Goal: Task Accomplishment & Management: Manage account settings

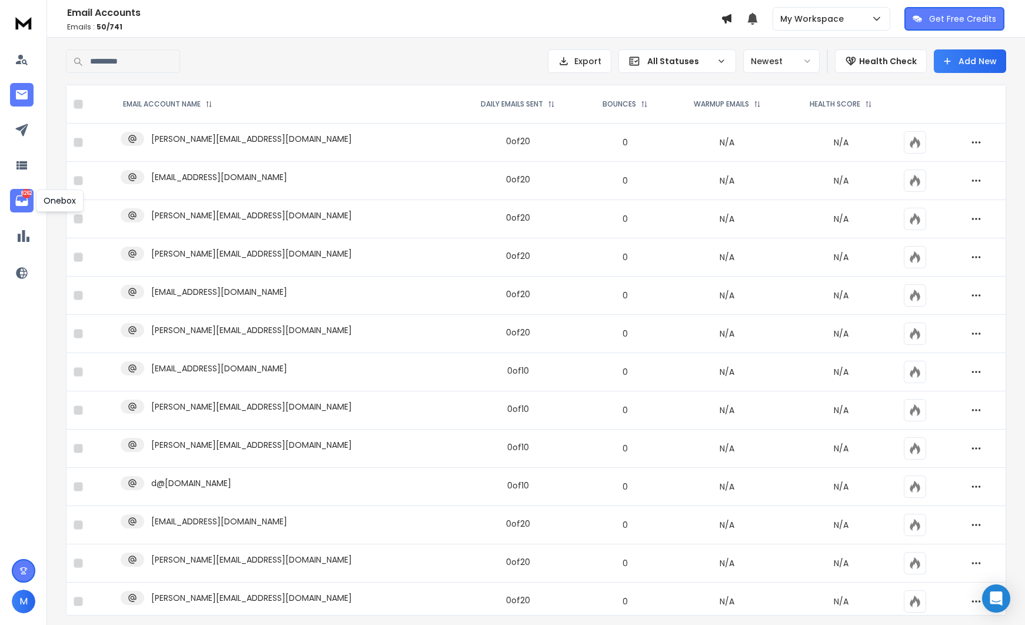
click at [31, 204] on link "8262" at bounding box center [22, 201] width 24 height 24
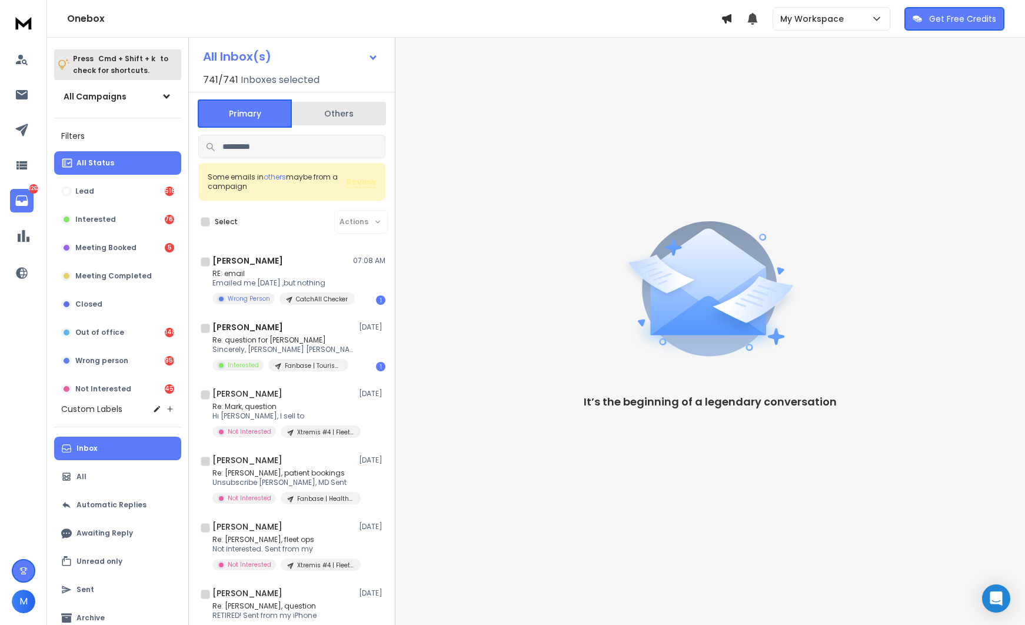
click at [287, 240] on div "Some emails in others maybe from a campaign Review Select Actions Bill Busby 07…" at bounding box center [292, 419] width 206 height 578
click at [284, 249] on div "Bill Busby 07:08 AM RE: email Emailed me today ,but nothing Wrong Person CatchA…" at bounding box center [293, 280] width 194 height 64
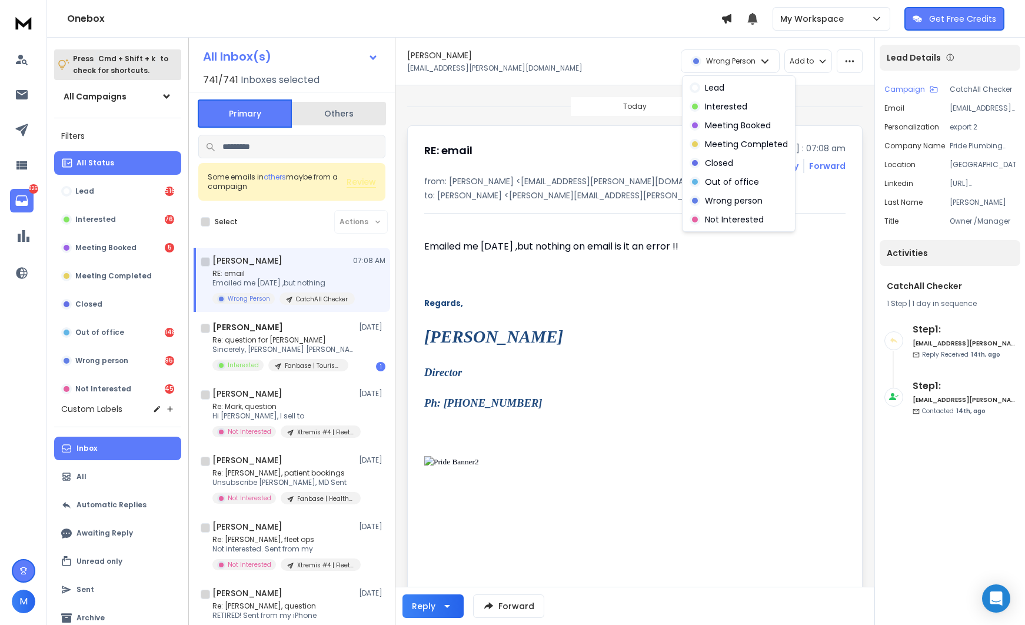
click at [746, 54] on div "Wrong Person" at bounding box center [730, 61] width 98 height 22
click at [717, 223] on p "Not Interested" at bounding box center [734, 220] width 59 height 12
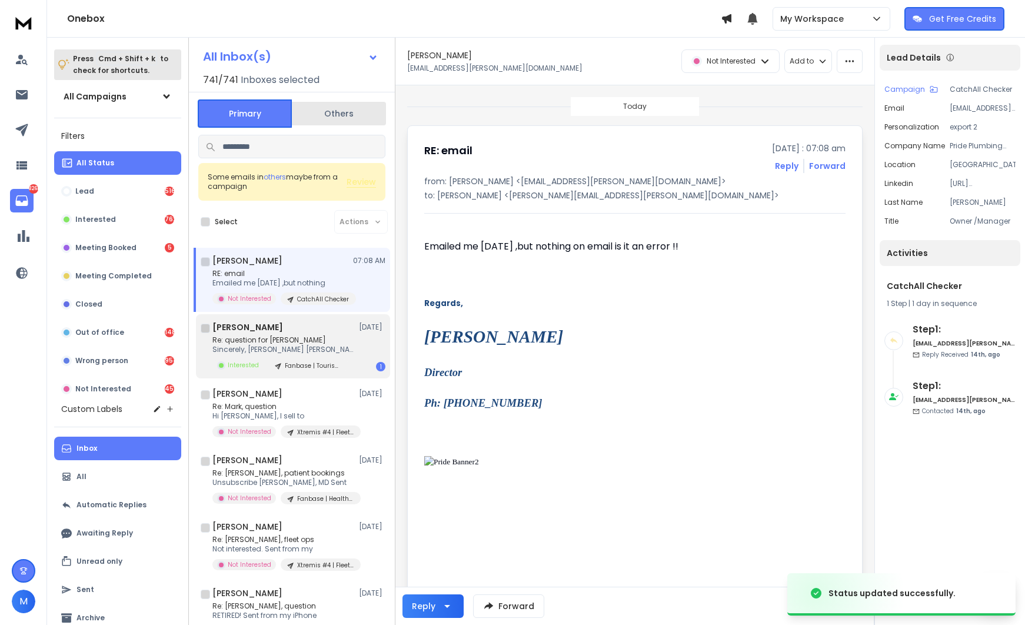
click at [332, 318] on div "Charles Bernard 13 Aug Re: question for Charles Sincerely, Charles Bernard JIMM…" at bounding box center [293, 346] width 194 height 64
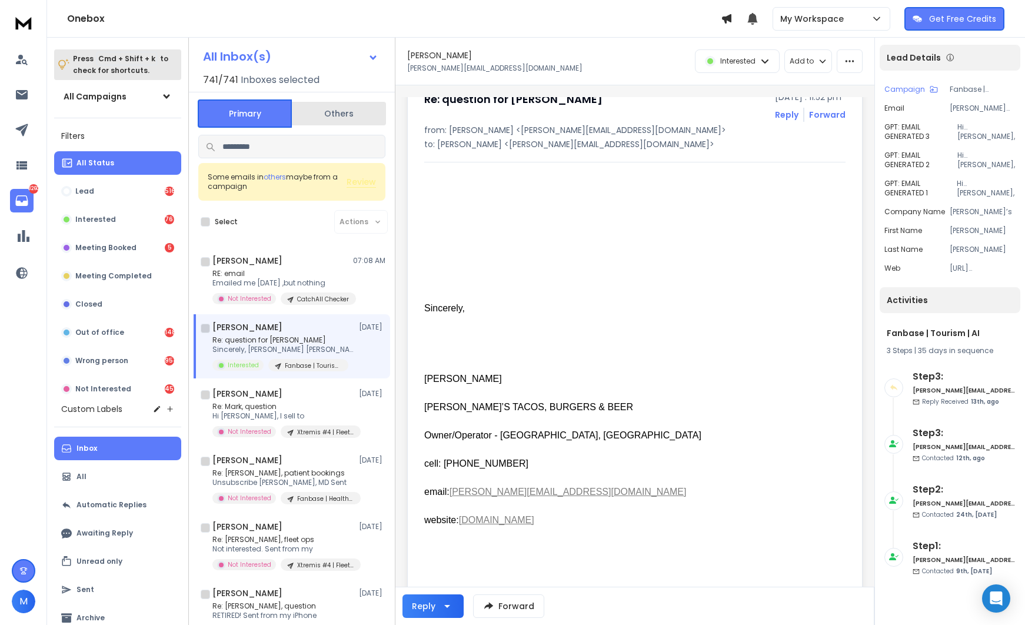
scroll to position [54, 0]
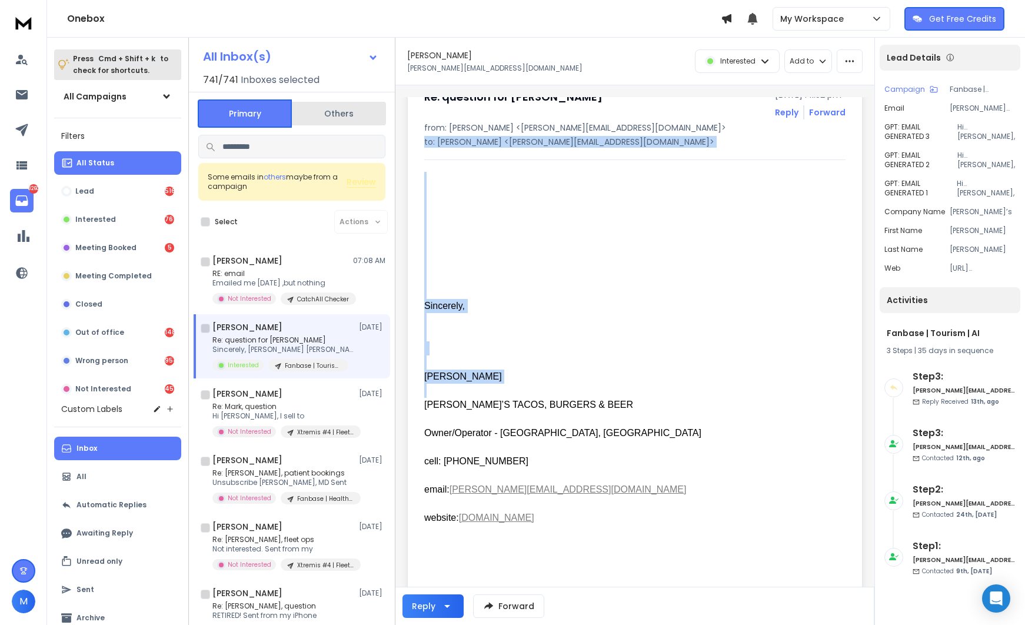
drag, startPoint x: 421, startPoint y: 145, endPoint x: 577, endPoint y: 432, distance: 326.4
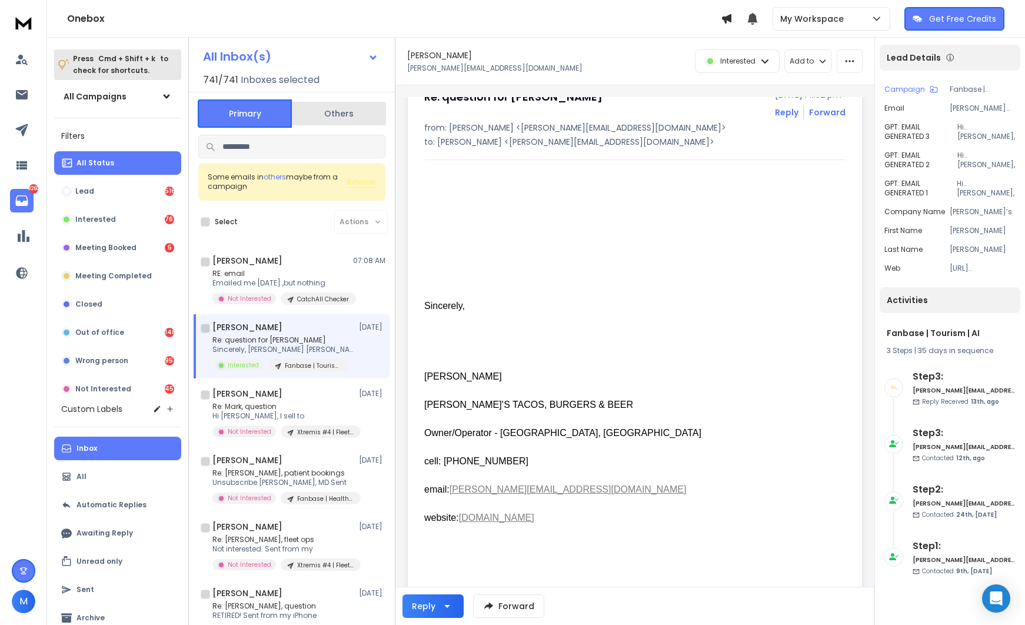
click at [577, 412] on div "JIMMY HULA’S TACOS, BURGERS & BEER" at bounding box center [596, 405] width 344 height 14
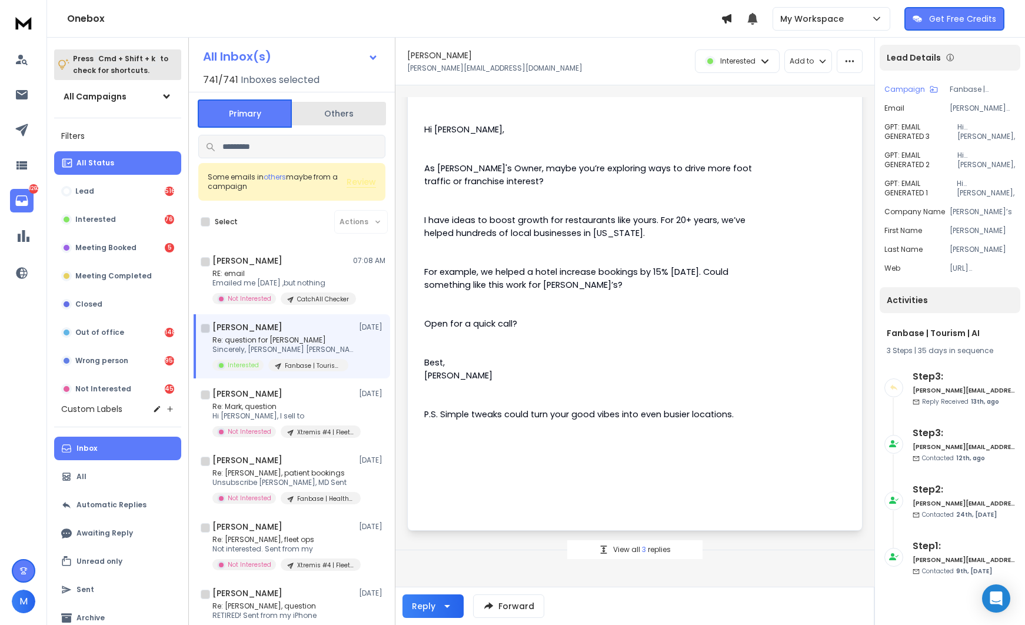
scroll to position [913, 0]
click at [648, 547] on p "View all 3 replies" at bounding box center [642, 549] width 58 height 9
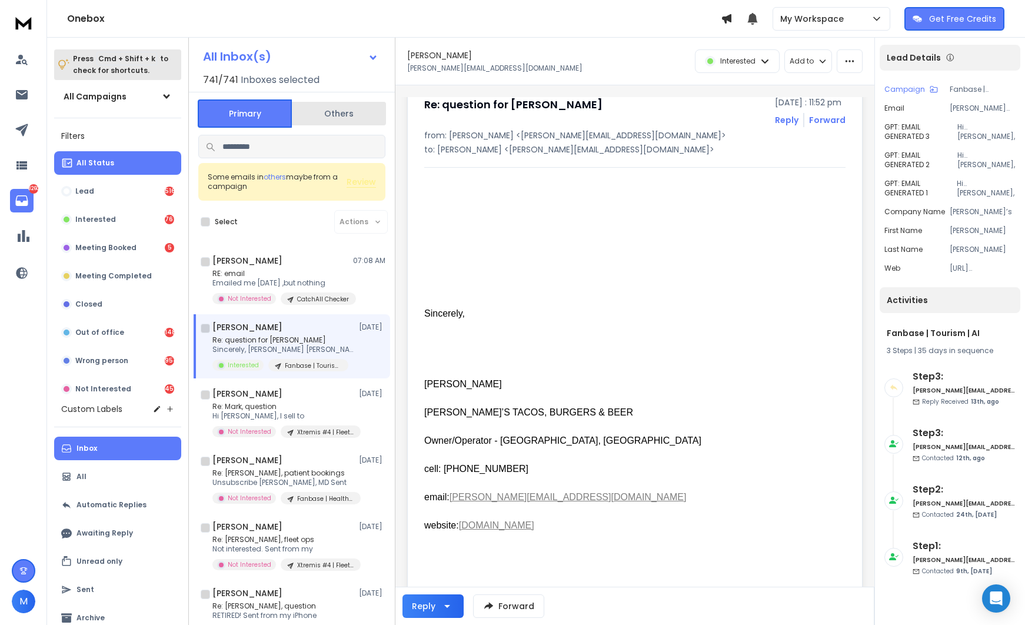
scroll to position [0, 0]
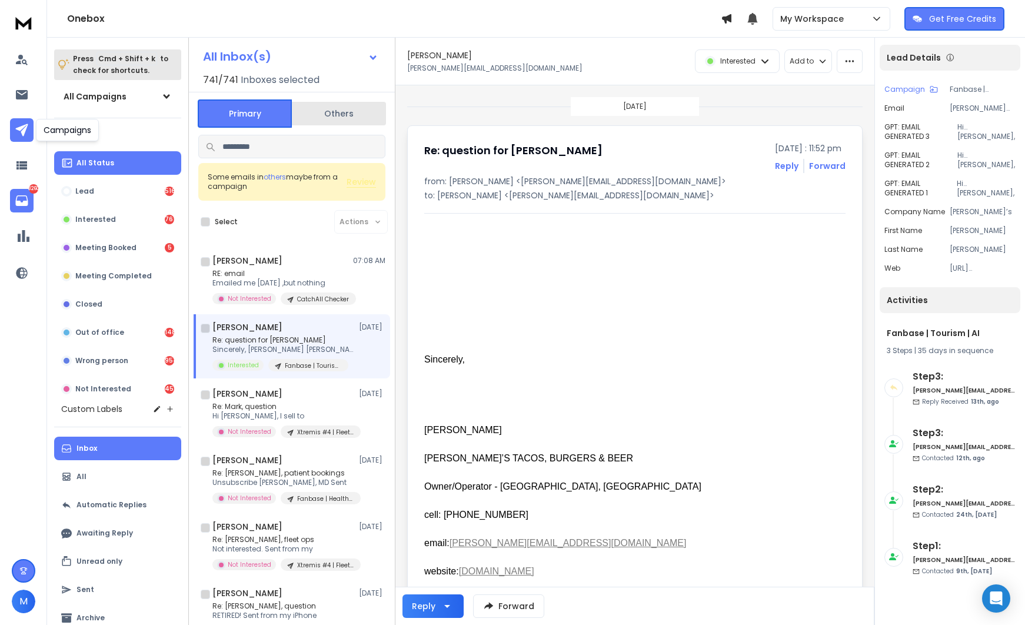
click at [21, 133] on icon at bounding box center [22, 130] width 14 height 14
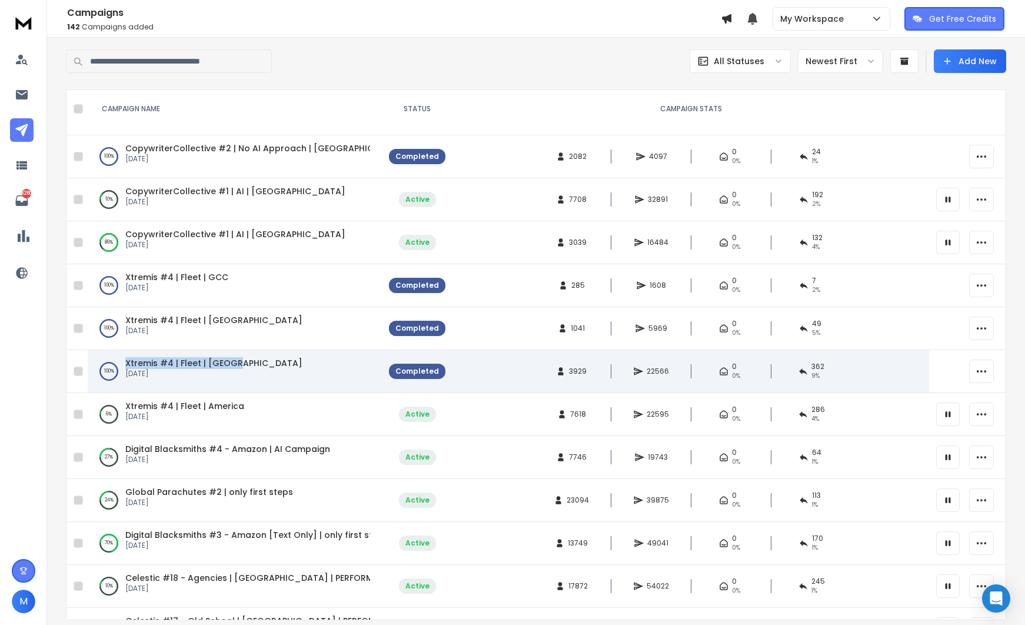
scroll to position [855, 0]
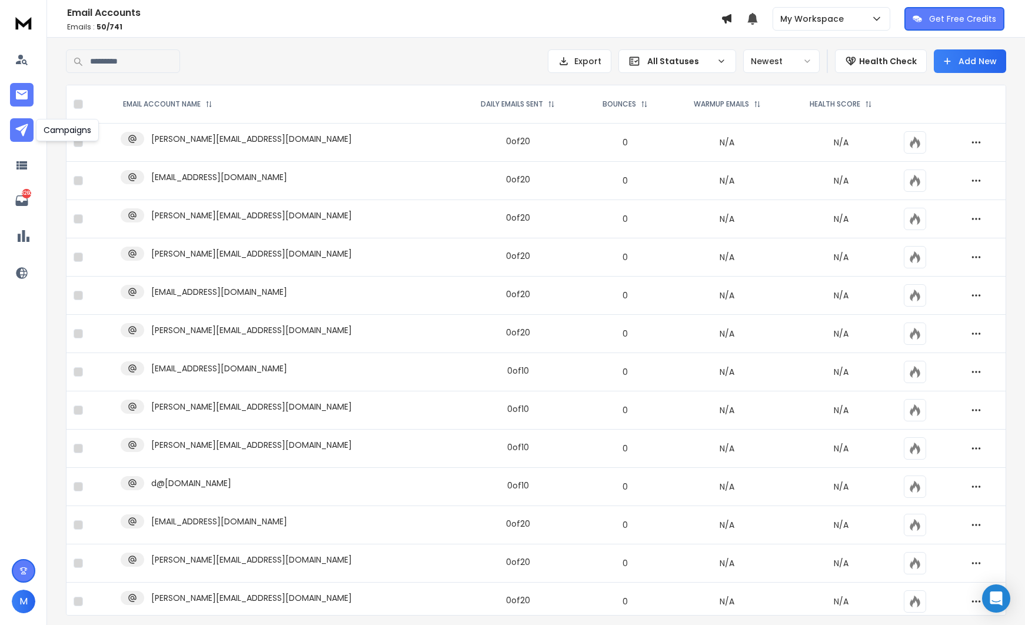
click at [18, 140] on link at bounding box center [22, 130] width 24 height 24
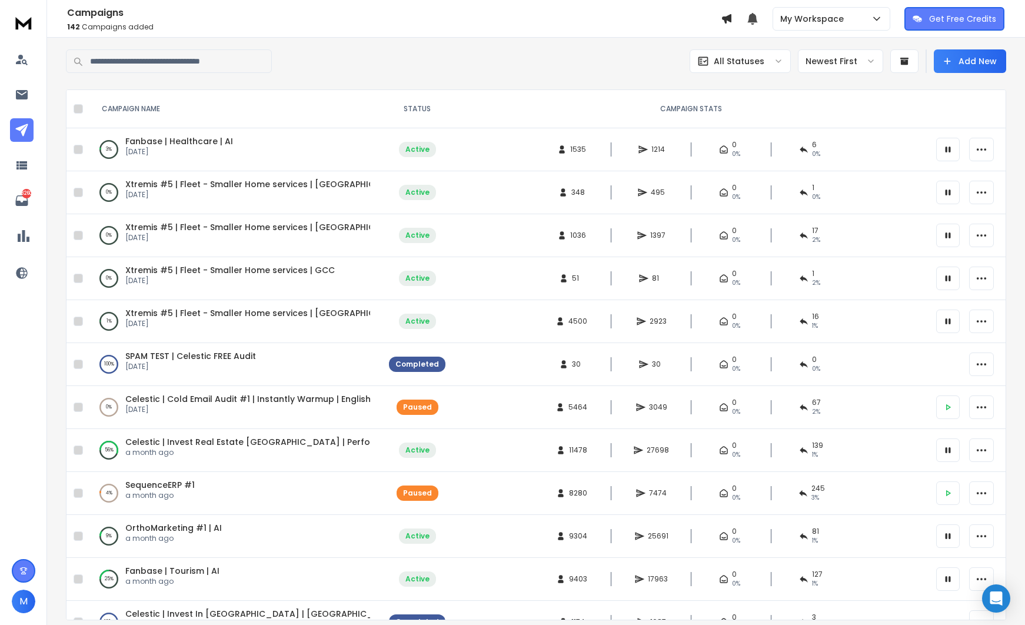
click at [149, 70] on input at bounding box center [169, 61] width 206 height 24
click at [384, 38] on div "Campaigns 142 Campaigns Added All Statuses Newest First Add New CAMPAIGN NAME S…" at bounding box center [536, 335] width 978 height 594
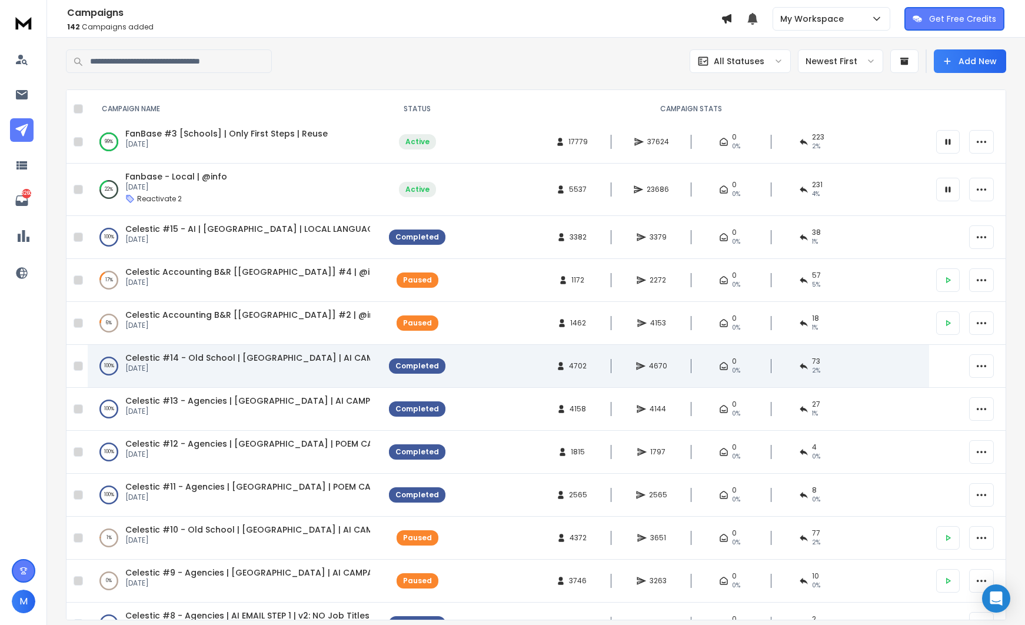
scroll to position [1478, 0]
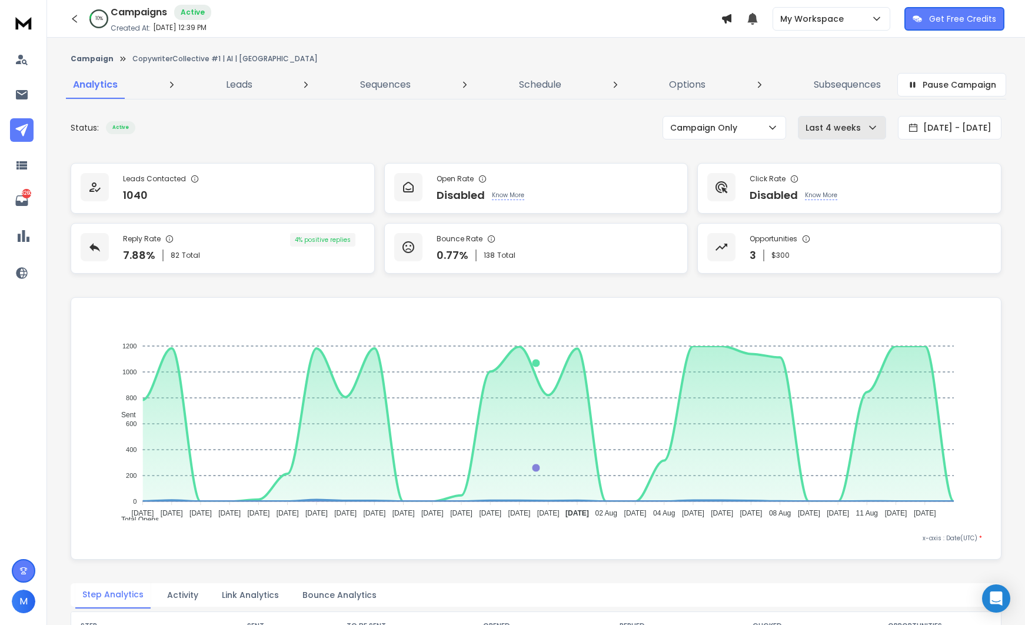
click at [843, 135] on button "Last 4 weeks" at bounding box center [842, 128] width 88 height 24
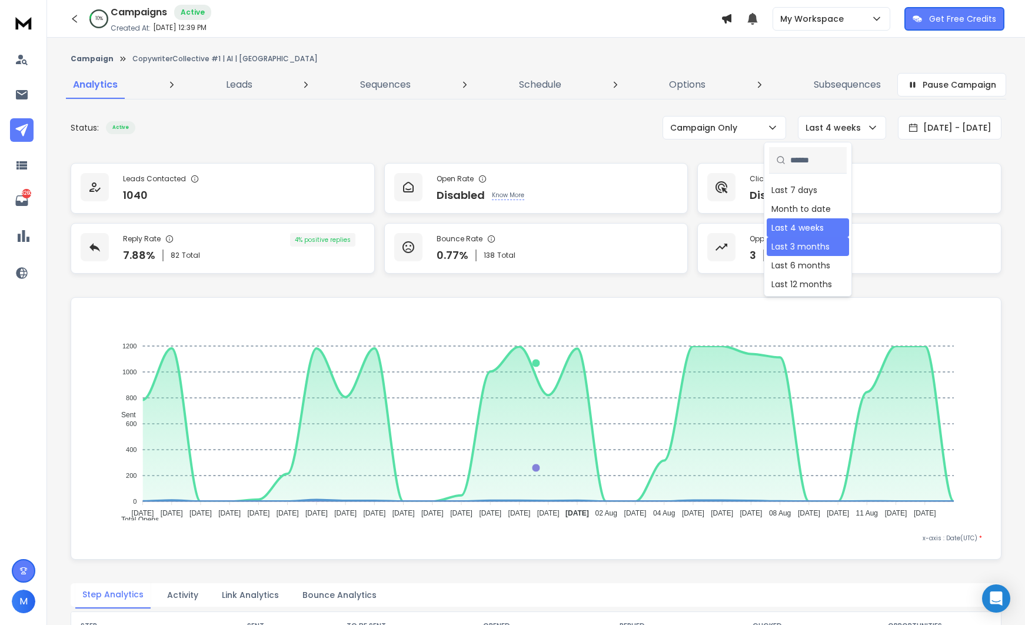
click at [804, 258] on div "Last 6 months" at bounding box center [808, 265] width 82 height 19
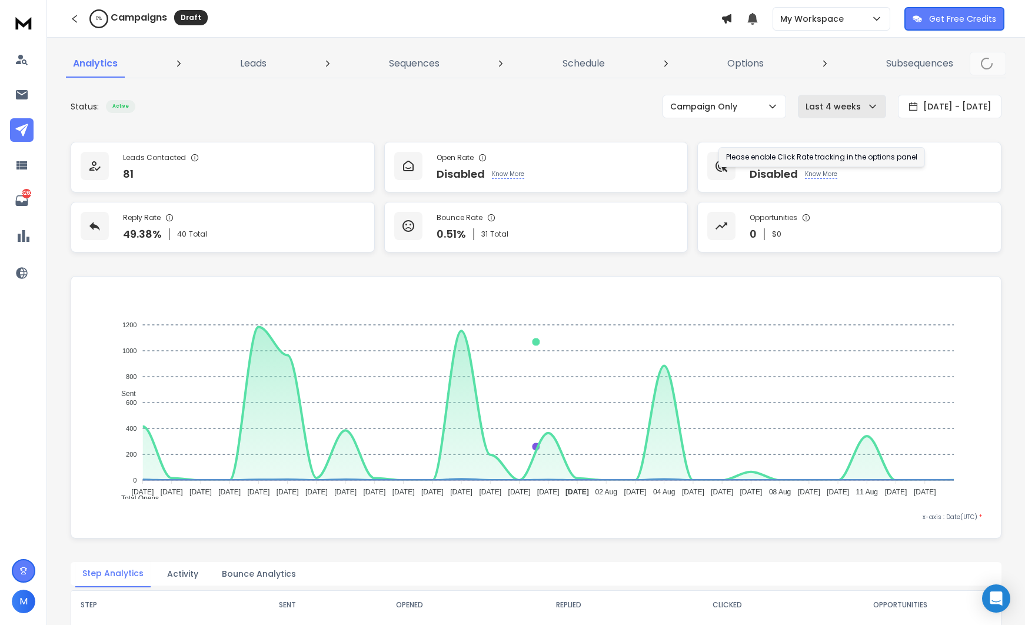
click at [816, 115] on button "Last 4 weeks" at bounding box center [842, 107] width 88 height 24
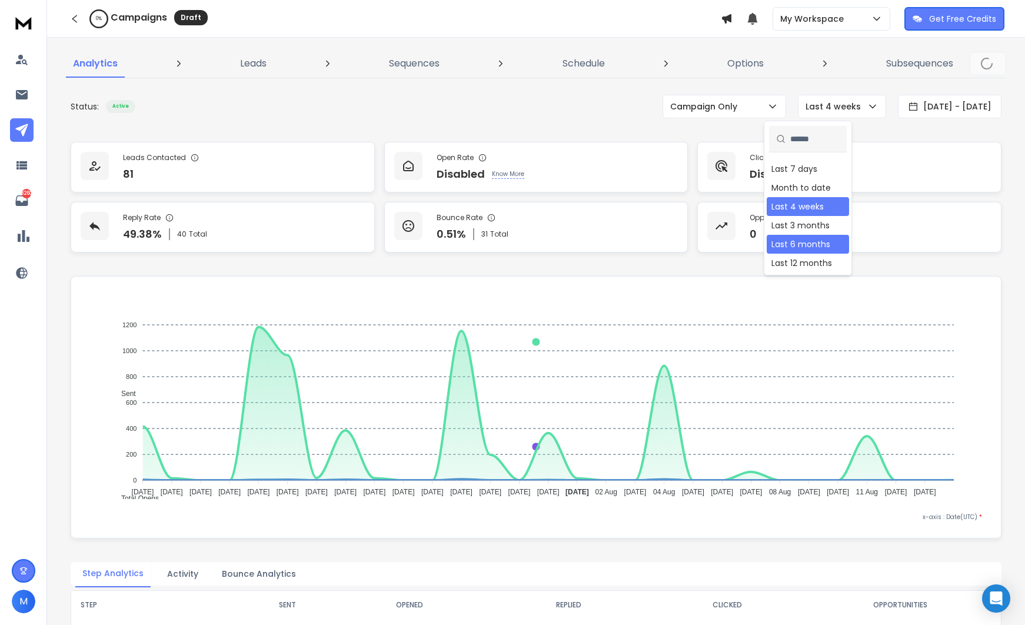
click at [807, 241] on div "Last 6 months" at bounding box center [800, 244] width 59 height 12
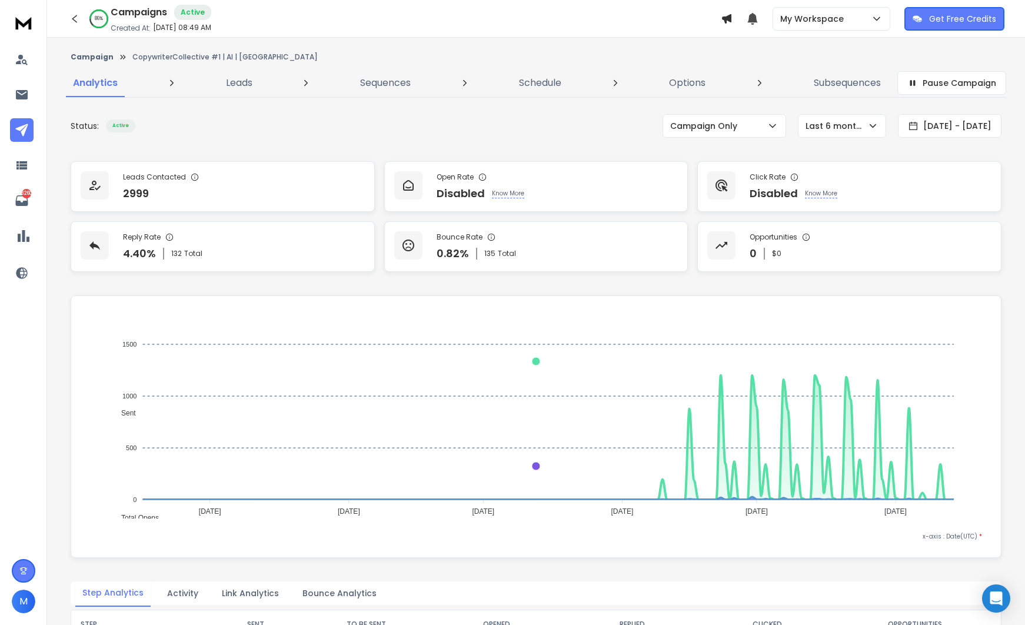
scroll to position [361, 0]
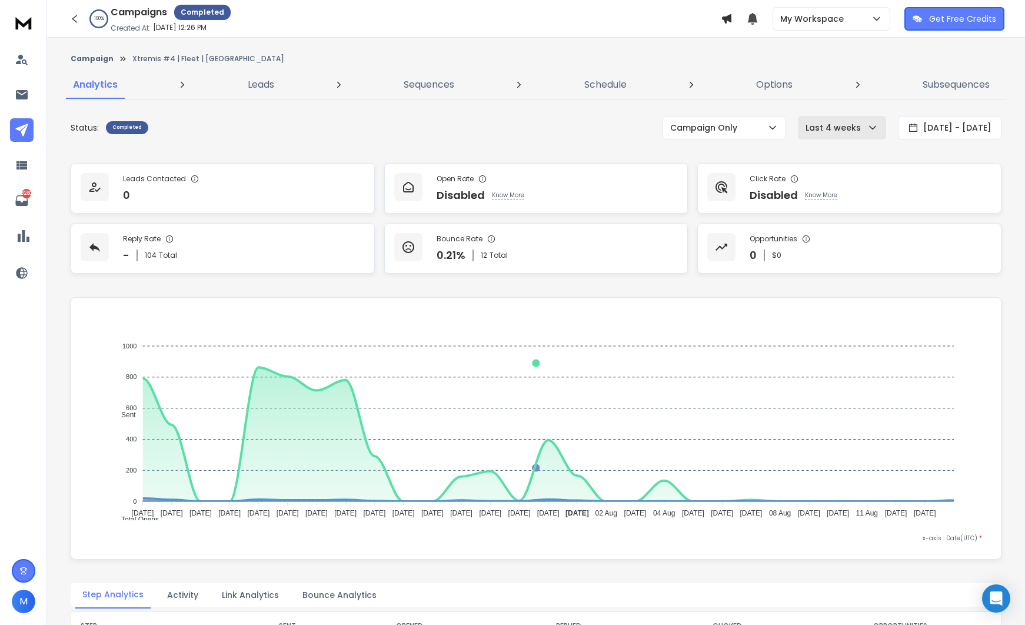
click at [828, 119] on button "Last 4 weeks" at bounding box center [842, 128] width 88 height 24
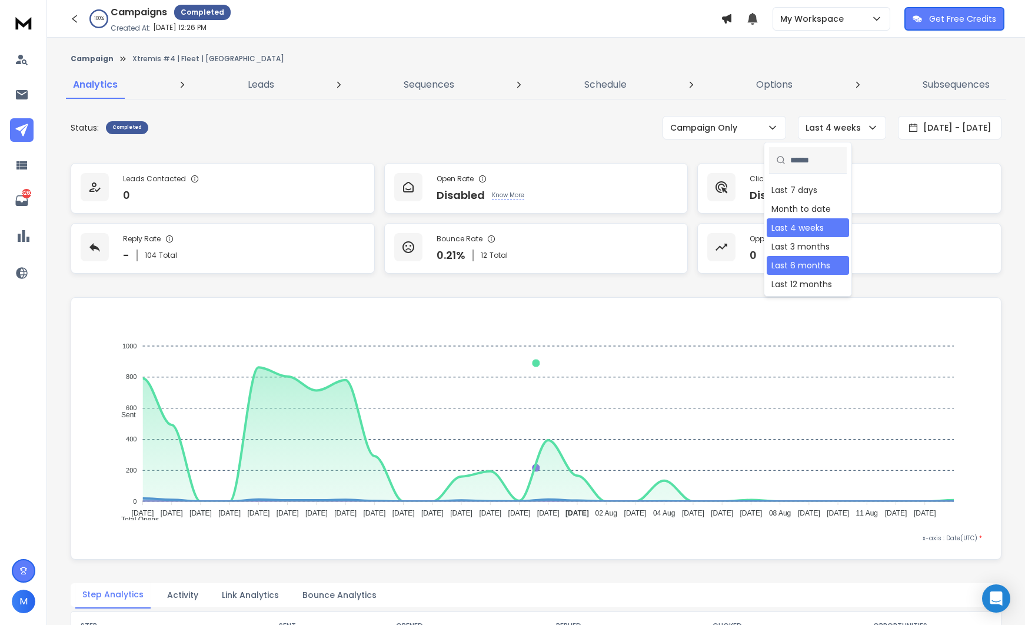
click at [828, 261] on div "Last 6 months" at bounding box center [800, 265] width 59 height 12
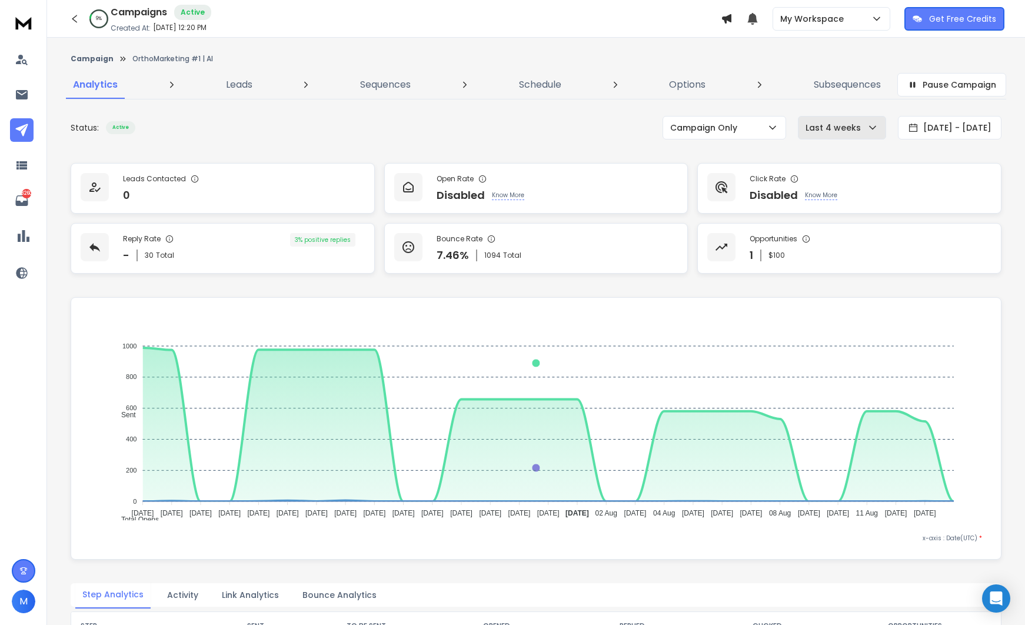
click at [807, 125] on p "Last 4 weeks" at bounding box center [835, 128] width 60 height 12
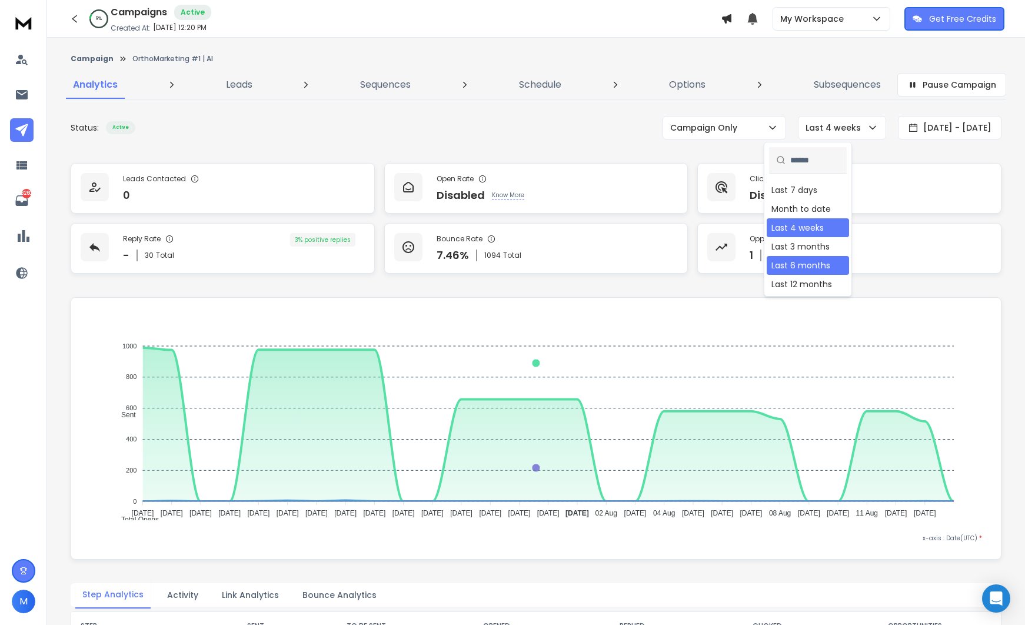
click at [792, 271] on div "Last 6 months" at bounding box center [800, 265] width 59 height 12
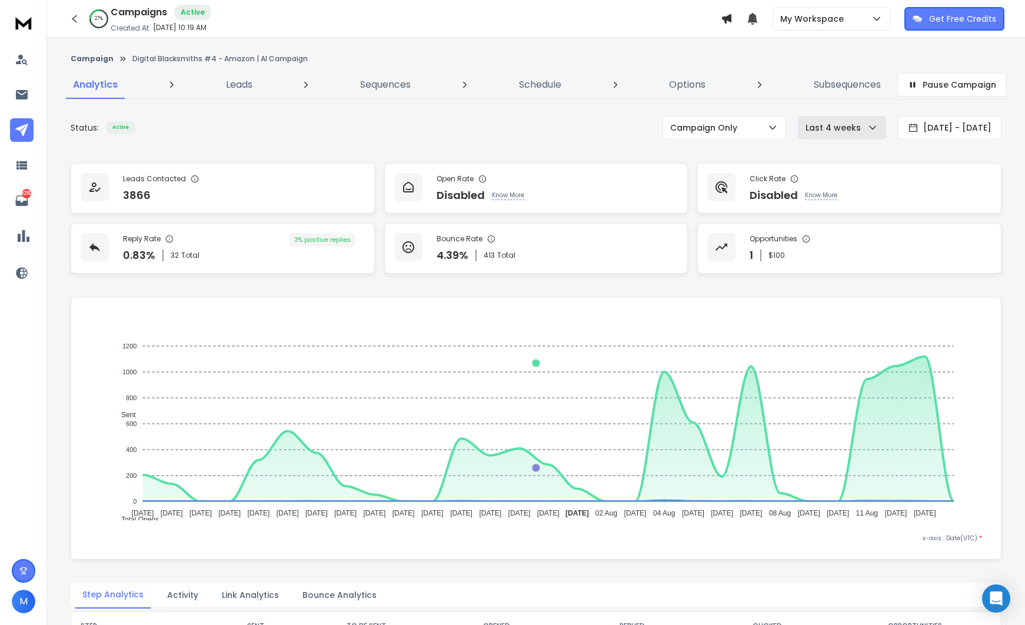
click at [805, 131] on p "Last 4 weeks" at bounding box center [835, 128] width 60 height 12
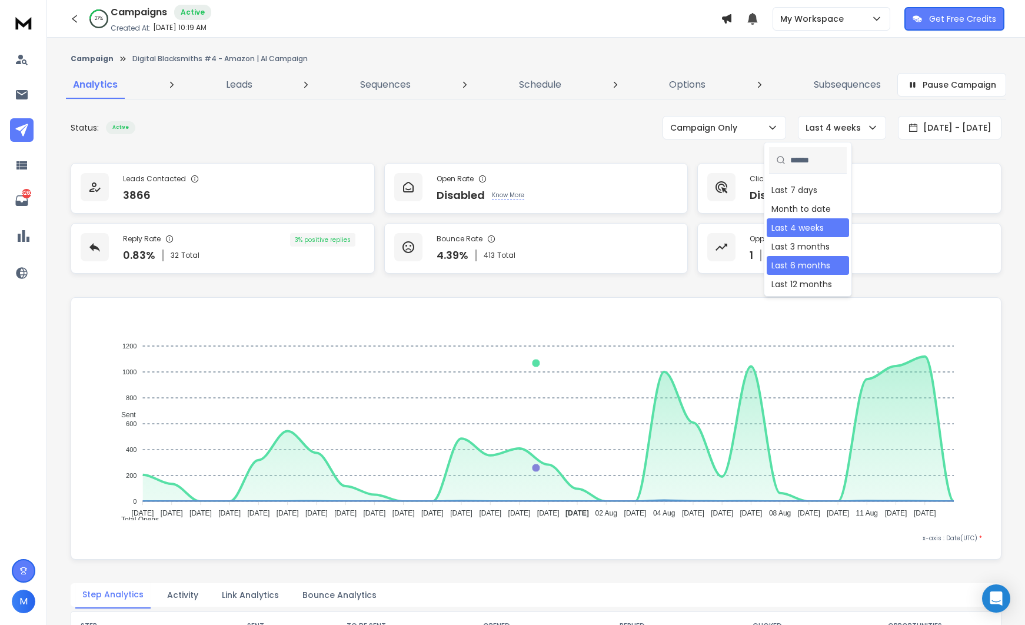
click at [806, 267] on div "Last 6 months" at bounding box center [800, 265] width 59 height 12
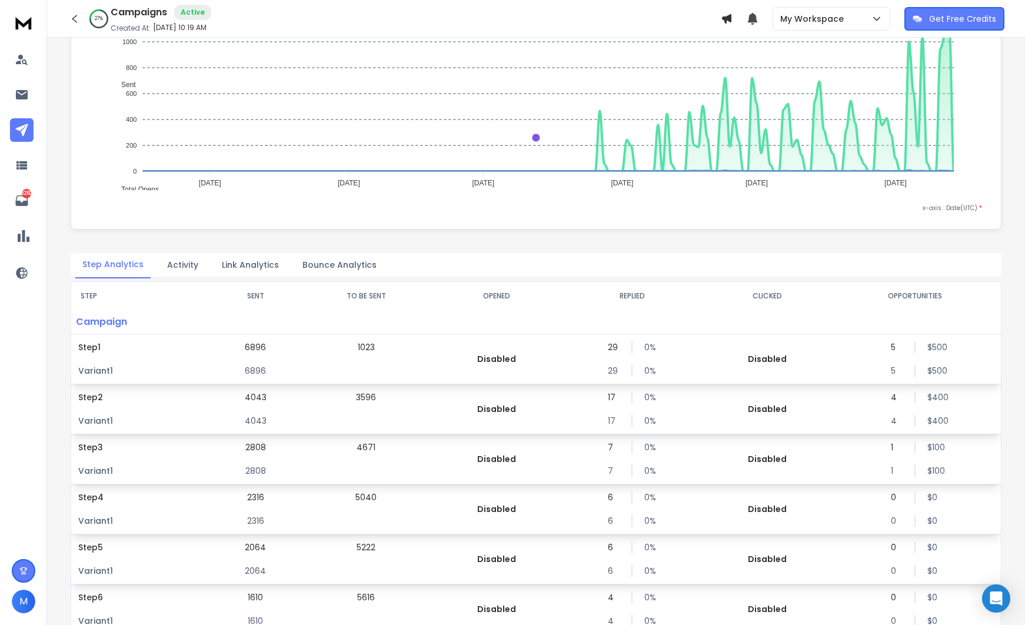
scroll to position [361, 0]
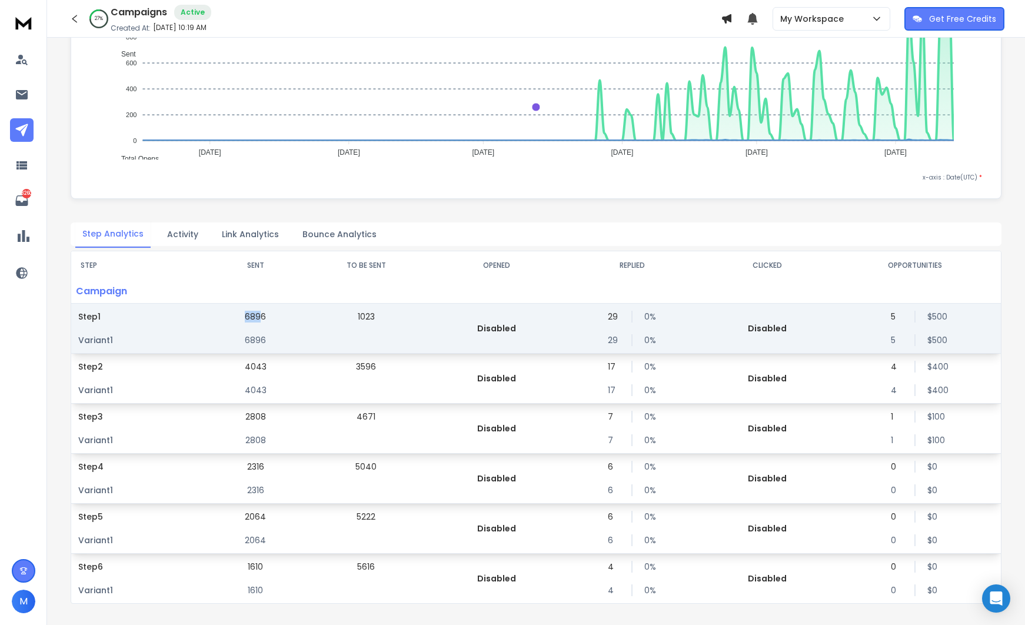
drag, startPoint x: 247, startPoint y: 315, endPoint x: 265, endPoint y: 315, distance: 17.6
click at [265, 315] on div "6896 6896" at bounding box center [256, 328] width 70 height 35
click at [264, 315] on p "6896" at bounding box center [255, 317] width 21 height 12
drag, startPoint x: 890, startPoint y: 317, endPoint x: 903, endPoint y: 317, distance: 12.9
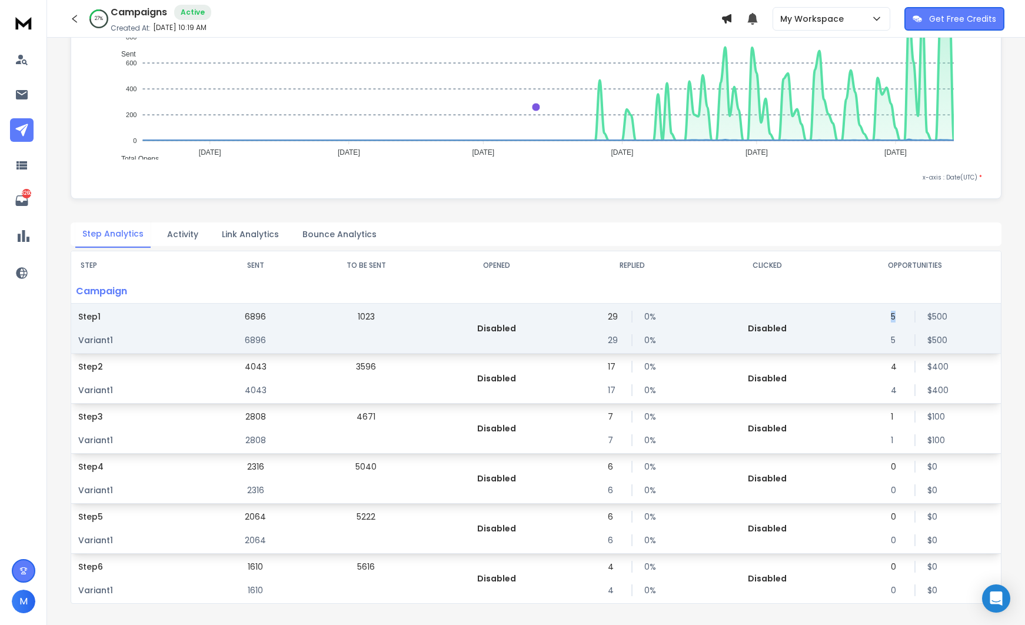
click at [903, 317] on div "5 $ 500" at bounding box center [915, 317] width 48 height 12
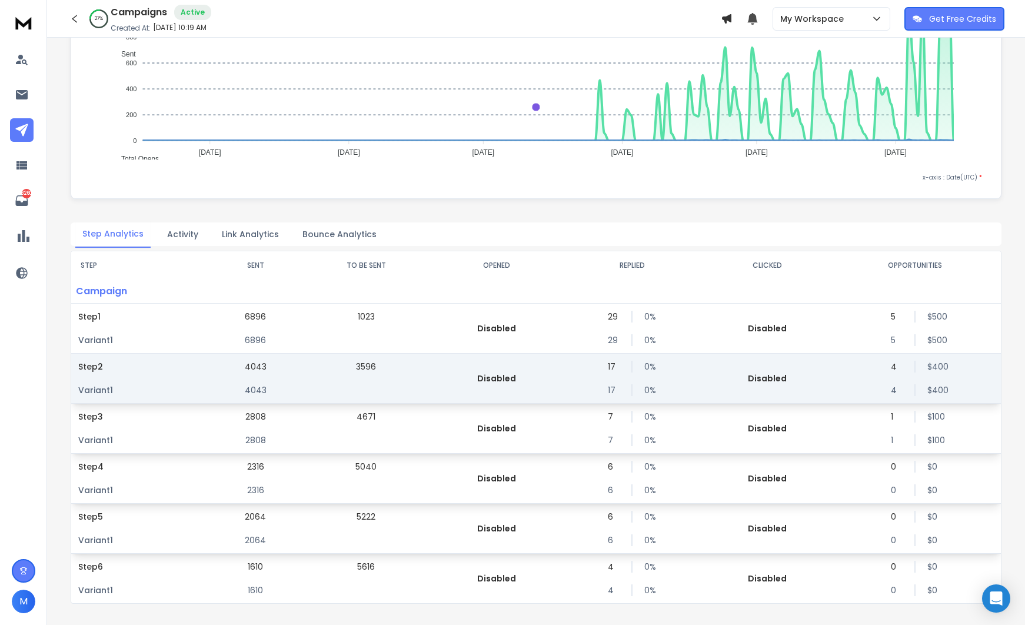
click at [262, 371] on p "4043" at bounding box center [256, 367] width 22 height 12
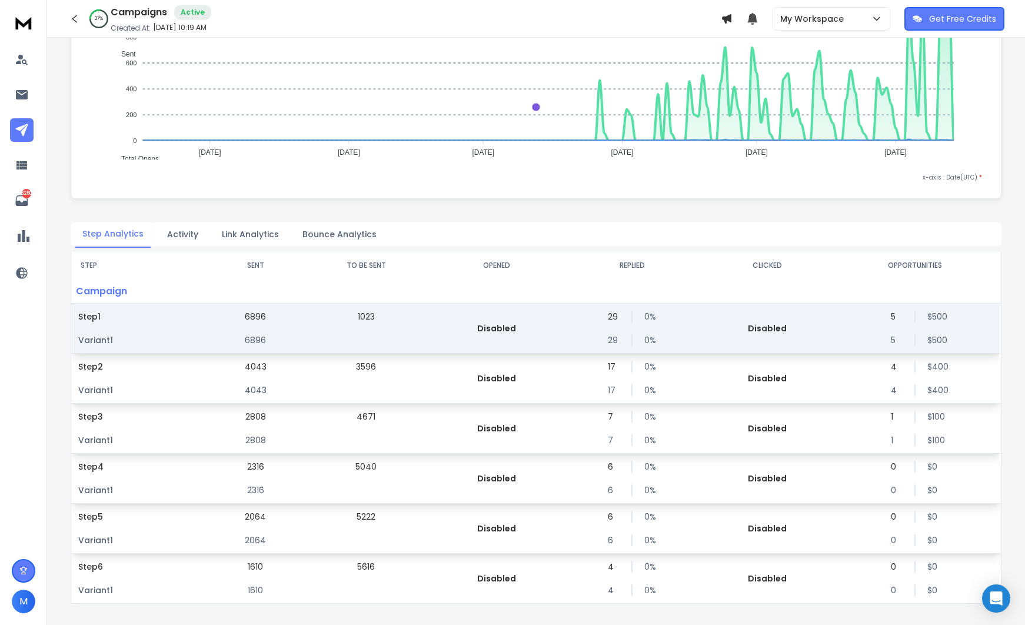
click at [251, 321] on p "6896" at bounding box center [255, 317] width 21 height 12
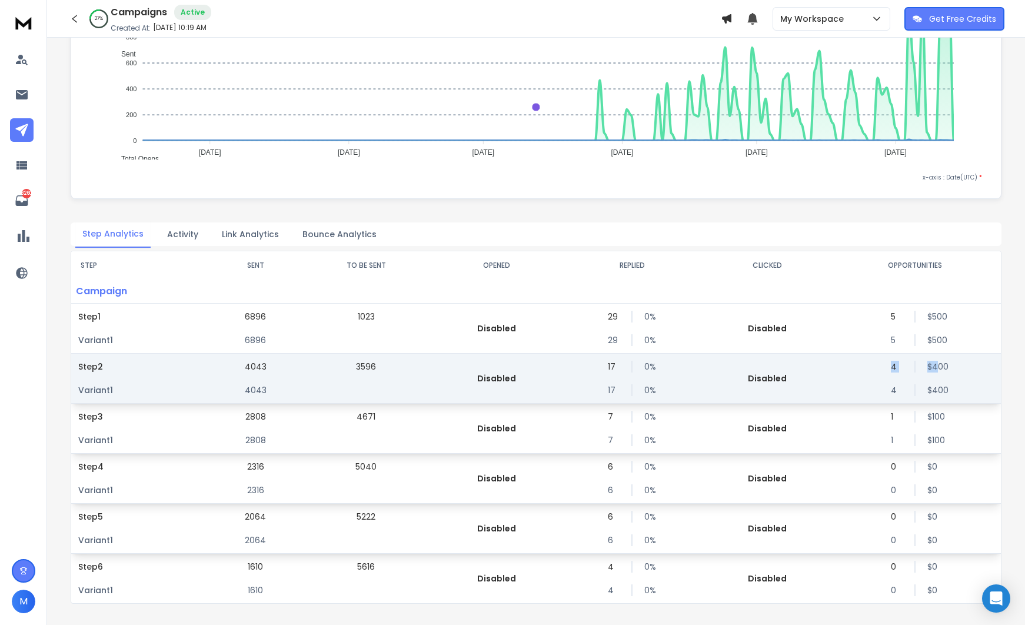
drag, startPoint x: 876, startPoint y: 365, endPoint x: 937, endPoint y: 365, distance: 61.2
click at [937, 365] on div "4 $ 400 4 $ 400" at bounding box center [915, 378] width 157 height 35
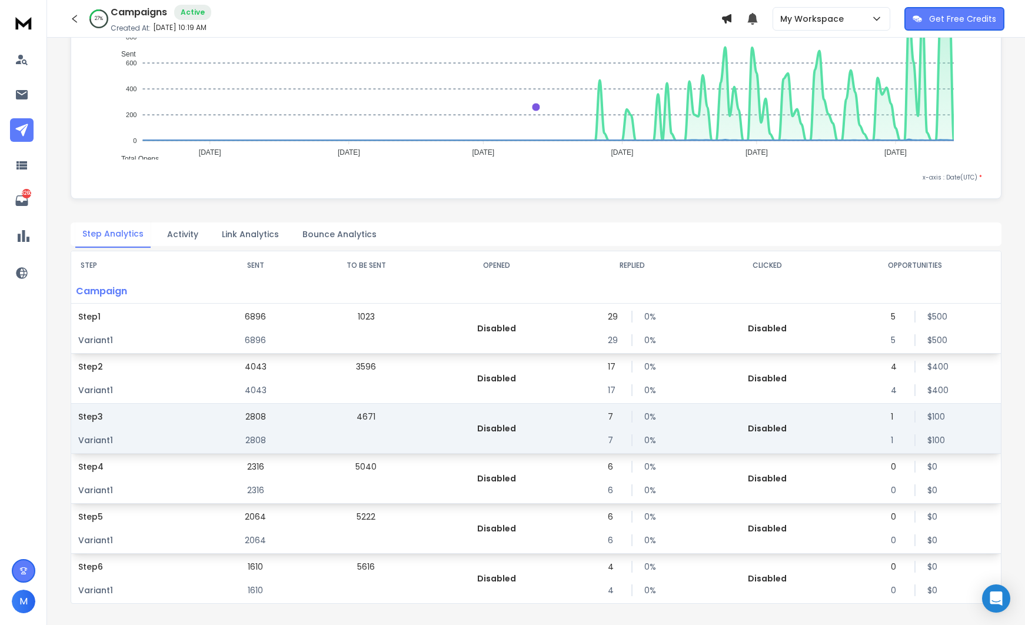
click at [254, 420] on p "2808" at bounding box center [255, 417] width 21 height 12
drag, startPoint x: 871, startPoint y: 409, endPoint x: 932, endPoint y: 409, distance: 61.8
click at [934, 409] on td "1 $ 100 1 $ 100" at bounding box center [915, 429] width 171 height 50
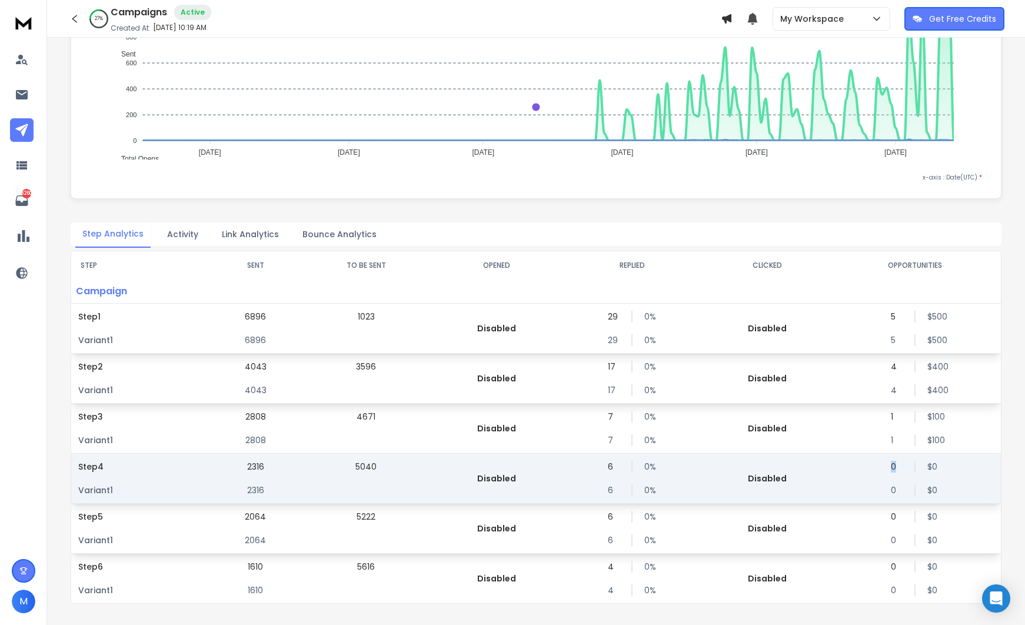
drag, startPoint x: 882, startPoint y: 457, endPoint x: 905, endPoint y: 478, distance: 31.2
click at [904, 477] on td "0 $ 0 0 $ 0" at bounding box center [915, 479] width 171 height 50
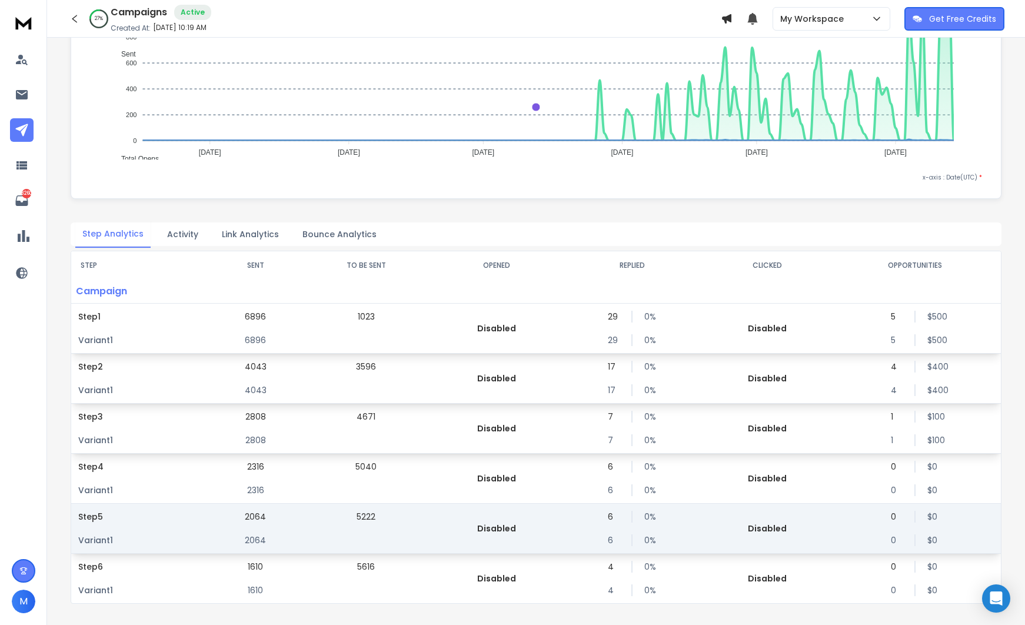
drag, startPoint x: 873, startPoint y: 522, endPoint x: 907, endPoint y: 522, distance: 33.5
click at [906, 522] on div "0 $ 0 0 $ 0" at bounding box center [915, 528] width 157 height 35
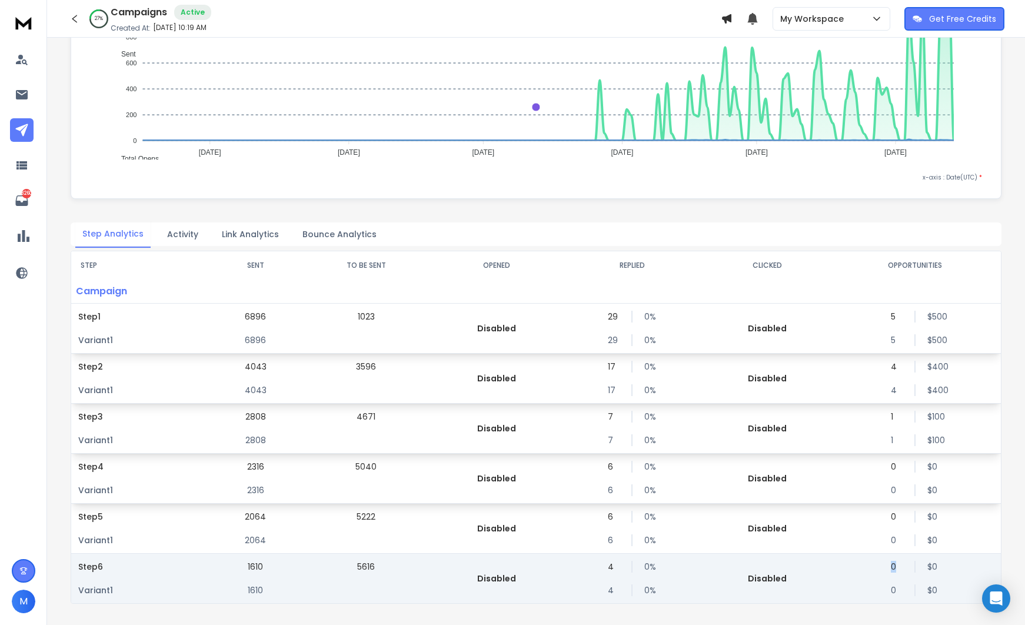
drag, startPoint x: 879, startPoint y: 564, endPoint x: 913, endPoint y: 564, distance: 34.1
click at [913, 564] on div "0 $ 0 0 $ 0" at bounding box center [915, 578] width 157 height 35
click at [858, 595] on div "0 $ 0 0 $ 0" at bounding box center [915, 578] width 157 height 35
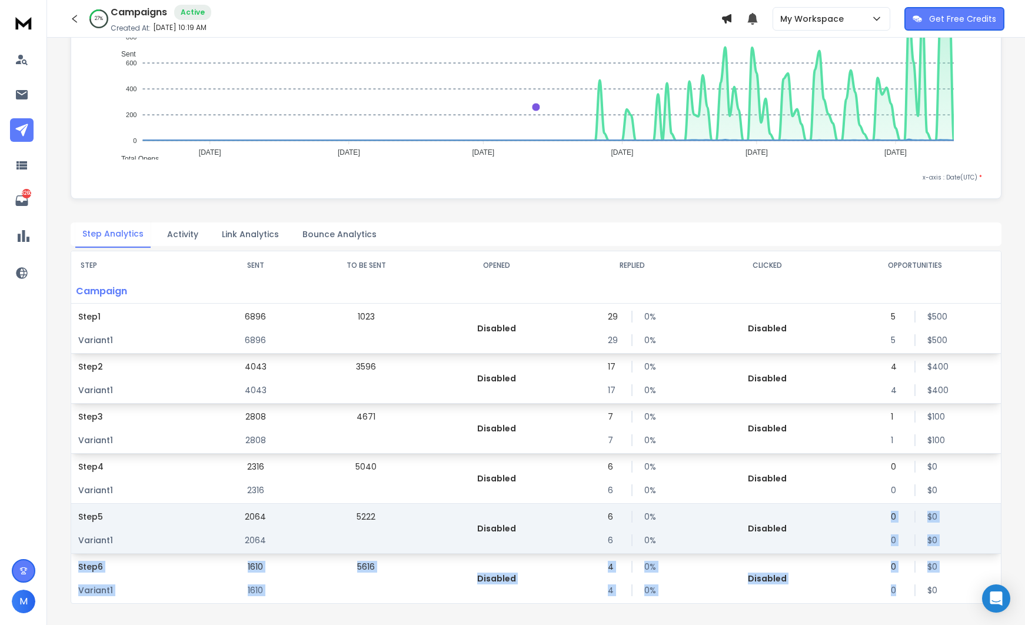
drag, startPoint x: 889, startPoint y: 597, endPoint x: 831, endPoint y: 508, distance: 106.4
click at [831, 508] on tbody "Campaign Step 1 Variant 1 6896 6896 1023 Disabled 29 0 % 29 0 % Disabled 5 $ 50…" at bounding box center [536, 441] width 930 height 324
click at [831, 508] on td "0 $ 0 0 $ 0" at bounding box center [915, 529] width 171 height 50
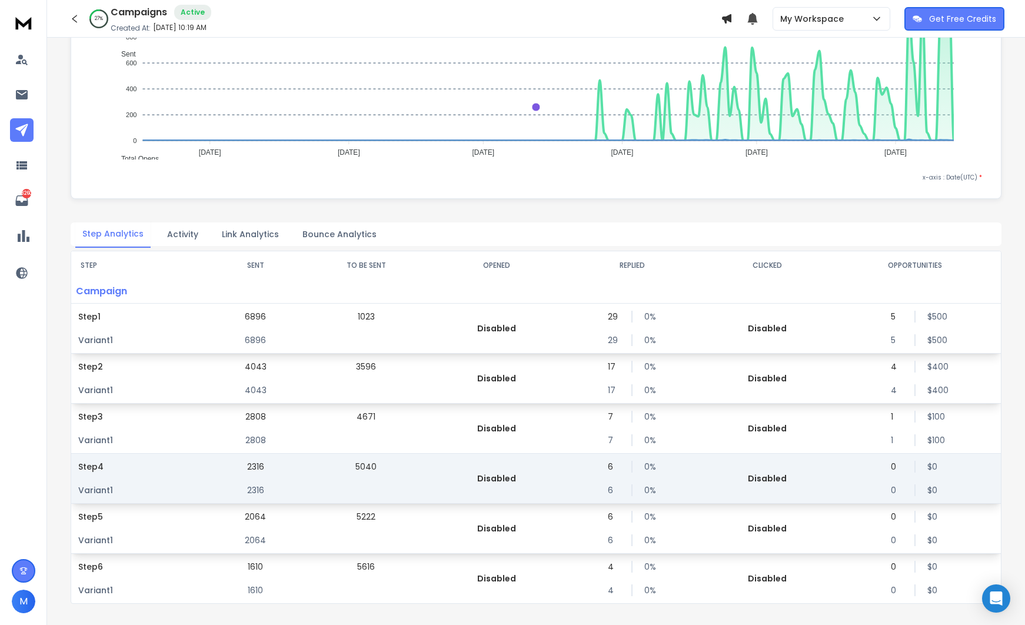
click at [264, 465] on p "2316" at bounding box center [255, 467] width 17 height 12
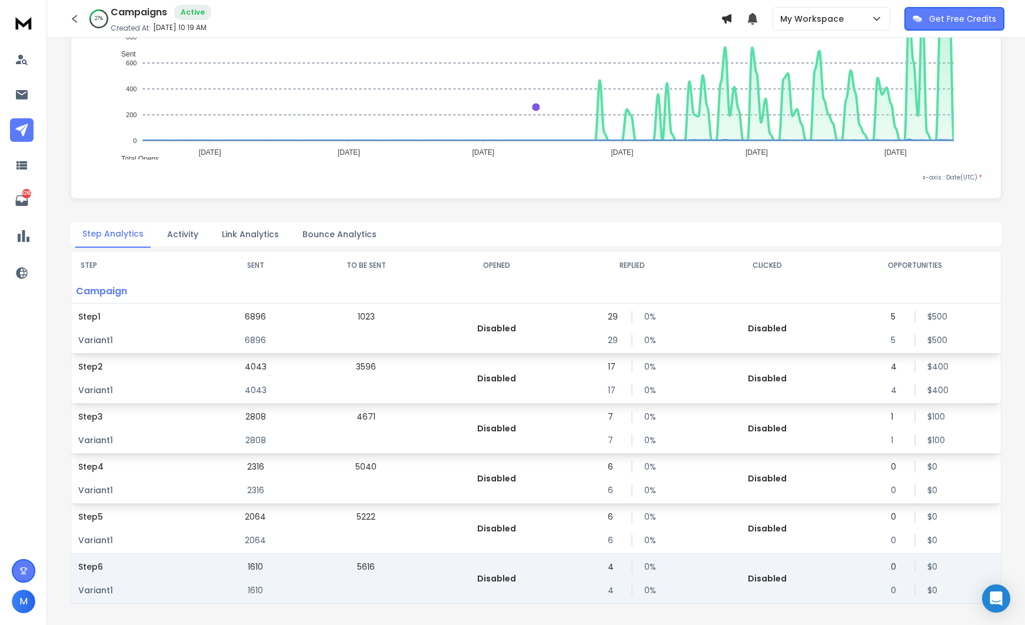
click at [261, 568] on p "1610" at bounding box center [255, 567] width 15 height 12
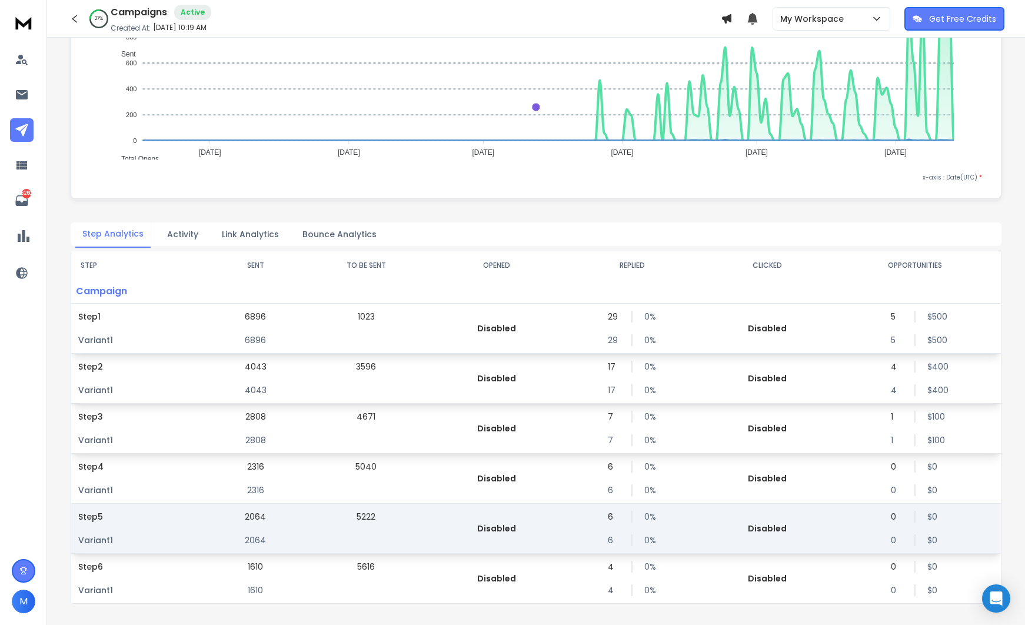
click at [253, 513] on p "2064" at bounding box center [255, 517] width 21 height 12
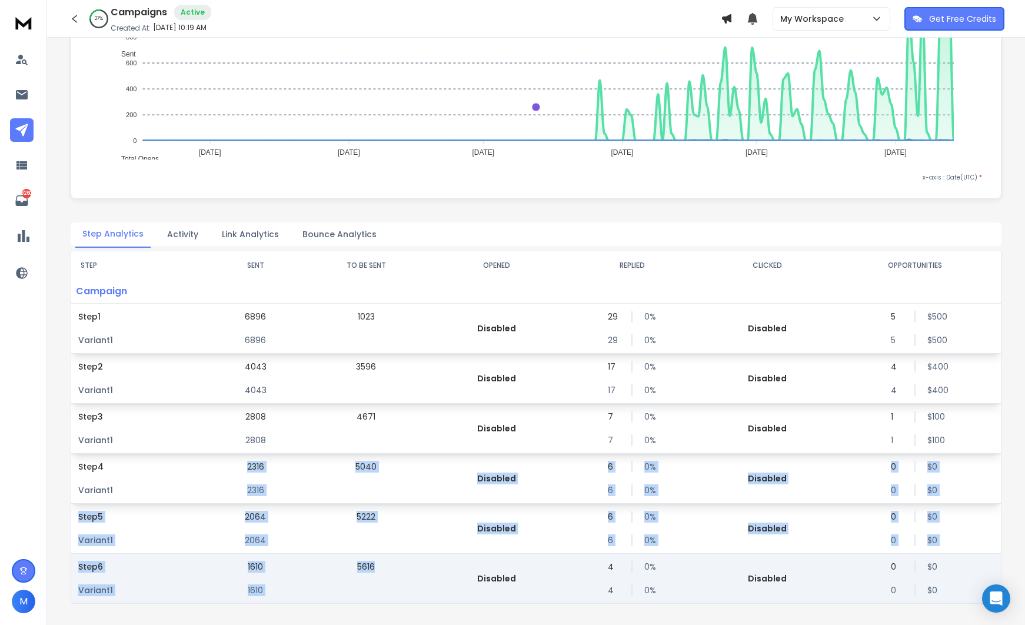
drag, startPoint x: 239, startPoint y: 471, endPoint x: 347, endPoint y: 576, distance: 150.2
click at [347, 576] on tbody "Campaign Step 1 Variant 1 6896 6896 1023 Disabled 29 0 % 29 0 % Disabled 5 $ 50…" at bounding box center [536, 441] width 930 height 324
click at [347, 576] on td "5616" at bounding box center [366, 579] width 136 height 50
drag, startPoint x: 249, startPoint y: 468, endPoint x: 928, endPoint y: 581, distance: 688.8
click at [929, 581] on tbody "Campaign Step 1 Variant 1 6896 6896 1023 Disabled 29 0 % 29 0 % Disabled 5 $ 50…" at bounding box center [536, 441] width 930 height 324
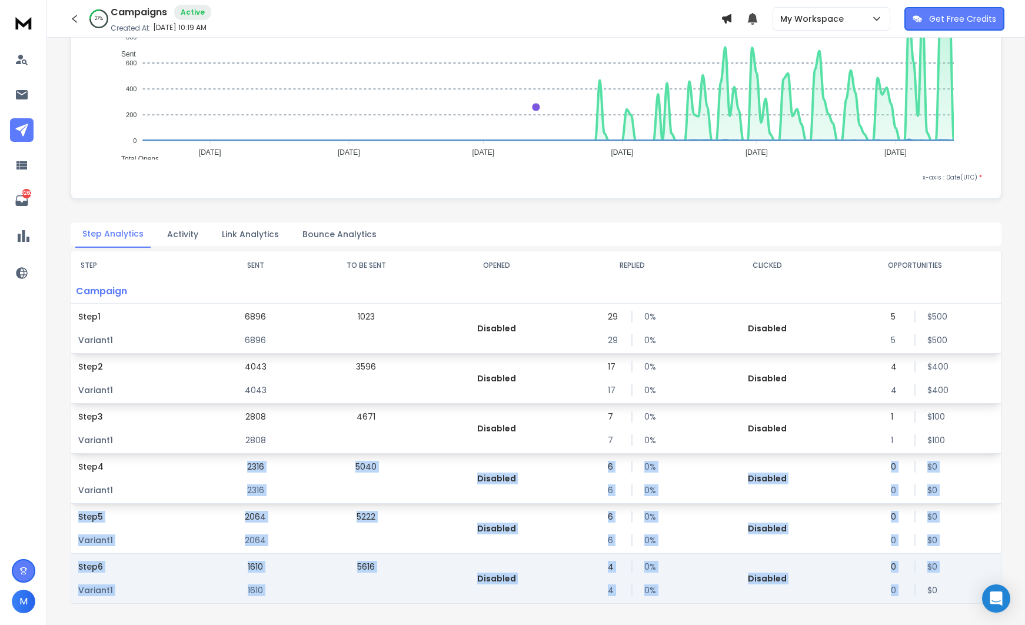
click at [889, 572] on div "0 $ 0 0 $ 0" at bounding box center [915, 578] width 157 height 35
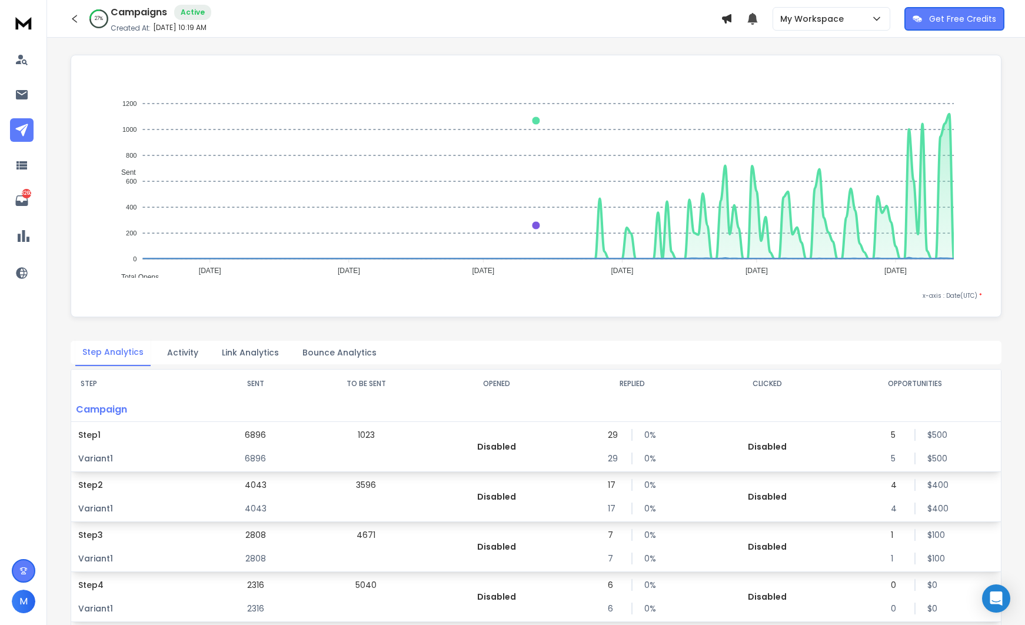
scroll to position [0, 0]
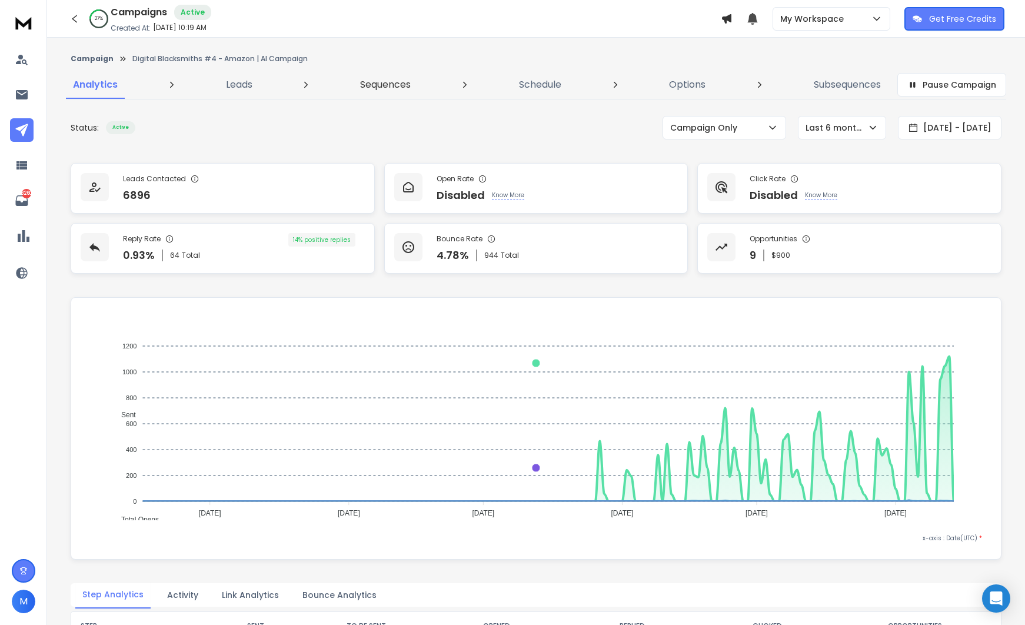
click at [355, 84] on link "Sequences" at bounding box center [385, 85] width 65 height 28
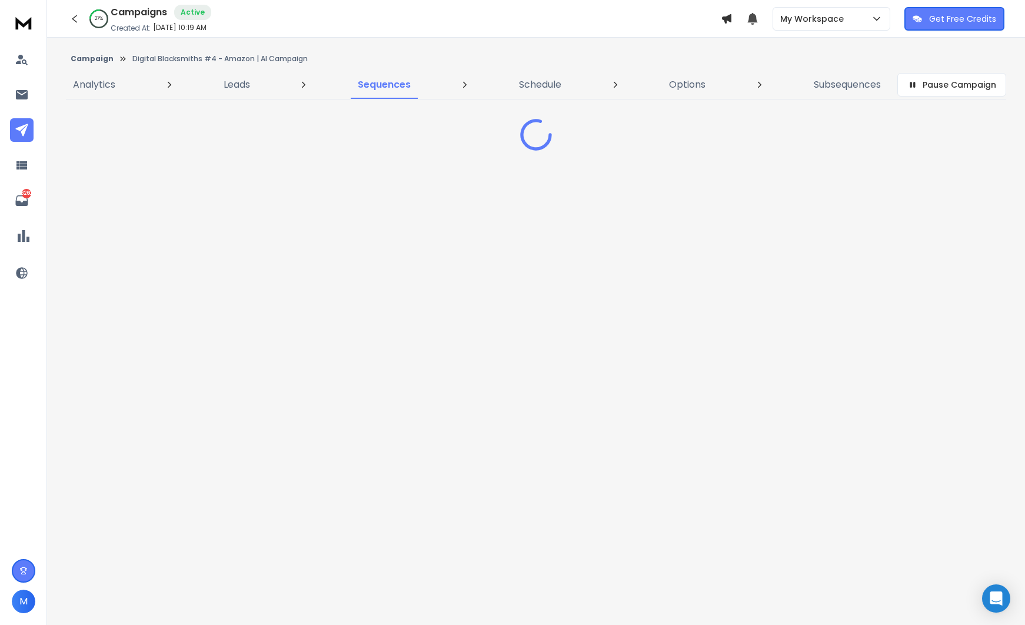
click at [384, 86] on p "Sequences" at bounding box center [384, 85] width 53 height 14
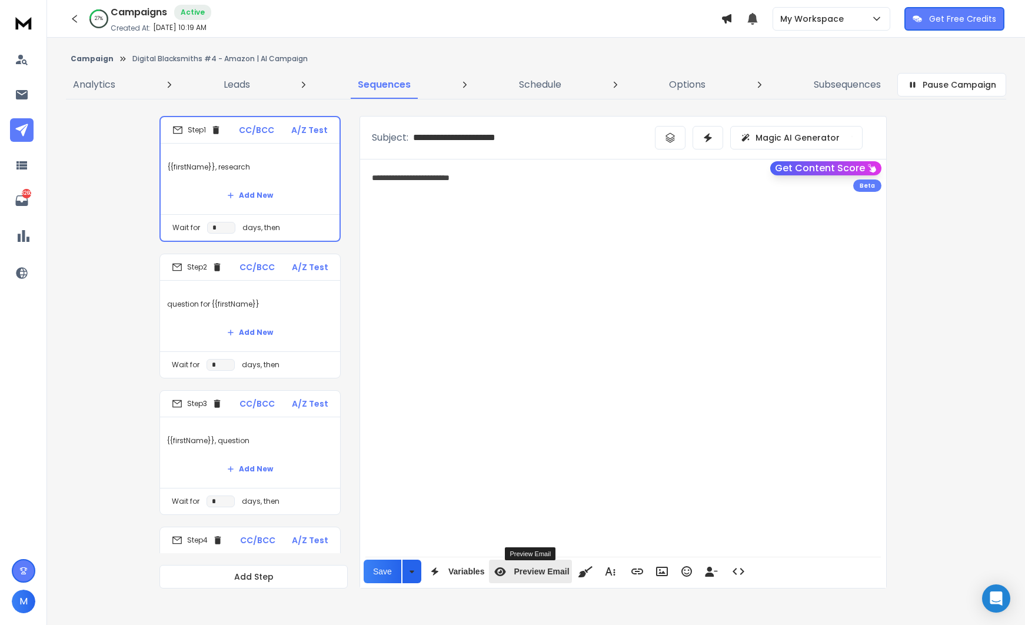
click at [530, 572] on span "Preview Email" at bounding box center [541, 572] width 60 height 10
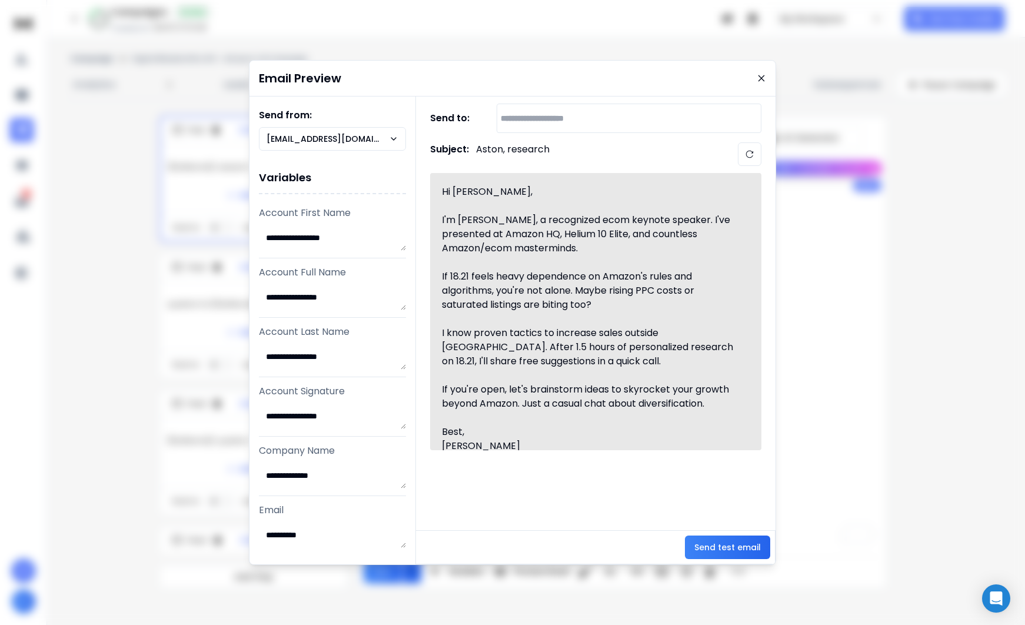
click at [86, 357] on div "**********" at bounding box center [512, 312] width 1025 height 529
click at [753, 82] on div "Email Preview" at bounding box center [512, 78] width 526 height 35
click at [757, 81] on icon at bounding box center [761, 78] width 9 height 9
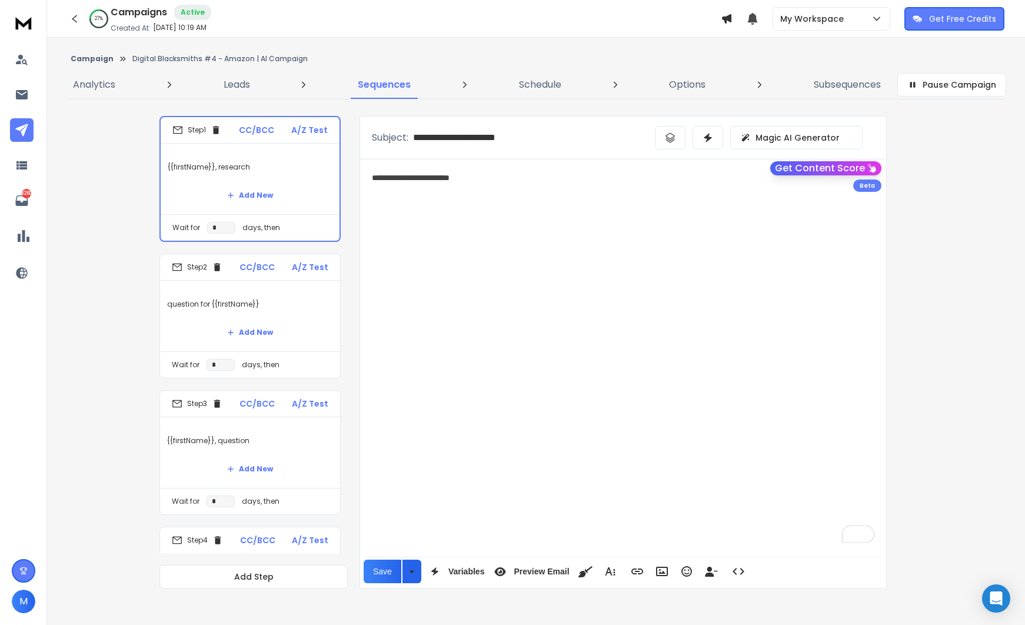
click at [222, 311] on p "question for {{firstName}}" at bounding box center [250, 304] width 166 height 33
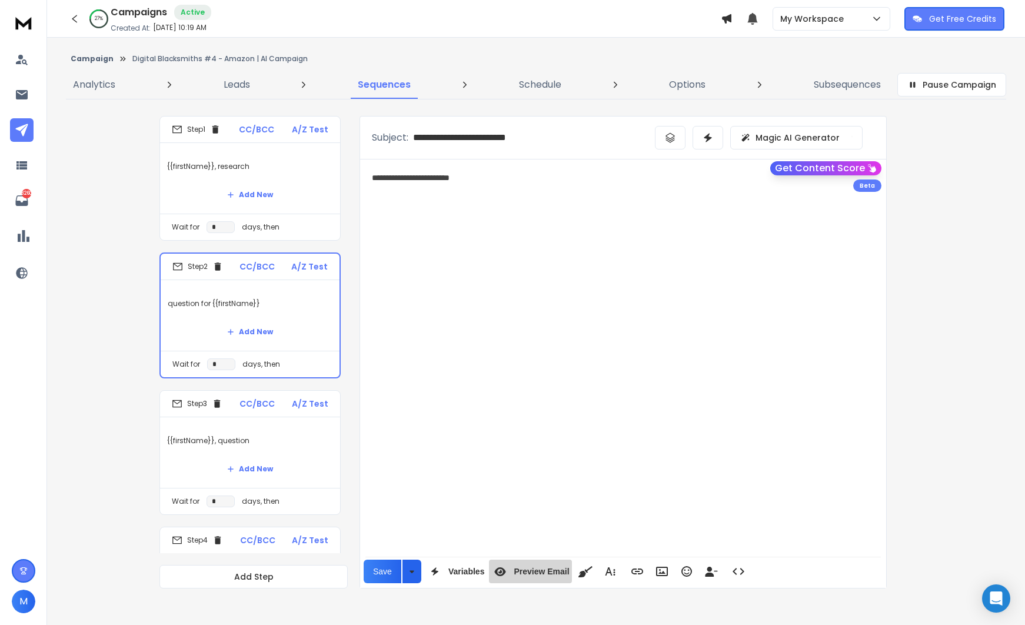
click at [508, 568] on div "Preview Email" at bounding box center [530, 571] width 82 height 19
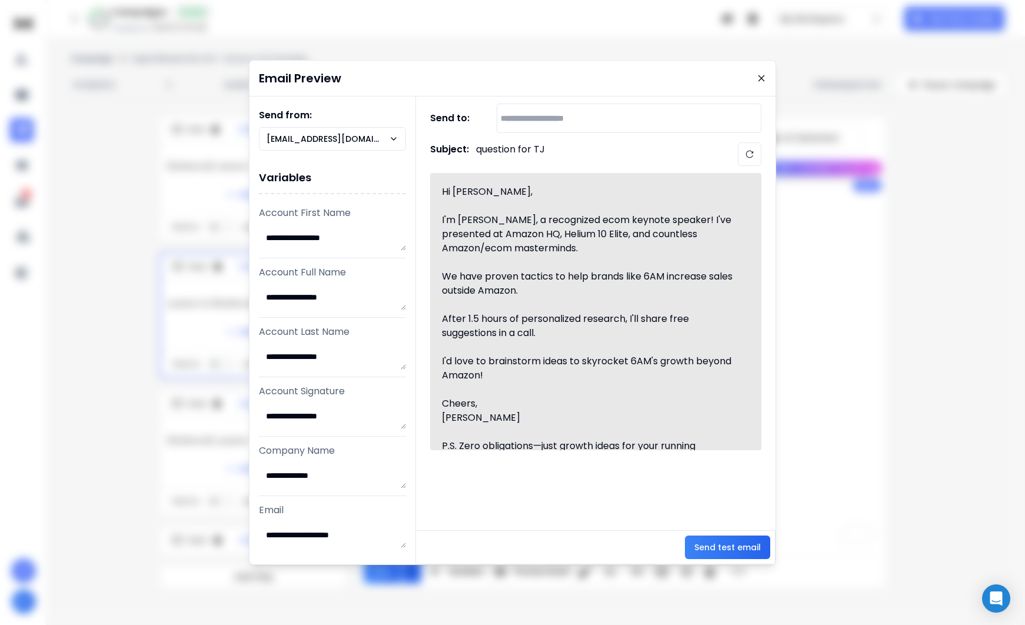
click at [765, 75] on icon at bounding box center [761, 78] width 9 height 9
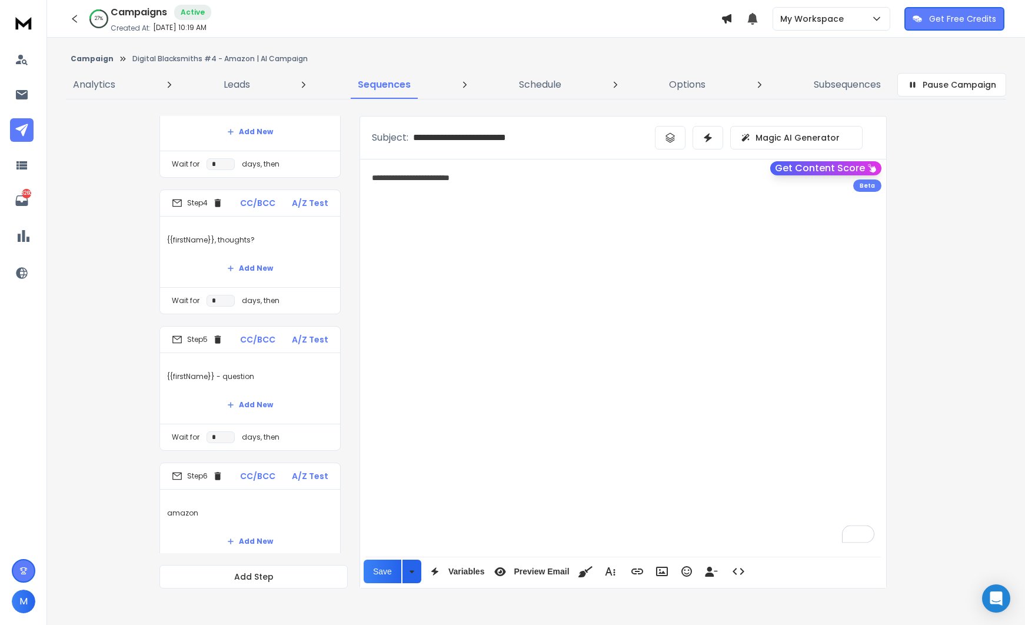
click at [198, 371] on p "{{firstName}} - question" at bounding box center [250, 376] width 166 height 33
type input "**********"
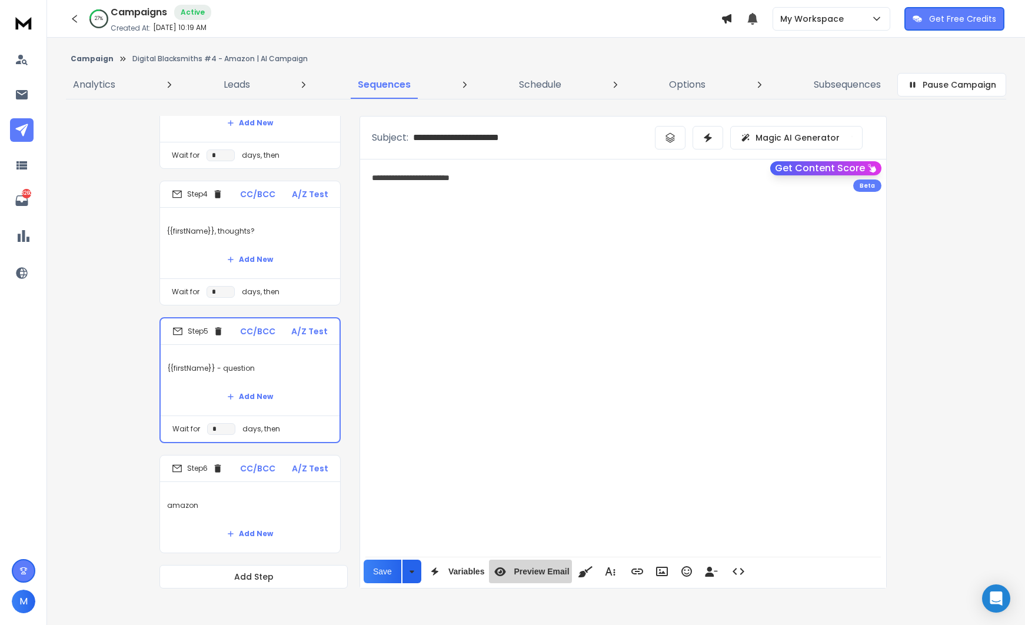
click at [542, 579] on div "Preview Email" at bounding box center [530, 571] width 82 height 19
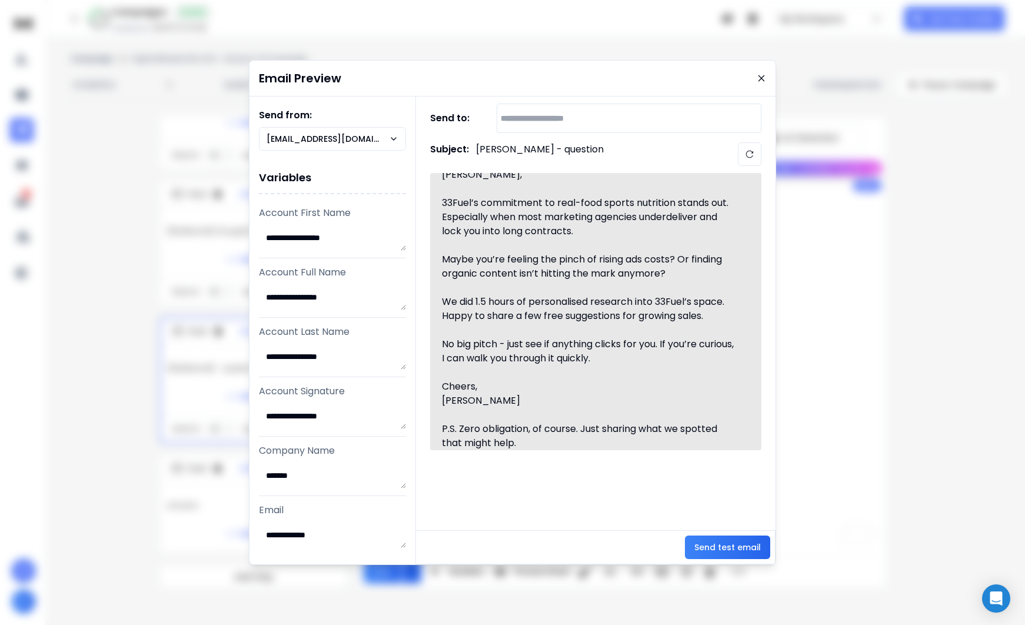
scroll to position [0, 0]
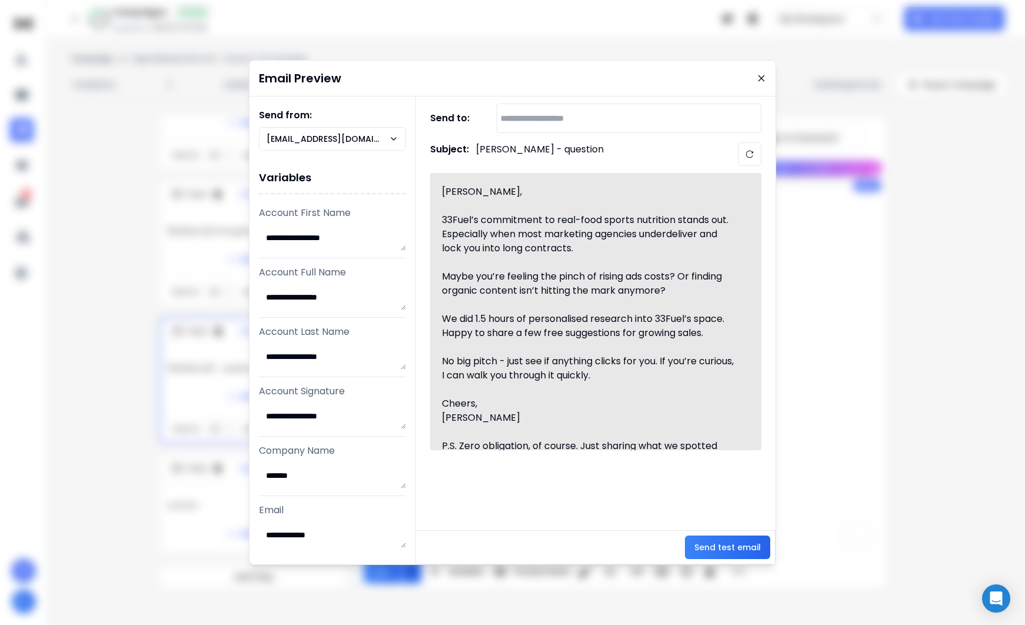
click at [760, 77] on icon at bounding box center [761, 78] width 6 height 6
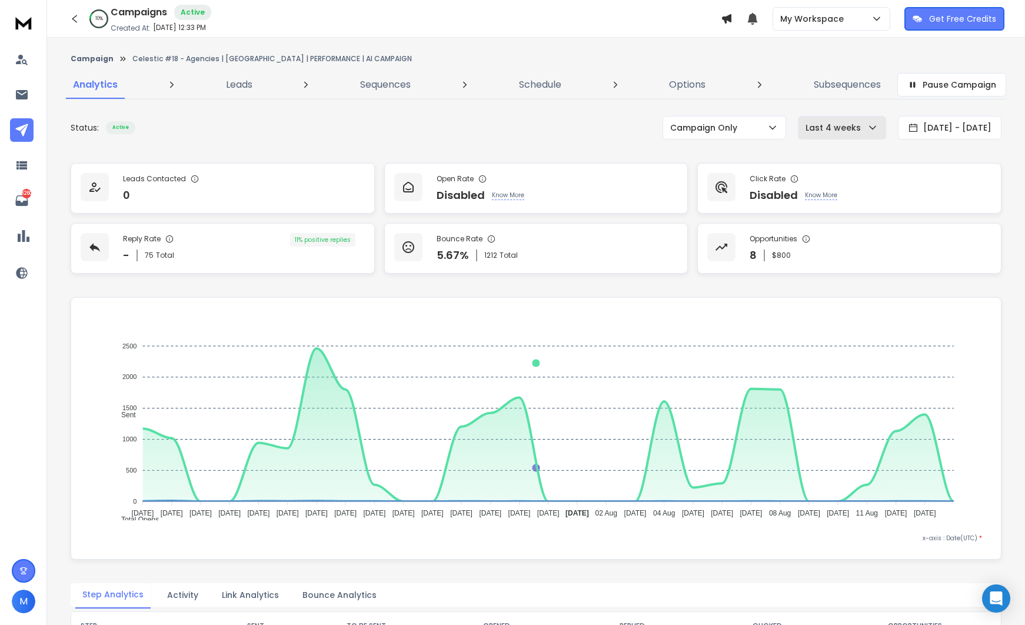
click at [805, 127] on p "Last 4 weeks" at bounding box center [835, 128] width 60 height 12
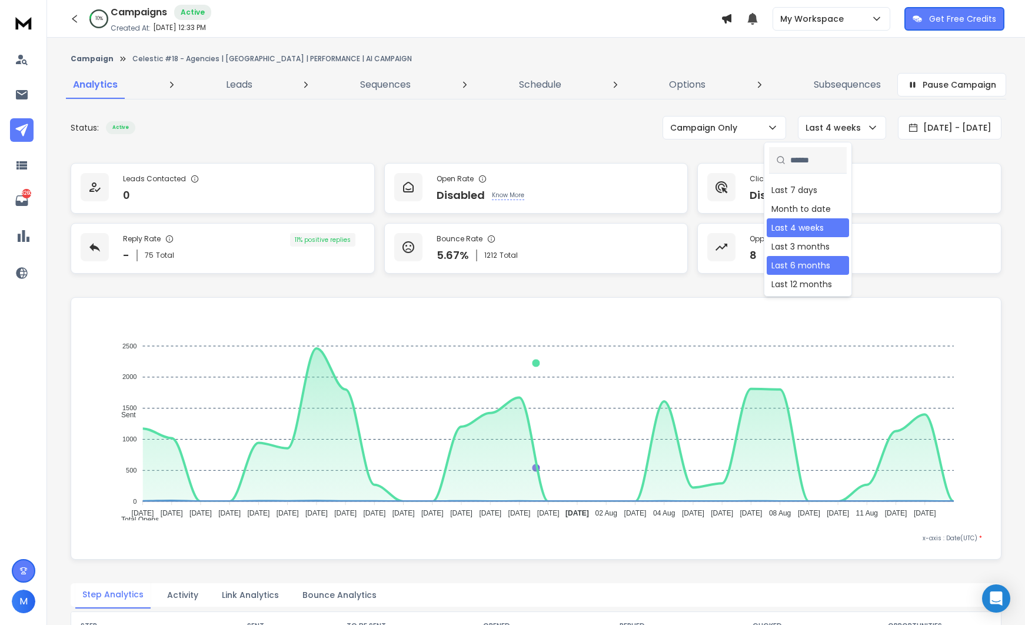
click at [794, 263] on div "Last 6 months" at bounding box center [800, 265] width 59 height 12
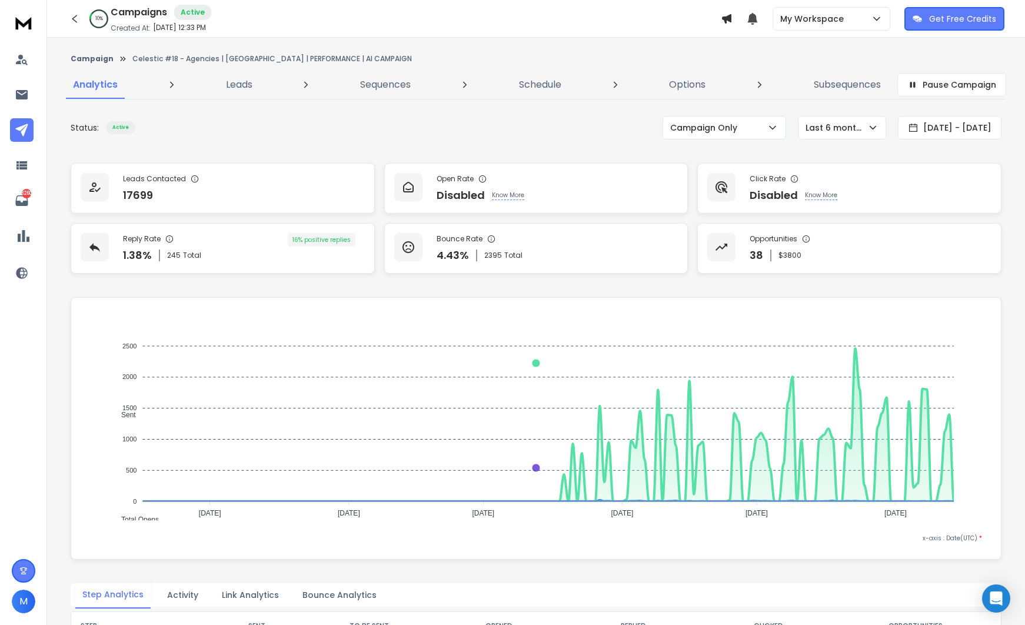
scroll to position [311, 0]
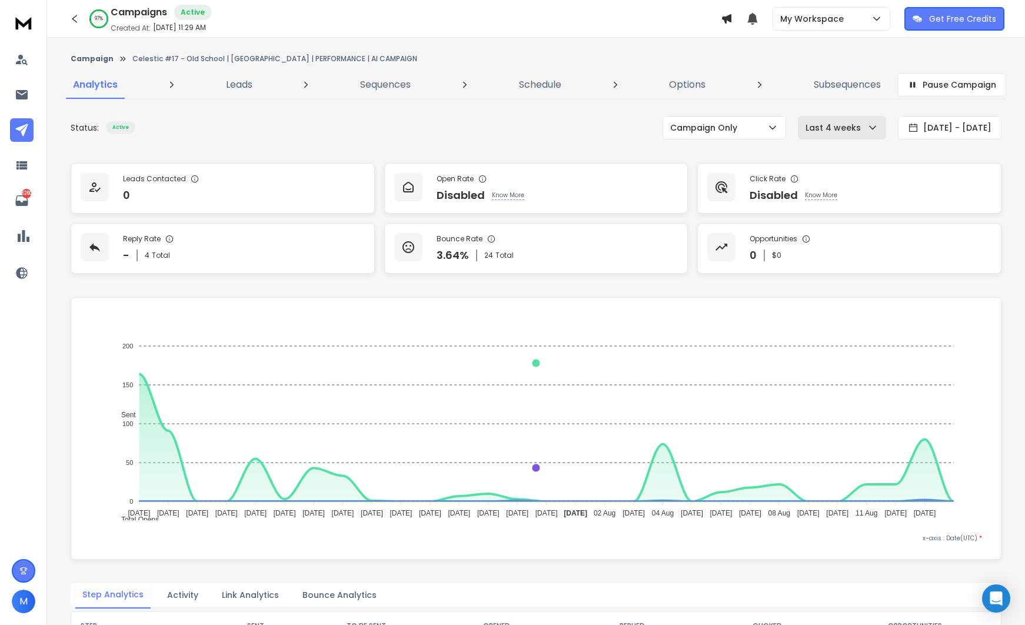
click at [816, 132] on p "Last 4 weeks" at bounding box center [835, 128] width 60 height 12
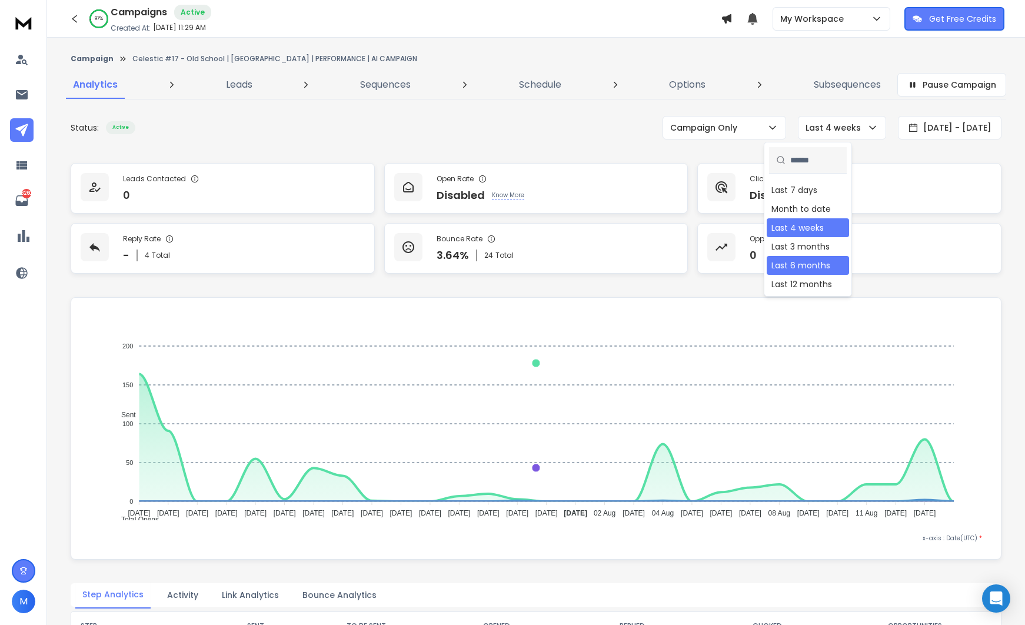
click at [812, 264] on div "Last 6 months" at bounding box center [800, 265] width 59 height 12
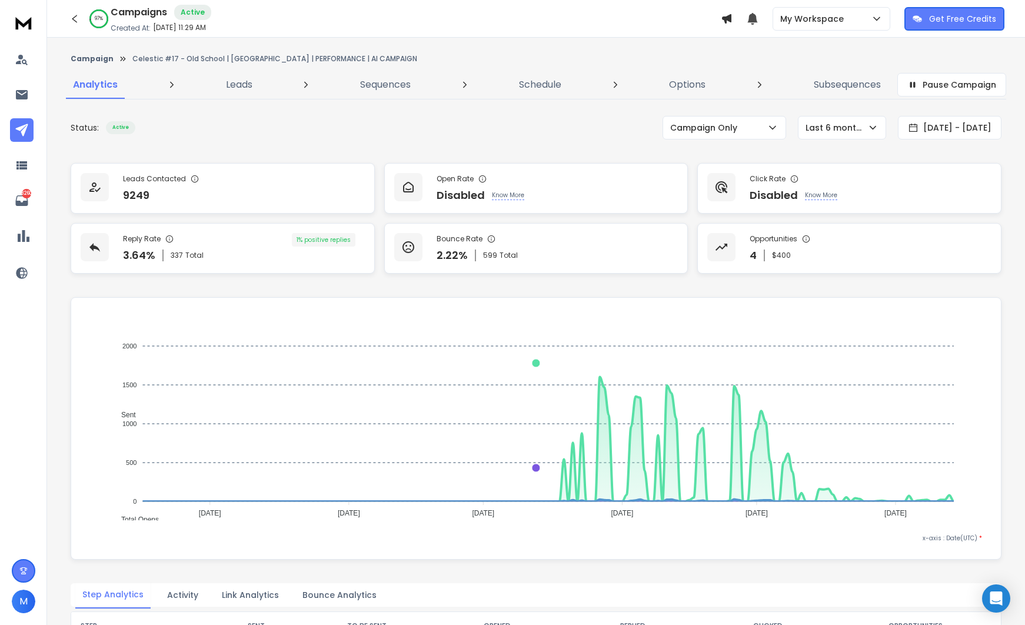
scroll to position [211, 0]
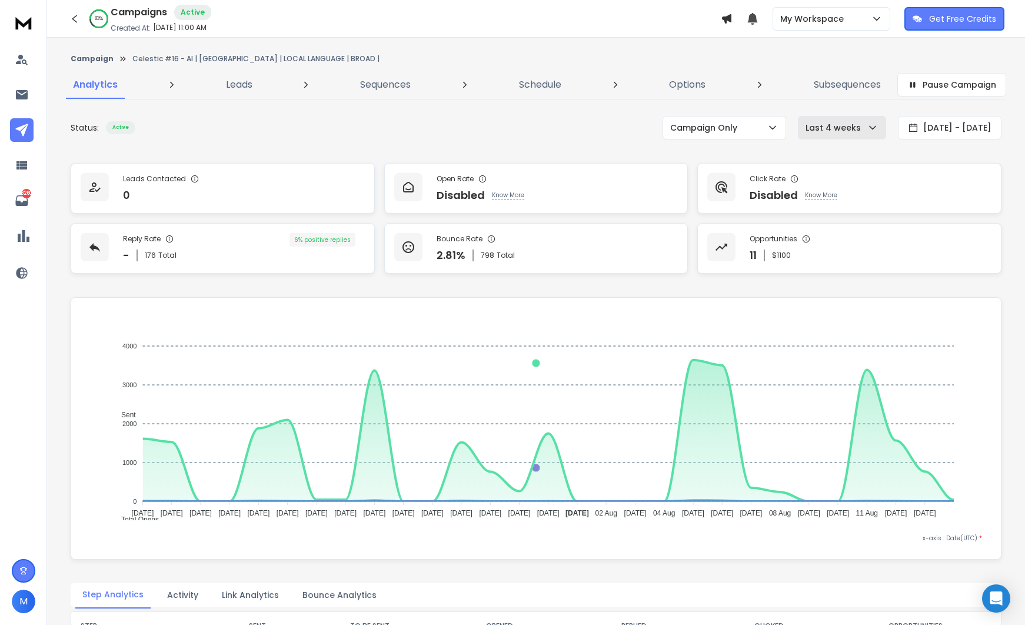
click at [844, 127] on button "Last 4 weeks" at bounding box center [842, 128] width 88 height 24
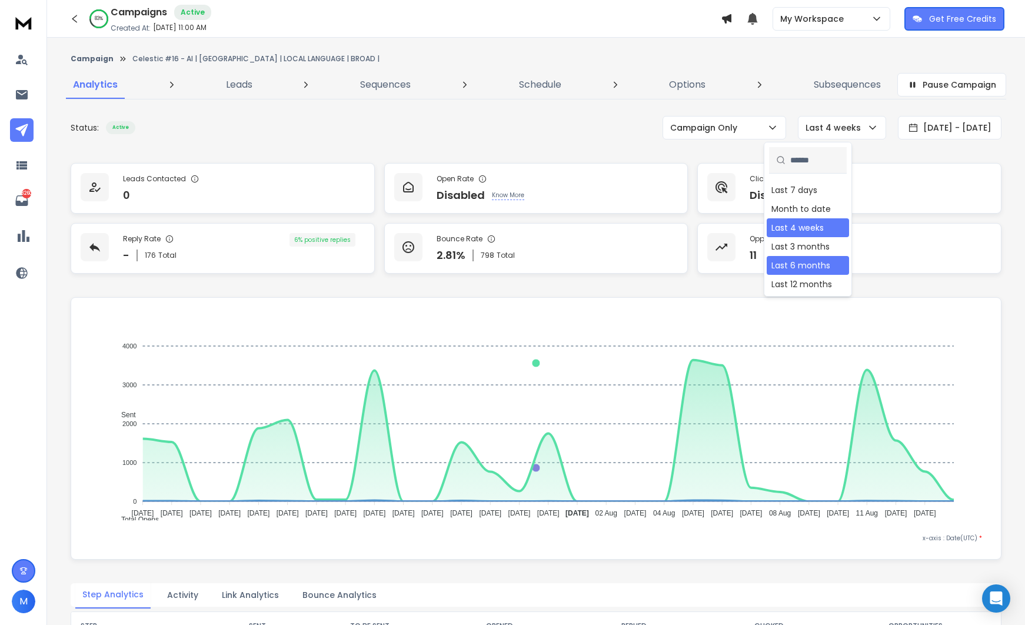
click at [833, 268] on div "Last 6 months" at bounding box center [808, 265] width 82 height 19
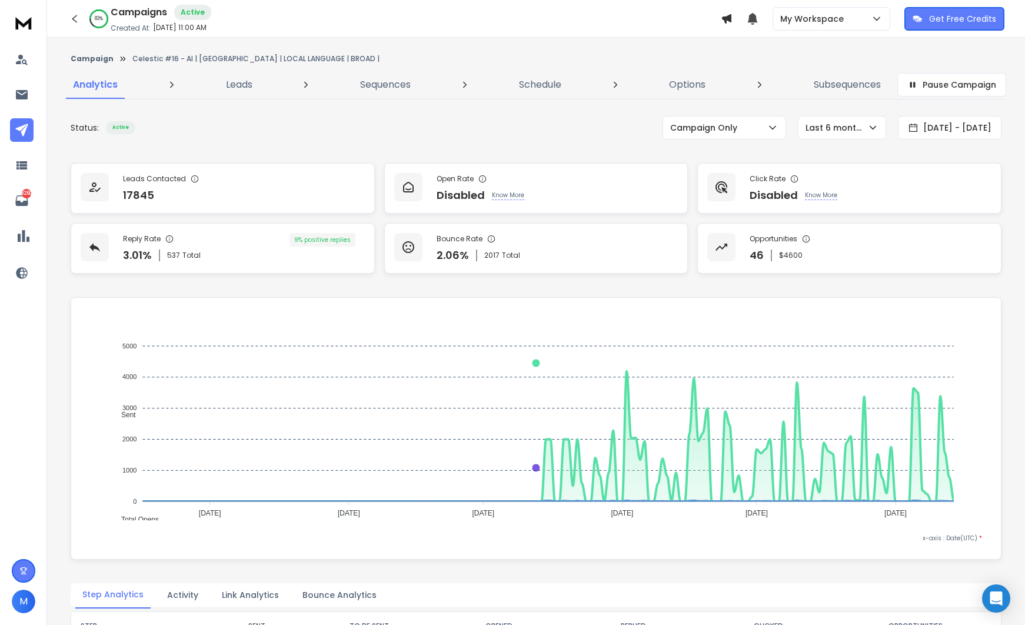
click at [127, 55] on div "Campaign Celestic #16 - AI | EUROPE | LOCAL LANGUAGE | BROAD |" at bounding box center [536, 58] width 940 height 19
drag, startPoint x: 127, startPoint y: 55, endPoint x: 398, endPoint y: 55, distance: 271.2
click at [400, 55] on div "Campaign Celestic #16 - AI | EUROPE | LOCAL LANGUAGE | BROAD |" at bounding box center [536, 58] width 940 height 19
click at [398, 55] on div "Campaign Celestic #16 - AI | EUROPE | LOCAL LANGUAGE | BROAD |" at bounding box center [536, 58] width 940 height 19
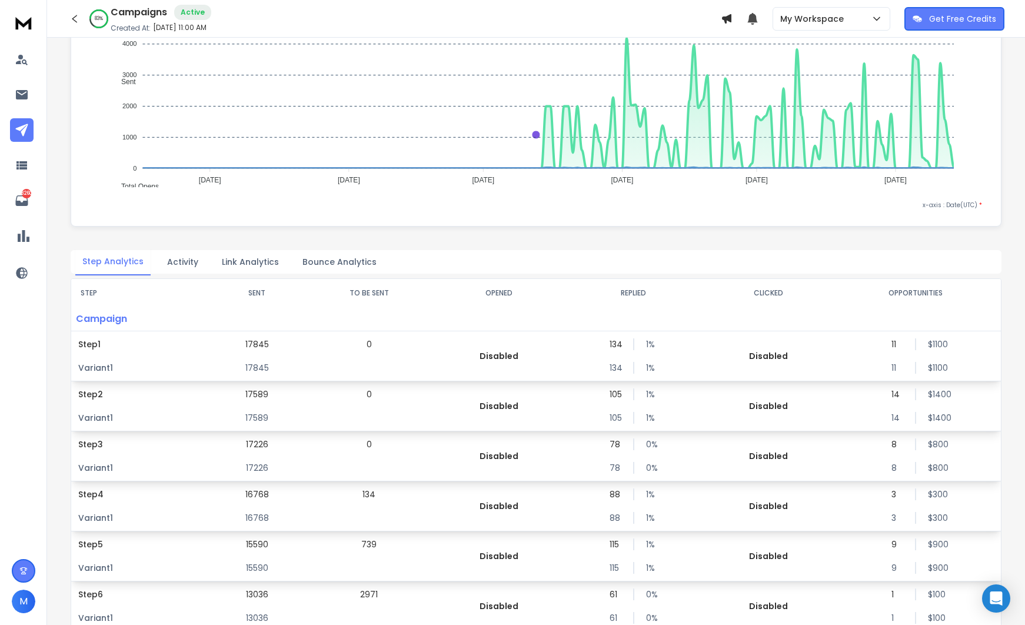
scroll to position [361, 0]
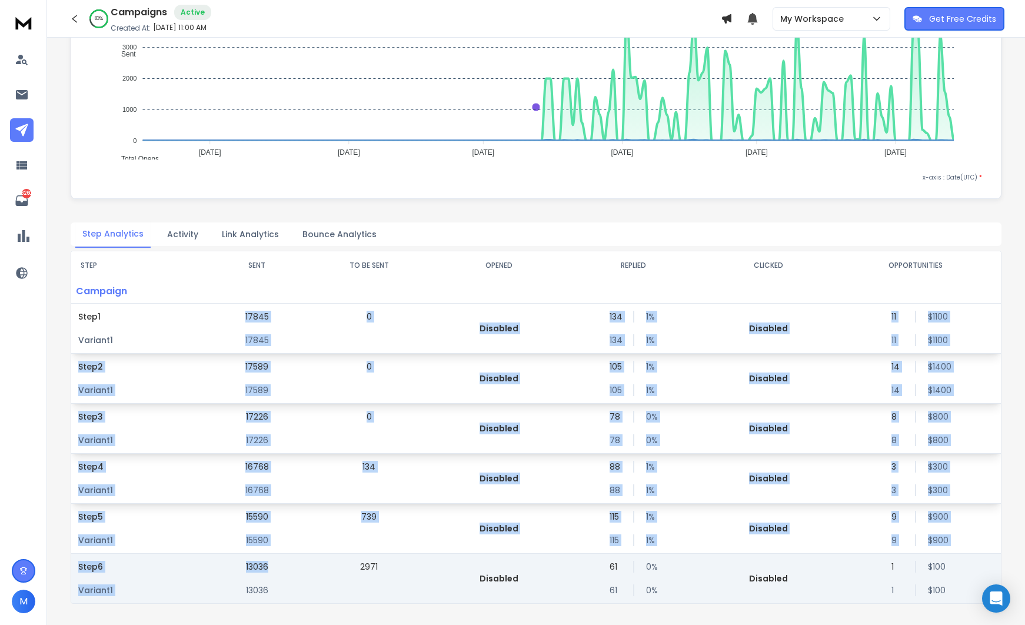
drag, startPoint x: 246, startPoint y: 314, endPoint x: 285, endPoint y: 572, distance: 260.6
click at [286, 572] on tbody "Campaign Step 1 Variant 1 17845 17845 0 Disabled 134 1 % 134 1 % Disabled 11 $ …" at bounding box center [536, 441] width 930 height 324
click at [285, 572] on div "13036 13036" at bounding box center [257, 578] width 74 height 35
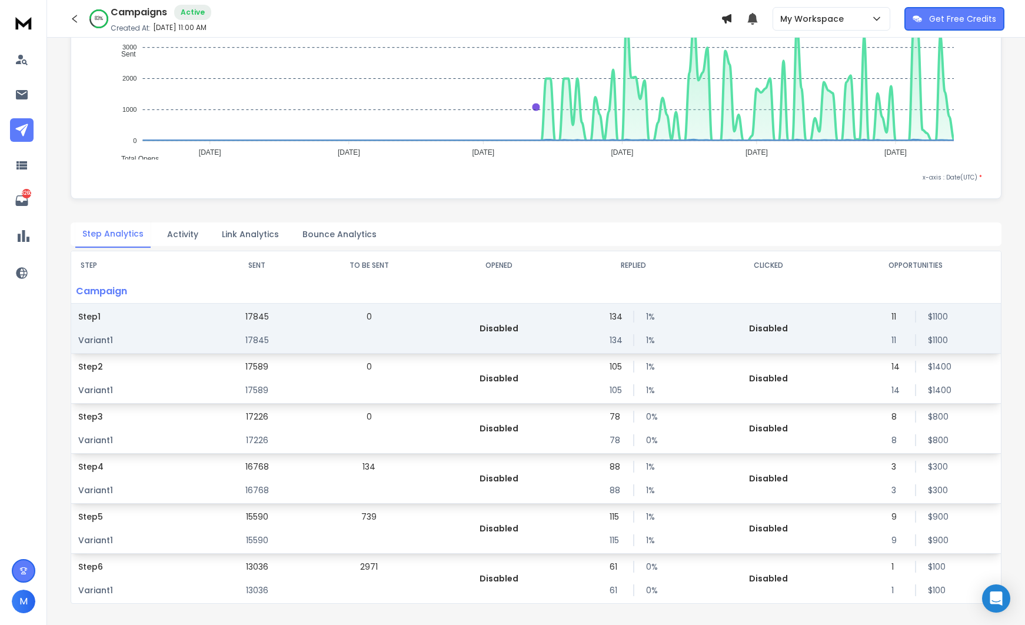
click at [257, 315] on p "17845" at bounding box center [257, 317] width 24 height 12
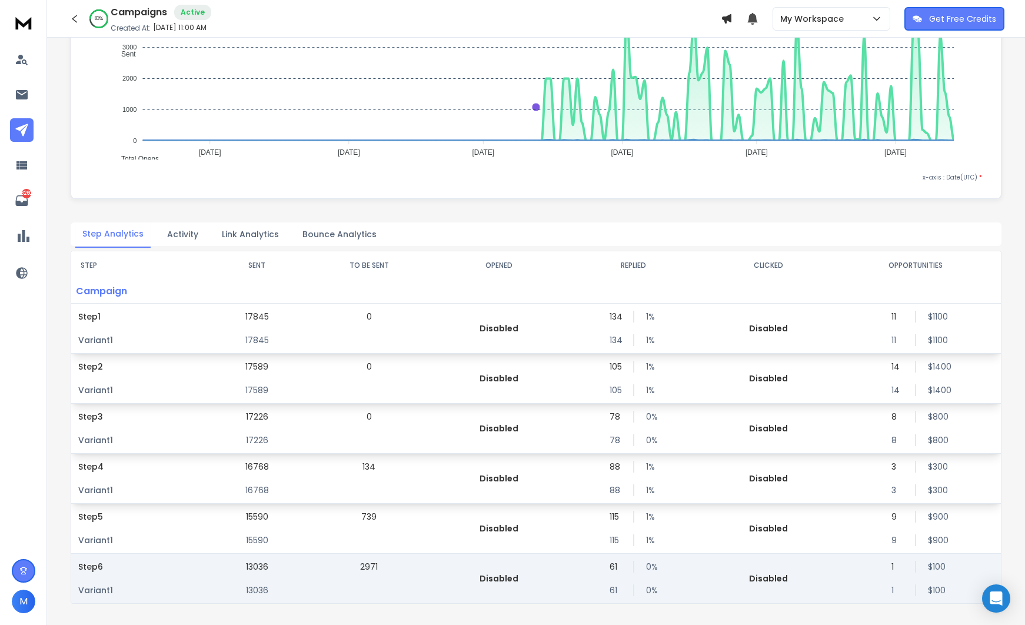
click at [262, 568] on p "13036" at bounding box center [257, 567] width 22 height 12
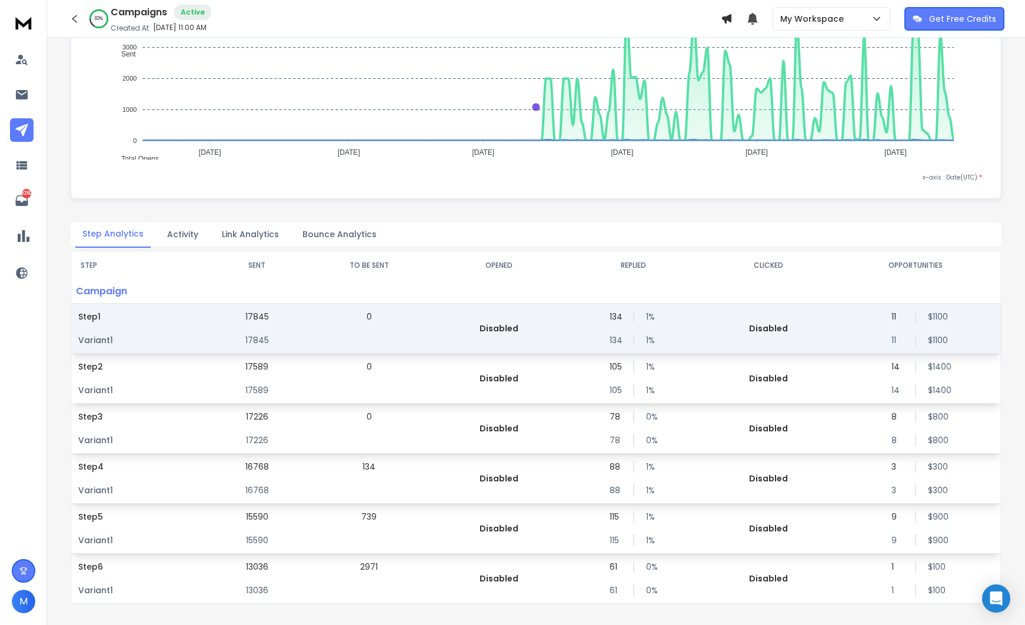
click at [894, 317] on p "11" at bounding box center [897, 317] width 12 height 12
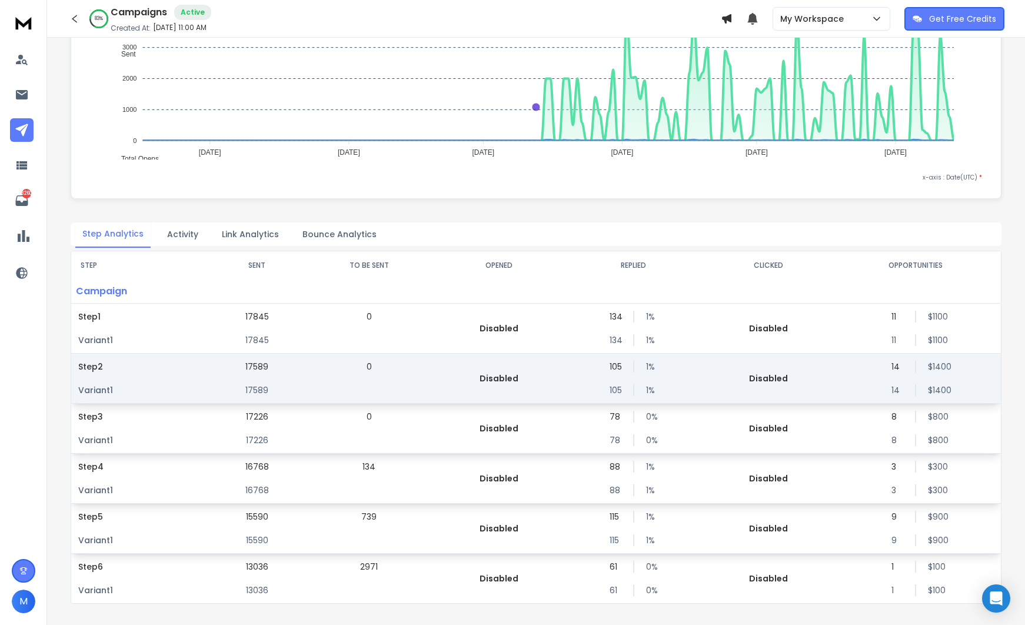
click at [894, 368] on p "14" at bounding box center [897, 367] width 12 height 12
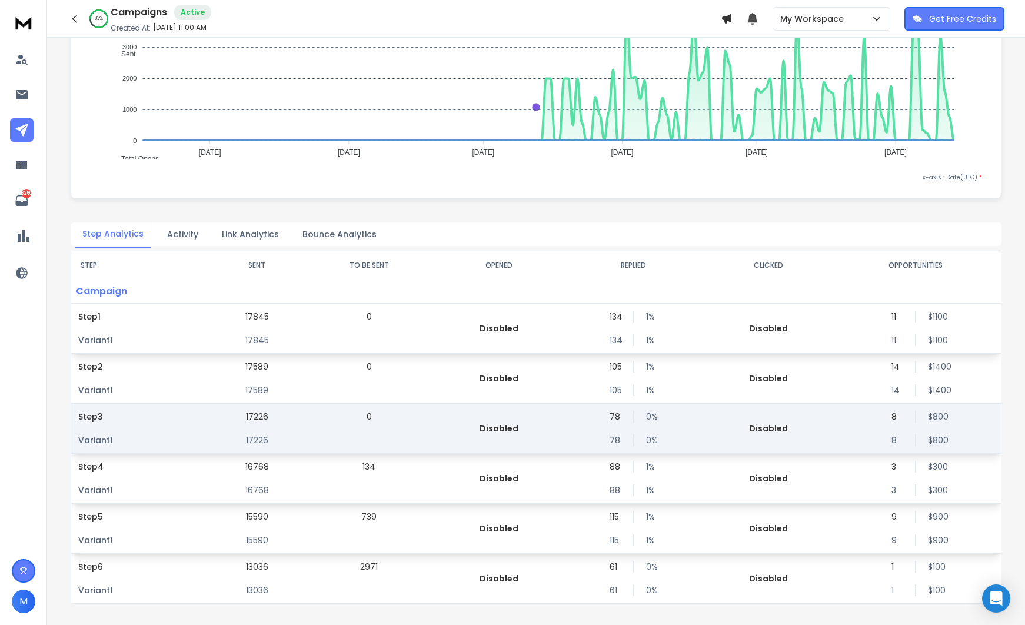
click at [891, 419] on p "8" at bounding box center [897, 417] width 12 height 12
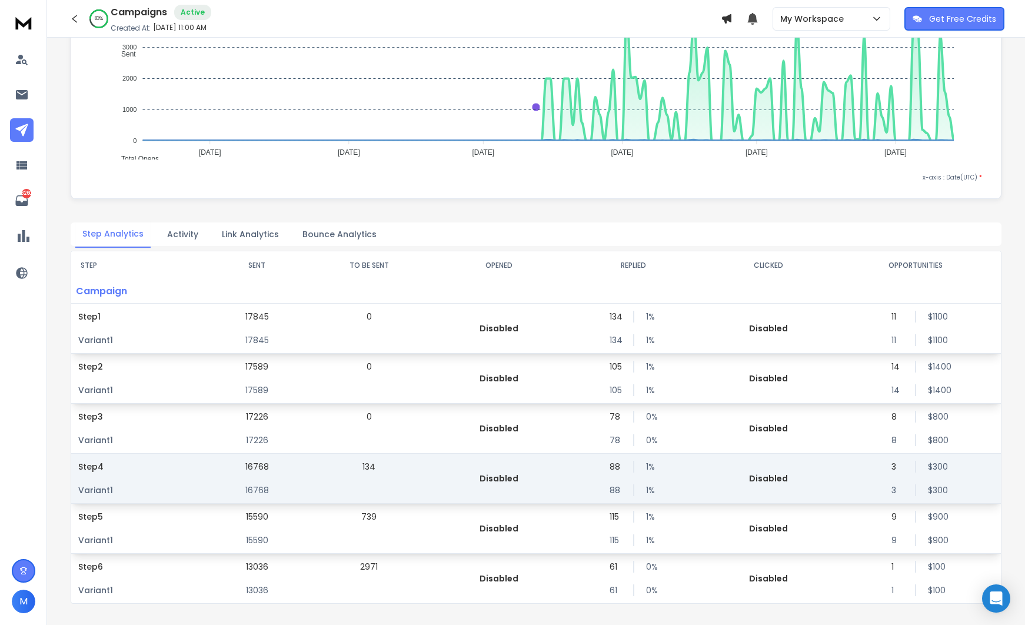
click at [891, 463] on p "3" at bounding box center [897, 467] width 12 height 12
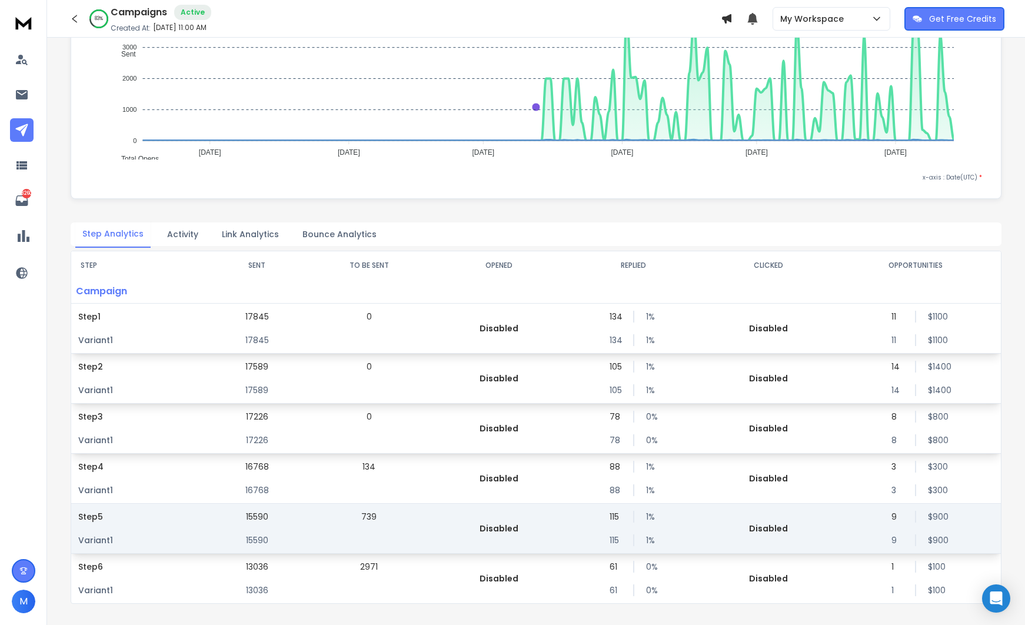
click at [892, 514] on p "9" at bounding box center [897, 517] width 12 height 12
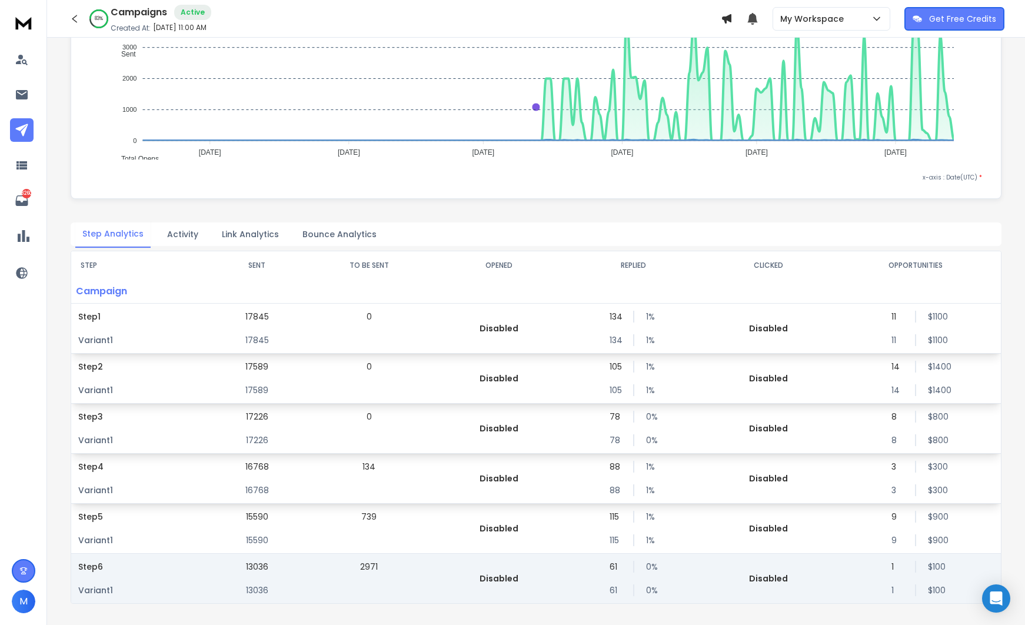
click at [892, 564] on p "1" at bounding box center [897, 567] width 12 height 12
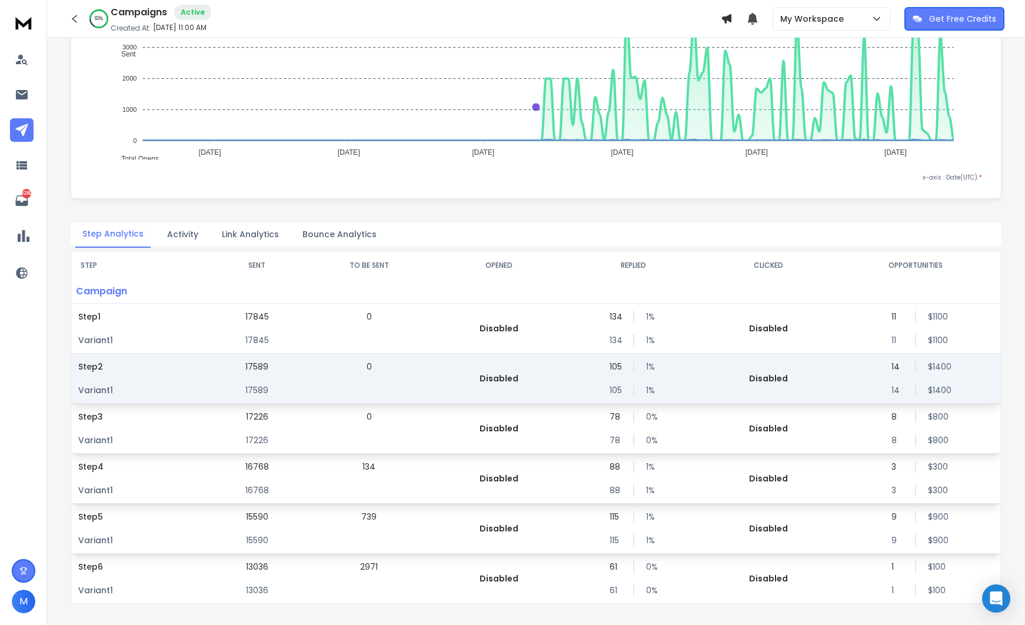
click at [897, 371] on p "14" at bounding box center [897, 367] width 12 height 12
click at [882, 359] on td "14 $ 1400 14 $ 1400" at bounding box center [915, 379] width 171 height 50
drag, startPoint x: 882, startPoint y: 359, endPoint x: 905, endPoint y: 357, distance: 23.1
click at [906, 358] on td "14 $ 1400 14 $ 1400" at bounding box center [915, 379] width 171 height 50
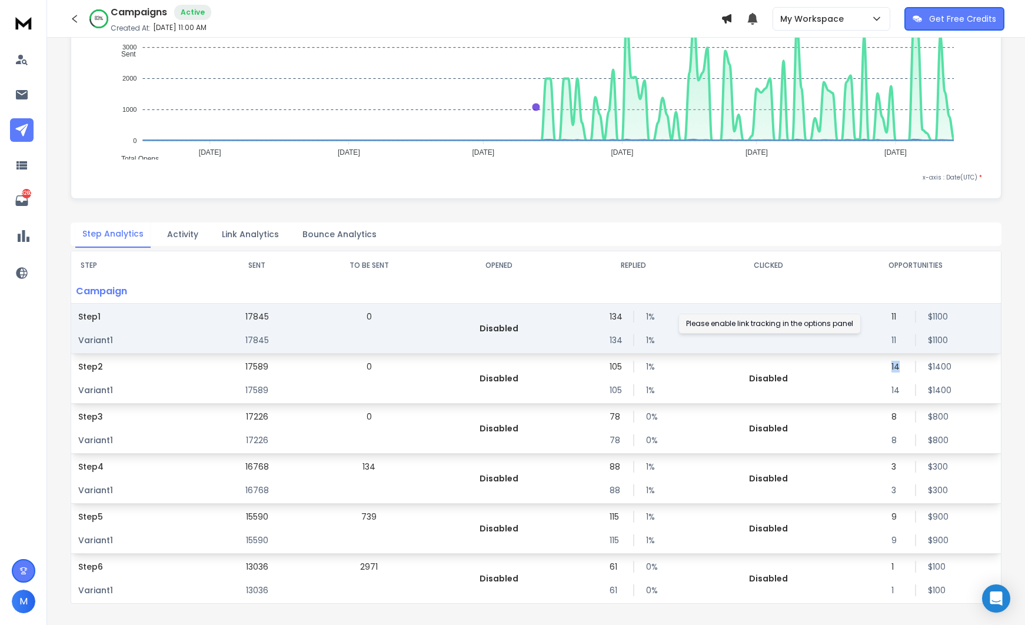
scroll to position [0, 0]
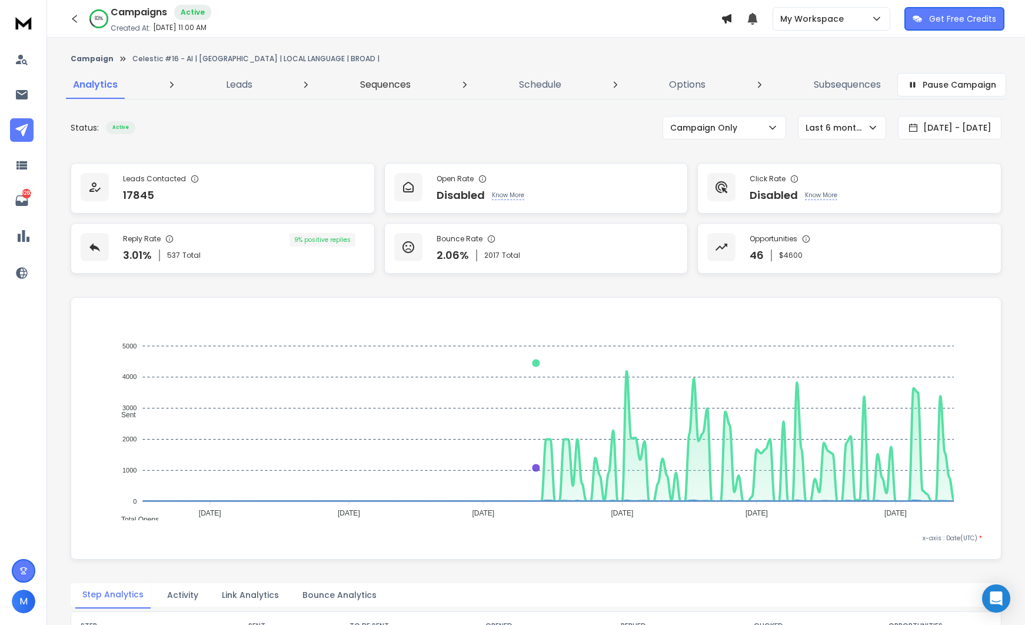
click at [391, 85] on p "Sequences" at bounding box center [385, 85] width 51 height 14
click at [389, 80] on p "Sequences" at bounding box center [385, 85] width 51 height 14
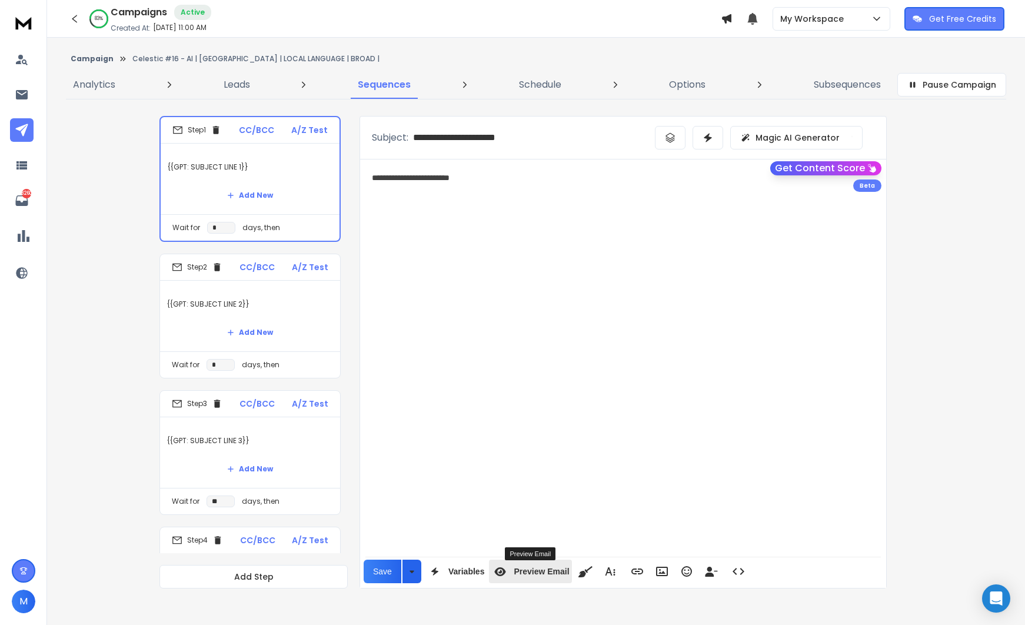
click at [513, 568] on span "Preview Email" at bounding box center [541, 572] width 60 height 10
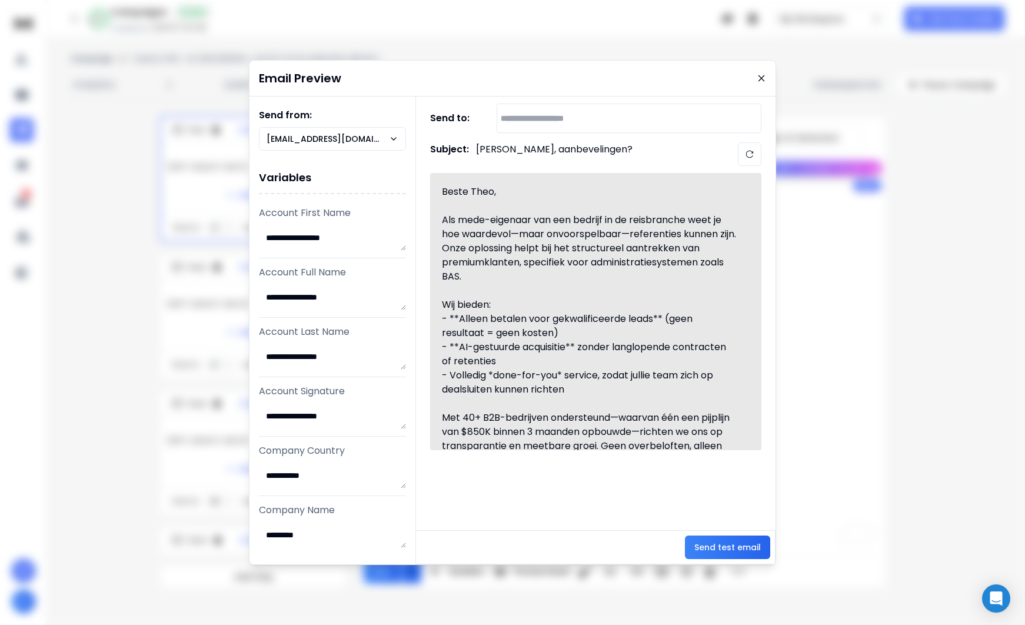
click at [150, 205] on div "**********" at bounding box center [512, 312] width 1025 height 529
click at [211, 292] on div "**********" at bounding box center [512, 312] width 1025 height 529
click at [759, 74] on icon at bounding box center [761, 78] width 9 height 9
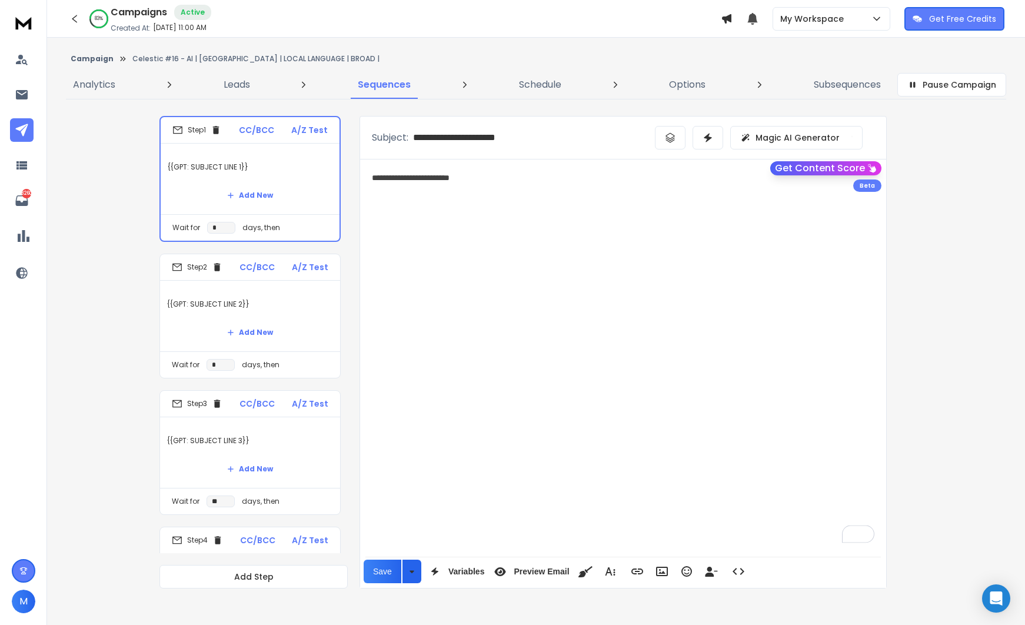
click at [205, 305] on p "{{GPT: SUBJECT LINE 2}}" at bounding box center [250, 304] width 166 height 33
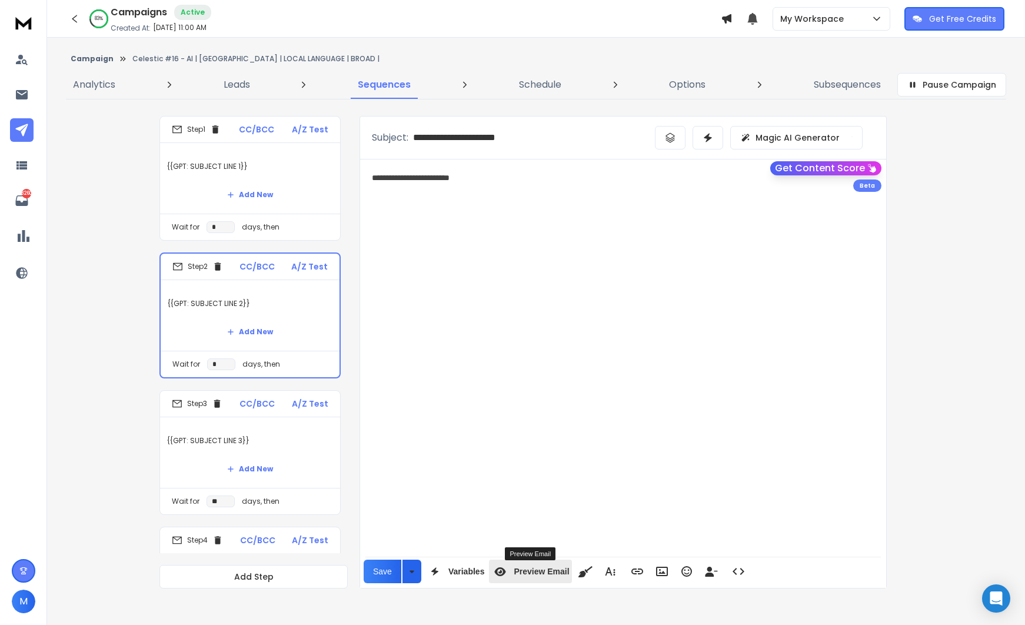
click at [511, 567] on div "Preview Email" at bounding box center [530, 571] width 82 height 19
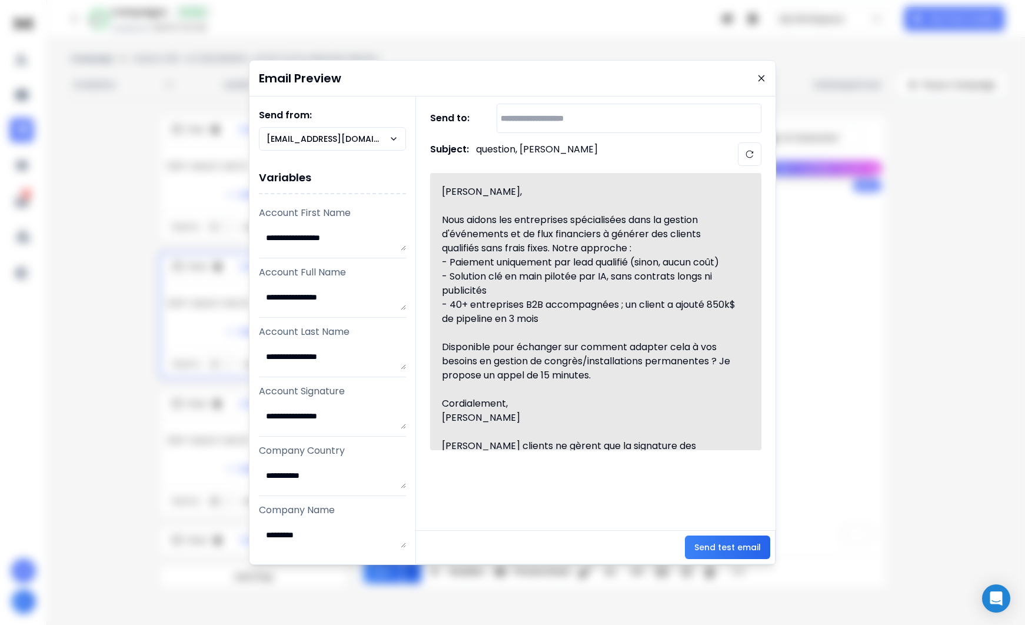
click at [764, 76] on icon at bounding box center [761, 78] width 9 height 9
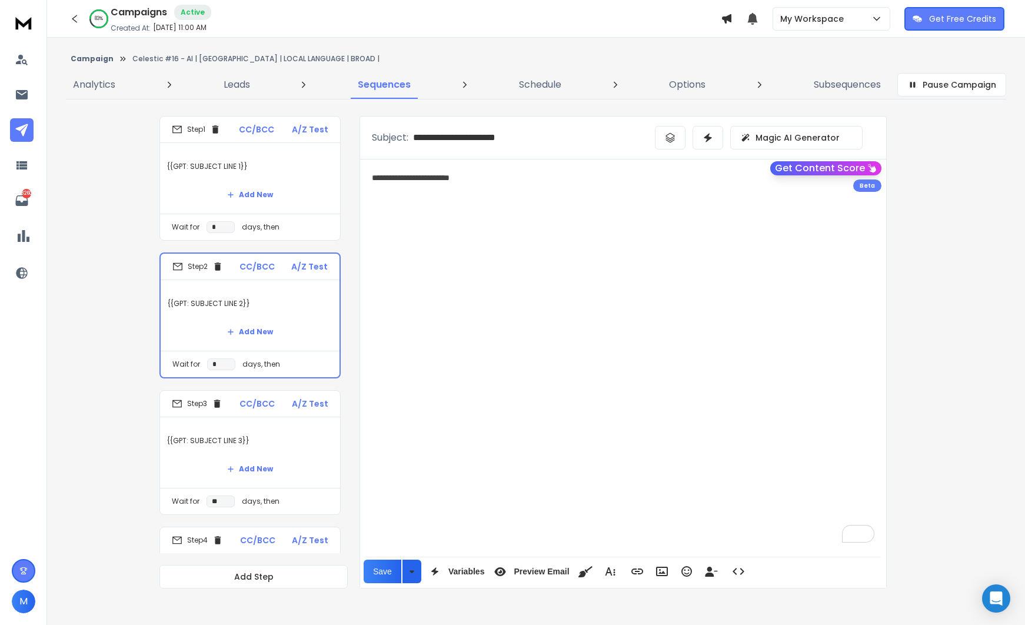
click at [241, 435] on p "{{GPT: SUBJECT LINE 3}}" at bounding box center [250, 440] width 166 height 33
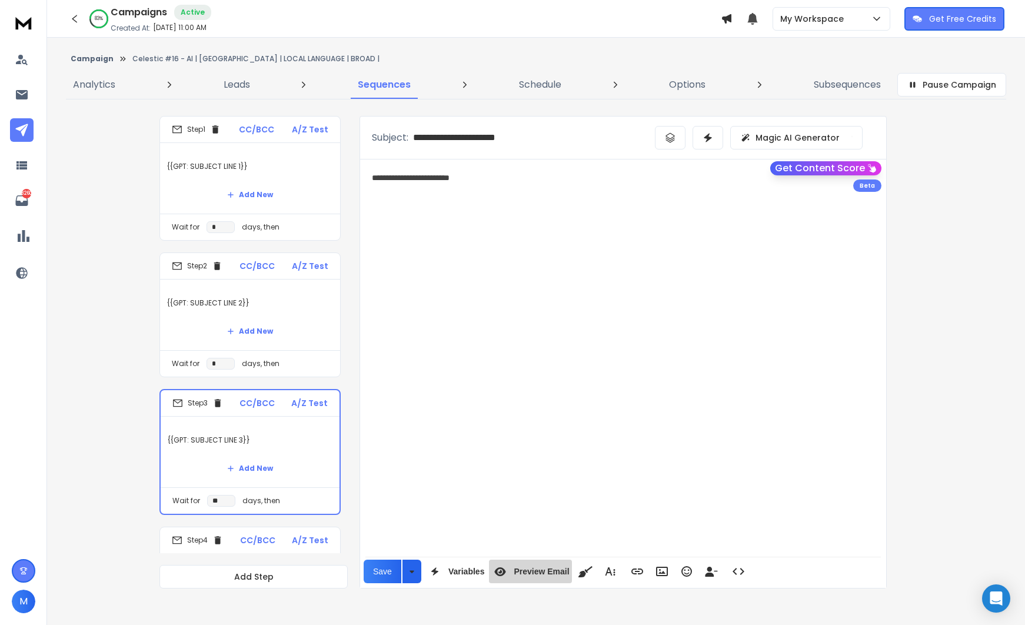
click at [547, 567] on span "Preview Email" at bounding box center [541, 572] width 60 height 10
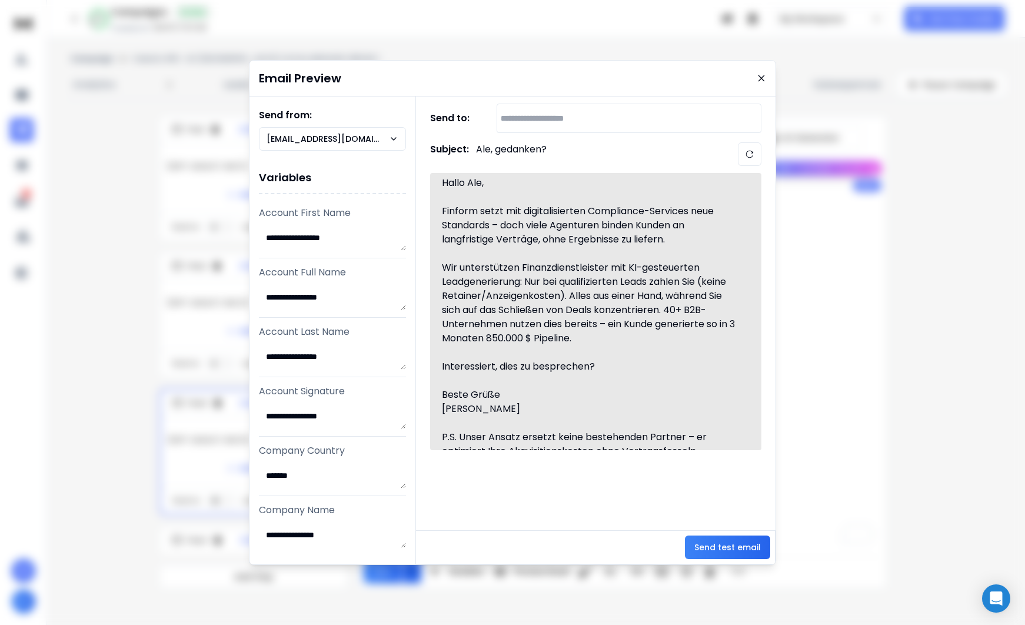
scroll to position [17, 0]
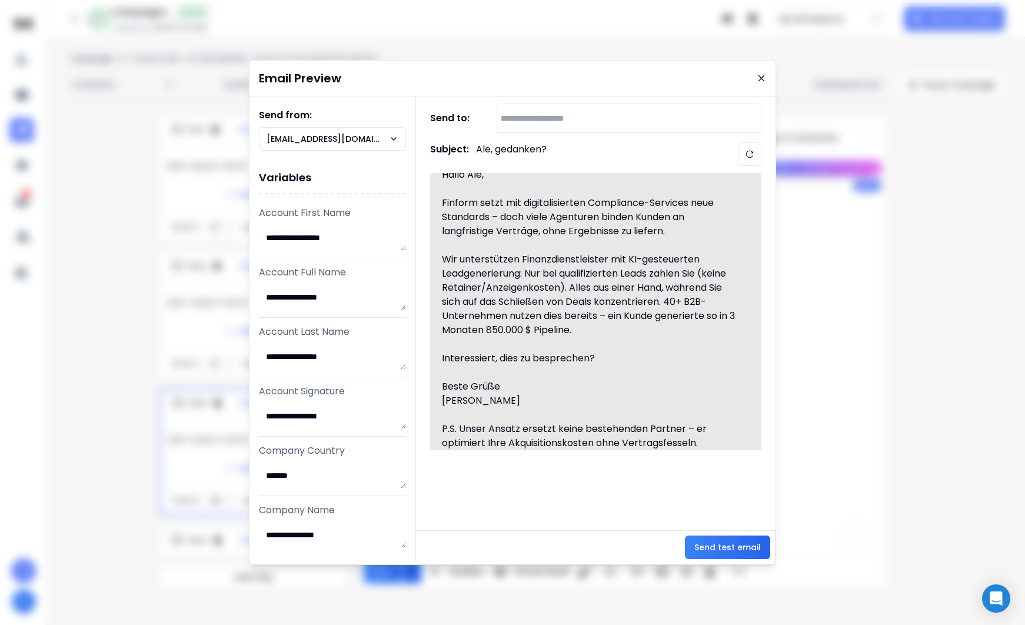
click at [764, 77] on icon at bounding box center [761, 78] width 9 height 9
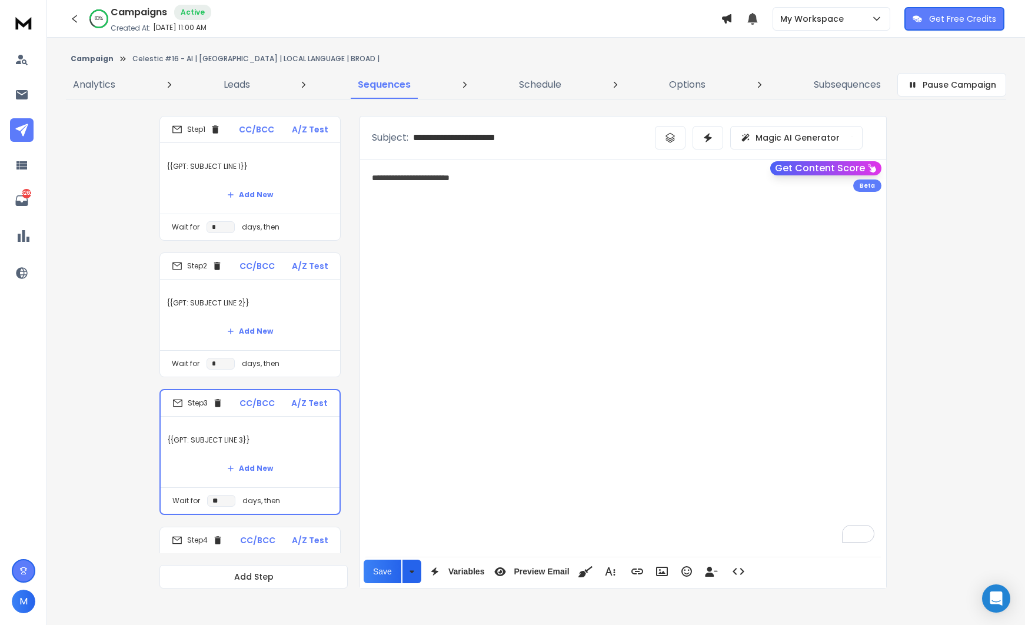
click at [204, 161] on p "{{GPT: SUBJECT LINE 1}}" at bounding box center [250, 166] width 166 height 33
type input "**********"
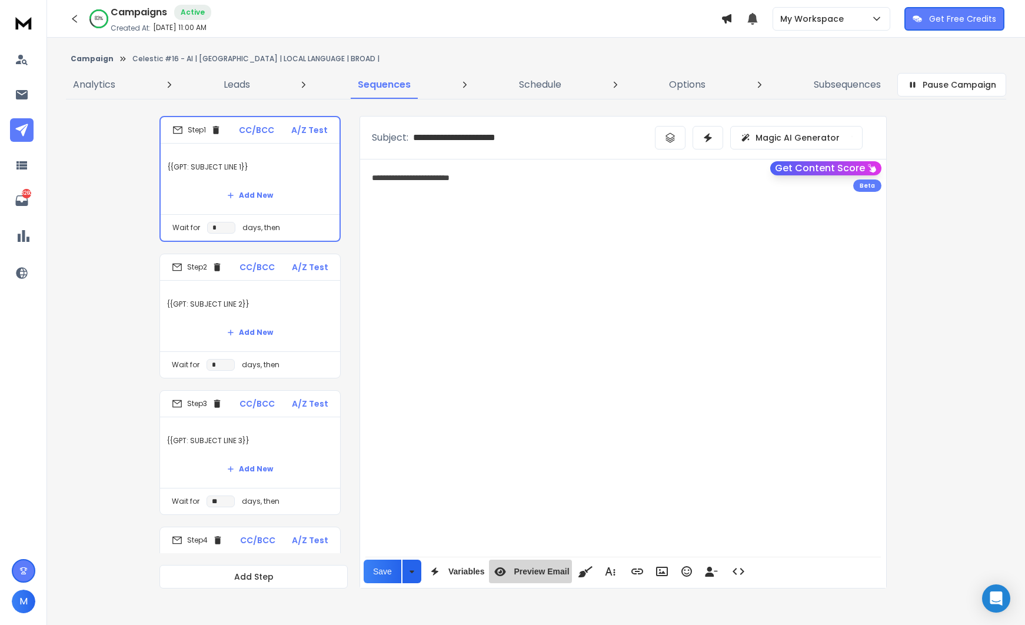
click at [504, 580] on div "Preview Email" at bounding box center [530, 571] width 82 height 19
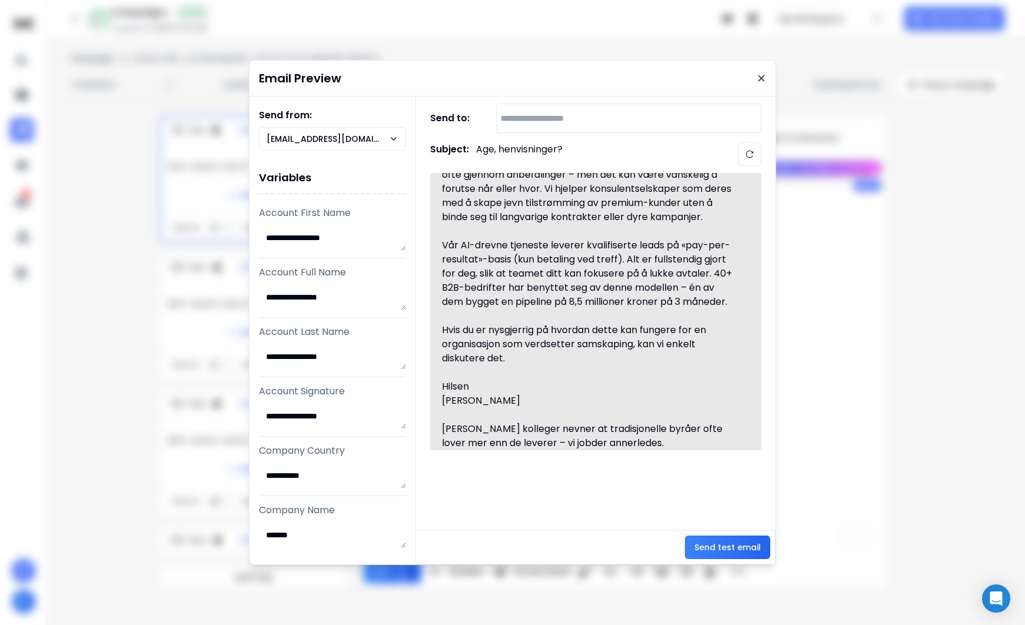
scroll to position [0, 0]
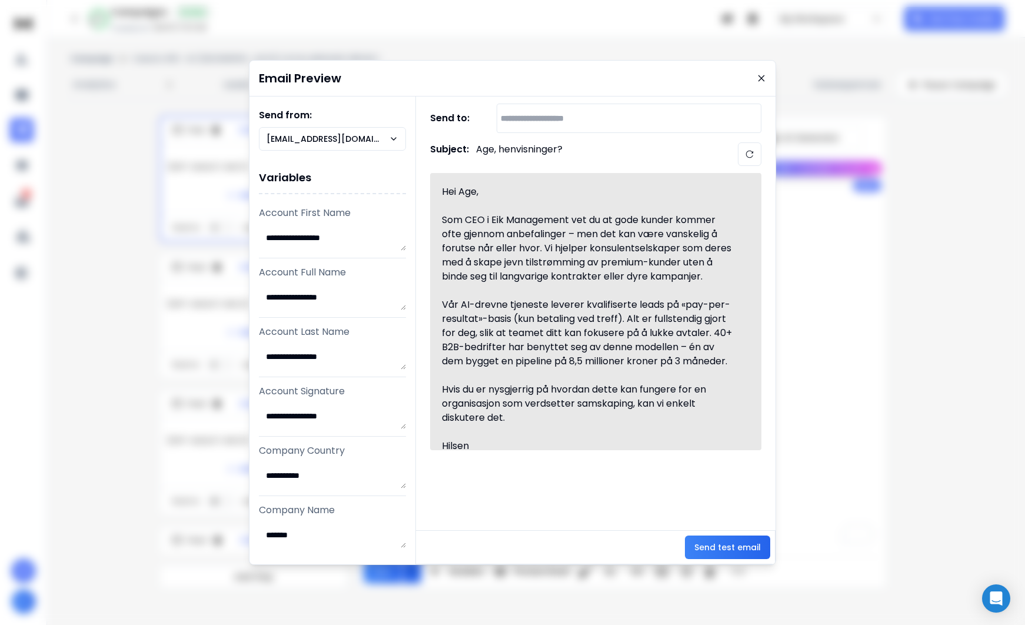
click at [767, 81] on div "Email Preview" at bounding box center [512, 78] width 526 height 35
click at [761, 79] on icon at bounding box center [761, 78] width 9 height 9
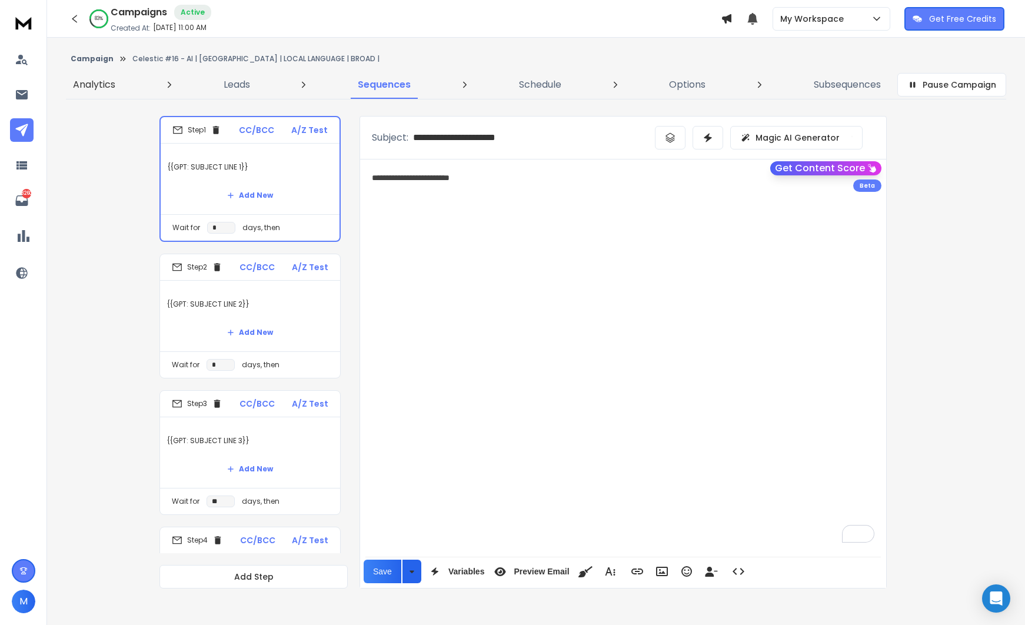
click at [104, 84] on p "Analytics" at bounding box center [94, 85] width 42 height 14
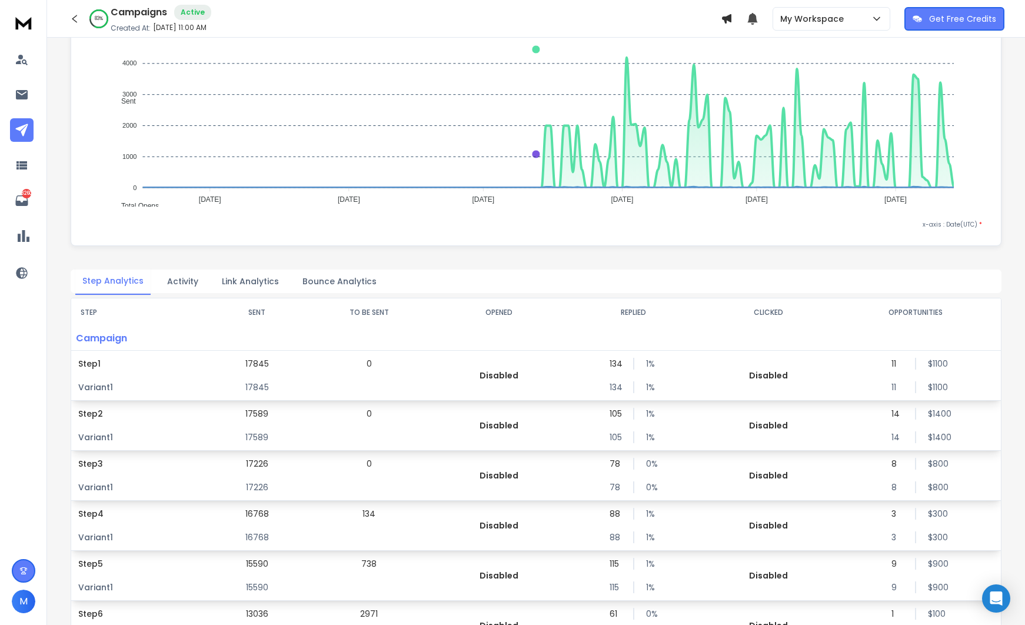
scroll to position [361, 0]
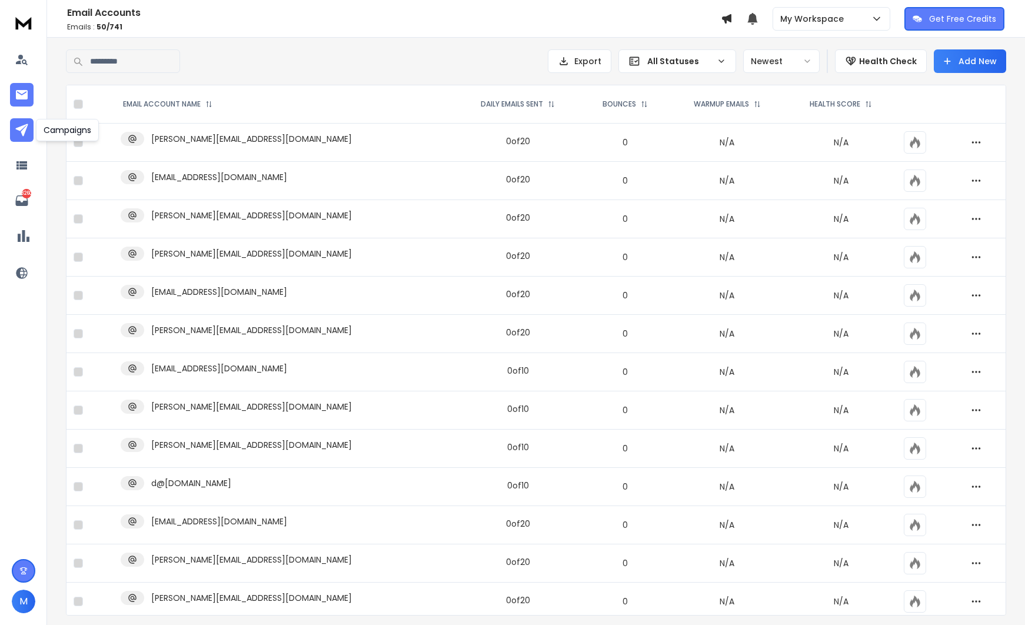
click at [16, 129] on icon at bounding box center [22, 130] width 14 height 14
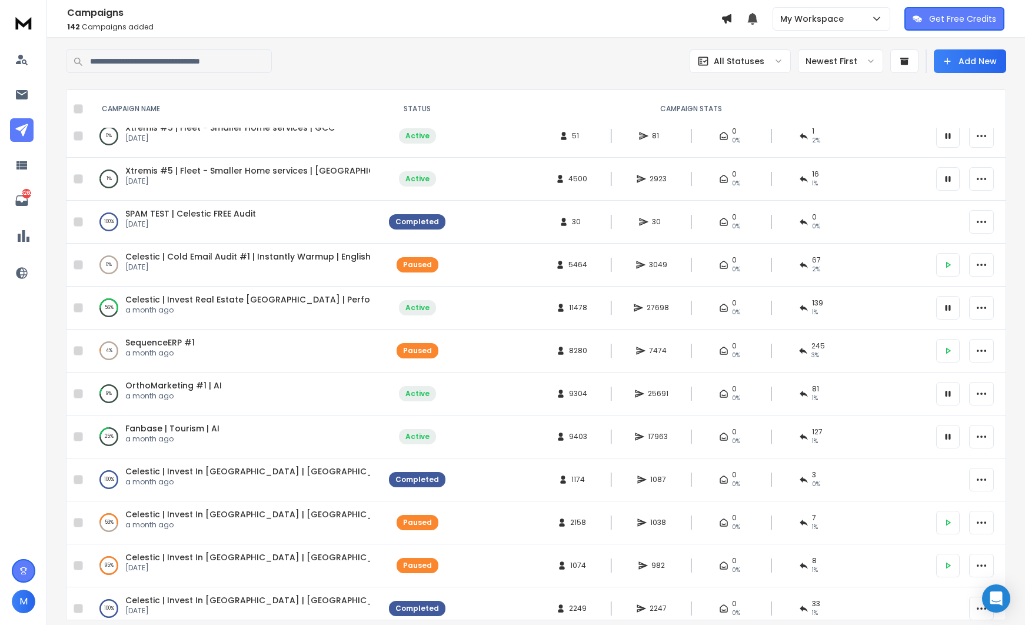
scroll to position [159, 0]
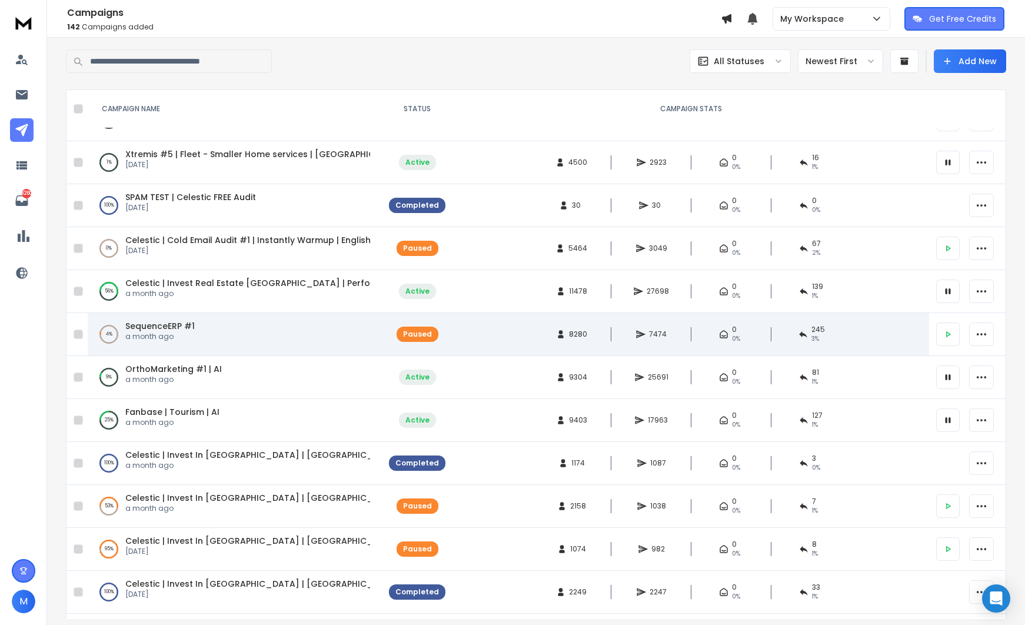
click at [215, 331] on div "4 % SequenceERP #1 a month ago" at bounding box center [234, 334] width 271 height 28
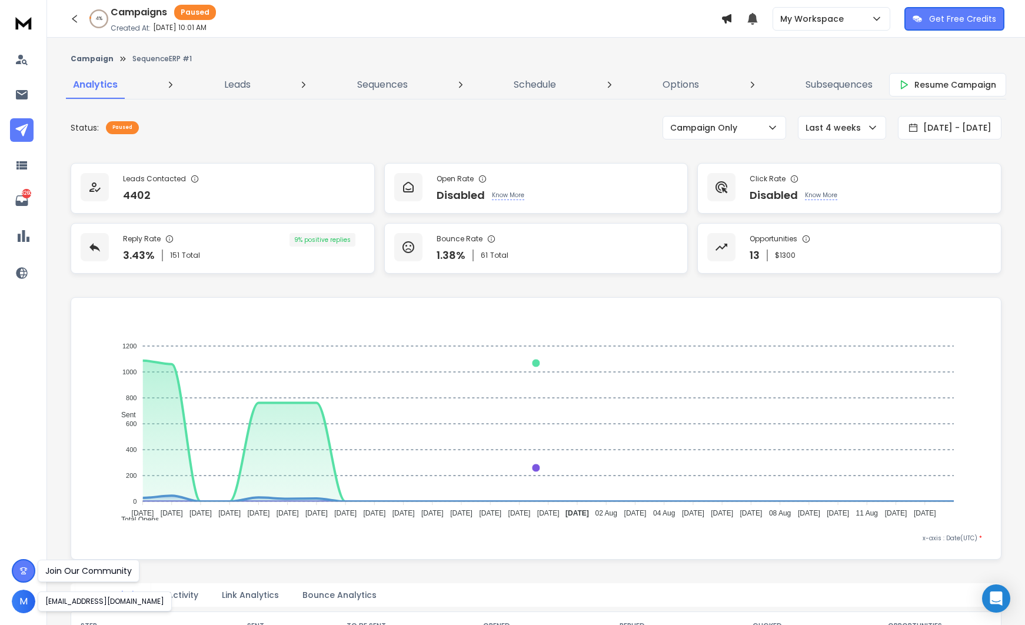
click at [31, 592] on span "M" at bounding box center [24, 601] width 24 height 24
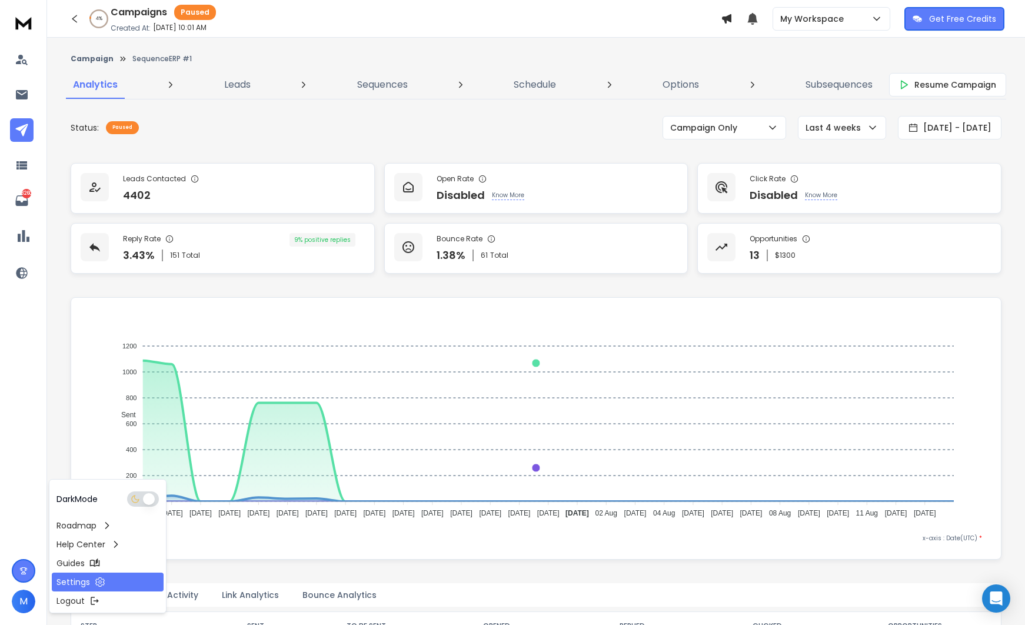
click at [64, 579] on p "Settings" at bounding box center [73, 582] width 34 height 12
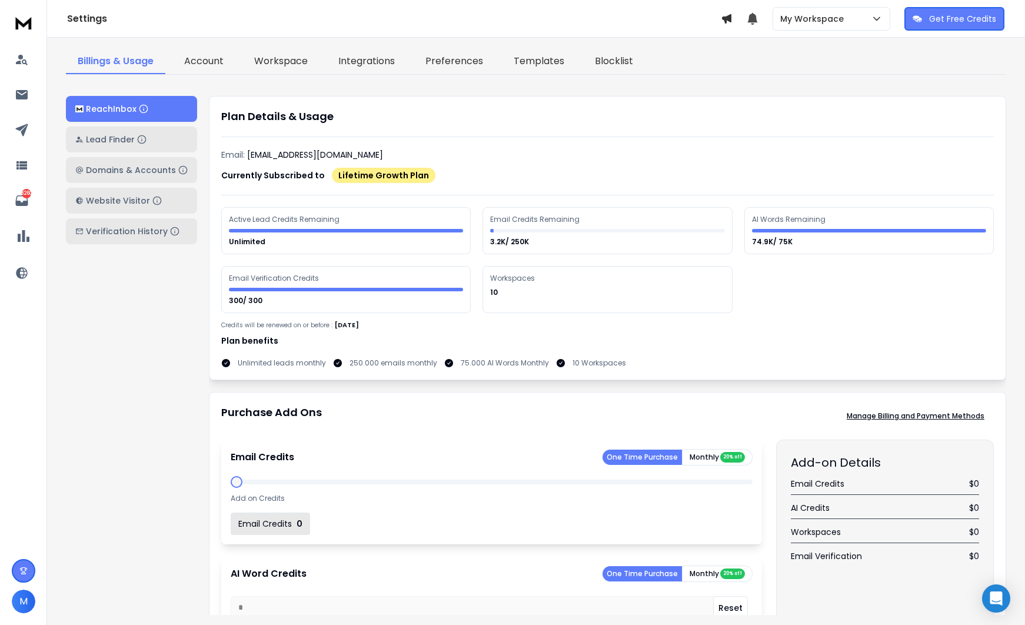
scroll to position [7, 0]
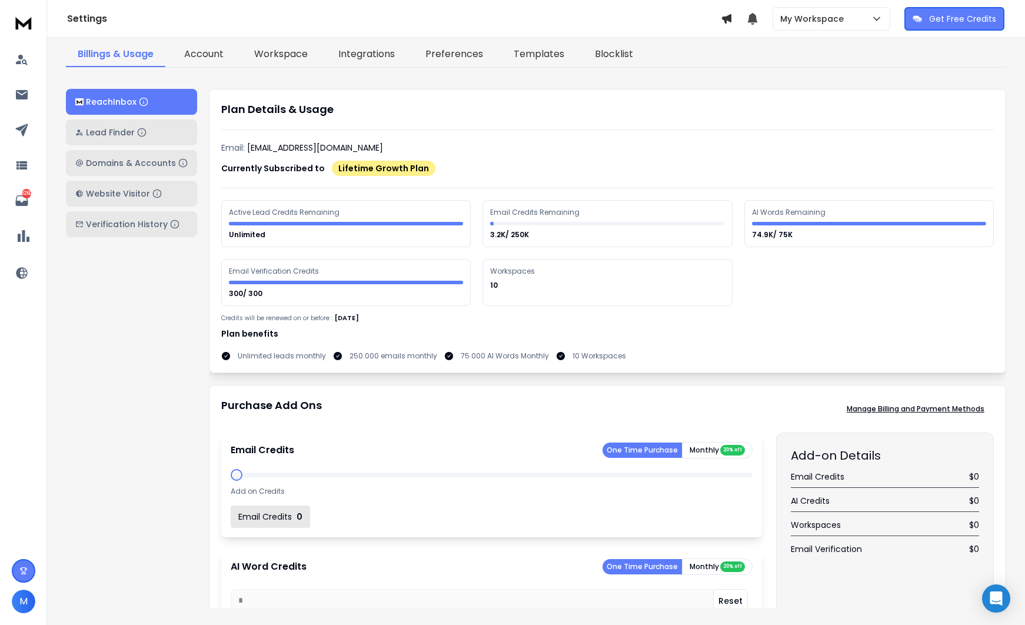
click at [213, 50] on link "Account" at bounding box center [203, 54] width 63 height 25
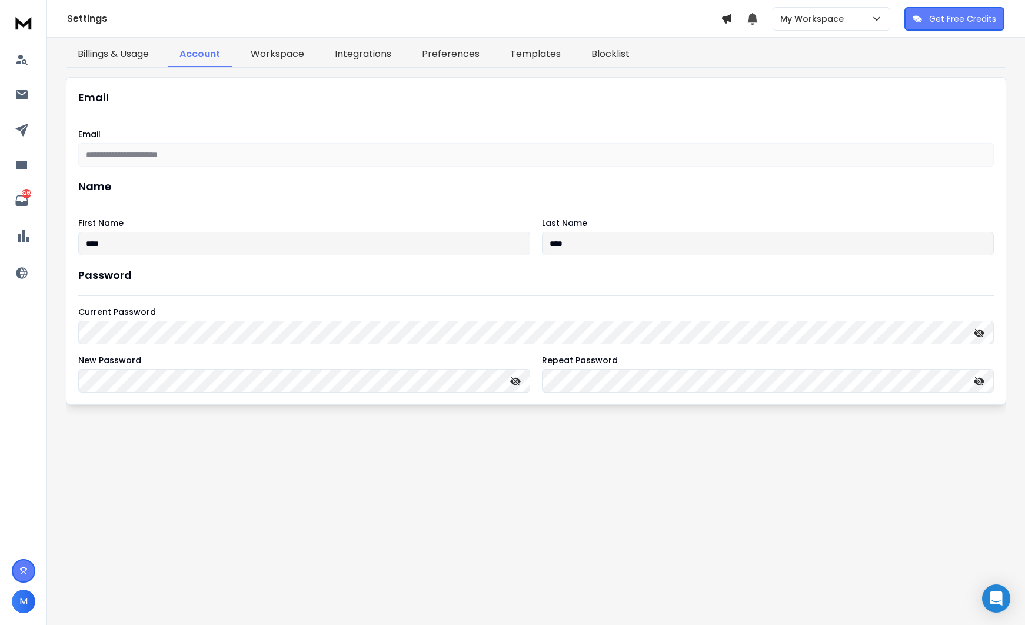
click at [250, 64] on link "Workspace" at bounding box center [277, 54] width 77 height 25
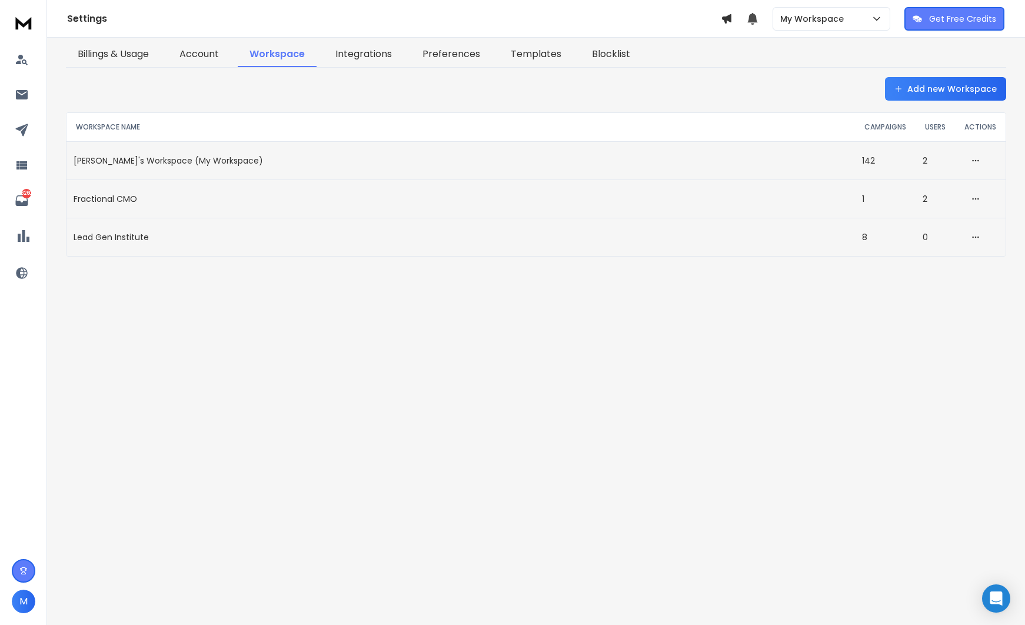
click at [343, 55] on link "Integrations" at bounding box center [364, 54] width 80 height 25
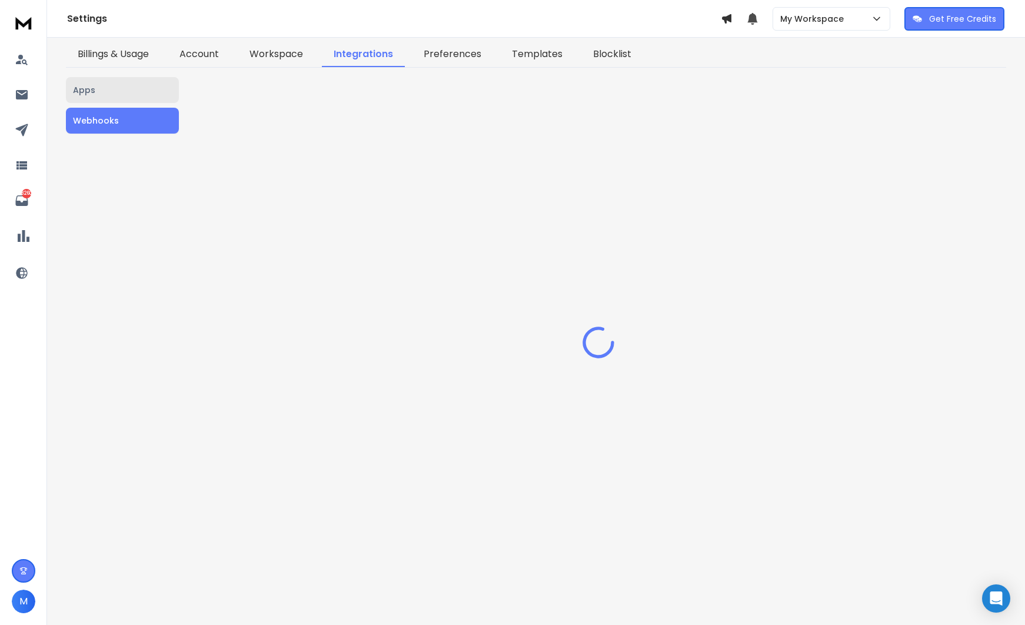
click at [144, 118] on button "Webhooks" at bounding box center [122, 121] width 113 height 26
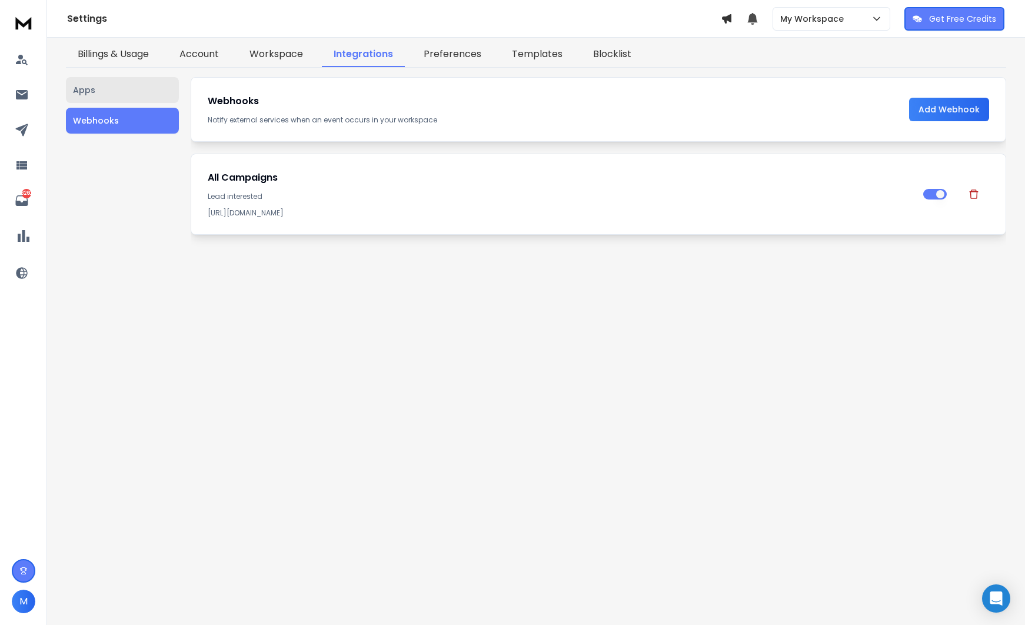
click at [922, 105] on button "Add Webhook" at bounding box center [949, 110] width 80 height 24
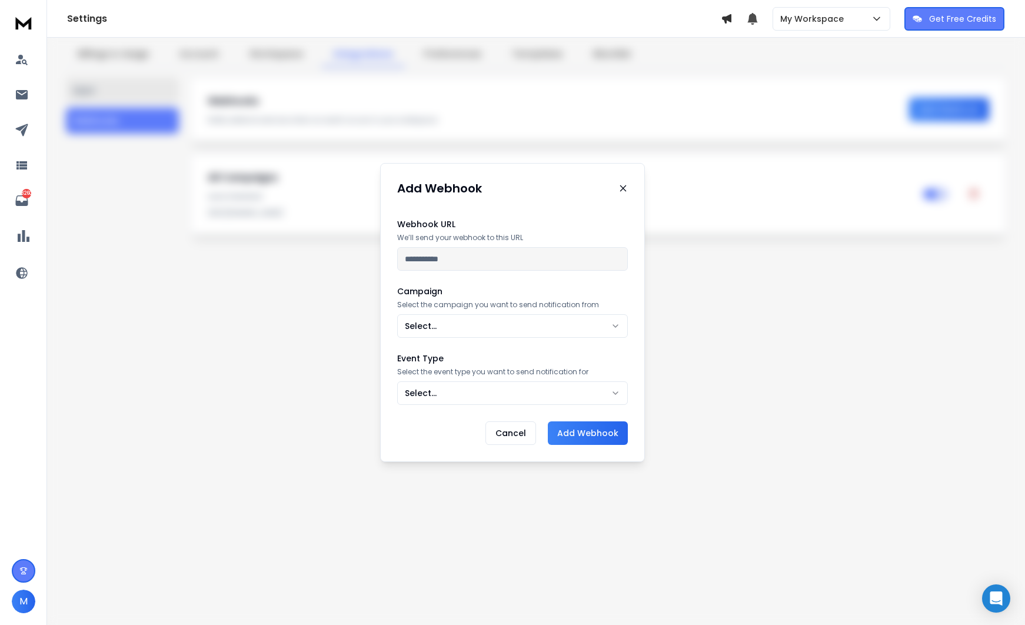
click at [441, 334] on button "Select..." at bounding box center [512, 326] width 231 height 24
click at [419, 391] on button "Select..." at bounding box center [512, 393] width 231 height 24
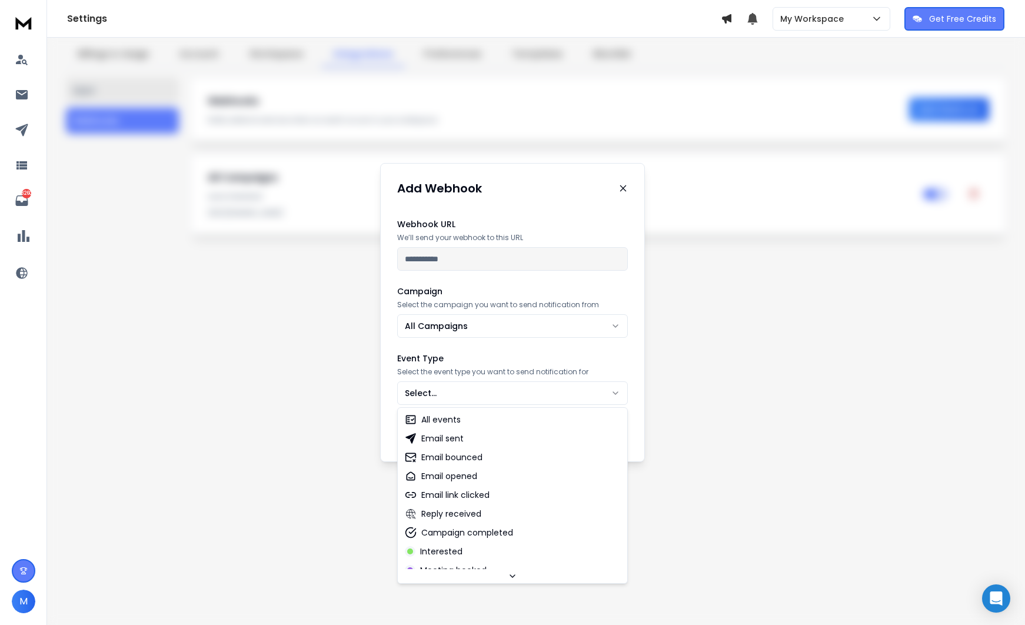
select select "**********"
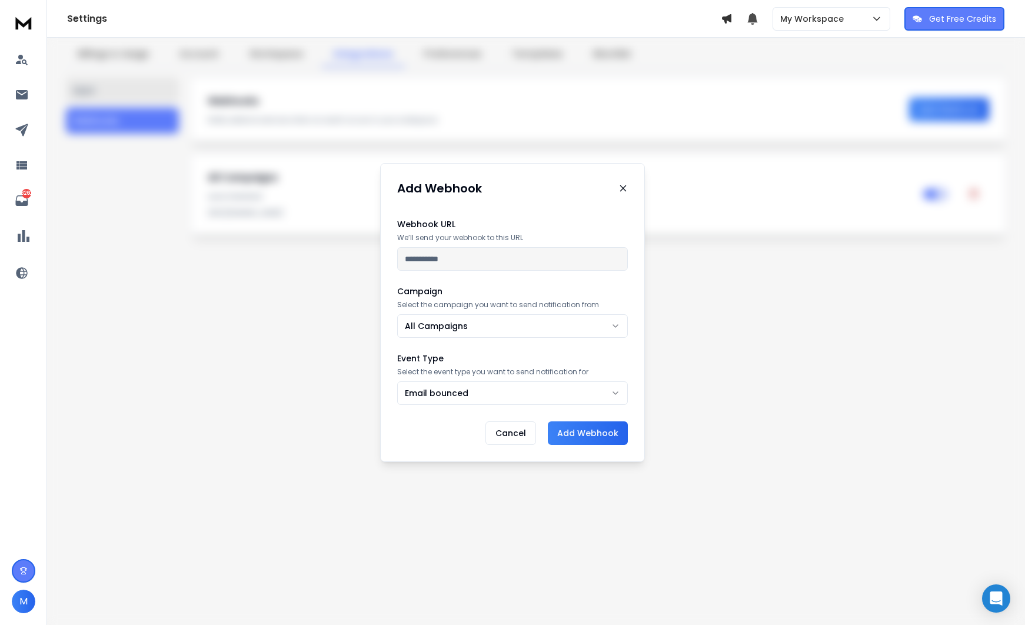
click at [478, 274] on div "**********" at bounding box center [512, 332] width 231 height 225
click at [478, 265] on input at bounding box center [512, 259] width 231 height 24
click at [452, 401] on button "Email bounced" at bounding box center [512, 393] width 231 height 24
click at [464, 253] on input at bounding box center [512, 259] width 231 height 24
paste input "**********"
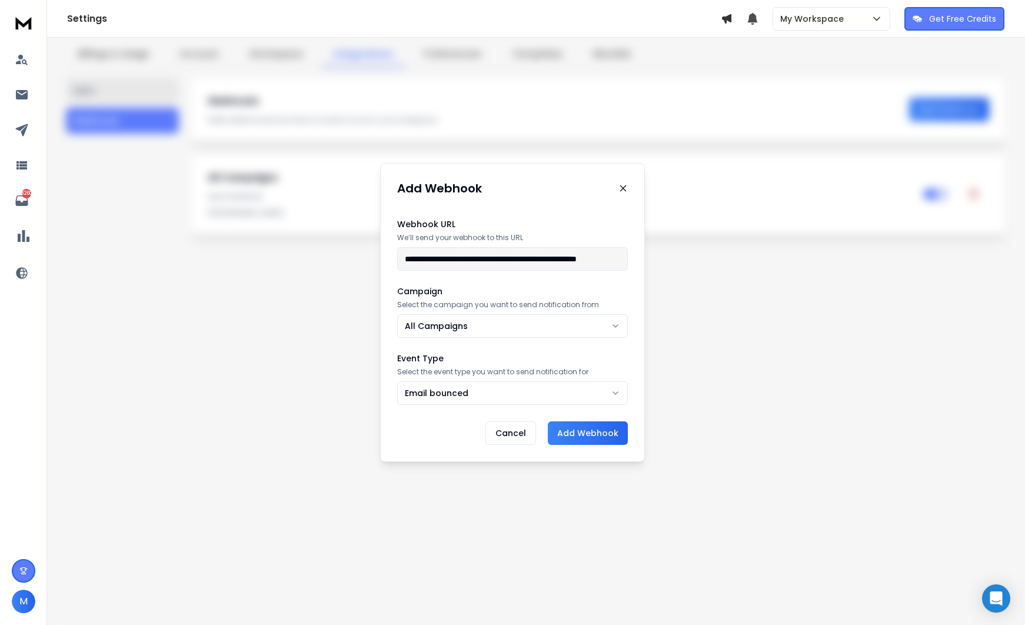
scroll to position [0, 49]
type input "**********"
click at [504, 220] on label "Webhook URL" at bounding box center [512, 224] width 231 height 8
click at [591, 432] on button "Add Webhook" at bounding box center [588, 433] width 80 height 24
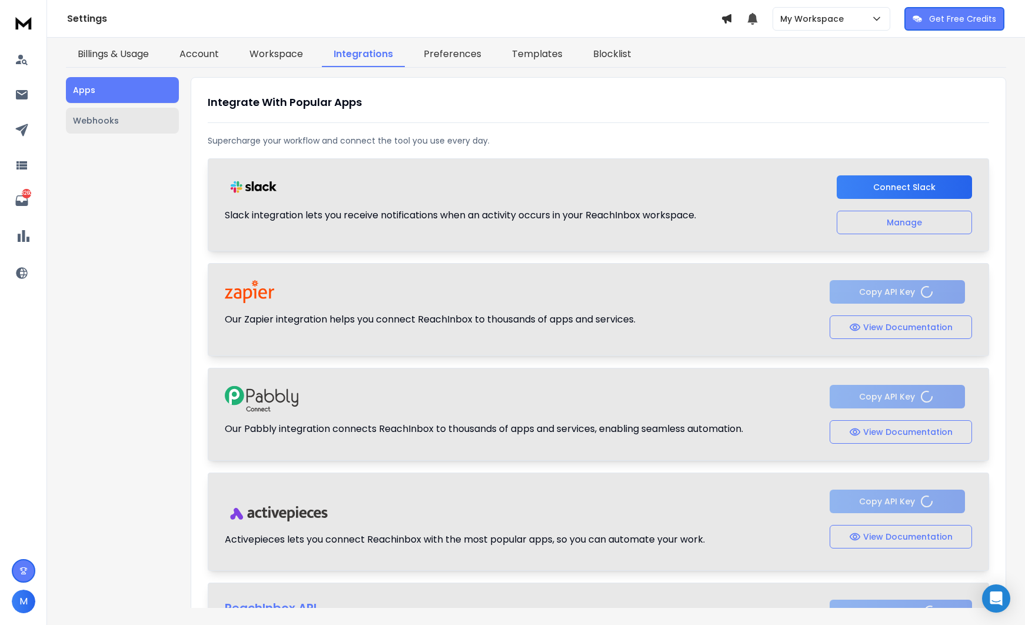
click at [149, 87] on button "Apps" at bounding box center [122, 90] width 113 height 26
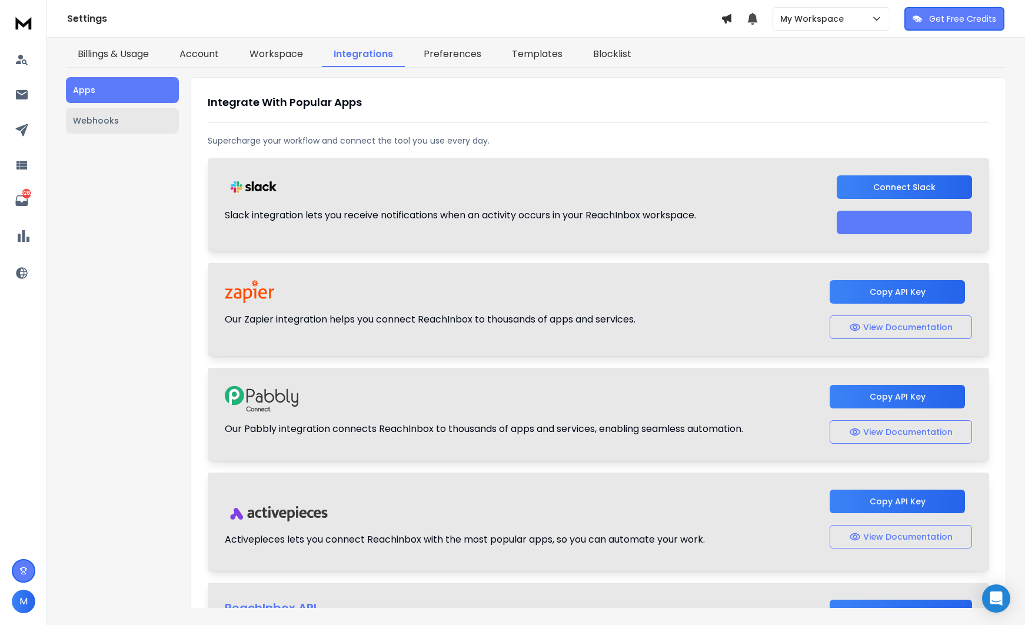
click at [885, 224] on button "Manage" at bounding box center [904, 223] width 135 height 24
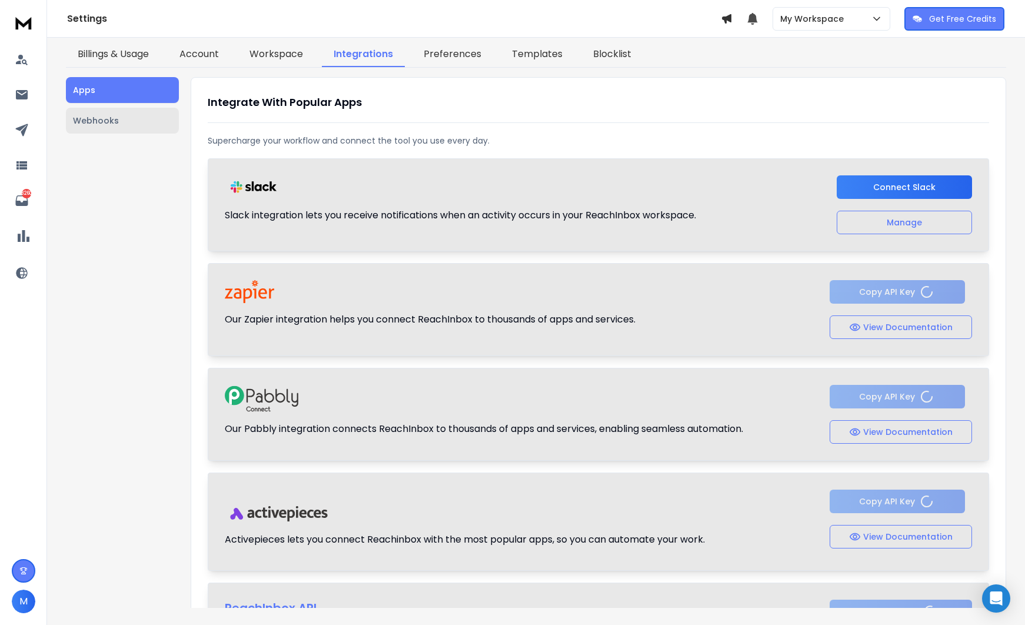
click at [99, 94] on button "Apps" at bounding box center [122, 90] width 113 height 26
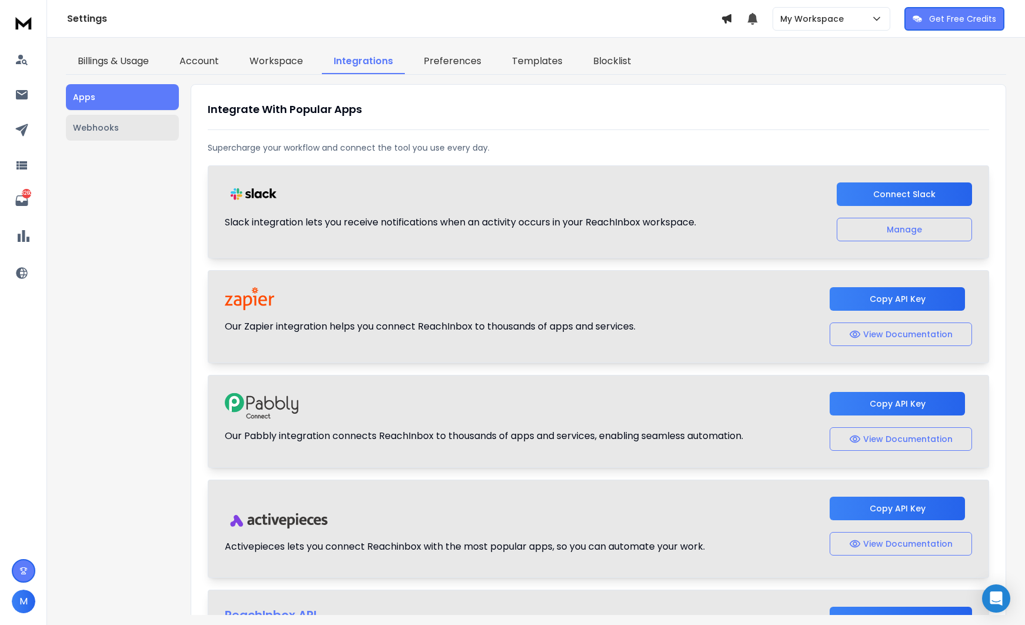
click at [458, 69] on link "Preferences" at bounding box center [452, 61] width 81 height 25
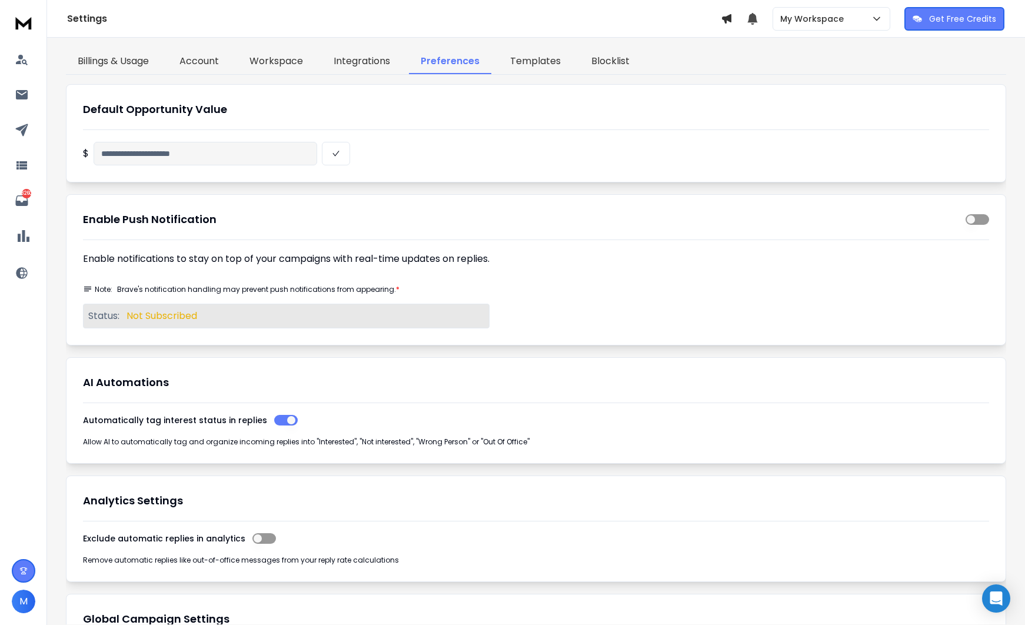
click at [509, 55] on link "Templates" at bounding box center [535, 61] width 74 height 25
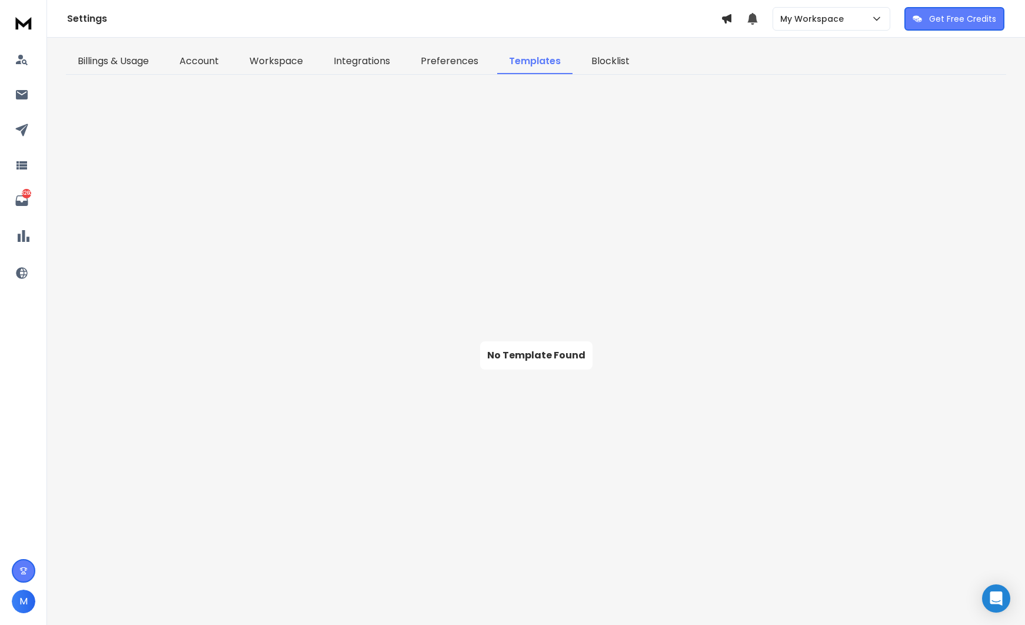
click at [361, 60] on link "Integrations" at bounding box center [362, 61] width 80 height 25
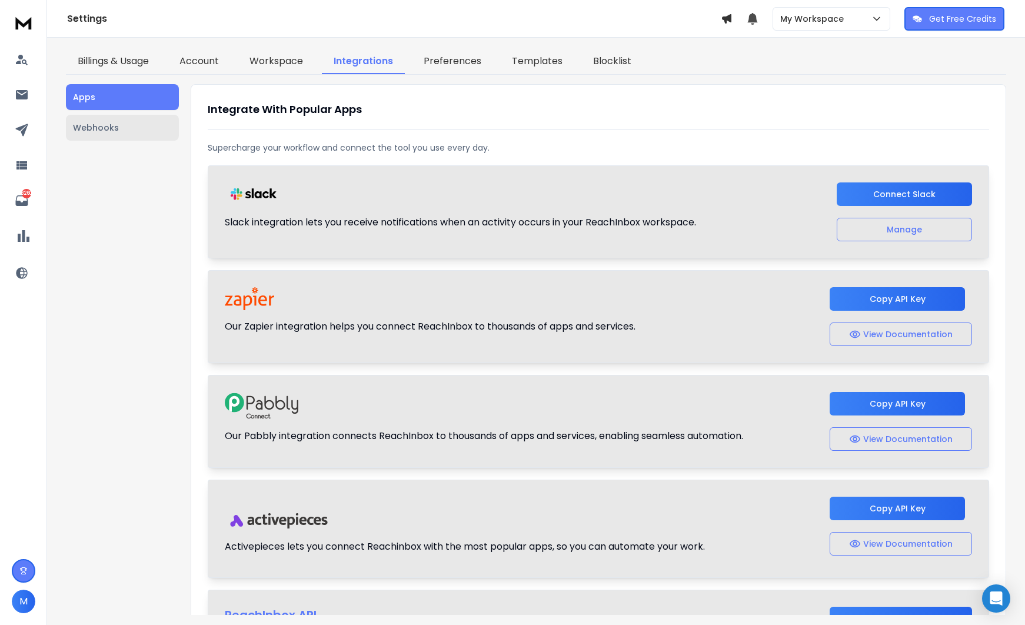
click at [320, 111] on h1 "Integrate With Popular Apps" at bounding box center [598, 109] width 781 height 16
click at [318, 92] on div "Integrate With Popular Apps Supercharge your workflow and connect the tool you …" at bounding box center [598, 391] width 815 height 615
click at [292, 75] on div "Apps Webhooks Integrate With Popular Apps Supercharge your workflow and connect…" at bounding box center [536, 349] width 940 height 549
click at [291, 67] on link "Workspace" at bounding box center [276, 61] width 77 height 25
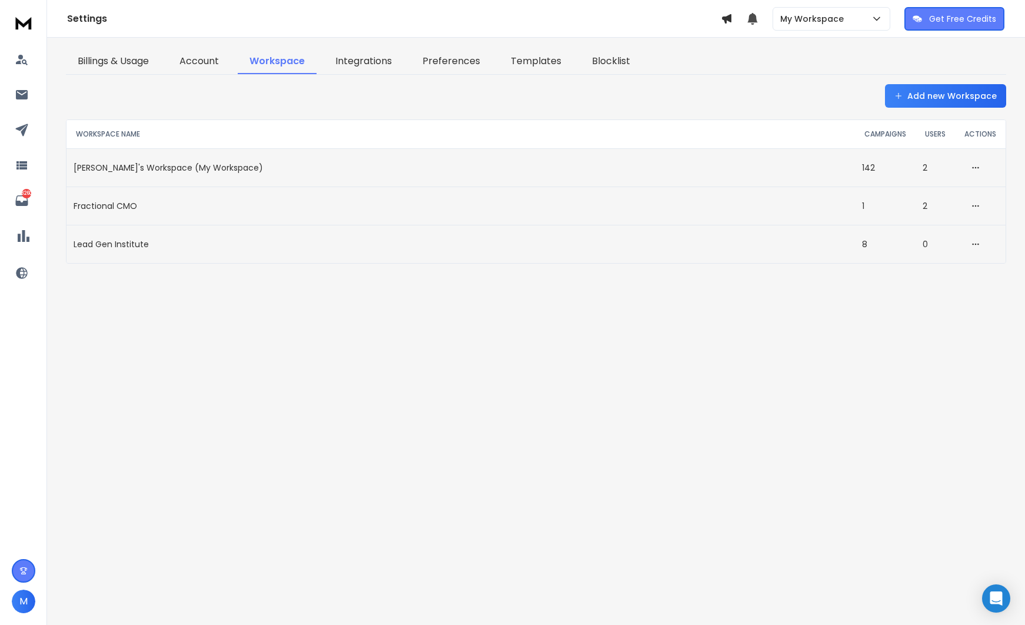
click at [374, 68] on link "Integrations" at bounding box center [364, 61] width 80 height 25
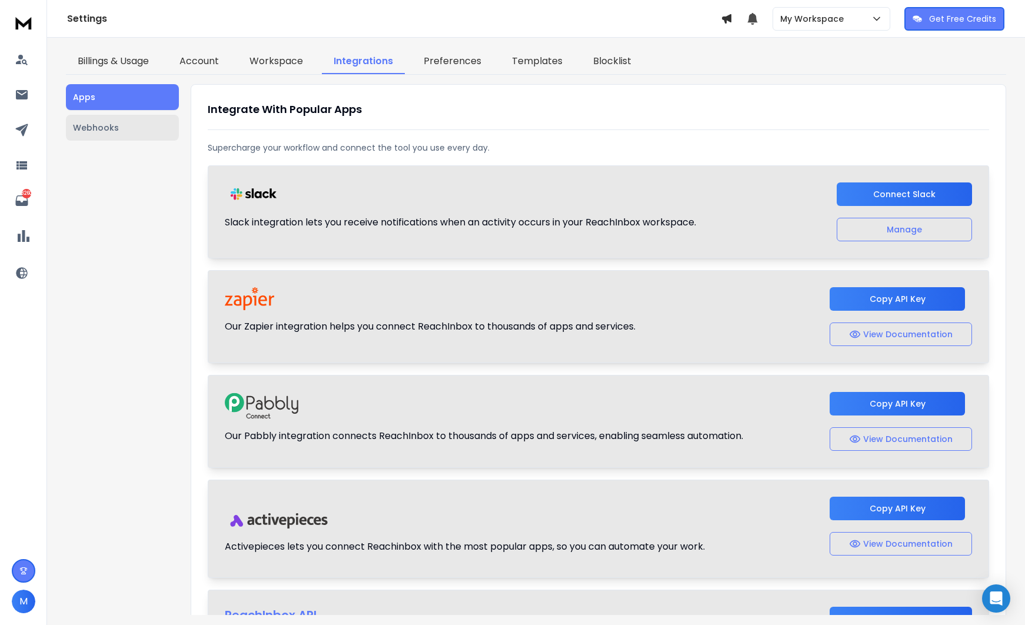
click at [113, 123] on button "Webhooks" at bounding box center [122, 128] width 113 height 26
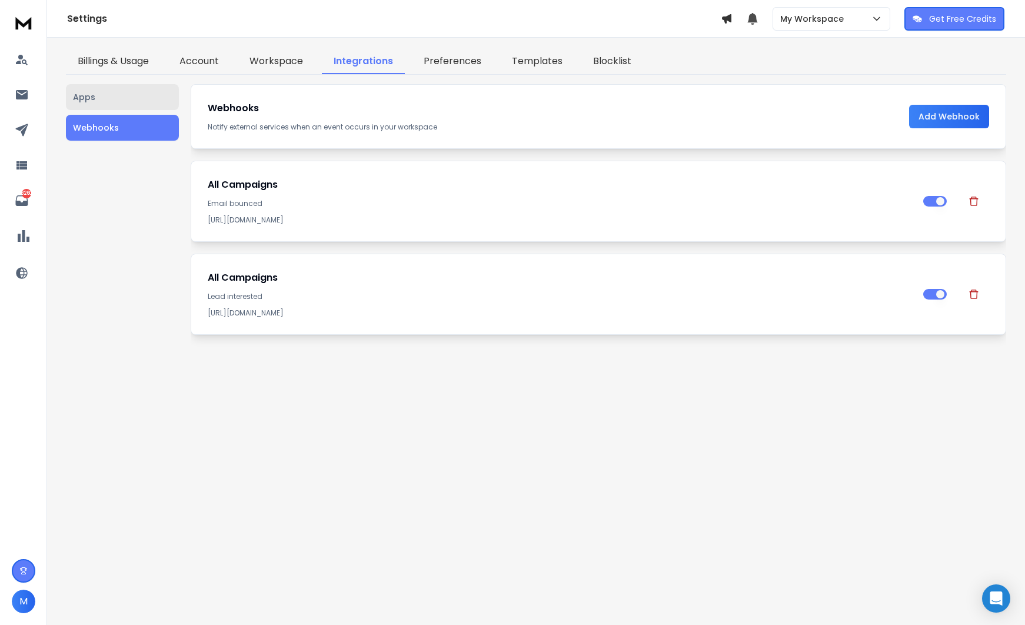
click at [454, 71] on link "Preferences" at bounding box center [452, 61] width 81 height 25
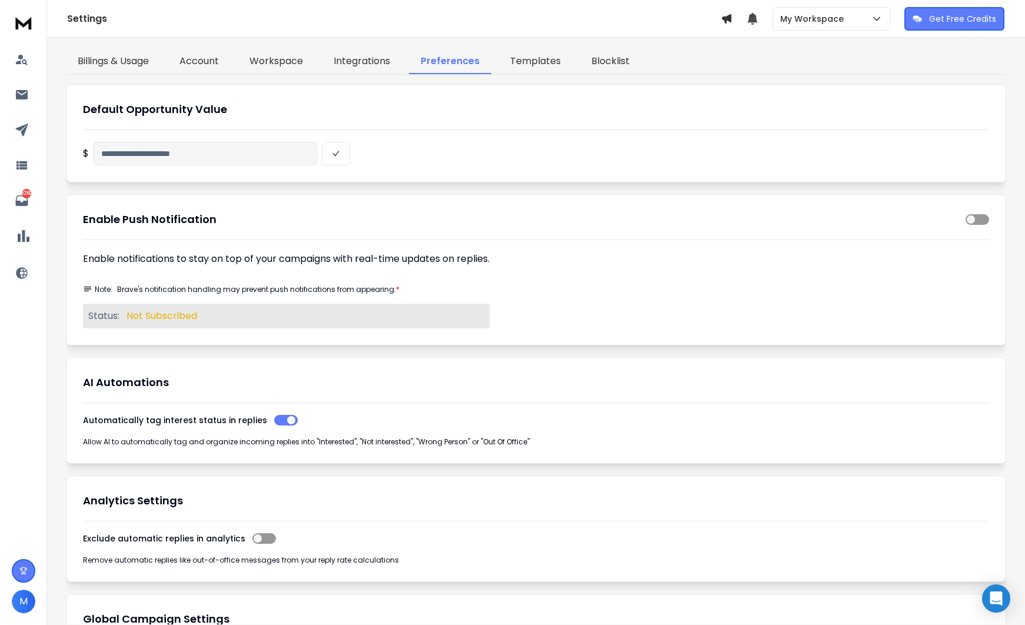
click at [509, 65] on link "Templates" at bounding box center [535, 61] width 74 height 25
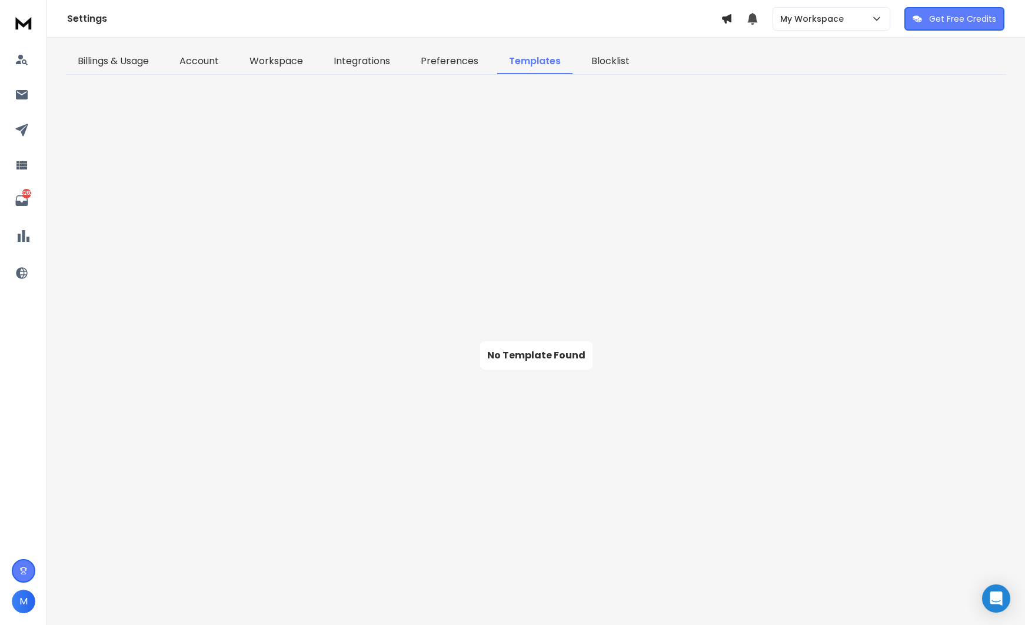
click at [613, 64] on link "Blocklist" at bounding box center [610, 61] width 62 height 25
click at [384, 64] on link "Integrations" at bounding box center [362, 61] width 80 height 25
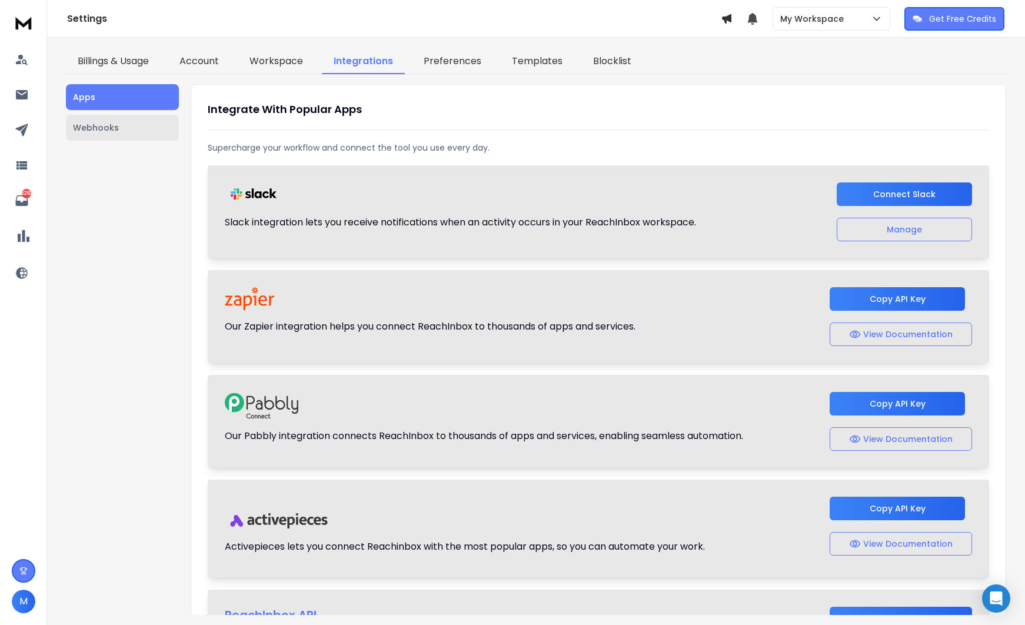
click at [295, 65] on link "Workspace" at bounding box center [276, 61] width 77 height 25
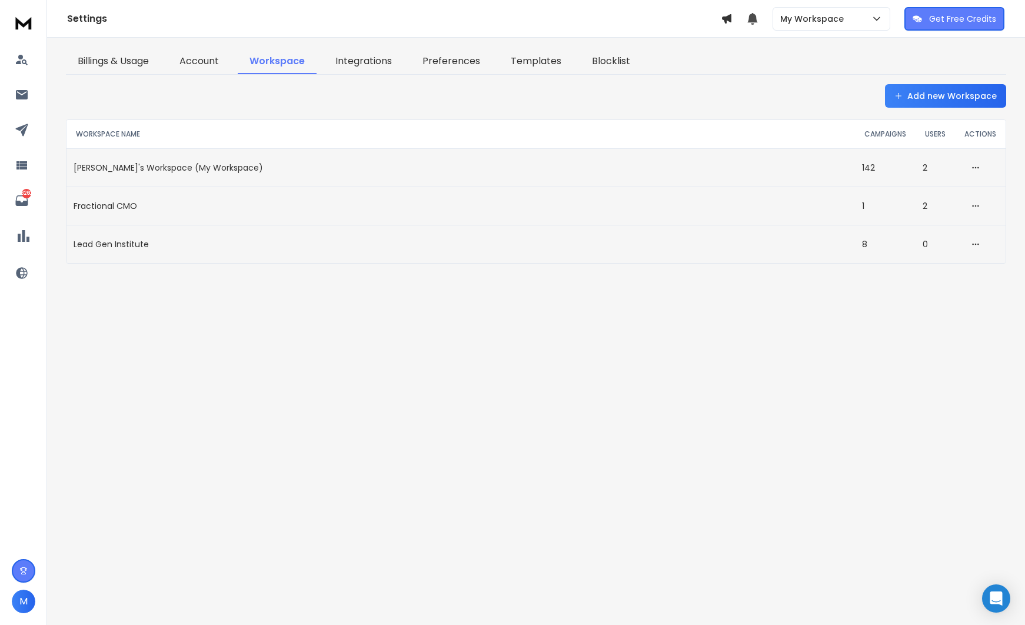
click at [192, 57] on link "Account" at bounding box center [199, 61] width 63 height 25
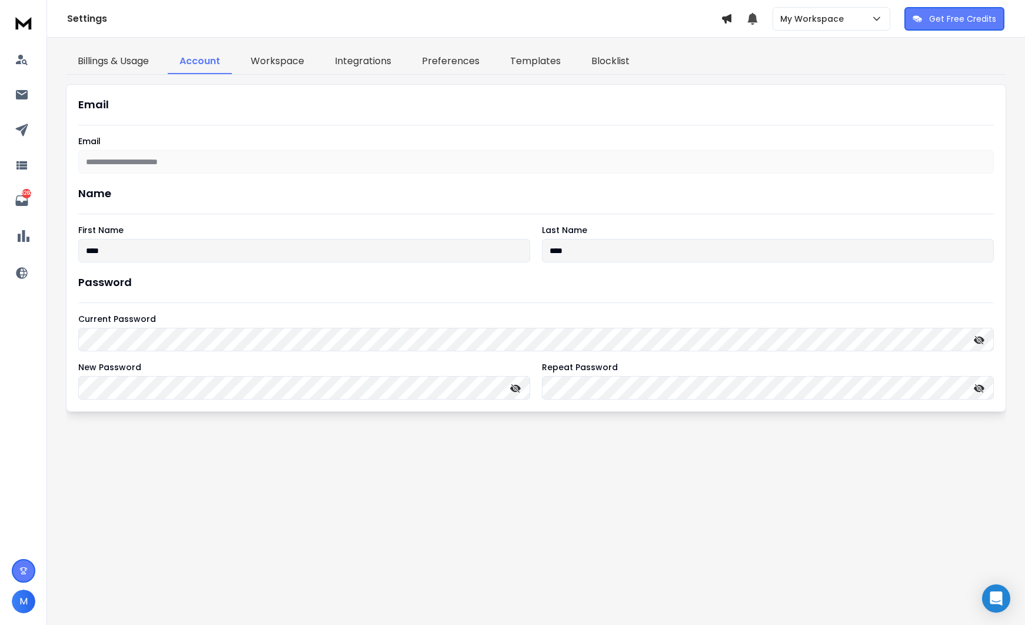
click at [139, 62] on link "Billings & Usage" at bounding box center [113, 61] width 95 height 25
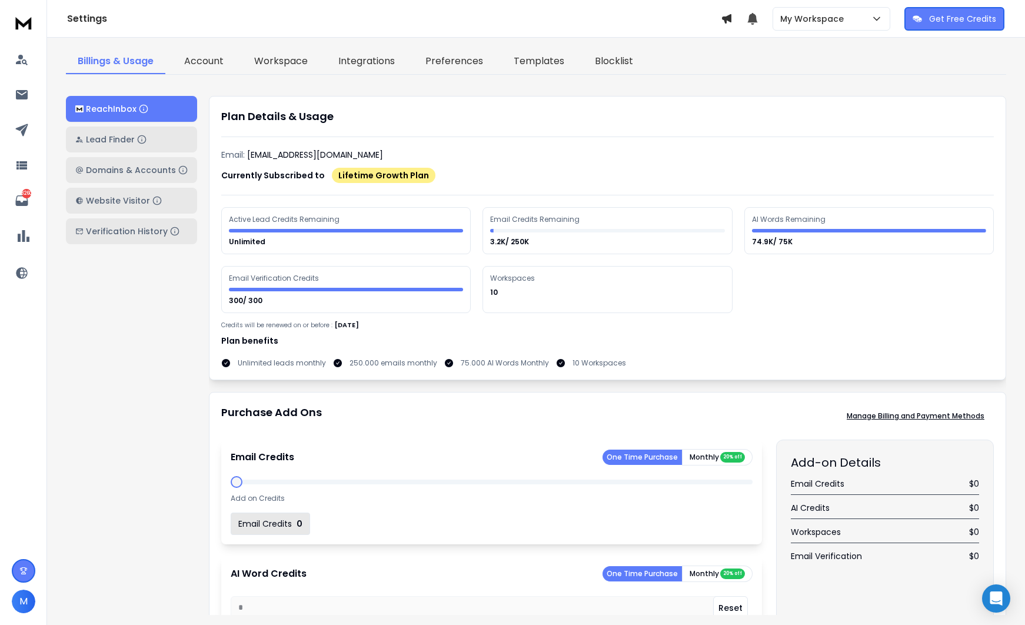
click at [95, 226] on button "Verification History" at bounding box center [131, 231] width 131 height 26
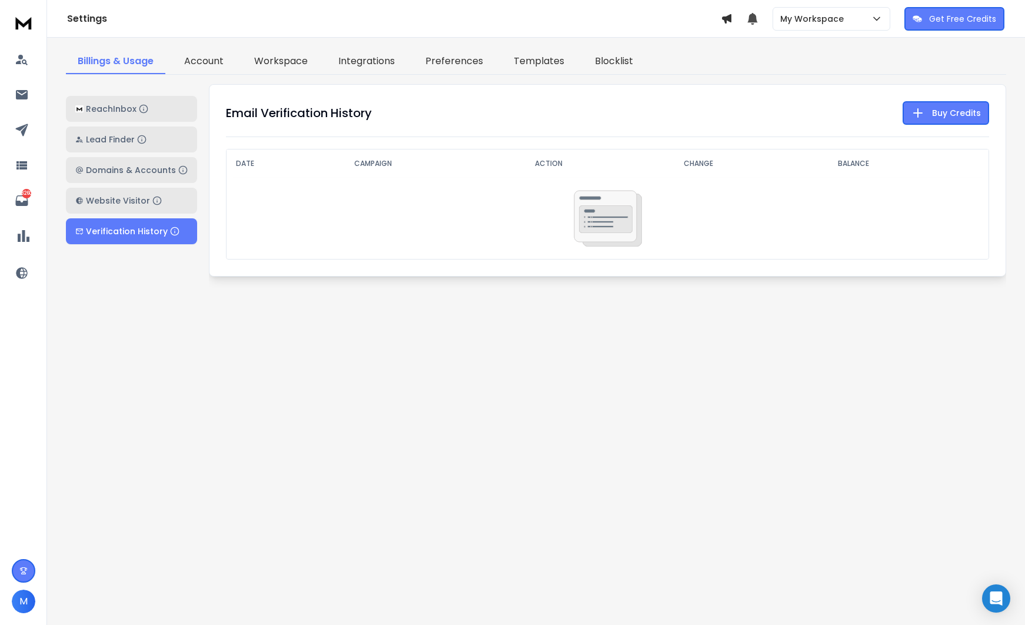
click at [119, 179] on button "Domains & Accounts" at bounding box center [131, 170] width 131 height 26
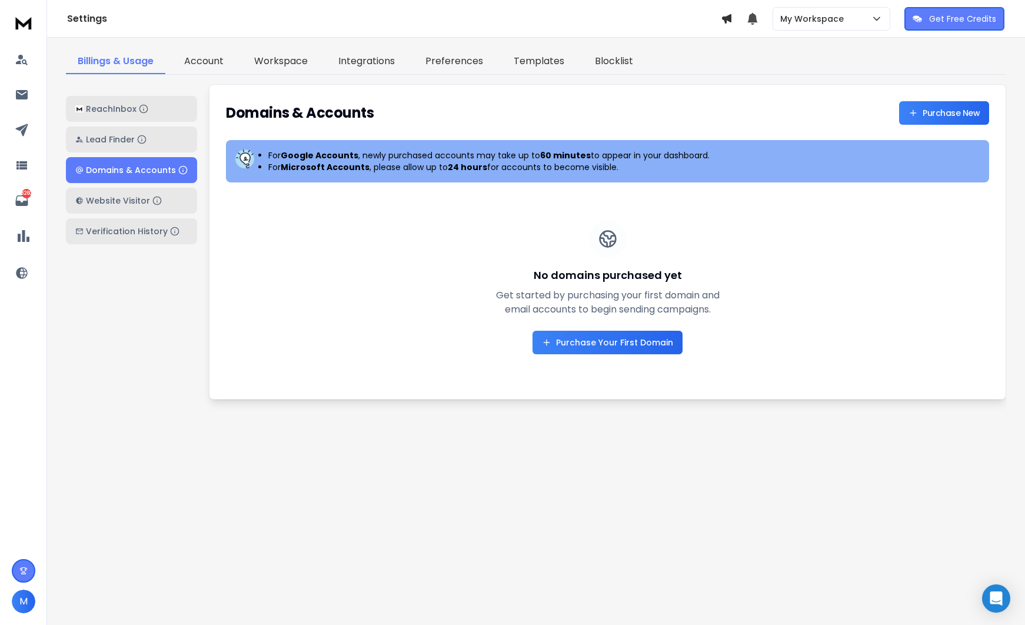
click at [109, 191] on button "Website Visitor" at bounding box center [131, 201] width 131 height 26
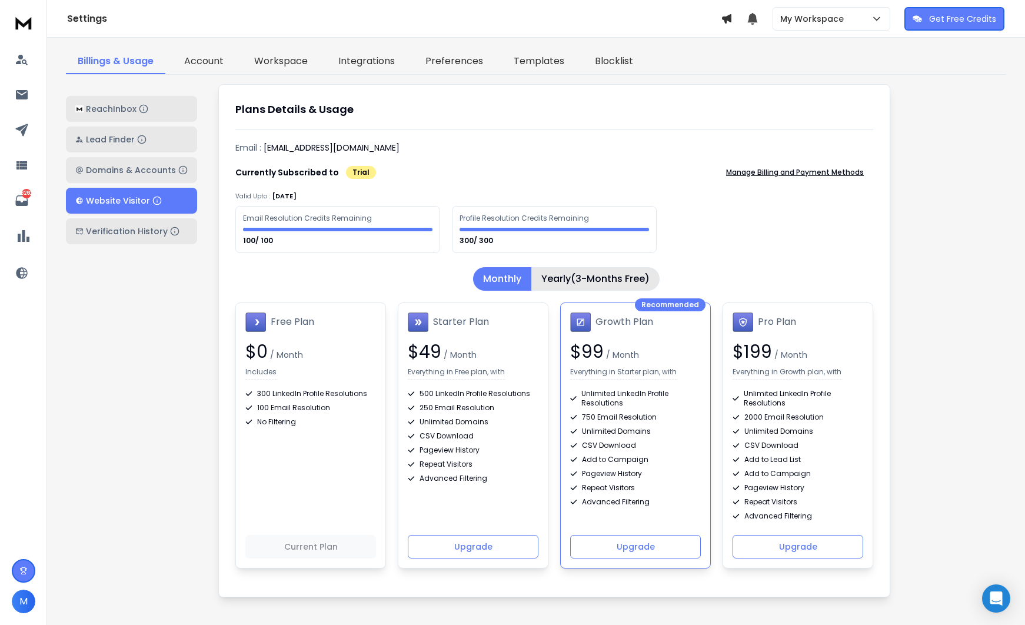
click at [599, 281] on button "Yearly(3-Months Free)" at bounding box center [595, 279] width 128 height 24
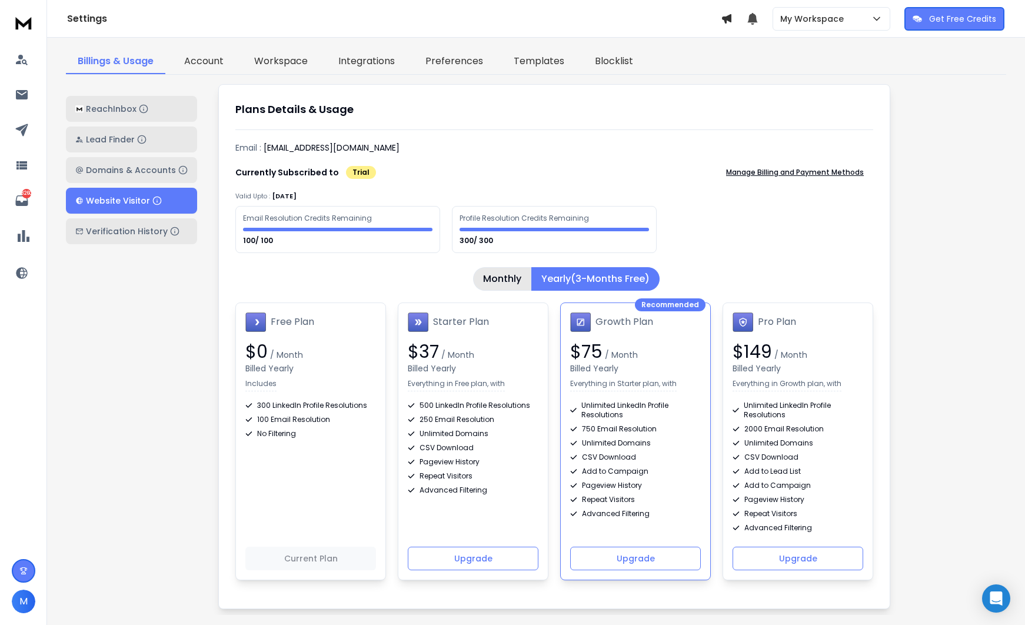
click at [484, 281] on button "Monthly" at bounding box center [502, 279] width 58 height 24
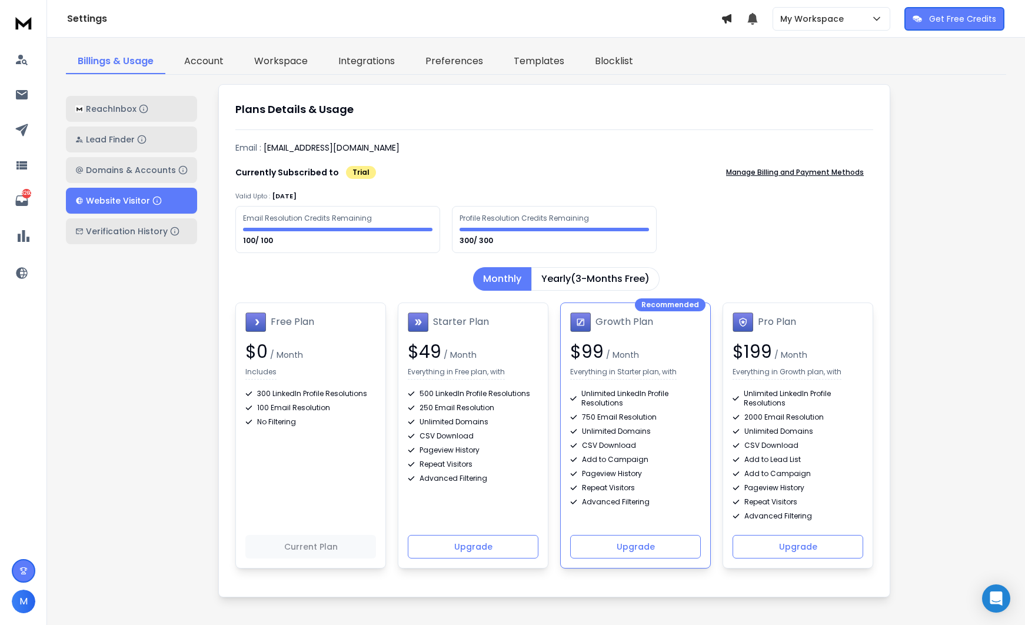
click at [138, 164] on button "Domains & Accounts" at bounding box center [131, 170] width 131 height 26
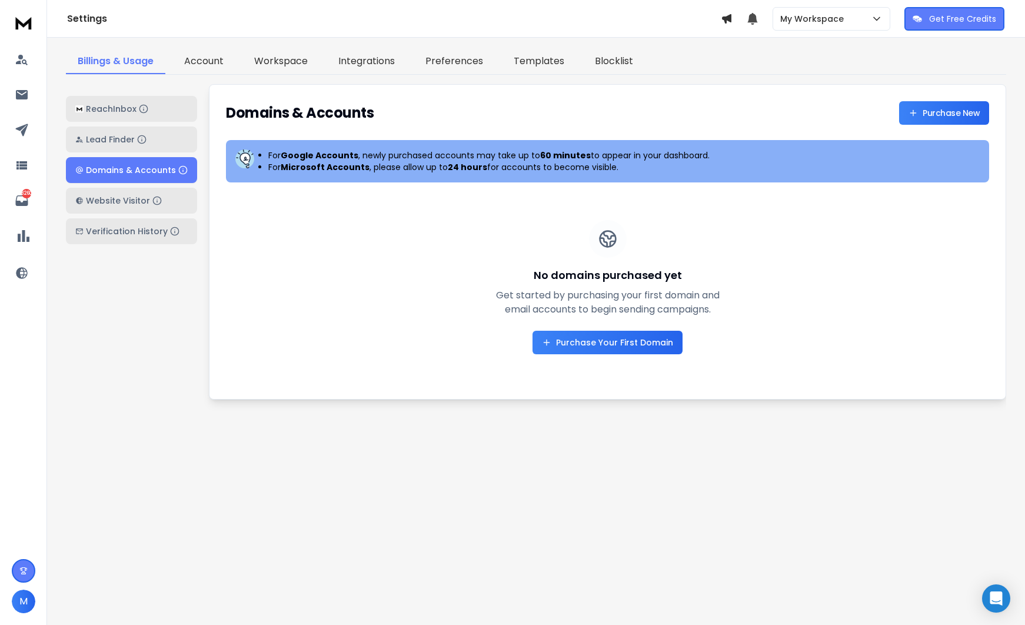
click at [76, 148] on button "Lead Finder" at bounding box center [131, 139] width 131 height 26
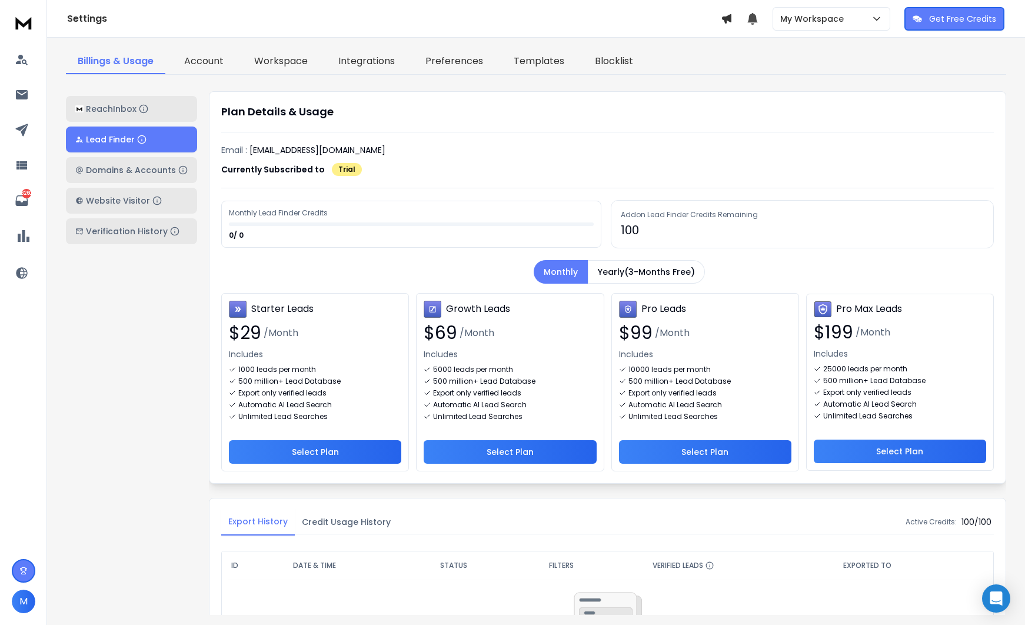
click at [104, 109] on button "ReachInbox" at bounding box center [131, 109] width 131 height 26
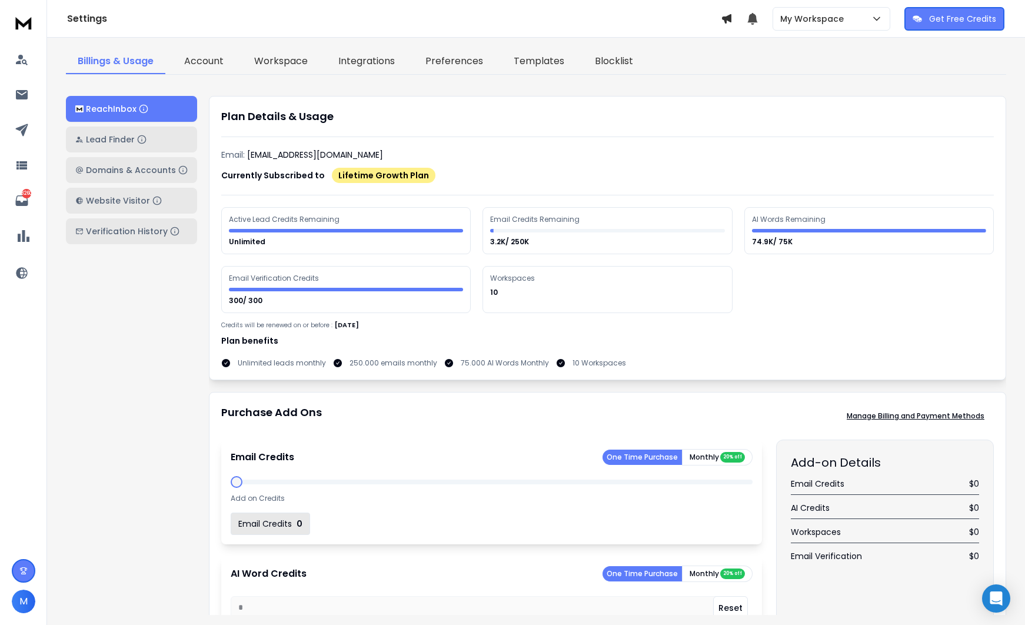
click at [100, 147] on button "Lead Finder" at bounding box center [131, 139] width 131 height 26
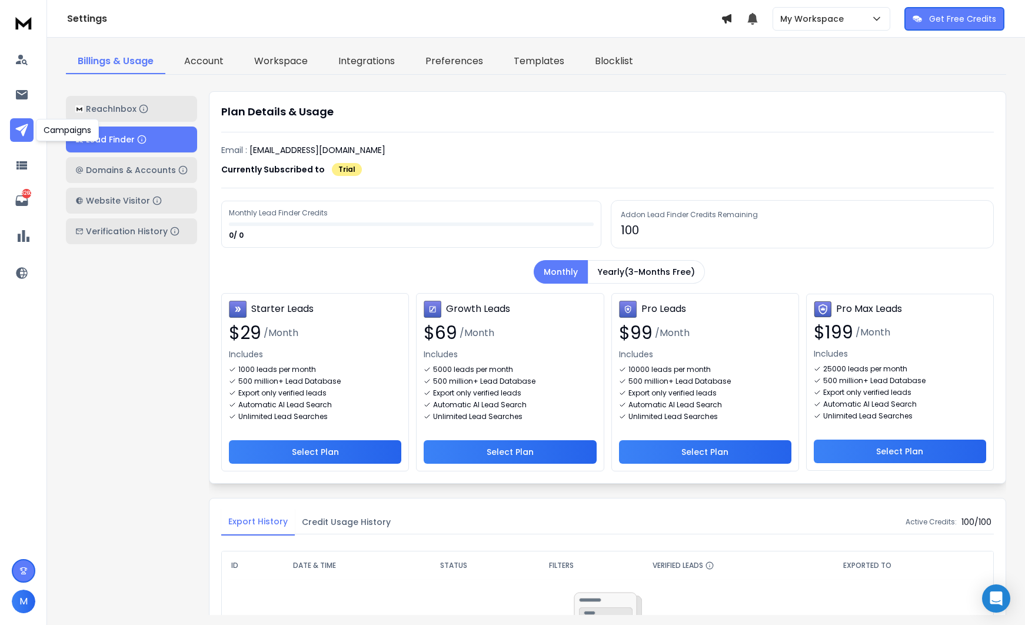
click at [26, 128] on icon at bounding box center [22, 130] width 14 height 14
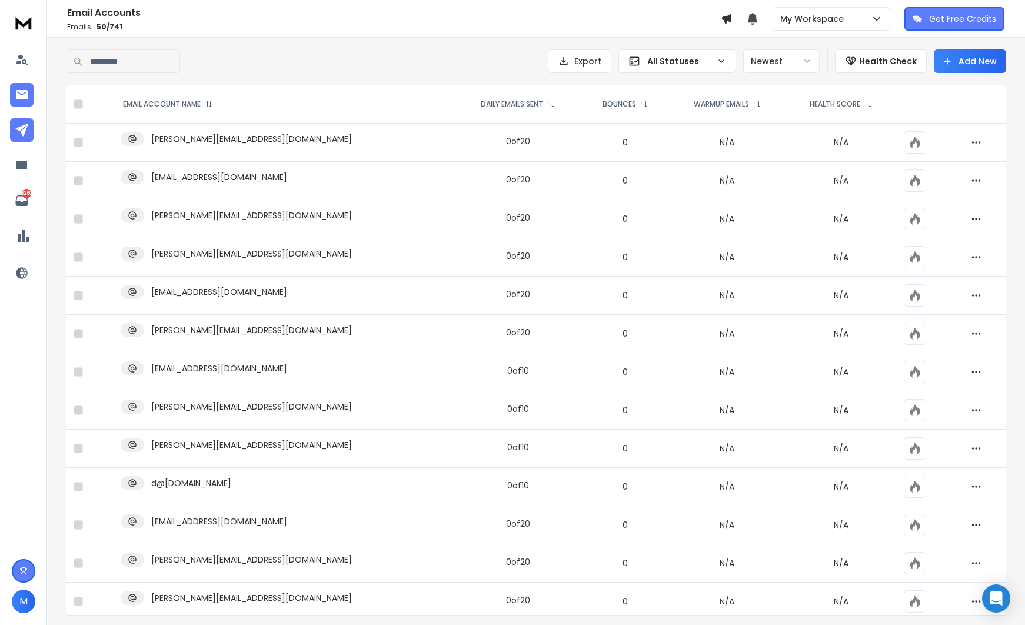
click at [21, 131] on icon at bounding box center [21, 130] width 12 height 12
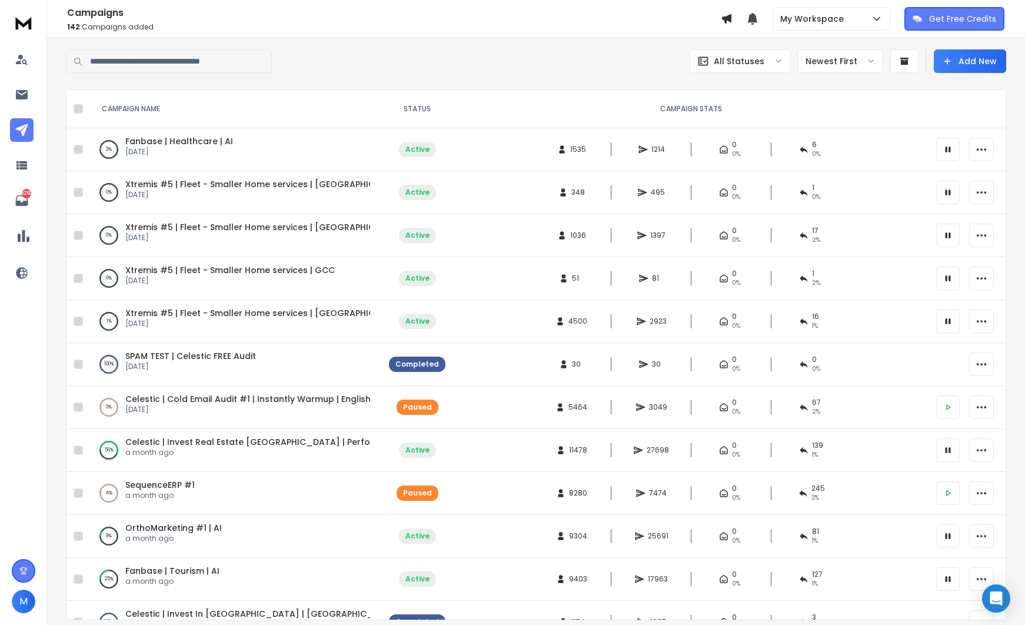
click at [162, 42] on div "Campaigns 142 Campaigns Added All Statuses Newest First Add New CAMPAIGN NAME S…" at bounding box center [536, 335] width 978 height 594
click at [161, 58] on input at bounding box center [169, 61] width 206 height 24
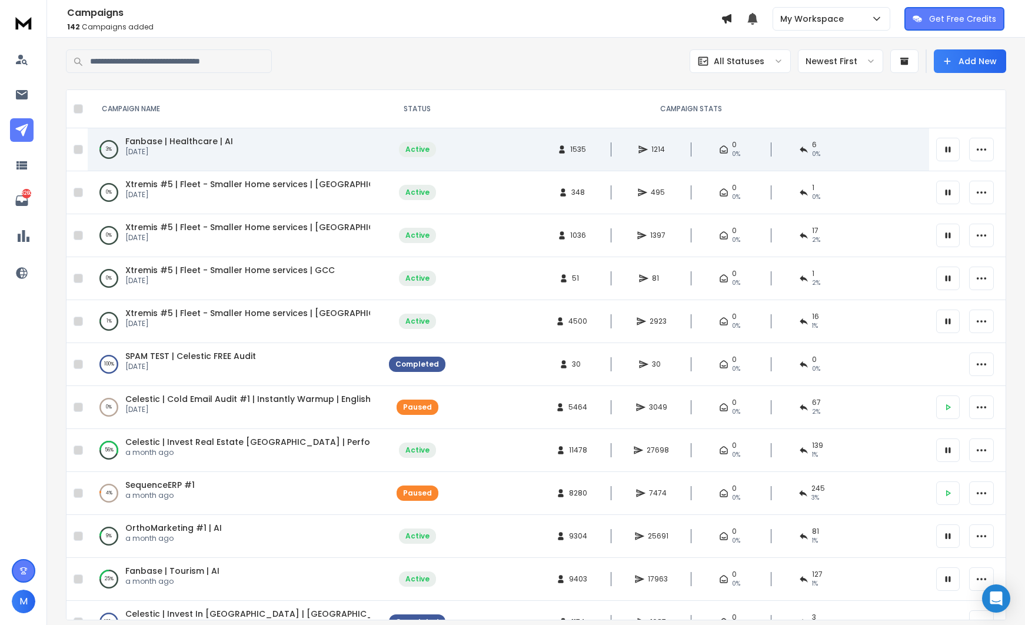
click at [210, 159] on div "Fanbase | Healthcare | AI 3 days ago" at bounding box center [179, 149] width 108 height 28
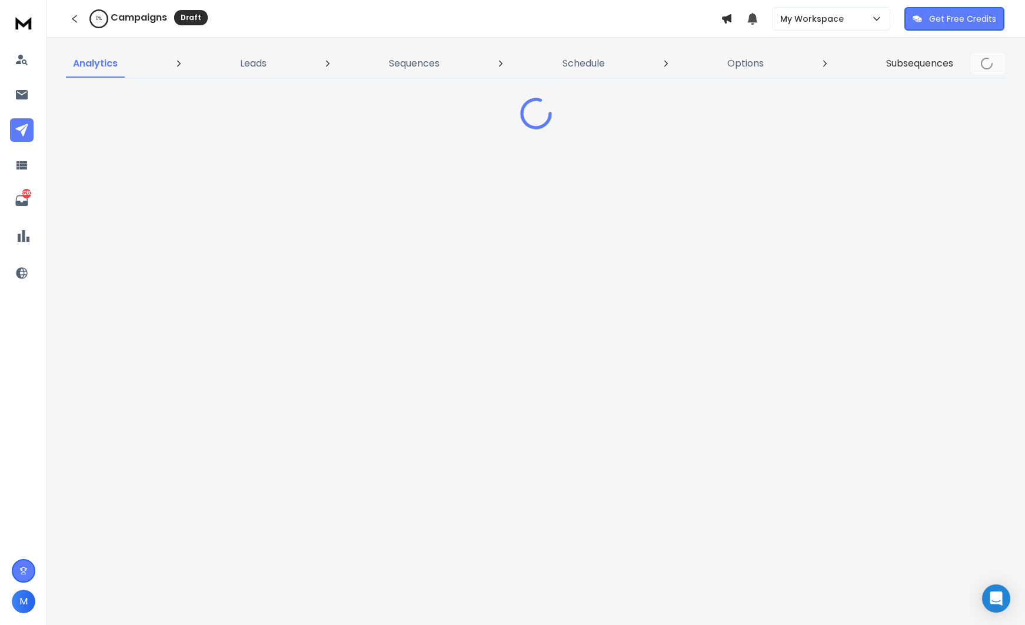
click at [894, 74] on link "Subsequences" at bounding box center [919, 63] width 81 height 28
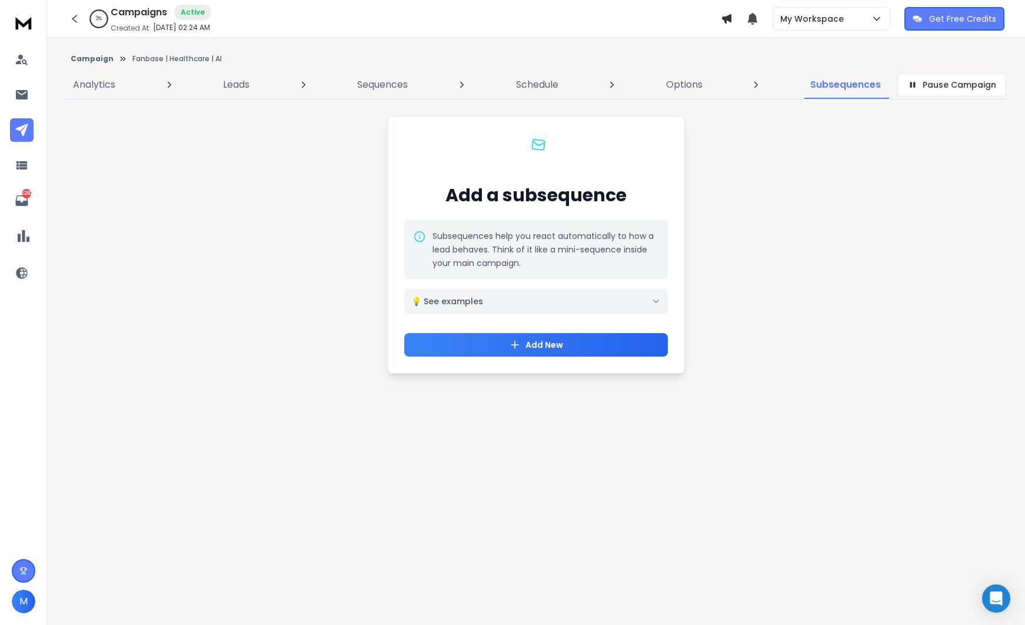
click at [512, 299] on button "💡 See examples" at bounding box center [536, 301] width 264 height 26
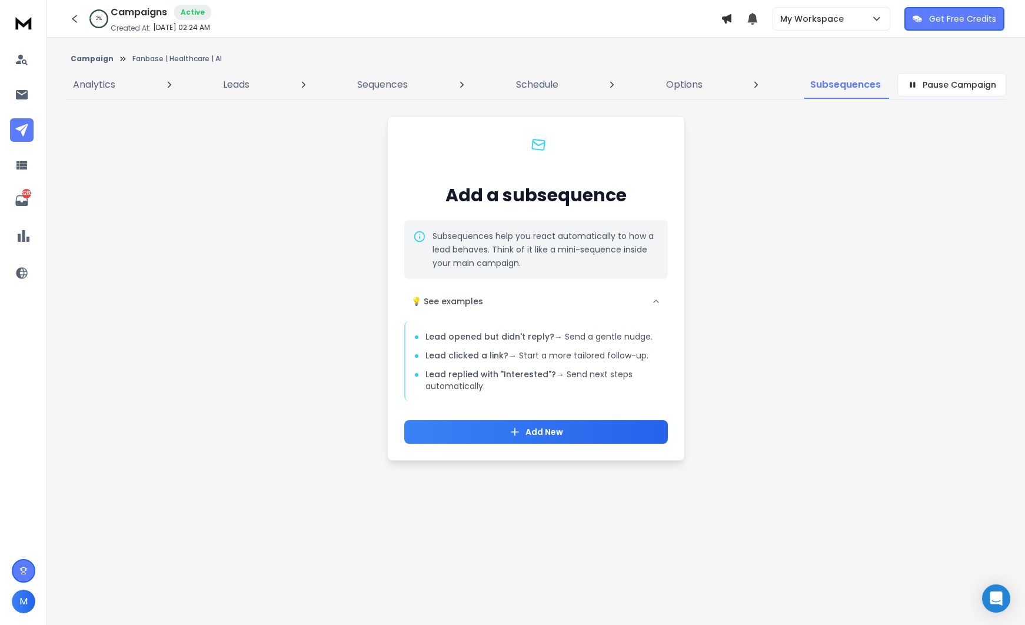
click at [528, 433] on button "Add New" at bounding box center [536, 432] width 264 height 24
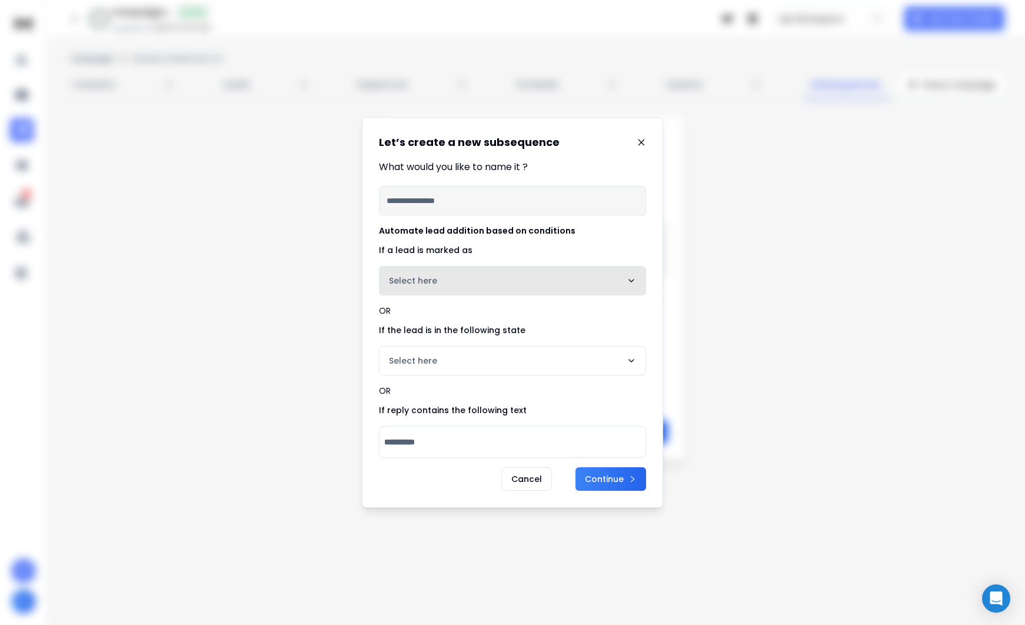
click at [508, 274] on button "Select here" at bounding box center [512, 280] width 267 height 29
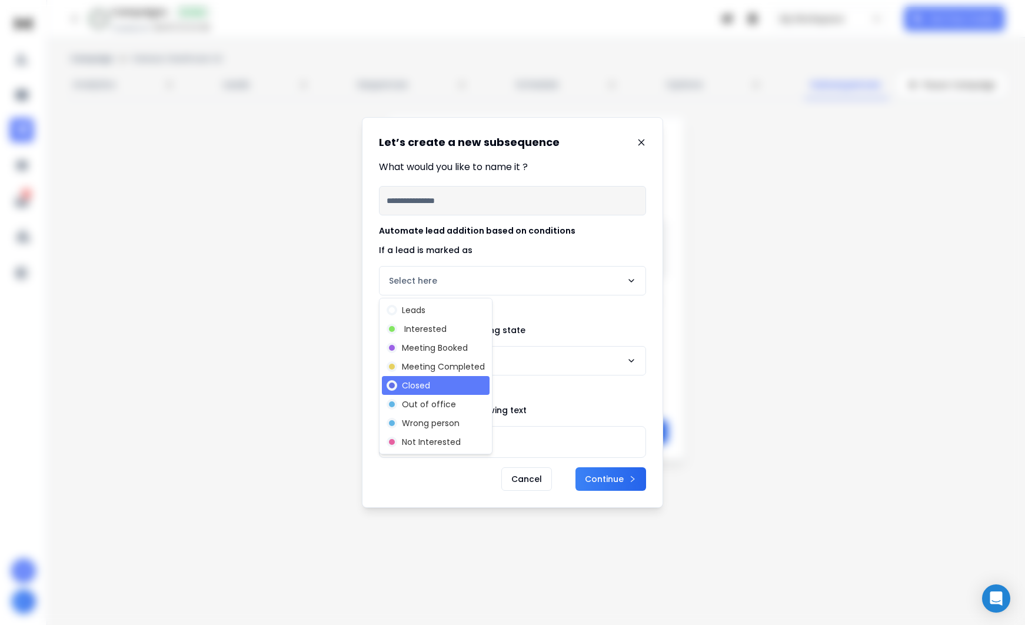
click at [531, 331] on label "If the lead is in the following state" at bounding box center [512, 330] width 267 height 8
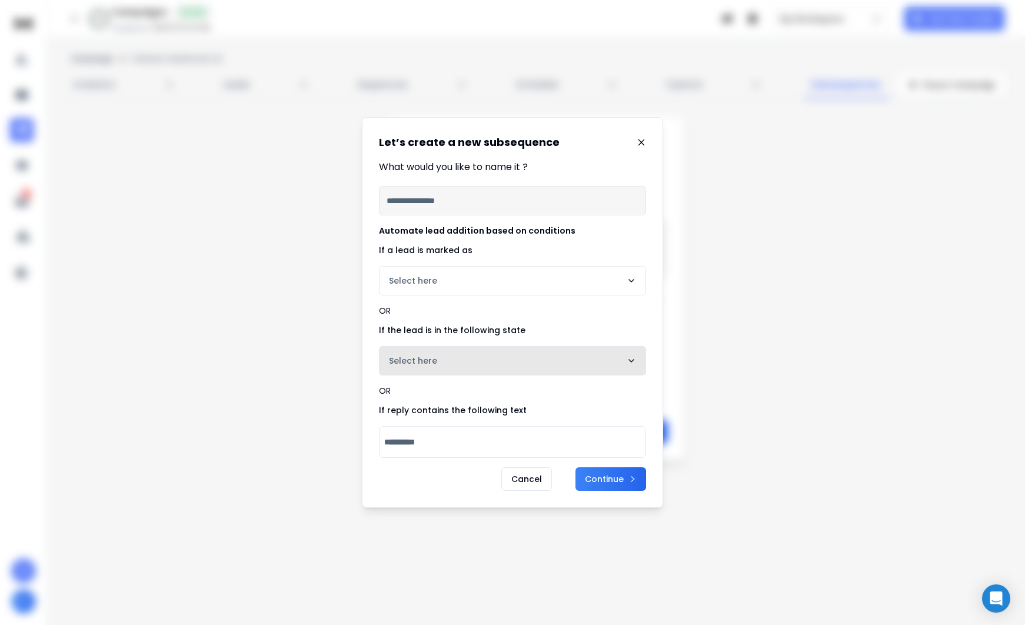
click at [494, 358] on button "Select here" at bounding box center [512, 360] width 267 height 29
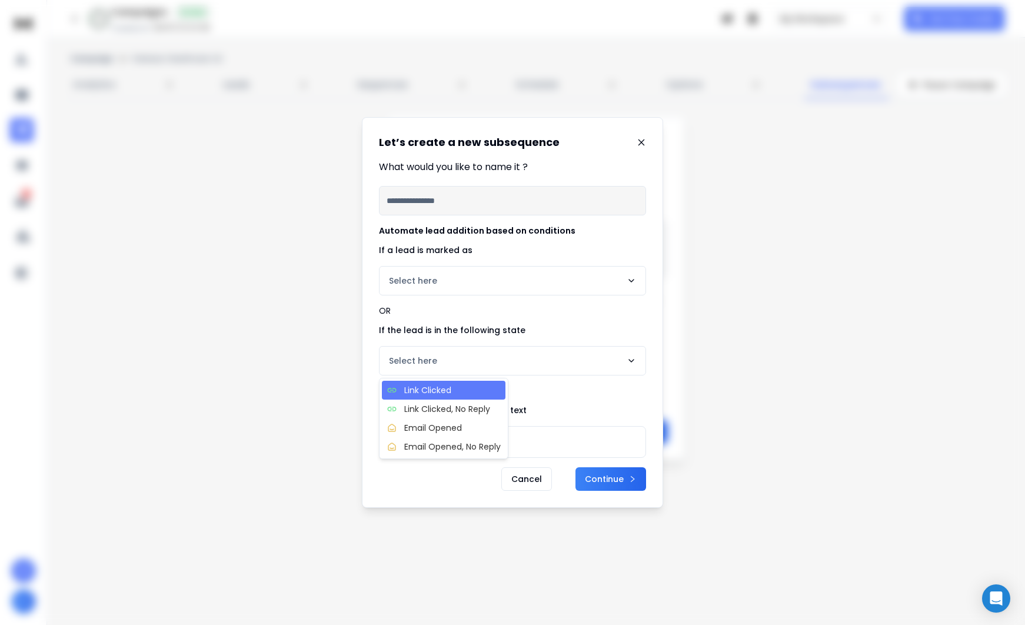
click at [491, 328] on label "If the lead is in the following state" at bounding box center [512, 330] width 267 height 8
click at [489, 438] on input at bounding box center [512, 441] width 256 height 21
click at [502, 403] on form "Automate lead addition based on conditions If a lead is marked as Select here O…" at bounding box center [512, 332] width 267 height 317
click at [614, 493] on div "Let’s create a new subsequence What would you like to name it ? Automate lead a…" at bounding box center [512, 312] width 301 height 391
click at [614, 473] on button "Continue" at bounding box center [610, 479] width 71 height 24
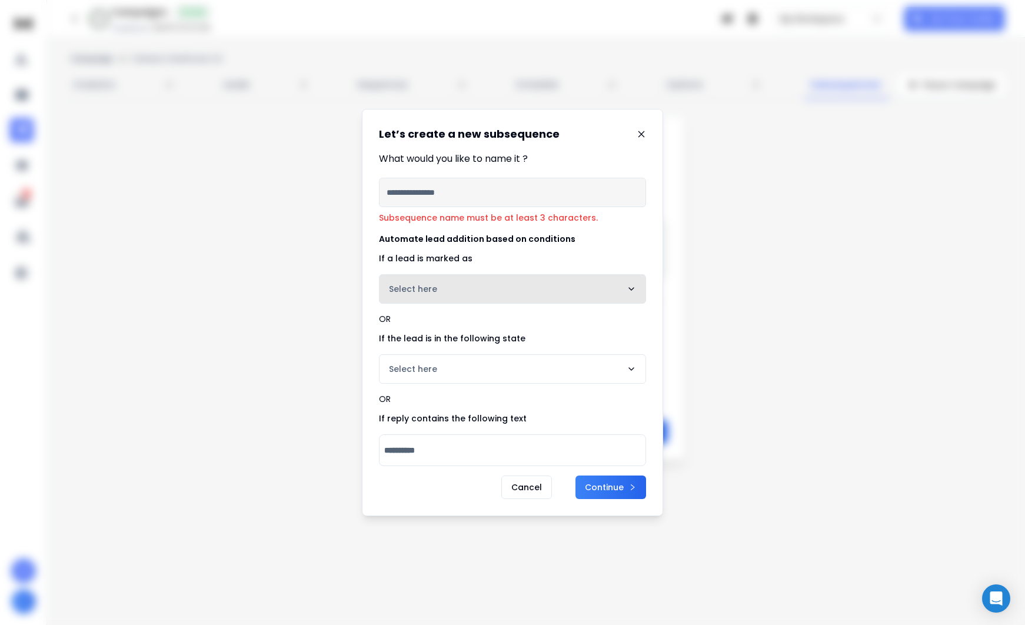
click at [602, 295] on button "Select here" at bounding box center [512, 288] width 267 height 29
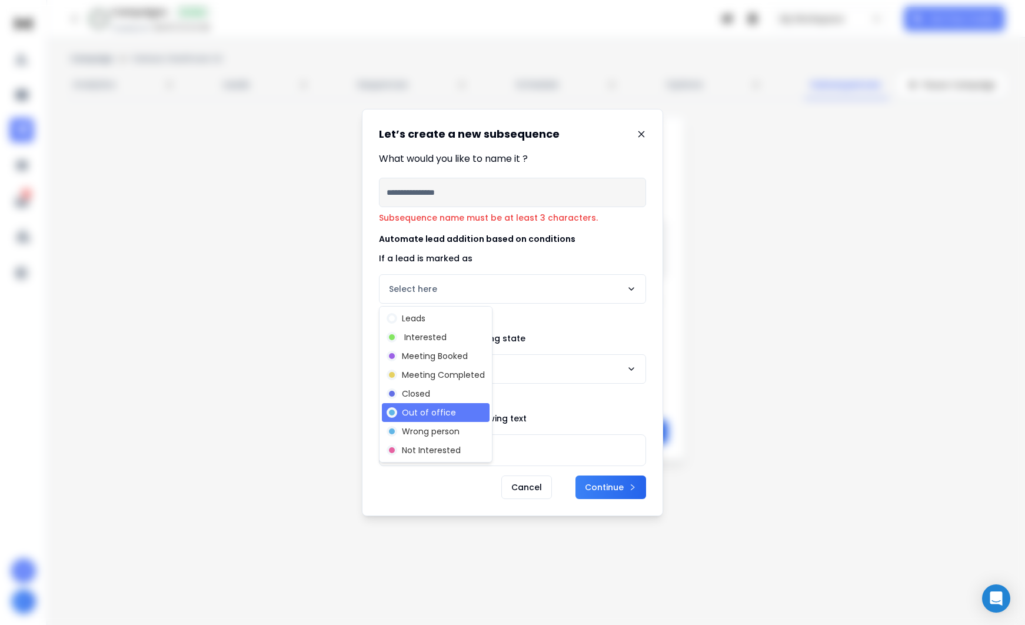
click at [451, 409] on p "Out of office" at bounding box center [429, 413] width 54 height 12
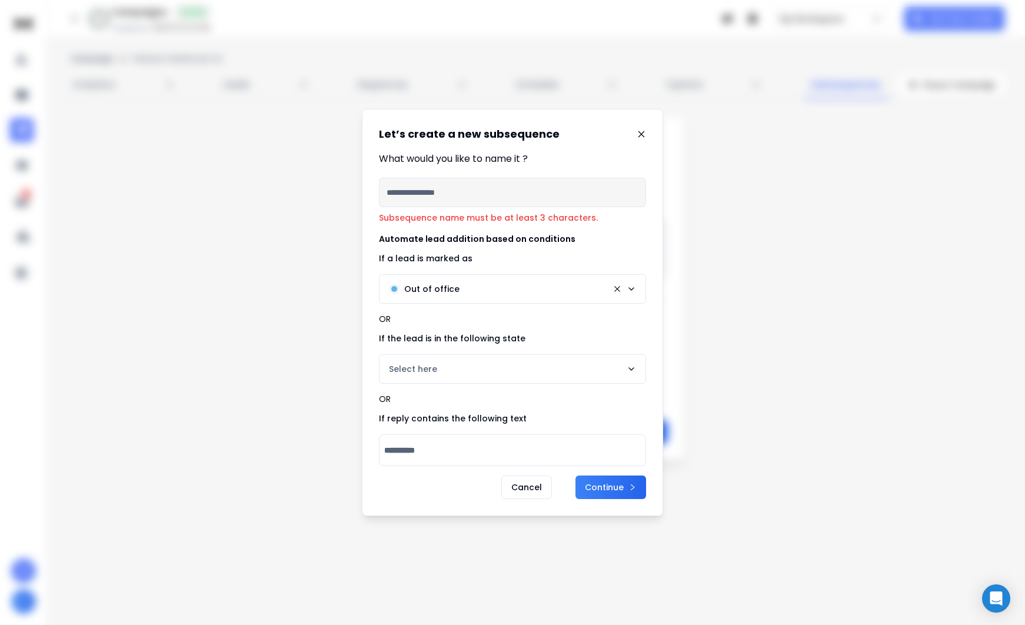
click at [627, 484] on button "Continue" at bounding box center [610, 487] width 71 height 24
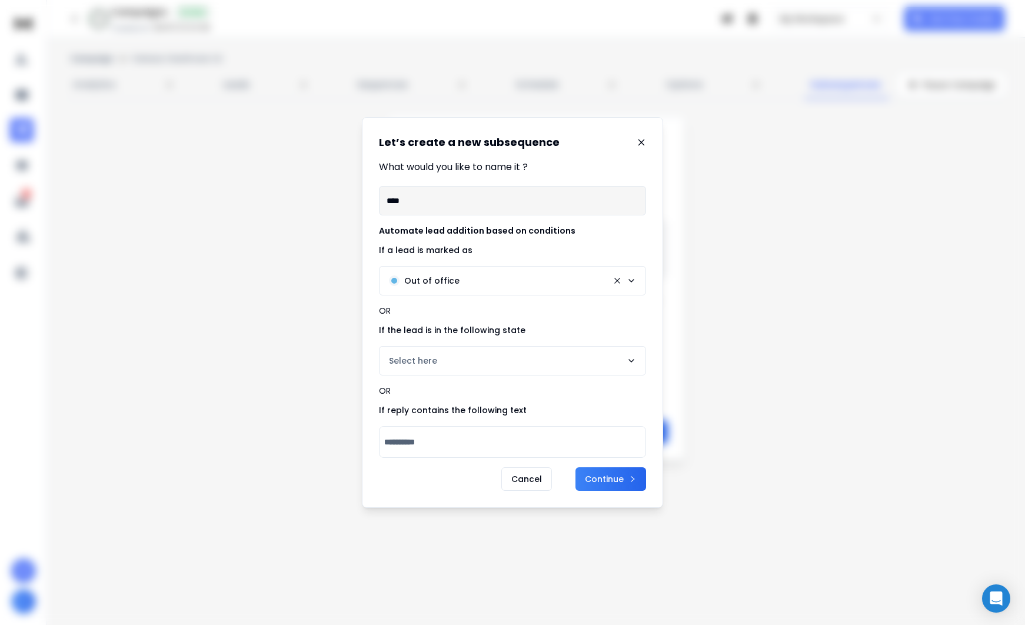
type input "****"
click at [592, 487] on button "Continue" at bounding box center [610, 479] width 71 height 24
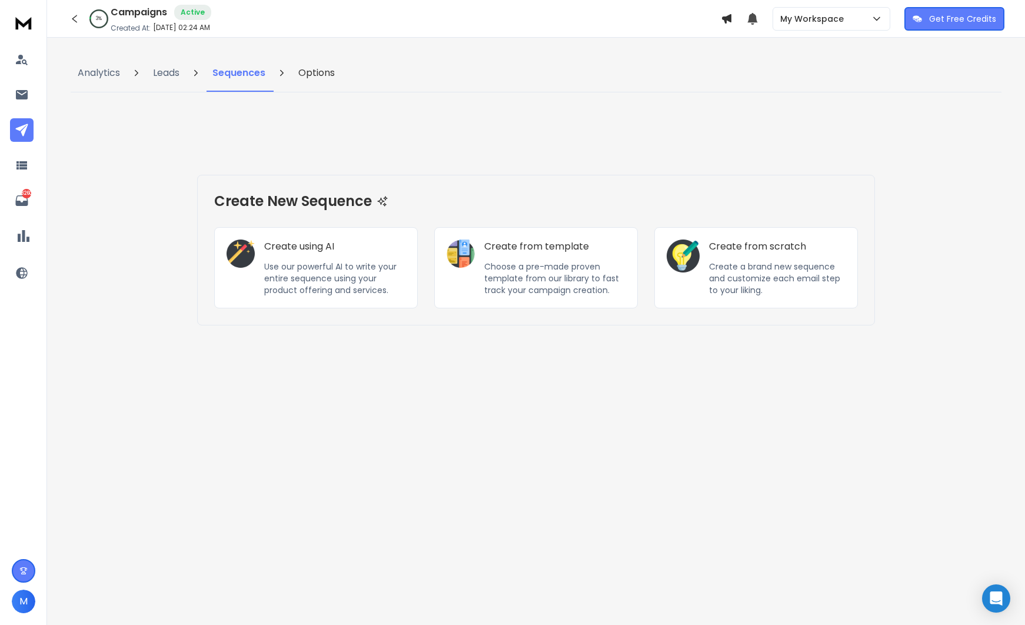
click at [305, 80] on link "Options" at bounding box center [316, 73] width 51 height 38
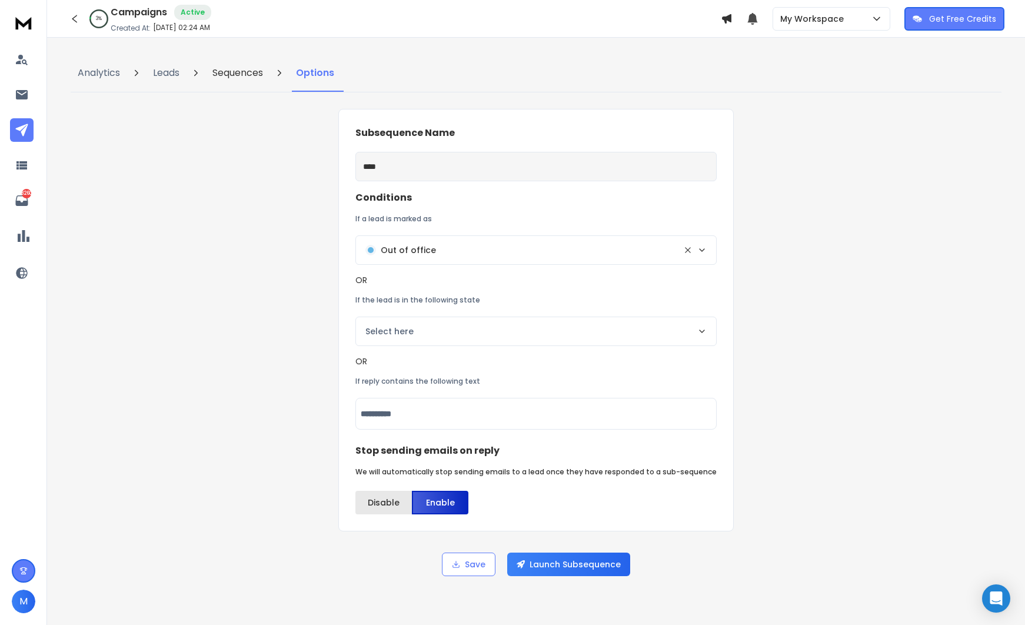
click at [255, 74] on p "Sequences" at bounding box center [237, 73] width 51 height 14
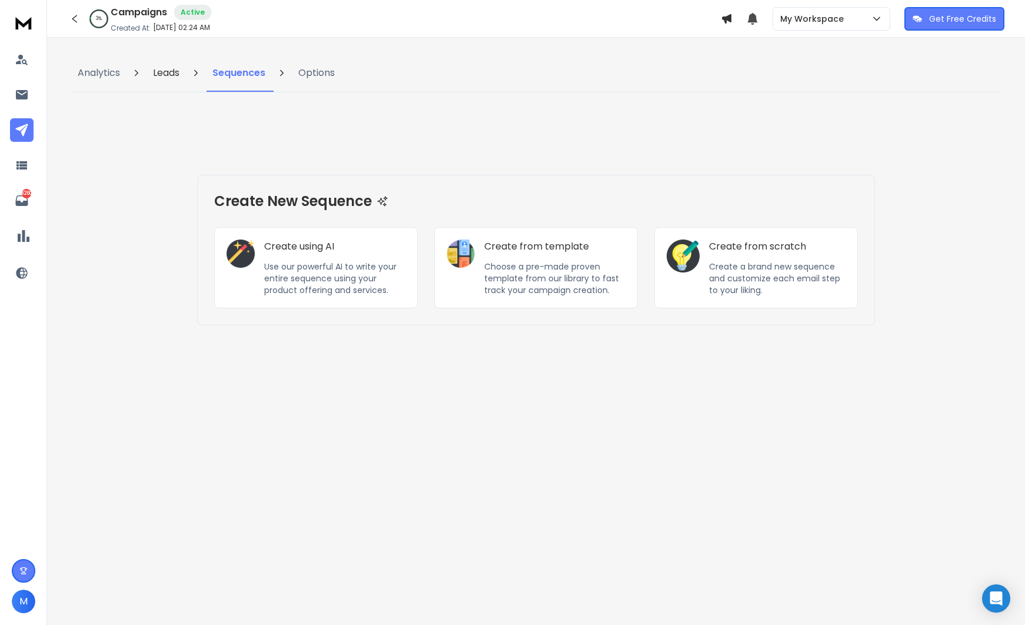
click at [156, 82] on link "Leads" at bounding box center [166, 73] width 41 height 38
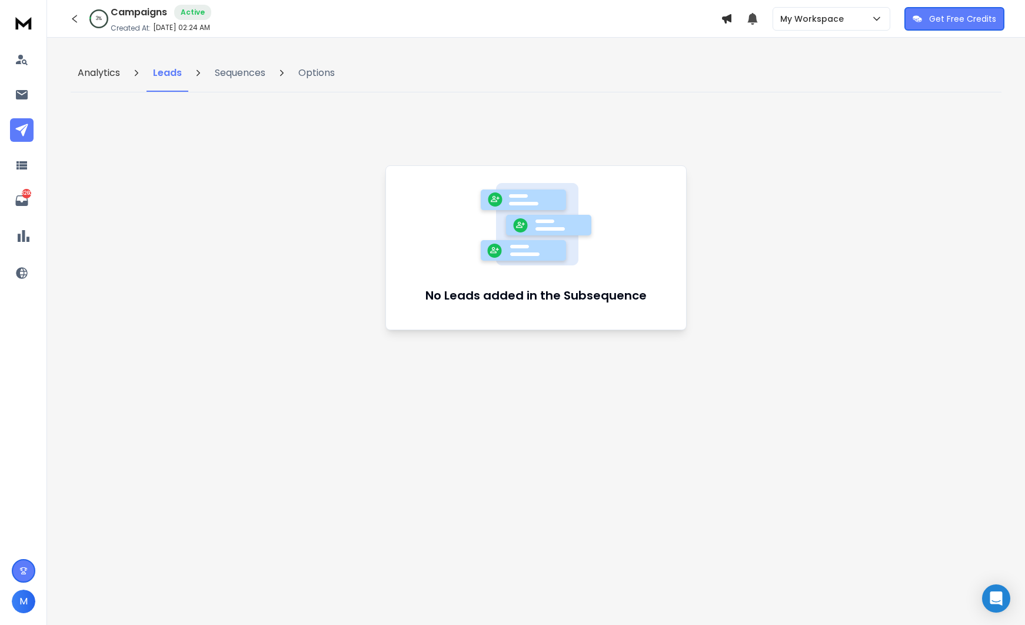
click at [94, 83] on link "Analytics" at bounding box center [99, 73] width 56 height 38
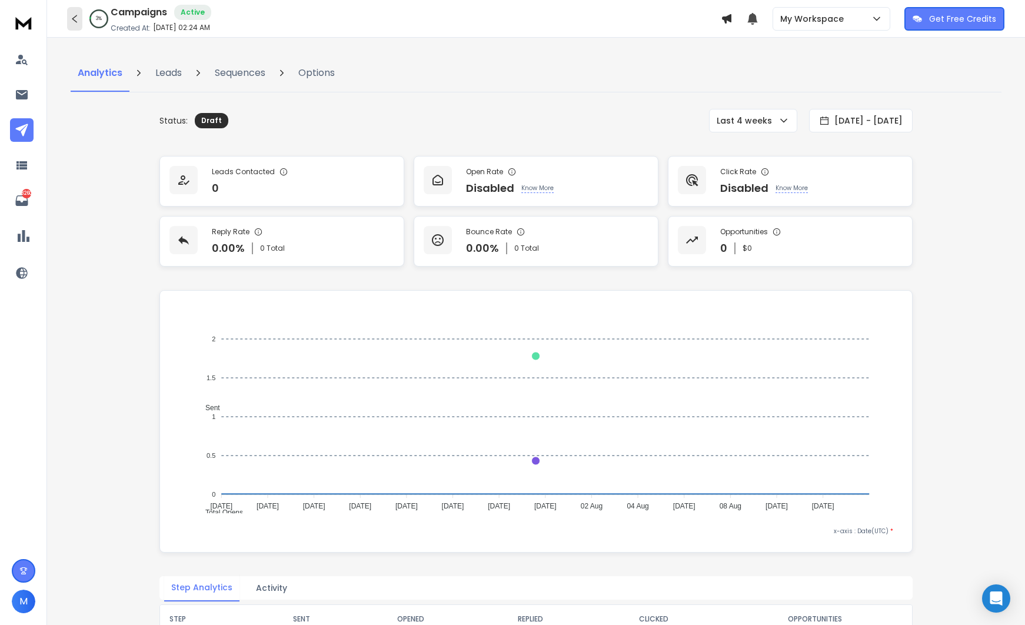
click at [78, 18] on icon at bounding box center [74, 19] width 11 height 11
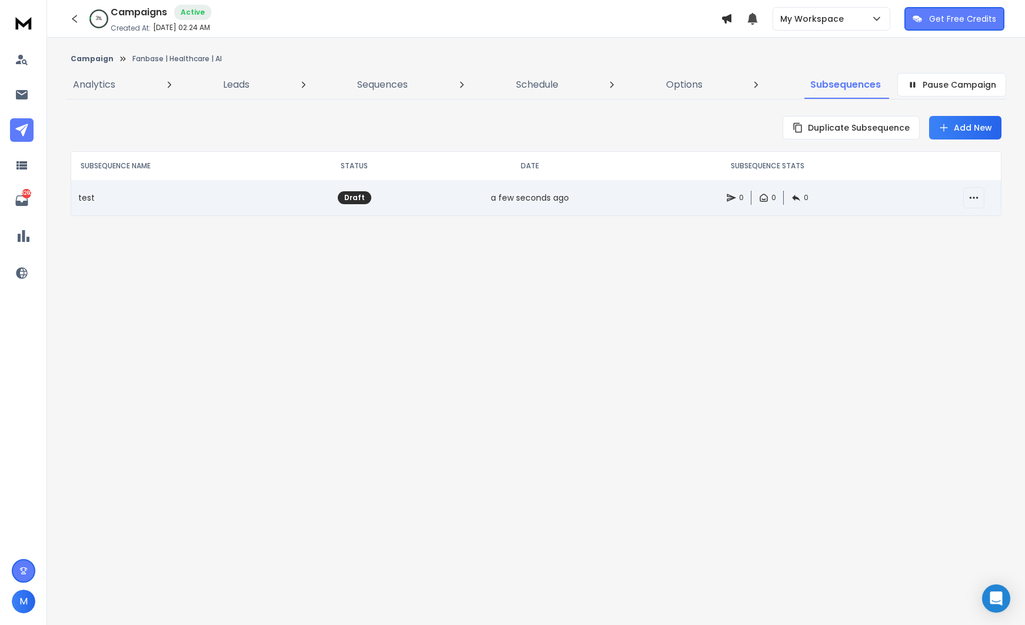
click at [980, 202] on button "button" at bounding box center [973, 197] width 21 height 21
click at [958, 238] on div "Delete Subsequence" at bounding box center [927, 242] width 101 height 12
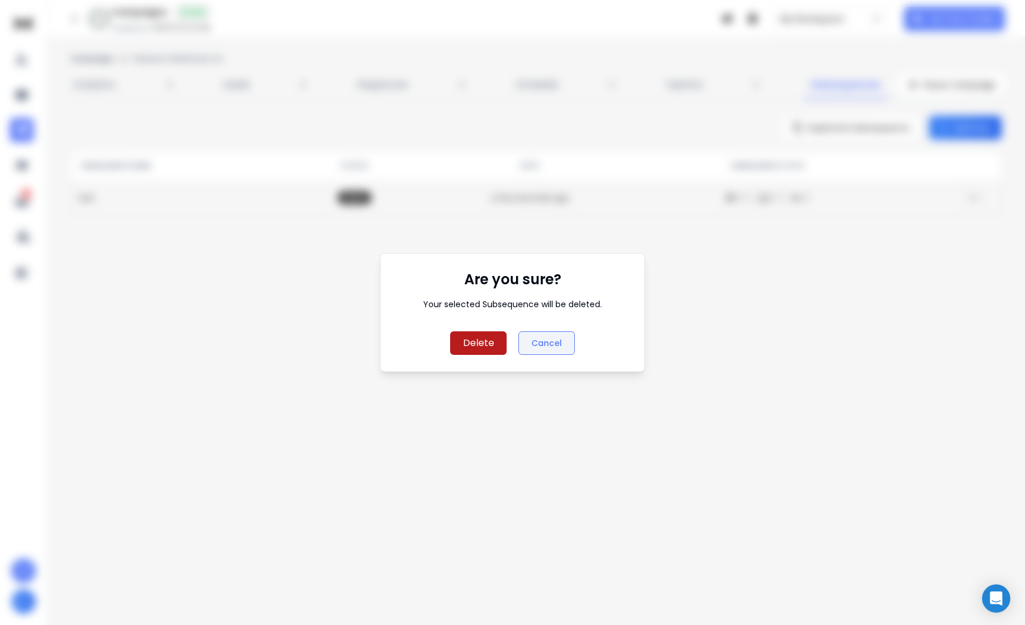
click at [472, 349] on button "Delete" at bounding box center [478, 343] width 56 height 24
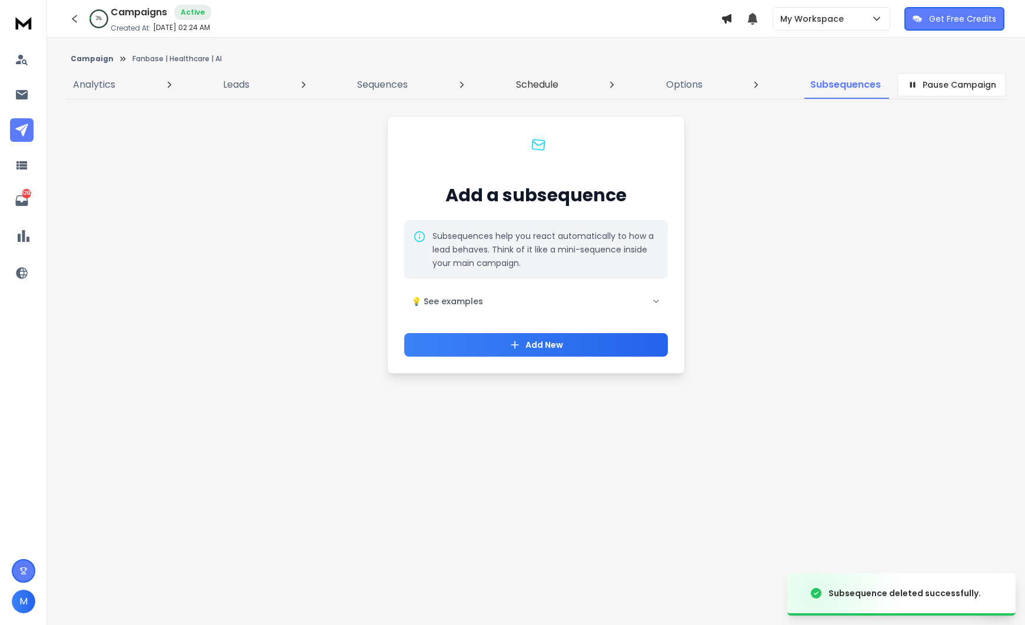
click at [525, 76] on link "Schedule" at bounding box center [537, 85] width 56 height 28
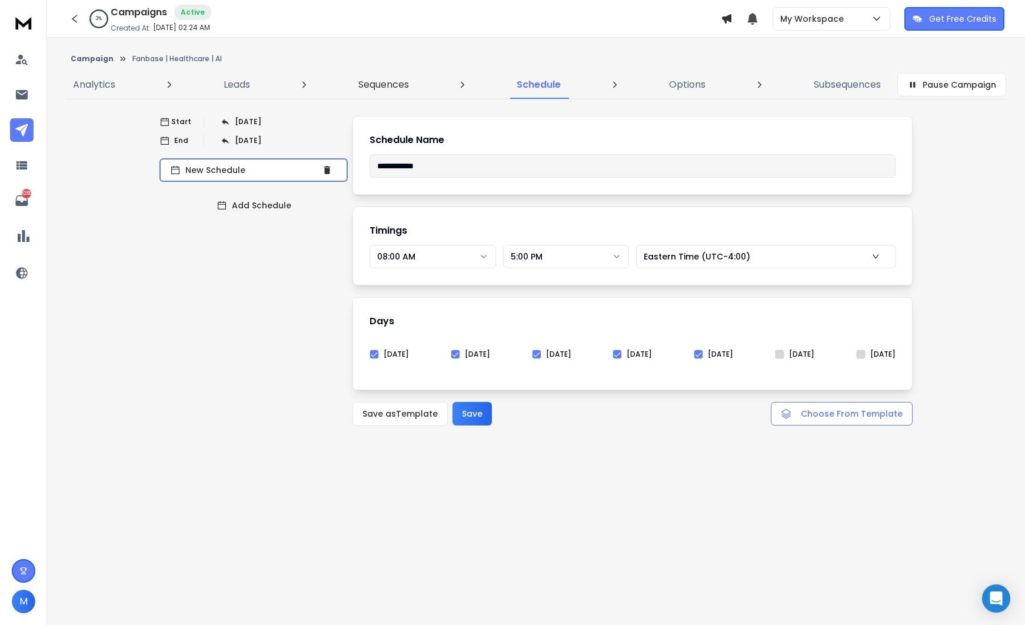
click at [389, 85] on p "Sequences" at bounding box center [383, 85] width 51 height 14
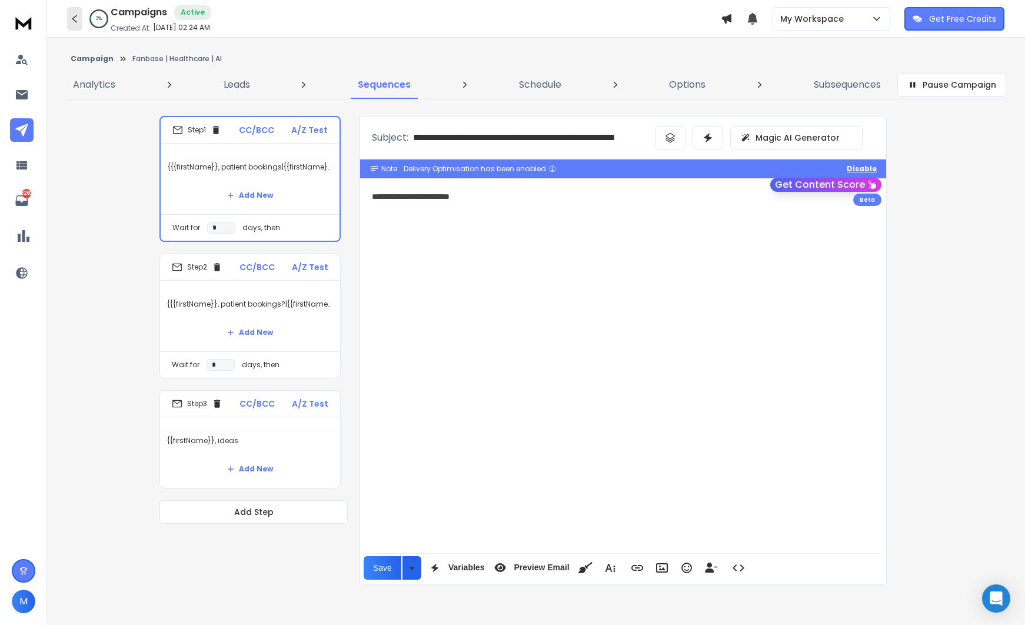
click at [74, 24] on button at bounding box center [74, 19] width 15 height 24
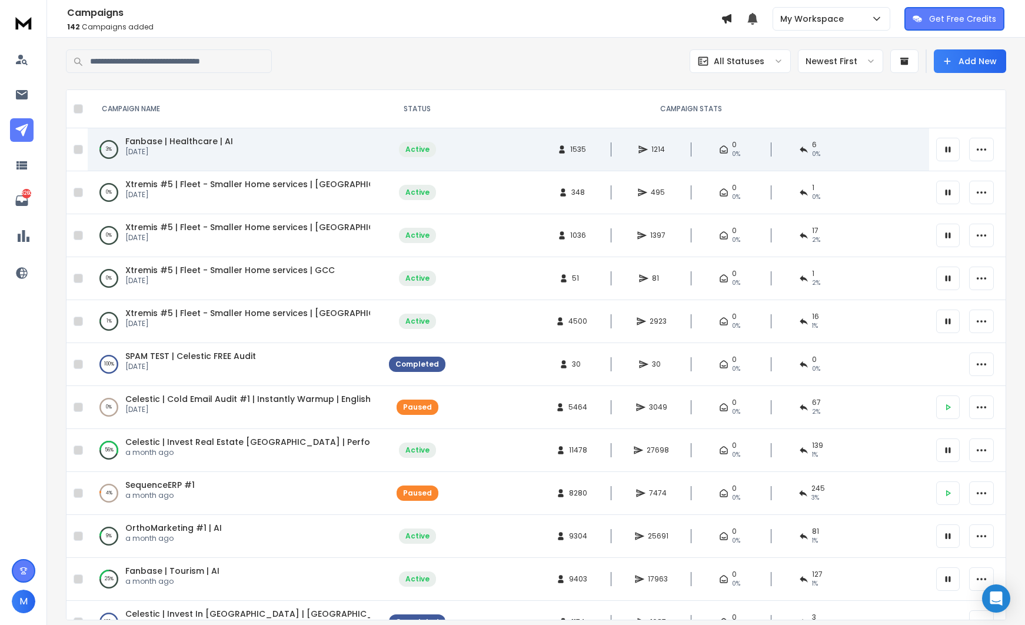
click at [195, 135] on span "Fanbase | Healthcare | AI" at bounding box center [179, 141] width 108 height 12
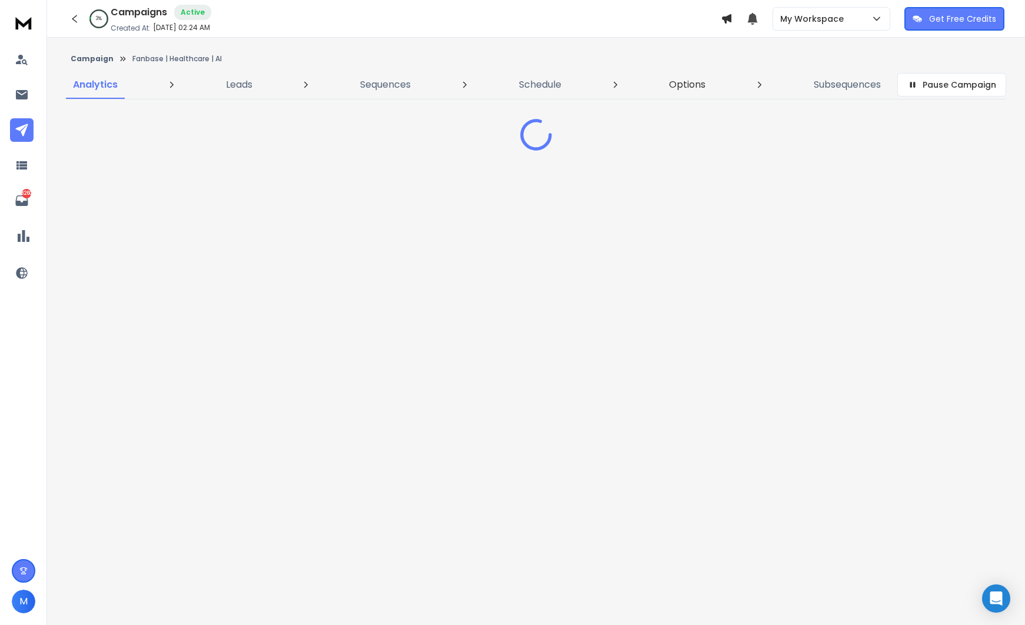
click at [678, 86] on p "Options" at bounding box center [687, 85] width 36 height 14
select select "*"
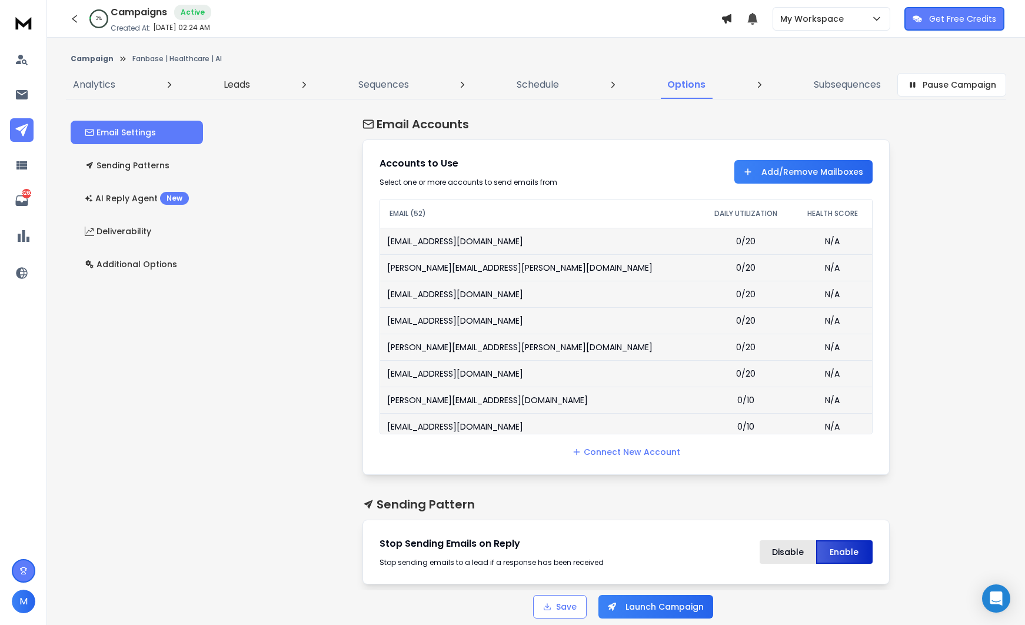
click at [238, 94] on link "Leads" at bounding box center [236, 85] width 41 height 28
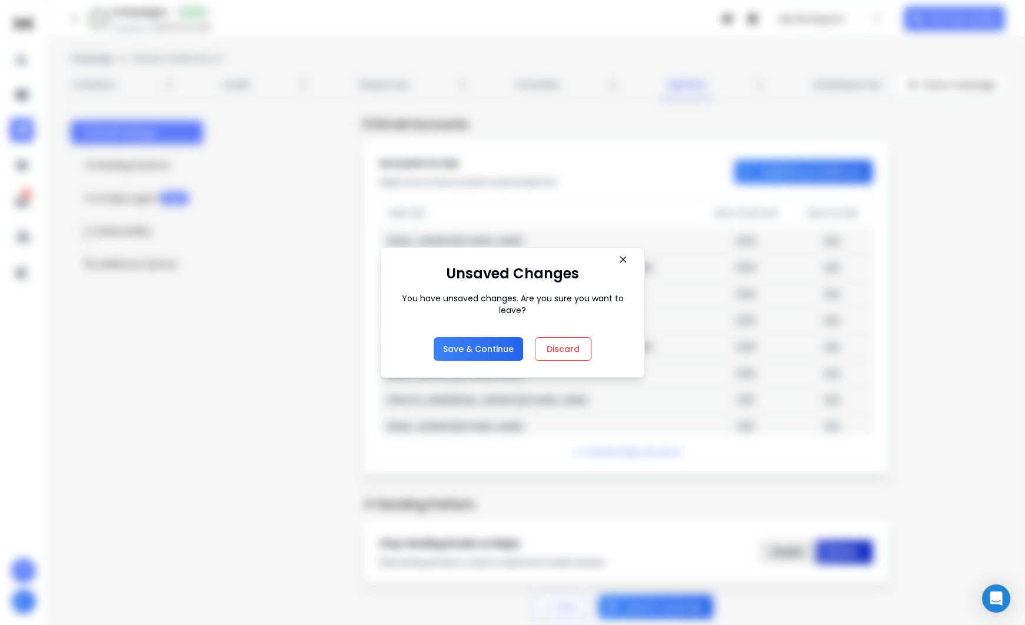
click at [584, 350] on button "Discard" at bounding box center [563, 349] width 56 height 24
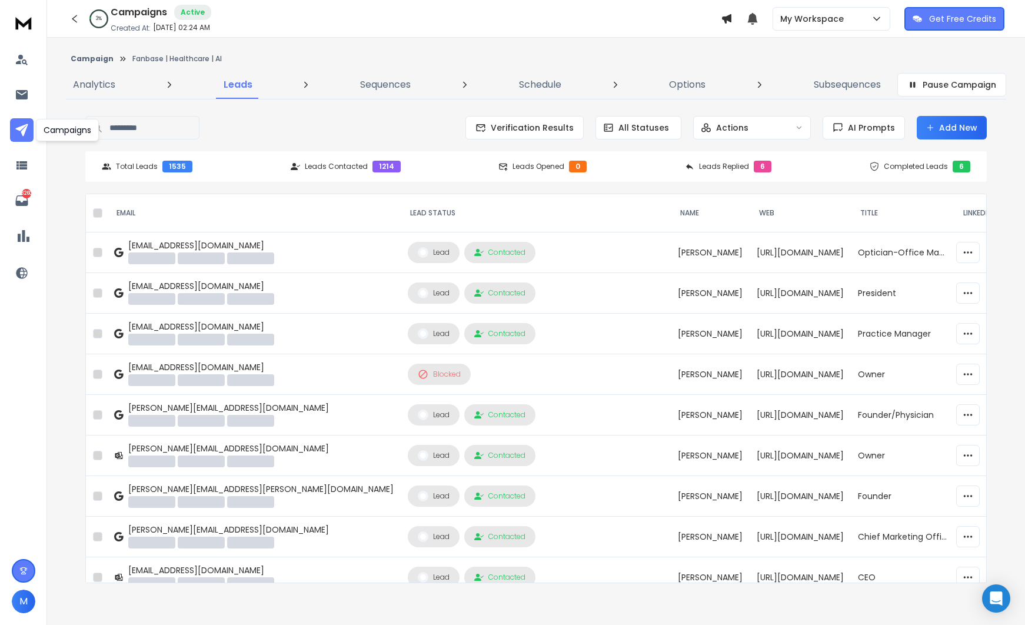
click at [30, 135] on link at bounding box center [22, 130] width 24 height 24
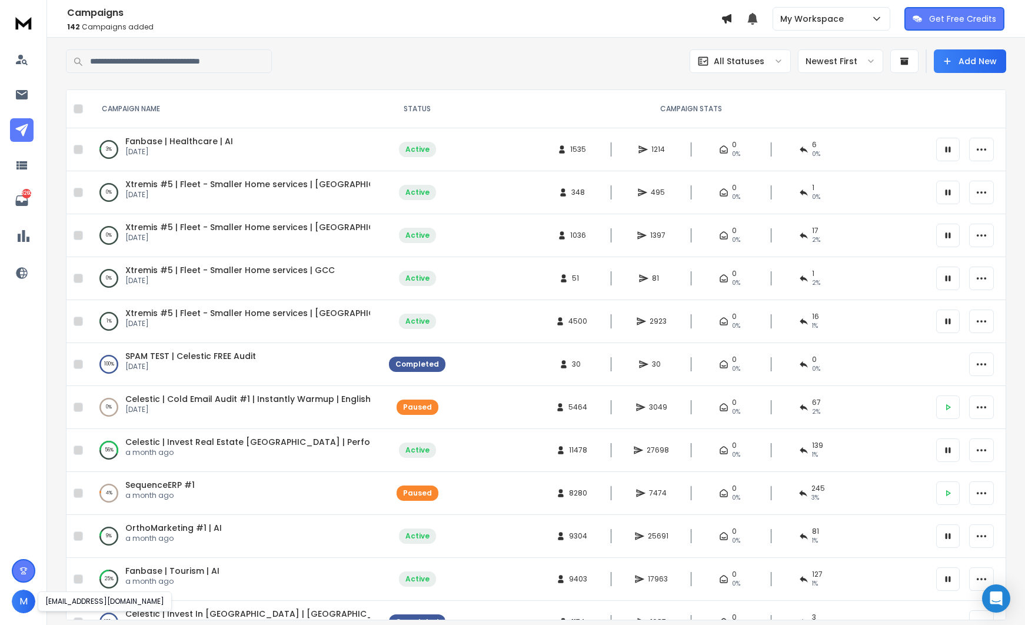
click at [26, 597] on span "M" at bounding box center [24, 601] width 24 height 24
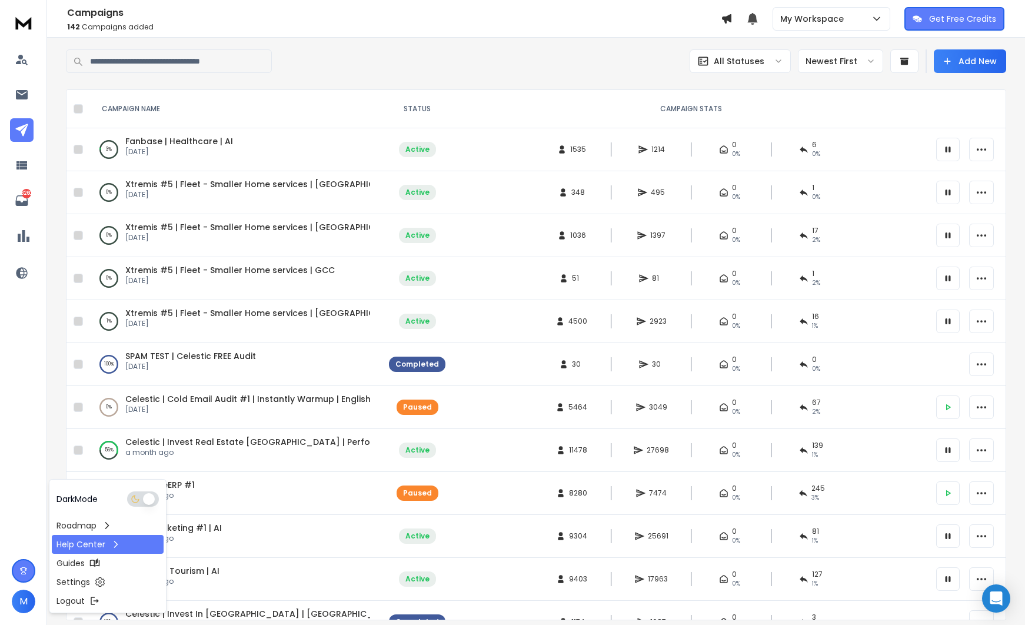
click at [957, 54] on button "Add New" at bounding box center [970, 61] width 72 height 24
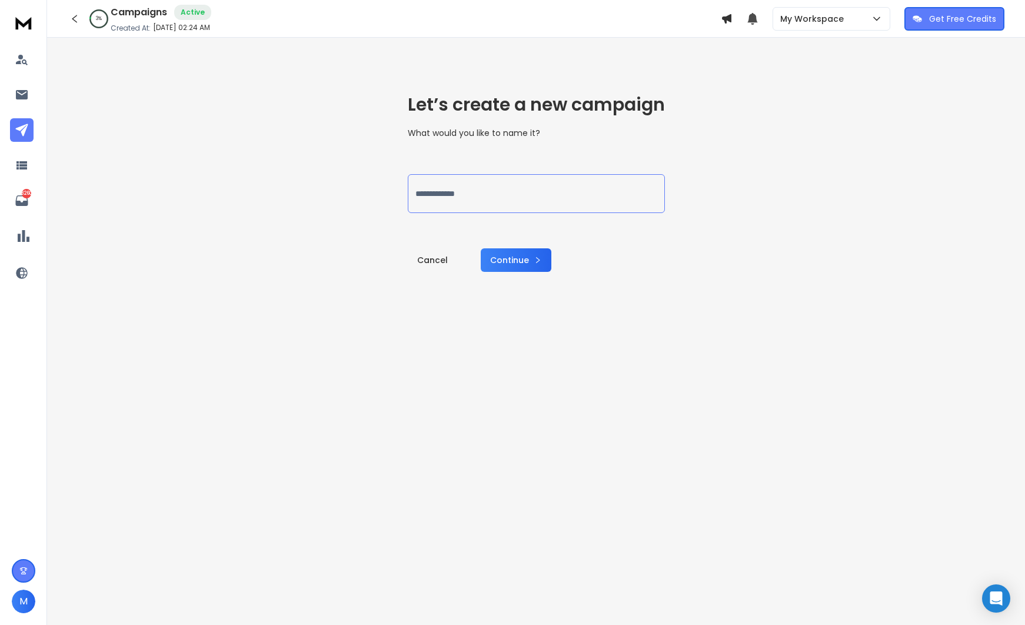
click at [460, 196] on input at bounding box center [536, 193] width 257 height 39
type input "**********"
click at [427, 253] on link "Cancel" at bounding box center [432, 260] width 49 height 24
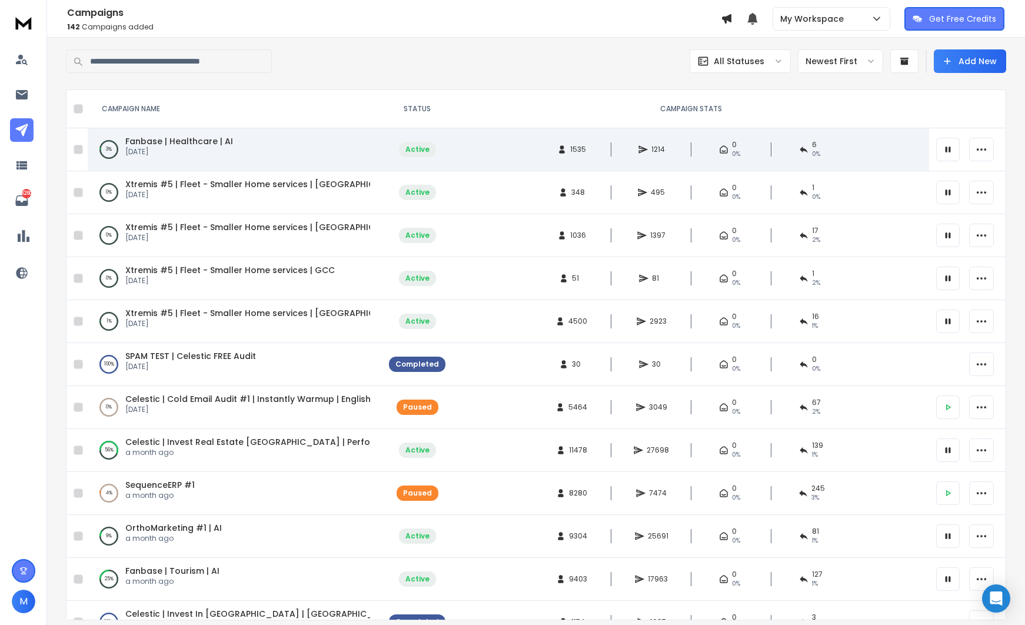
click at [365, 168] on td "3 % Fanbase | Healthcare | AI 3 days ago" at bounding box center [235, 149] width 294 height 43
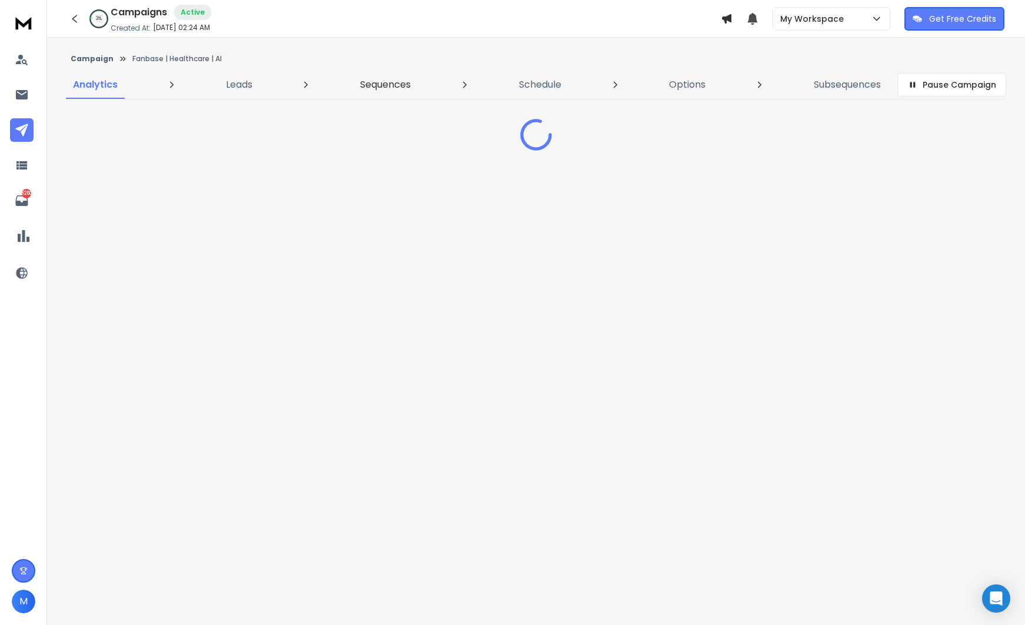
click at [364, 94] on link "Sequences" at bounding box center [385, 85] width 65 height 28
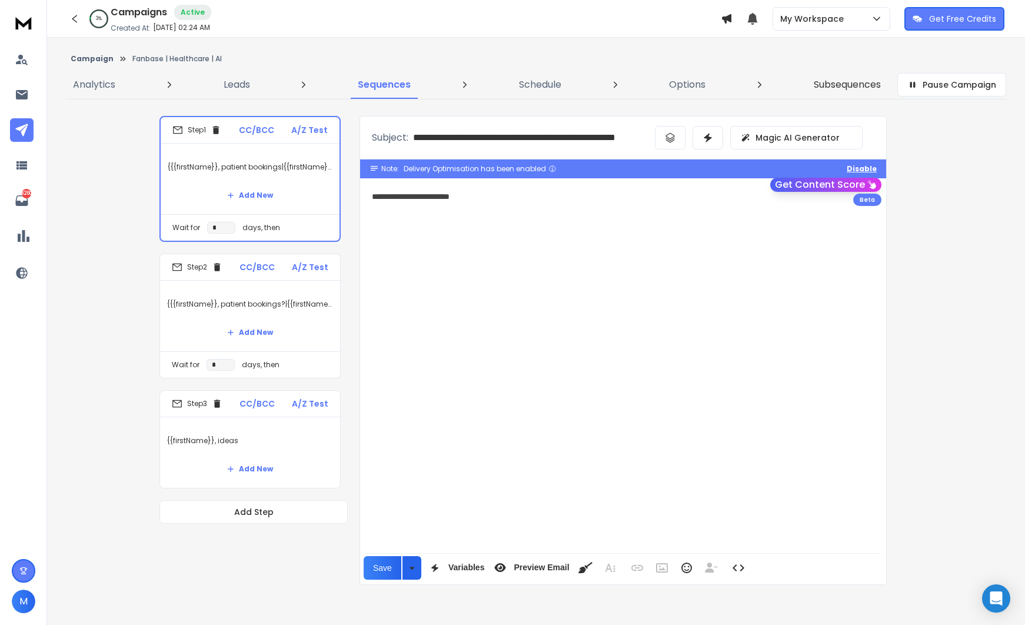
click at [843, 88] on p "Subsequences" at bounding box center [847, 85] width 67 height 14
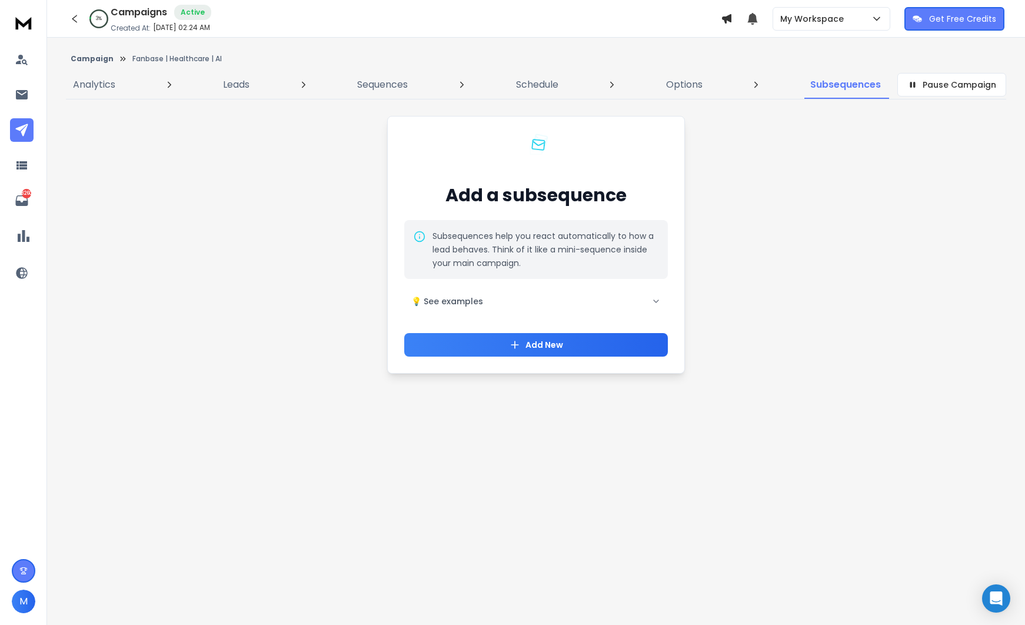
click at [514, 350] on icon at bounding box center [515, 345] width 12 height 12
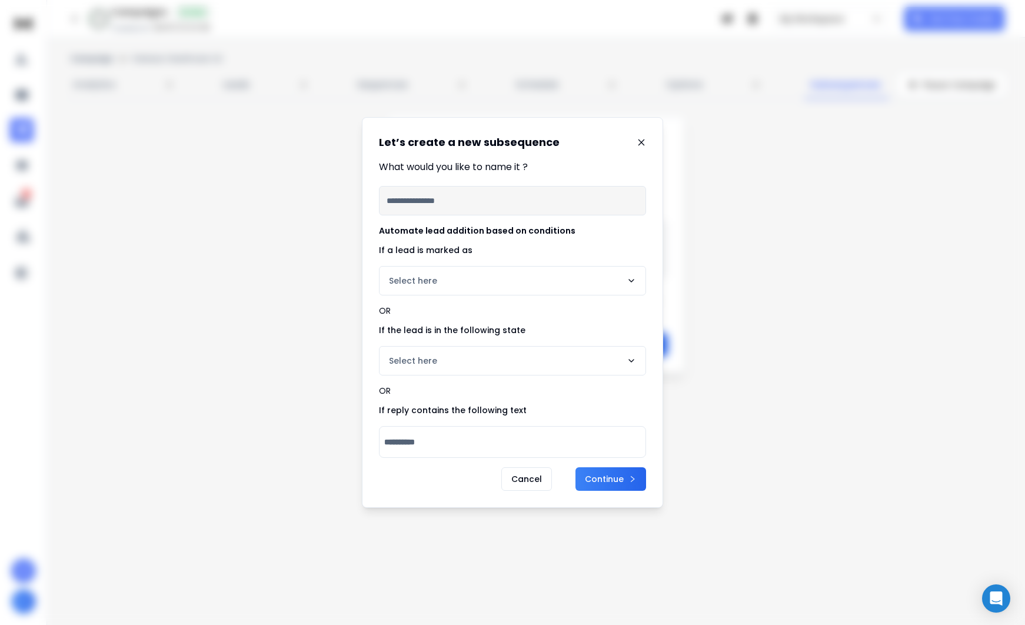
click at [535, 295] on form "Automate lead addition based on conditions If a lead is marked as Select here O…" at bounding box center [512, 332] width 267 height 317
click at [535, 291] on button "Select here" at bounding box center [512, 280] width 267 height 29
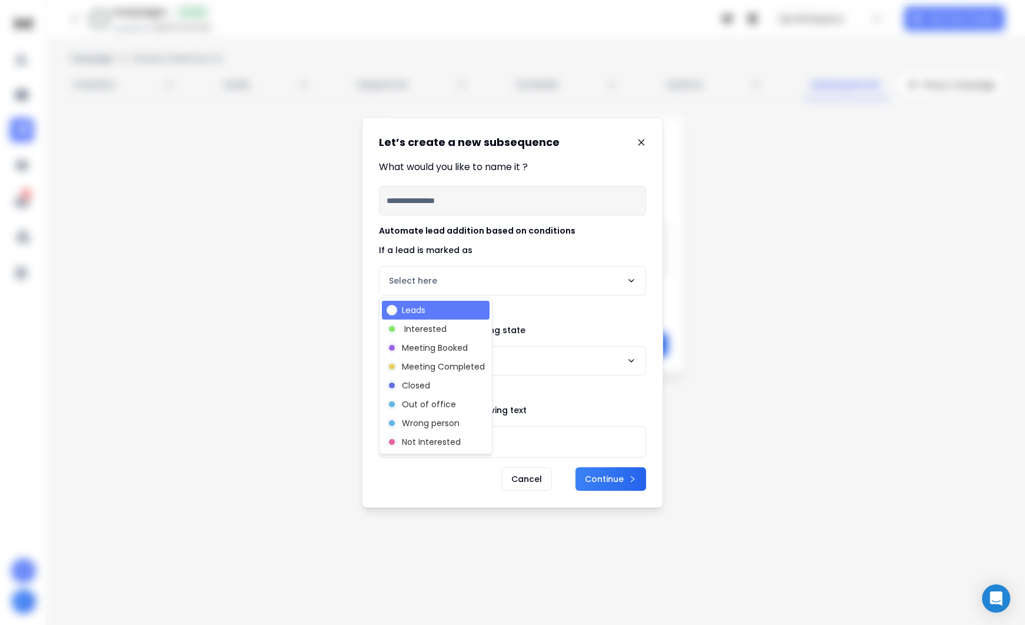
click at [675, 192] on div "Let’s create a new subsequence What would you like to name it ? Automate lead a…" at bounding box center [512, 312] width 1025 height 414
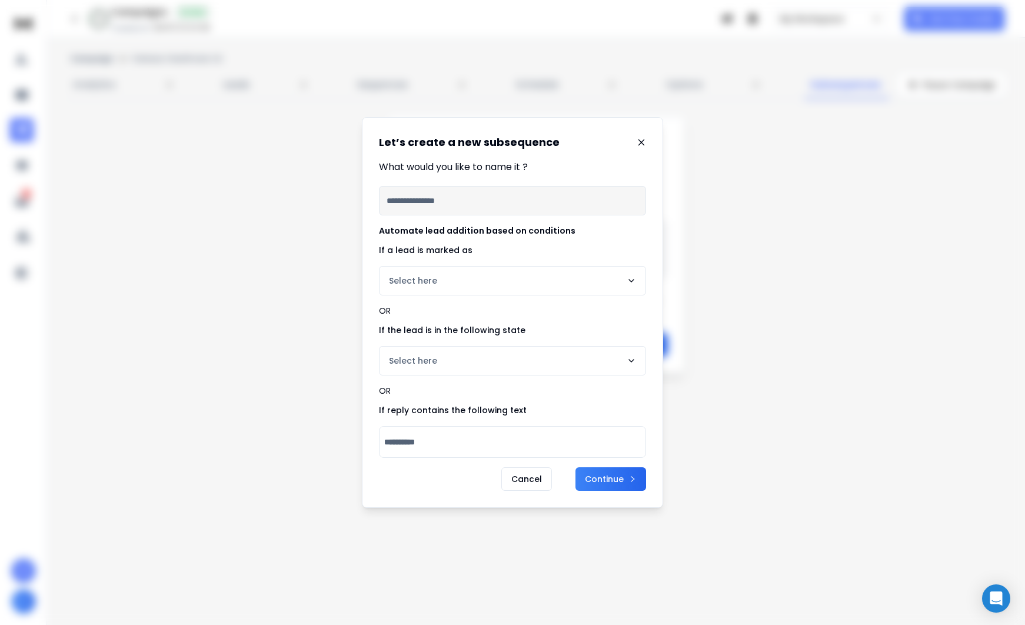
click at [644, 143] on icon at bounding box center [641, 142] width 9 height 9
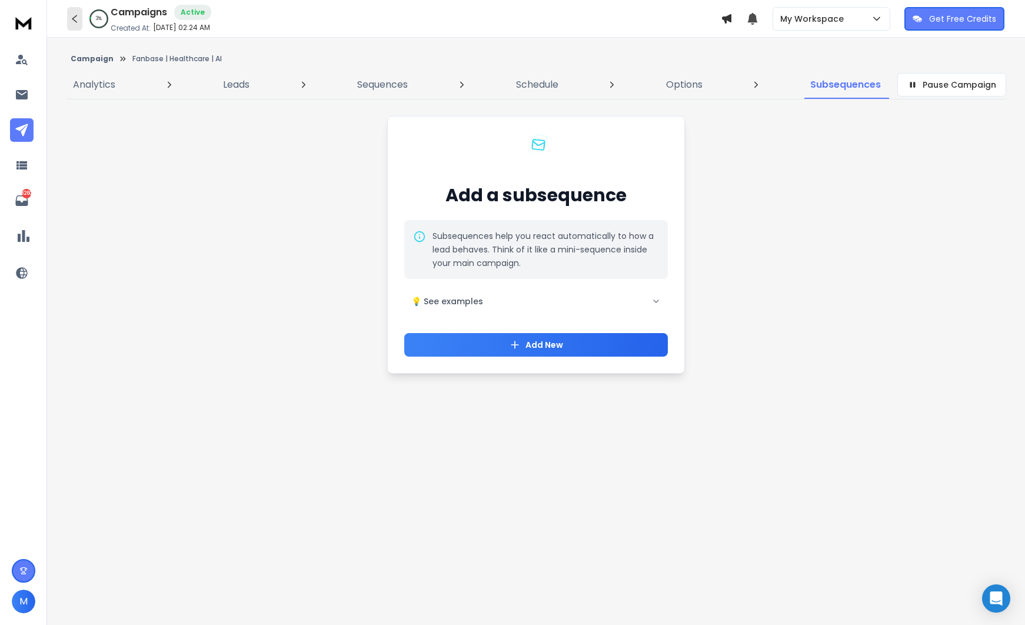
click at [73, 18] on icon at bounding box center [74, 19] width 5 height 8
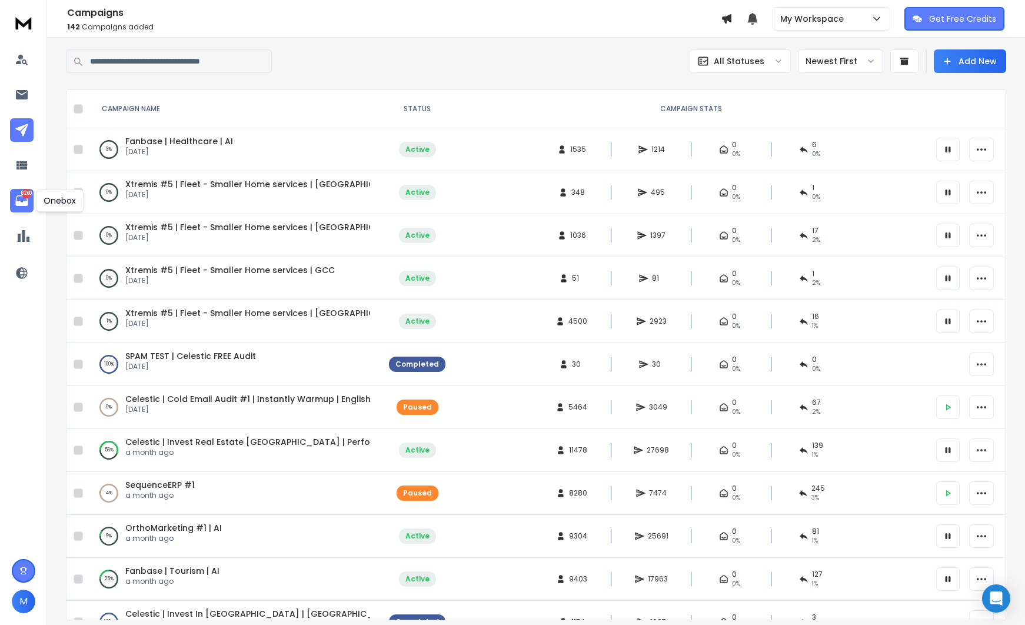
click at [13, 193] on link "8260" at bounding box center [22, 201] width 24 height 24
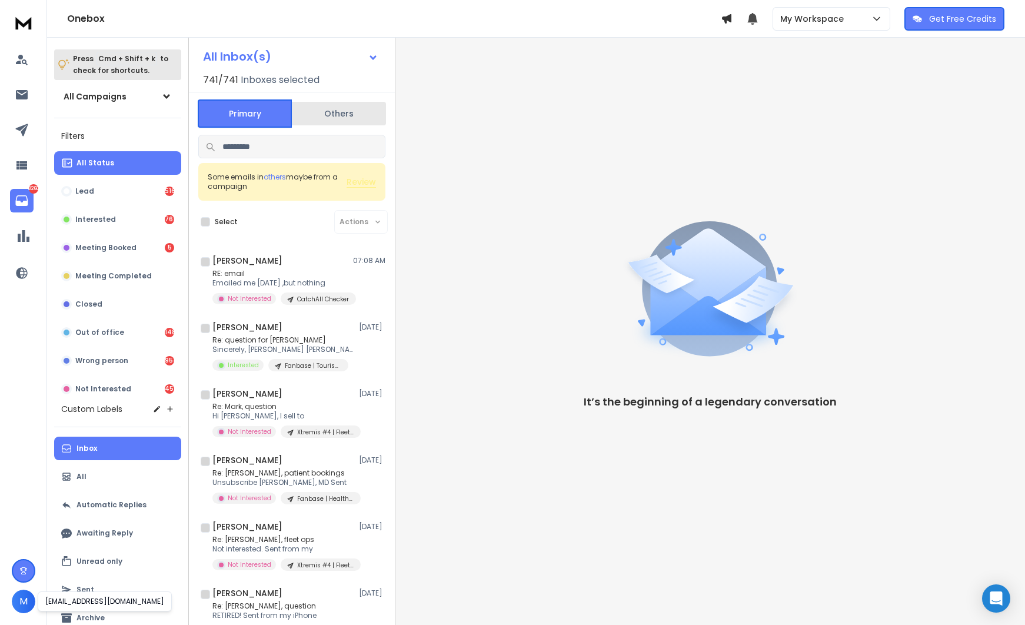
click at [28, 594] on span "M" at bounding box center [24, 601] width 24 height 24
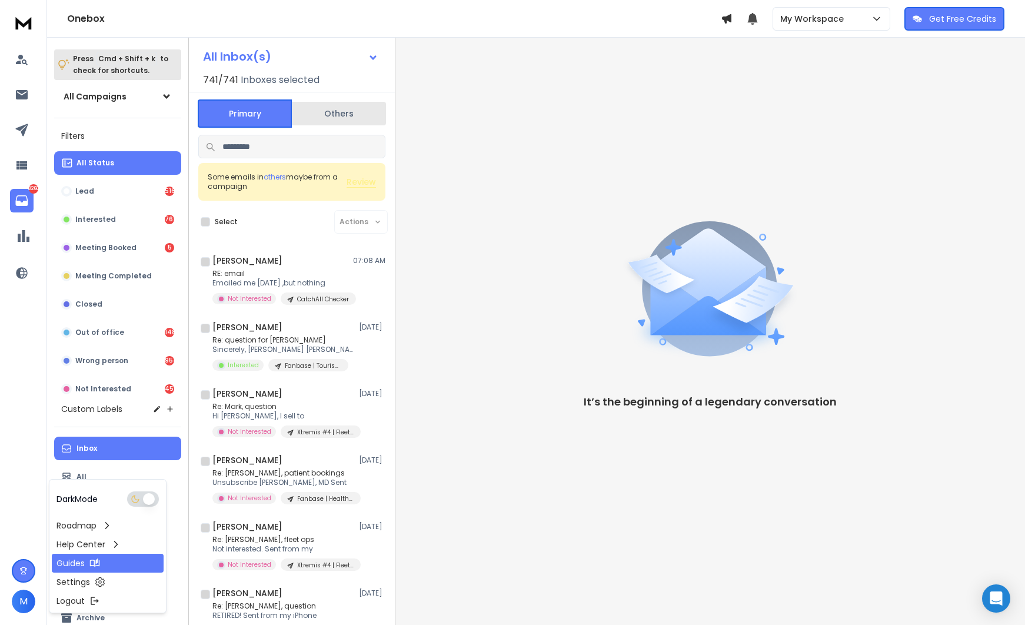
click at [72, 561] on p "Guides" at bounding box center [70, 563] width 28 height 12
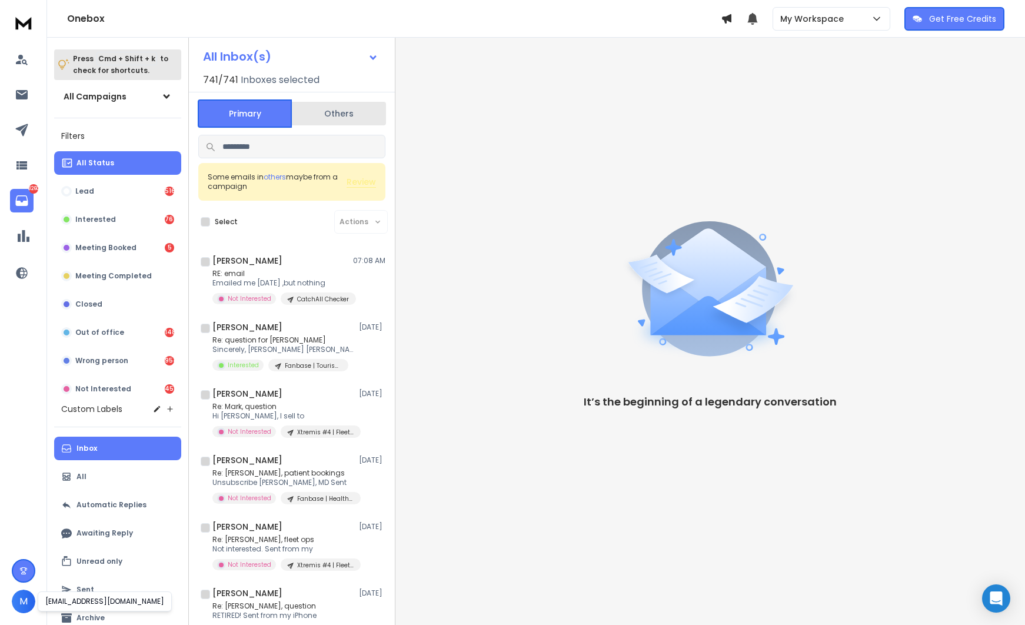
click at [19, 608] on span "M" at bounding box center [24, 601] width 24 height 24
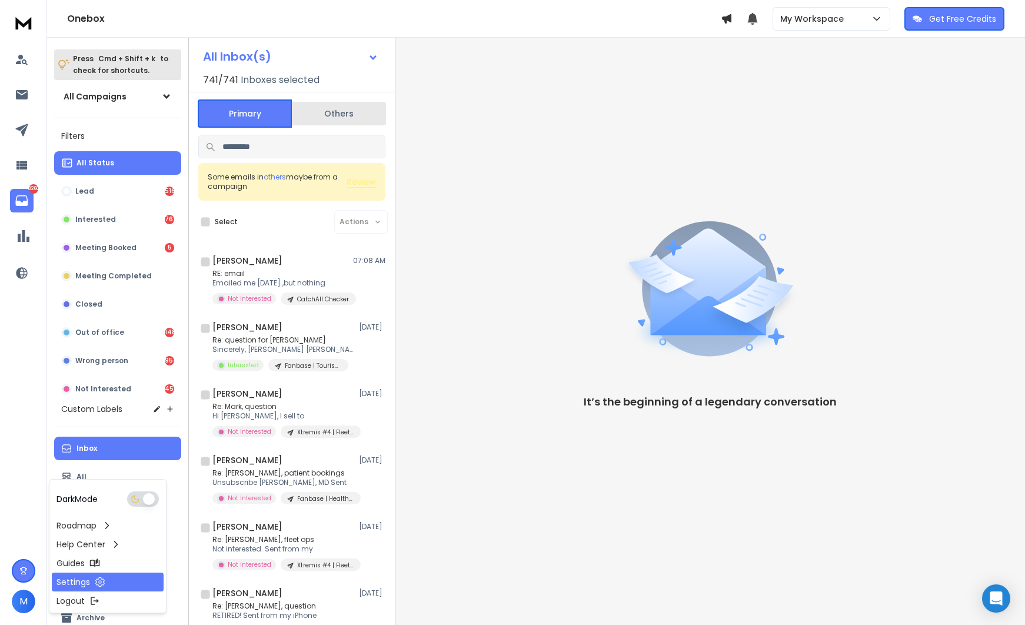
click at [84, 579] on p "Settings" at bounding box center [73, 582] width 34 height 12
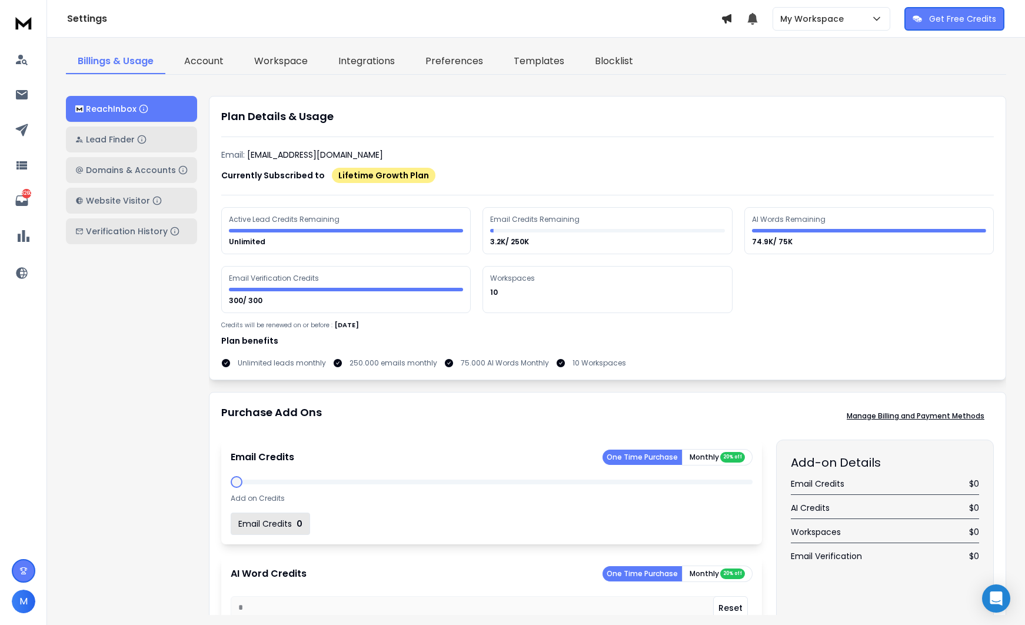
click at [338, 59] on link "Integrations" at bounding box center [367, 61] width 80 height 25
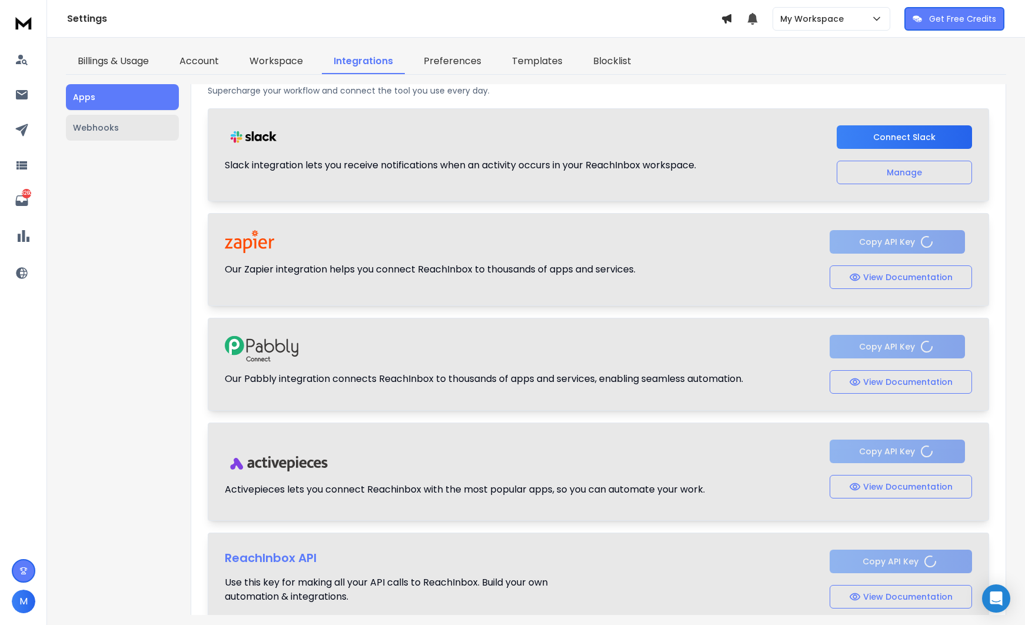
scroll to position [85, 0]
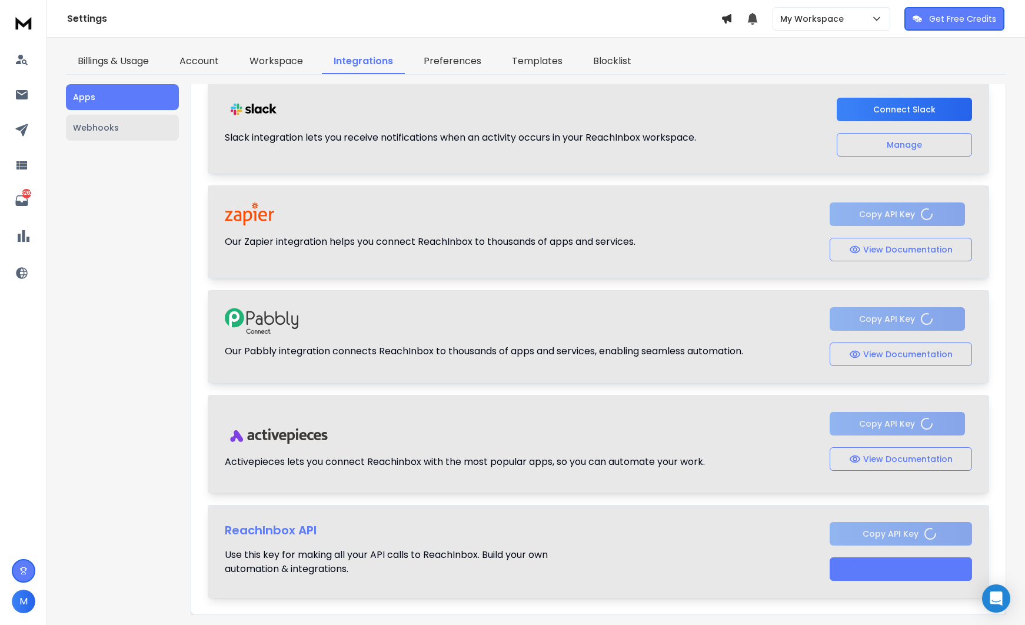
click at [877, 561] on button "View Documentation" at bounding box center [901, 569] width 142 height 24
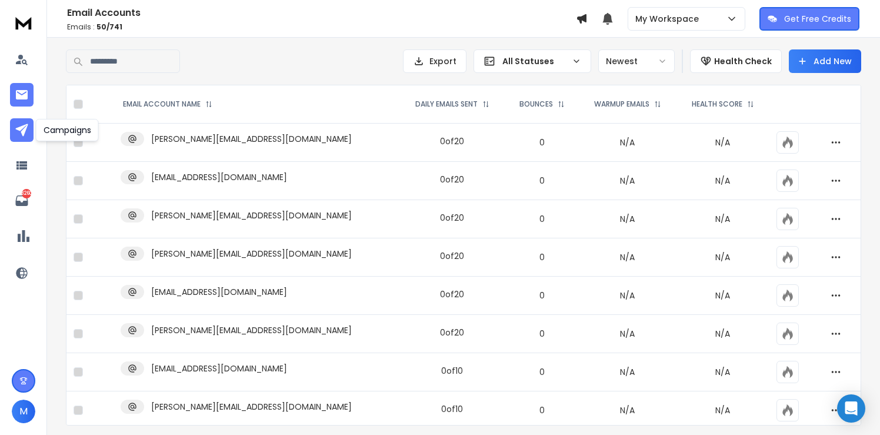
click at [18, 126] on icon at bounding box center [22, 130] width 14 height 14
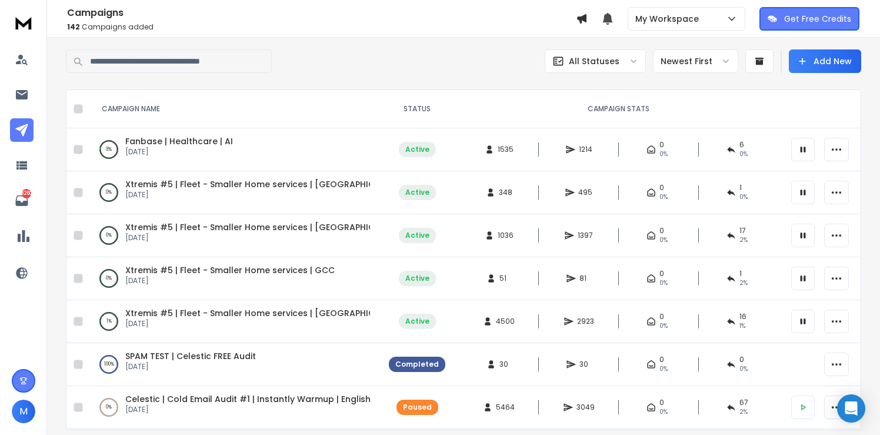
click at [136, 58] on input at bounding box center [169, 61] width 206 height 24
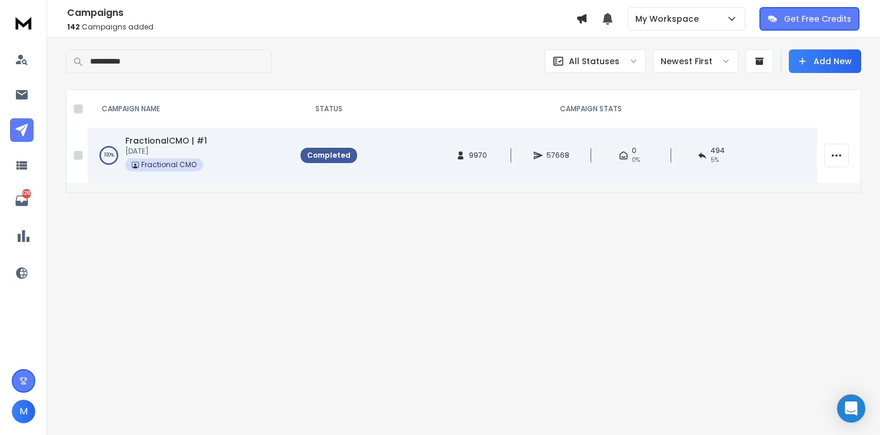
type input "**********"
click at [176, 152] on p "[DATE]" at bounding box center [166, 150] width 82 height 9
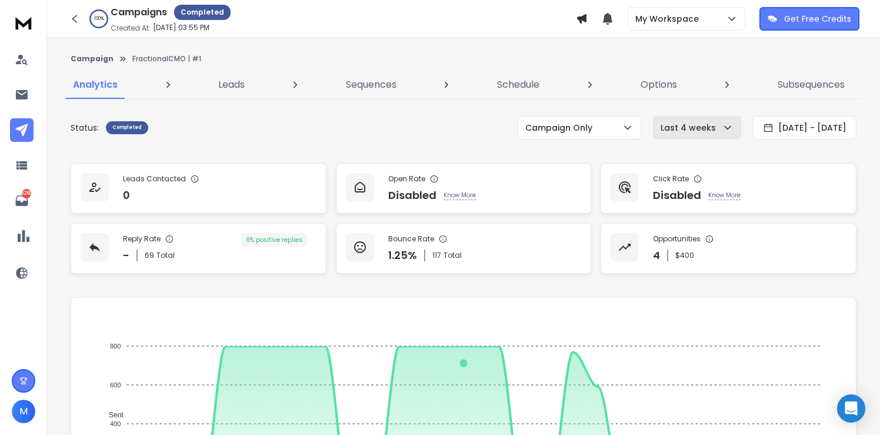
click at [675, 130] on p "Last 4 weeks" at bounding box center [691, 128] width 60 height 12
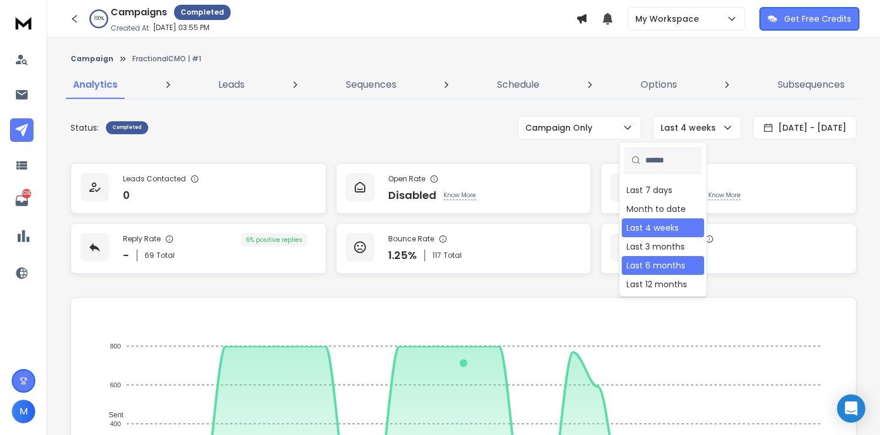
click at [665, 266] on div "Last 6 months" at bounding box center [656, 265] width 59 height 12
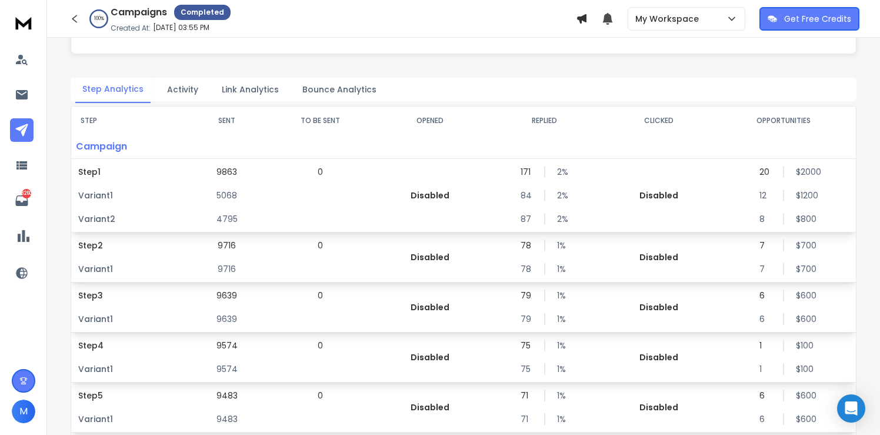
scroll to position [598, 0]
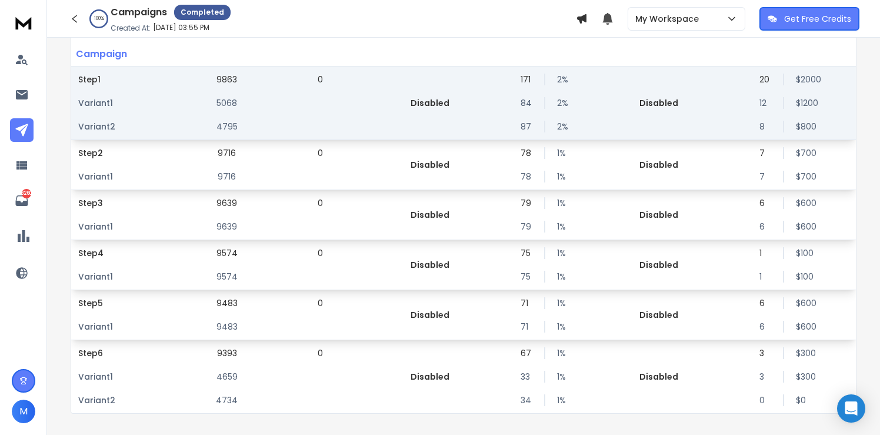
click at [758, 80] on div "20 $ 2000 12 $ 1200 8 $ 800" at bounding box center [783, 103] width 131 height 59
click at [762, 80] on div "20 $ 2000 12 $ 1200 8 $ 800" at bounding box center [783, 103] width 131 height 59
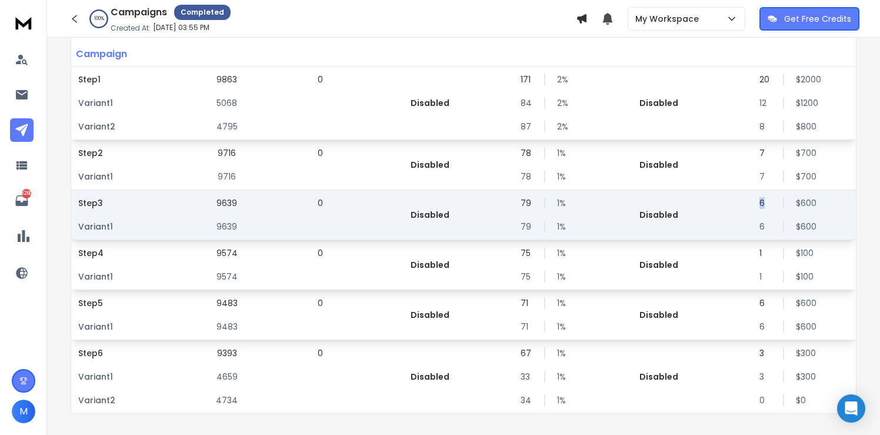
drag, startPoint x: 754, startPoint y: 202, endPoint x: 771, endPoint y: 203, distance: 17.1
click at [771, 203] on div "6 $ 600 6 $ 600" at bounding box center [783, 214] width 131 height 35
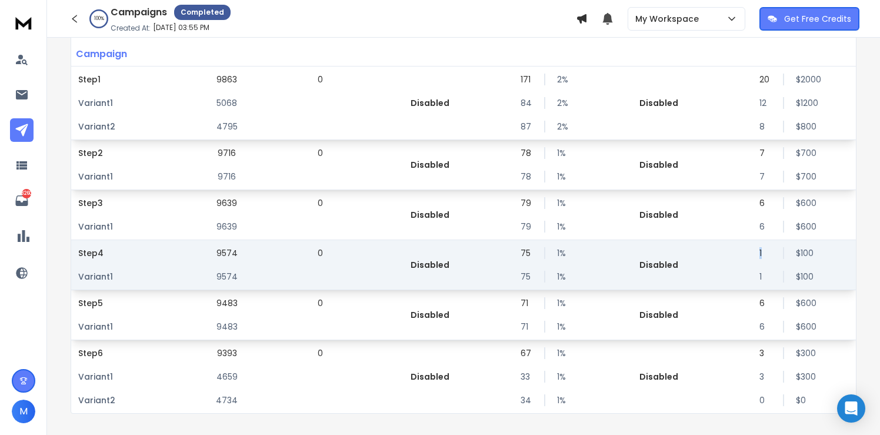
drag, startPoint x: 761, startPoint y: 249, endPoint x: 733, endPoint y: 242, distance: 29.3
click at [733, 242] on td "1 $ 100 1 $ 100" at bounding box center [783, 265] width 145 height 50
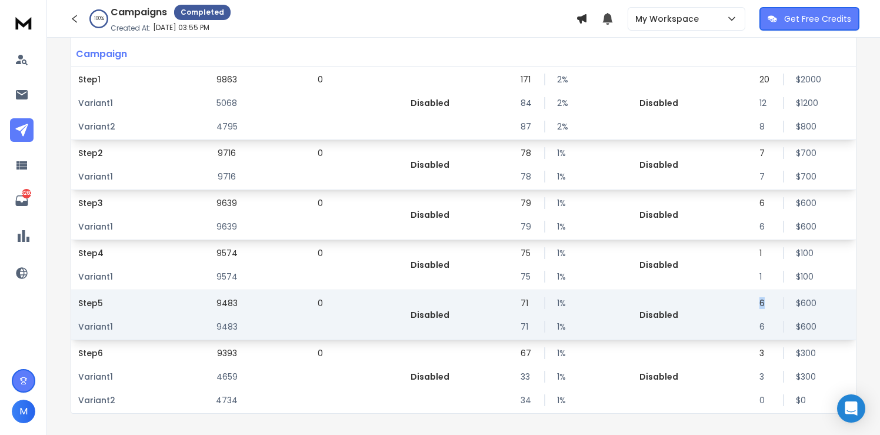
drag, startPoint x: 756, startPoint y: 303, endPoint x: 765, endPoint y: 304, distance: 8.8
click at [765, 304] on div "6 $ 600 6 $ 600" at bounding box center [783, 314] width 131 height 35
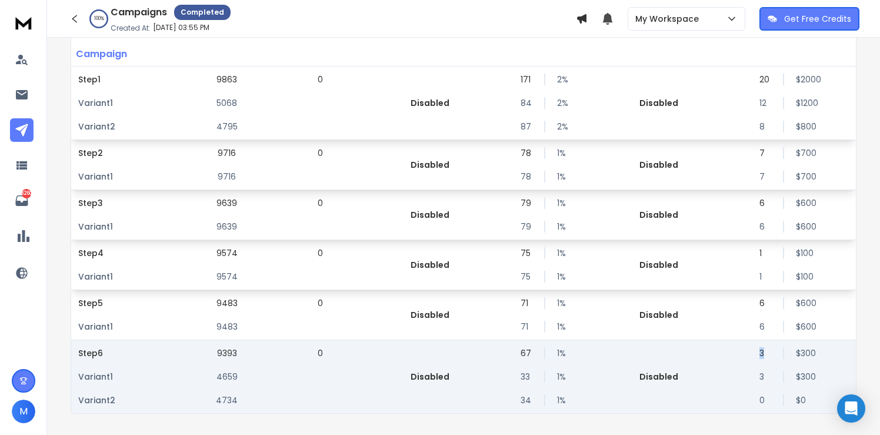
drag, startPoint x: 759, startPoint y: 354, endPoint x: 778, endPoint y: 354, distance: 18.8
click at [778, 354] on div "3 $ 300" at bounding box center [783, 353] width 48 height 12
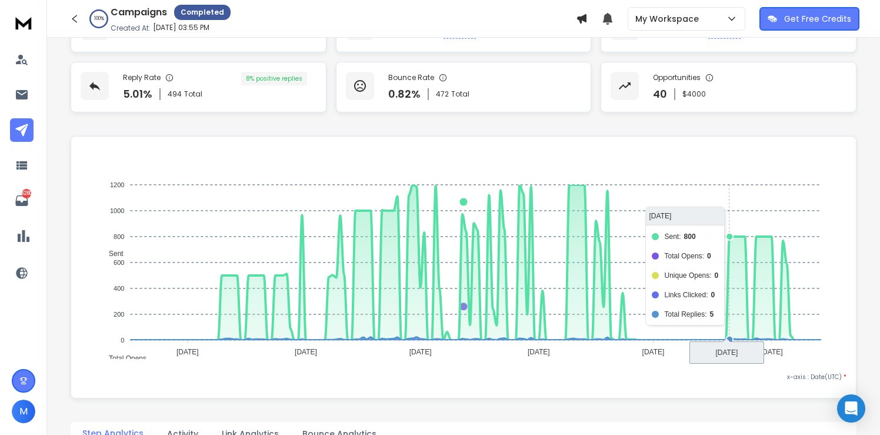
scroll to position [0, 0]
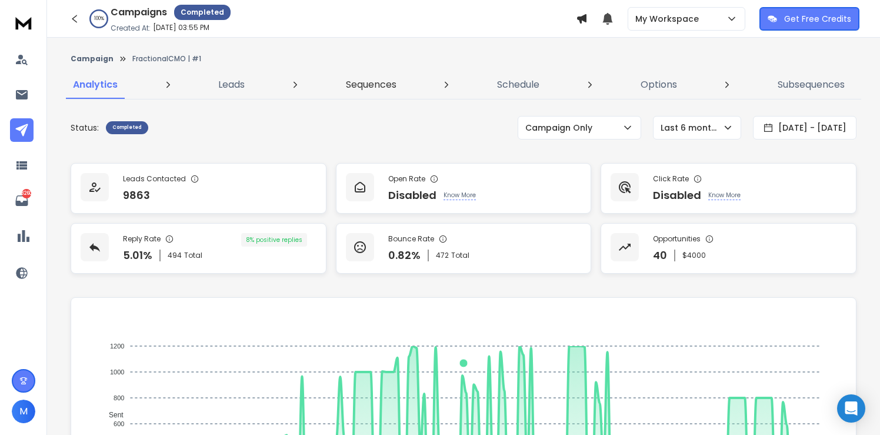
click at [349, 87] on p "Sequences" at bounding box center [371, 85] width 51 height 14
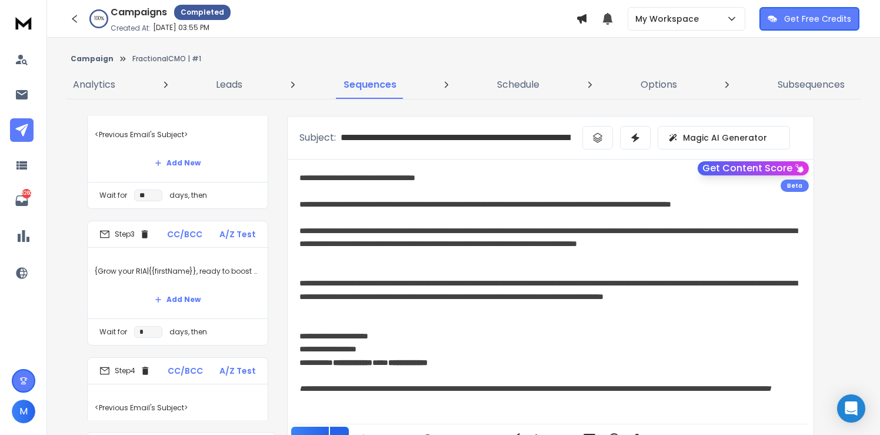
scroll to position [248, 0]
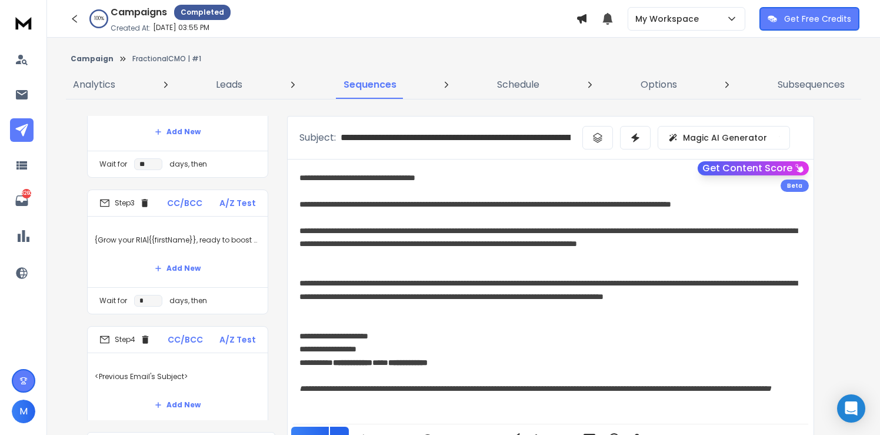
click at [176, 242] on p "{Grow your RIA|{{firstName}}, ready to boost AUM?|Increase your AUM [DATE]}" at bounding box center [178, 240] width 166 height 33
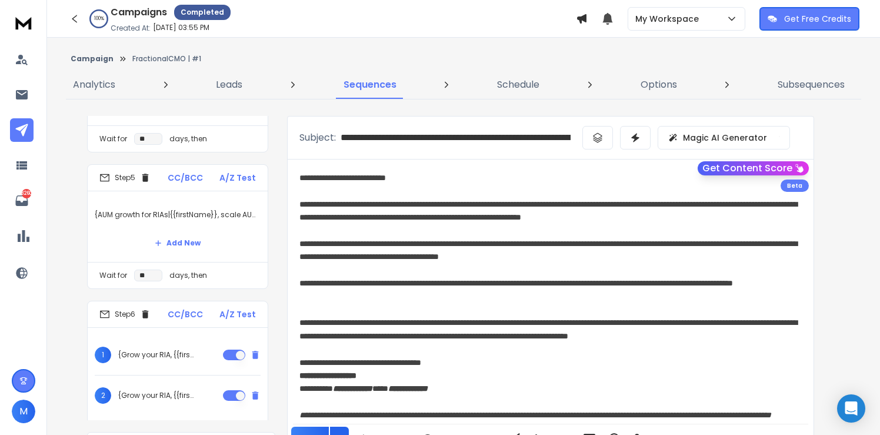
scroll to position [528, 0]
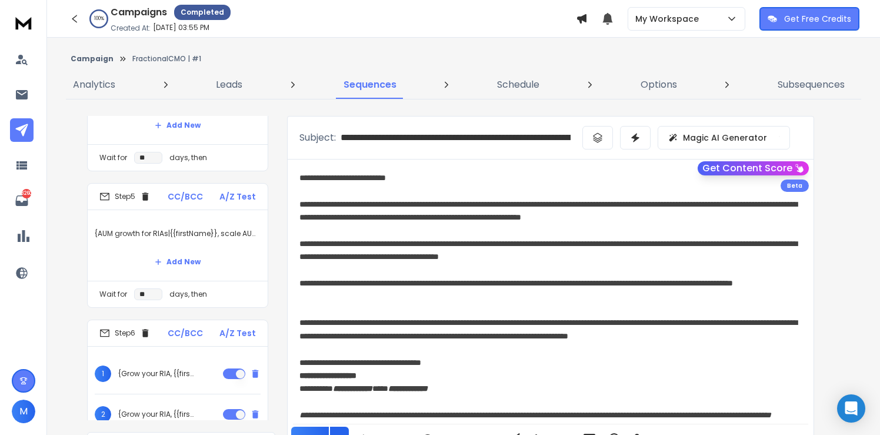
click at [176, 242] on p "{AUM growth for RIAs|{{firstName}}, scale AUM?|AUM growth [DATE]}" at bounding box center [178, 233] width 166 height 33
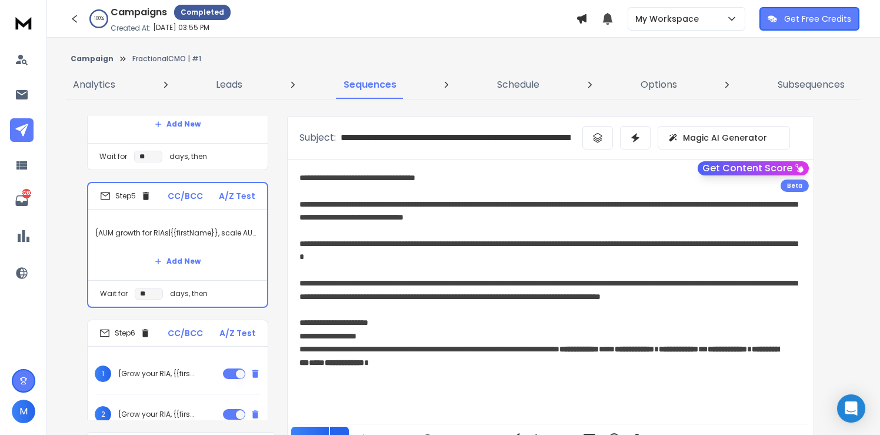
click at [171, 362] on div "1 {Grow your RIA, {{firstName}}|{{firstName}}, boosting your AUM?|{{firstName}}…" at bounding box center [178, 374] width 166 height 41
type input "**********"
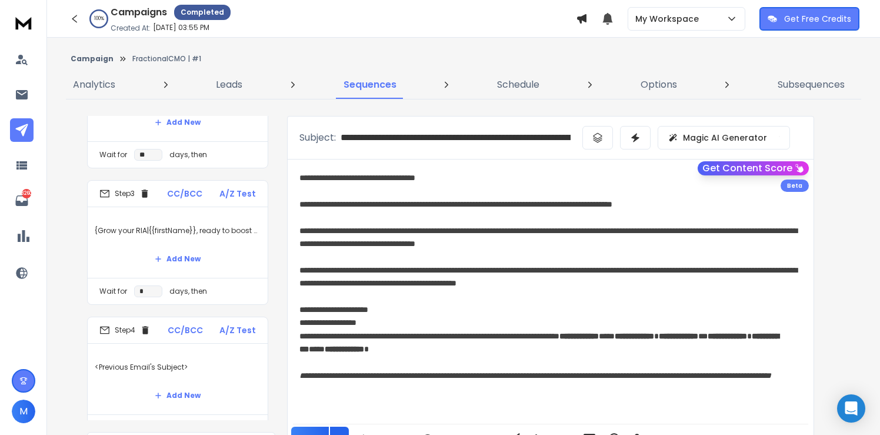
scroll to position [255, 0]
click at [84, 87] on p "Analytics" at bounding box center [94, 85] width 42 height 14
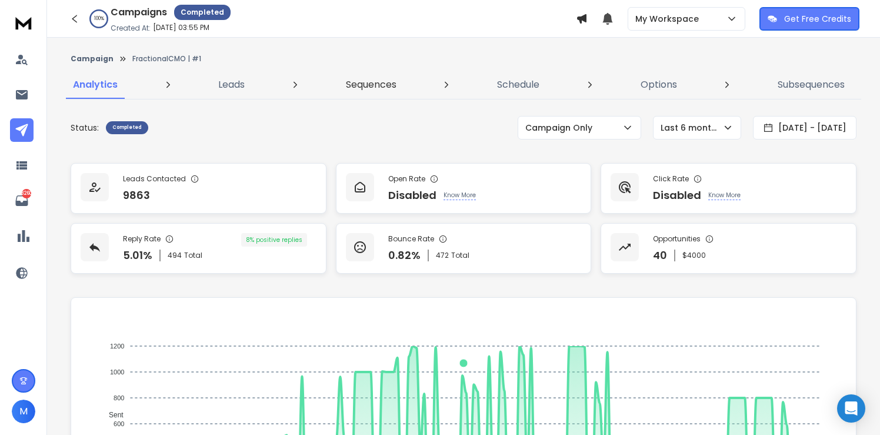
click at [361, 88] on p "Sequences" at bounding box center [371, 85] width 51 height 14
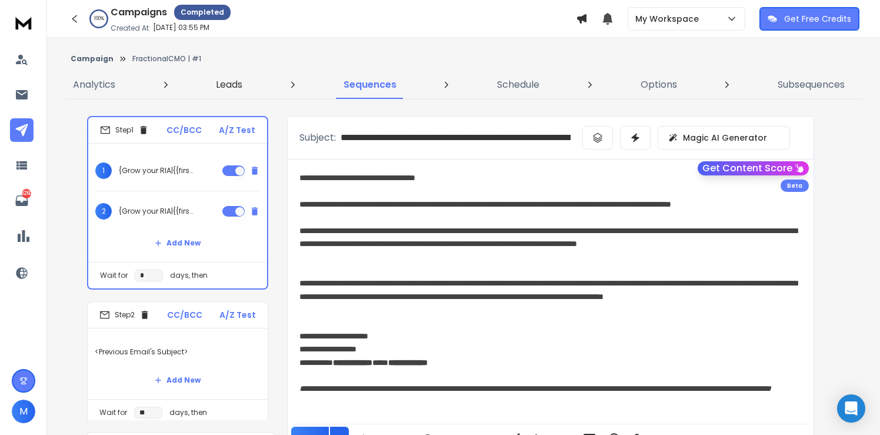
click at [225, 82] on p "Leads" at bounding box center [229, 85] width 26 height 14
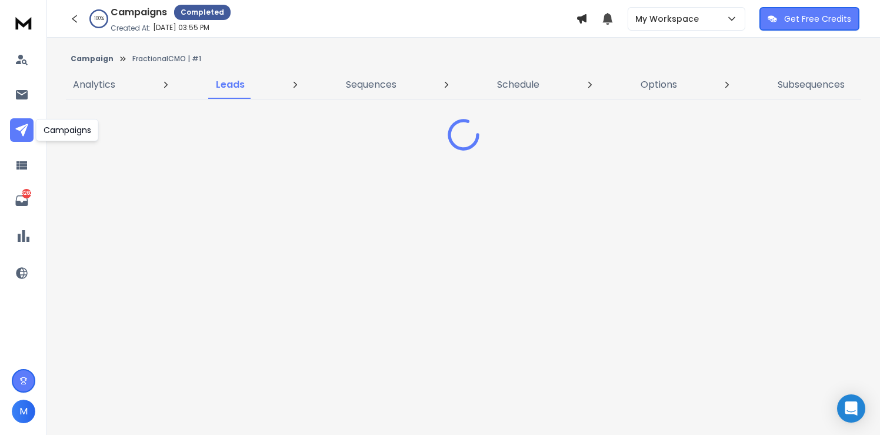
click at [31, 126] on link at bounding box center [22, 130] width 24 height 24
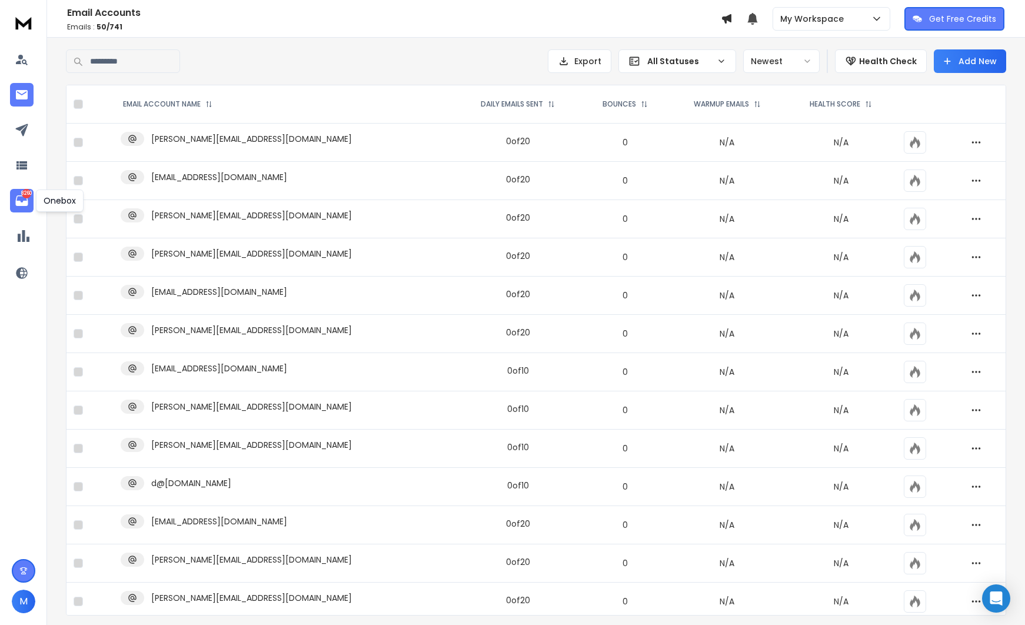
click at [27, 204] on icon at bounding box center [21, 200] width 12 height 11
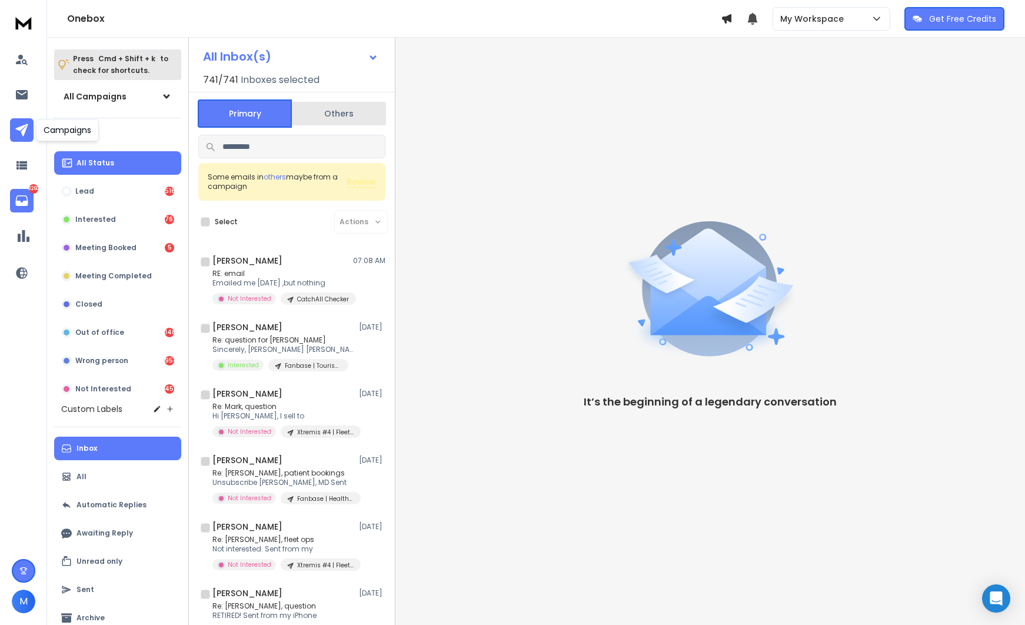
click at [17, 129] on icon at bounding box center [21, 130] width 12 height 12
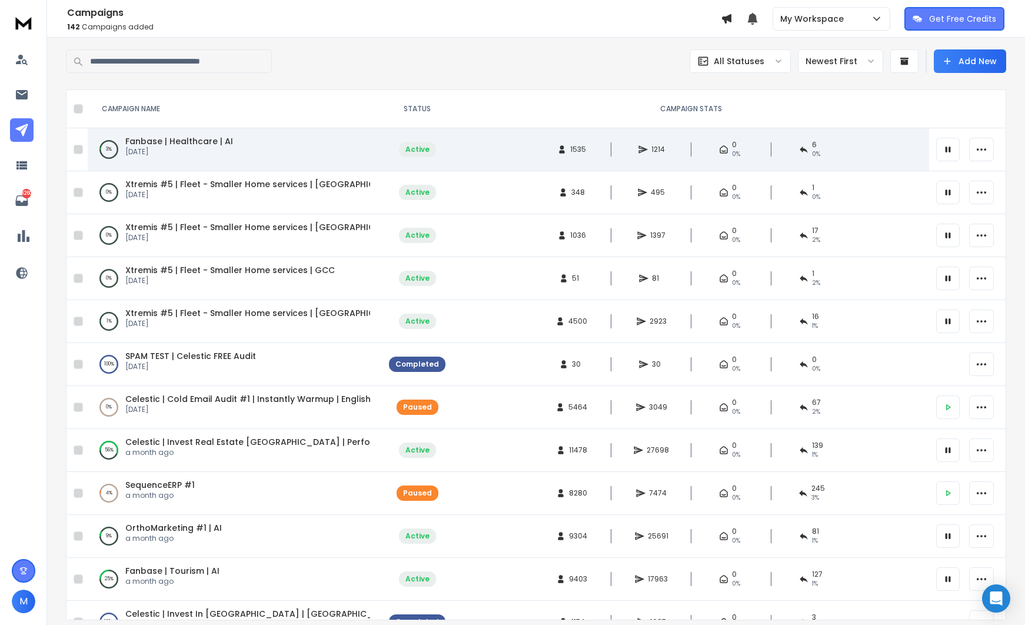
click at [227, 145] on span "Fanbase | Healthcare | AI" at bounding box center [179, 141] width 108 height 12
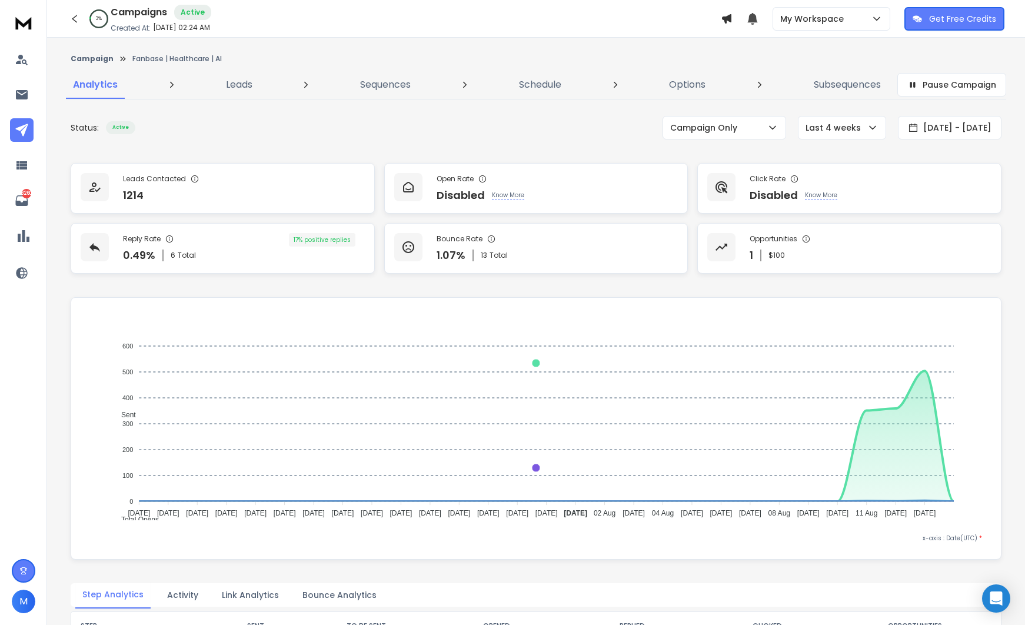
scroll to position [110, 0]
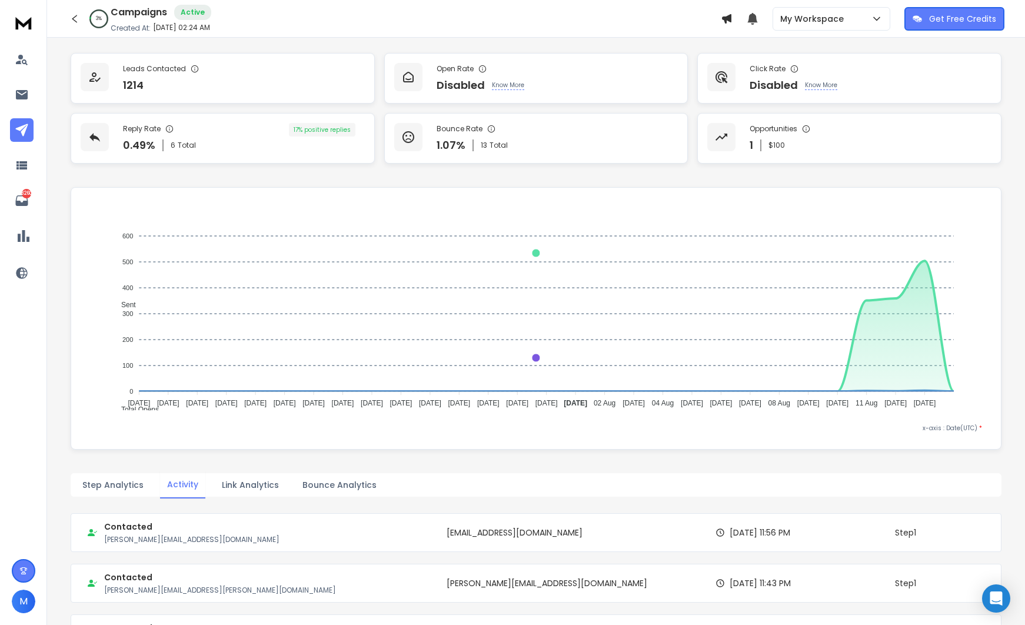
click at [185, 488] on button "Activity" at bounding box center [182, 484] width 45 height 27
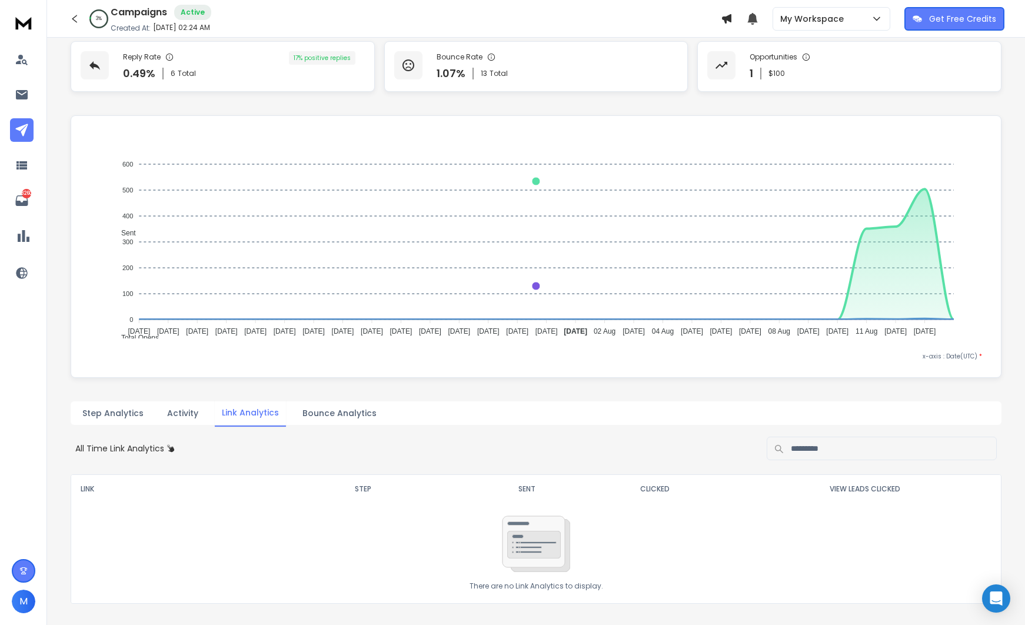
click at [321, 421] on button "Bounce Analytics" at bounding box center [339, 413] width 88 height 26
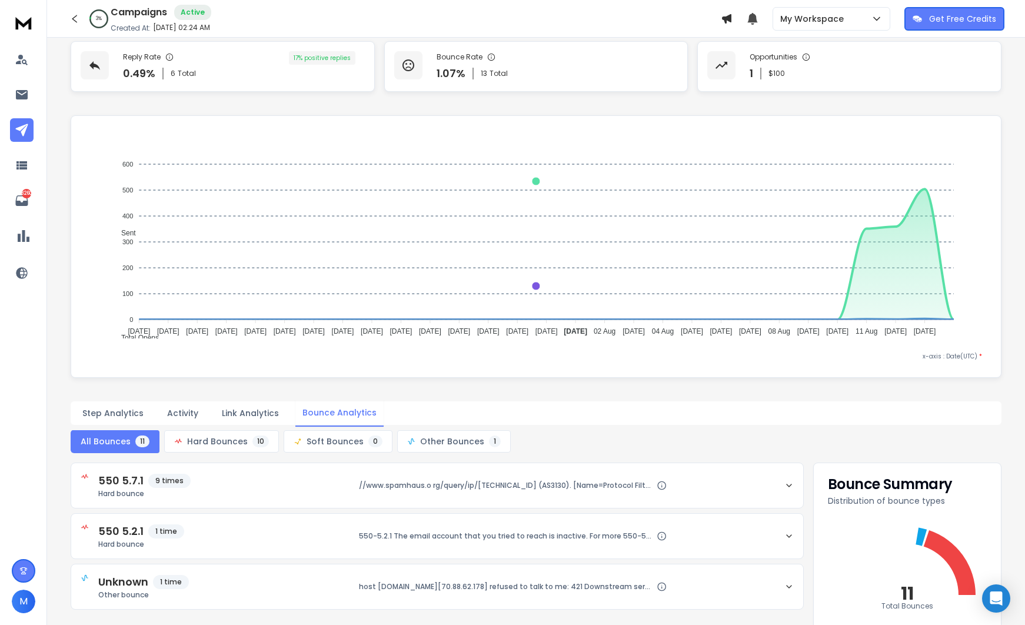
scroll to position [309, 0]
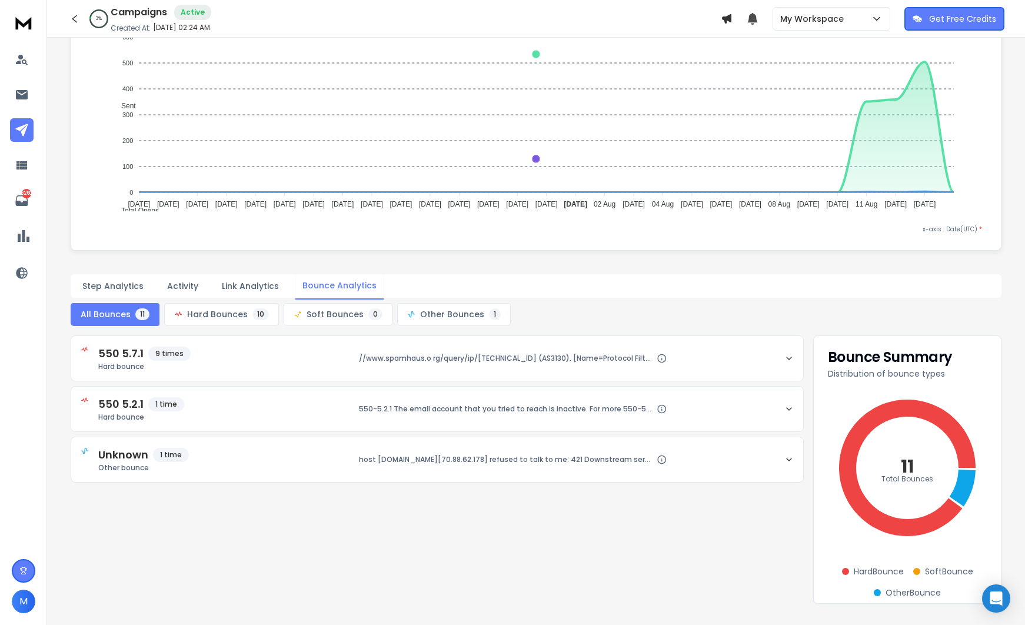
click at [343, 455] on div "Unknown 1 time Other bounce" at bounding box center [433, 460] width 704 height 26
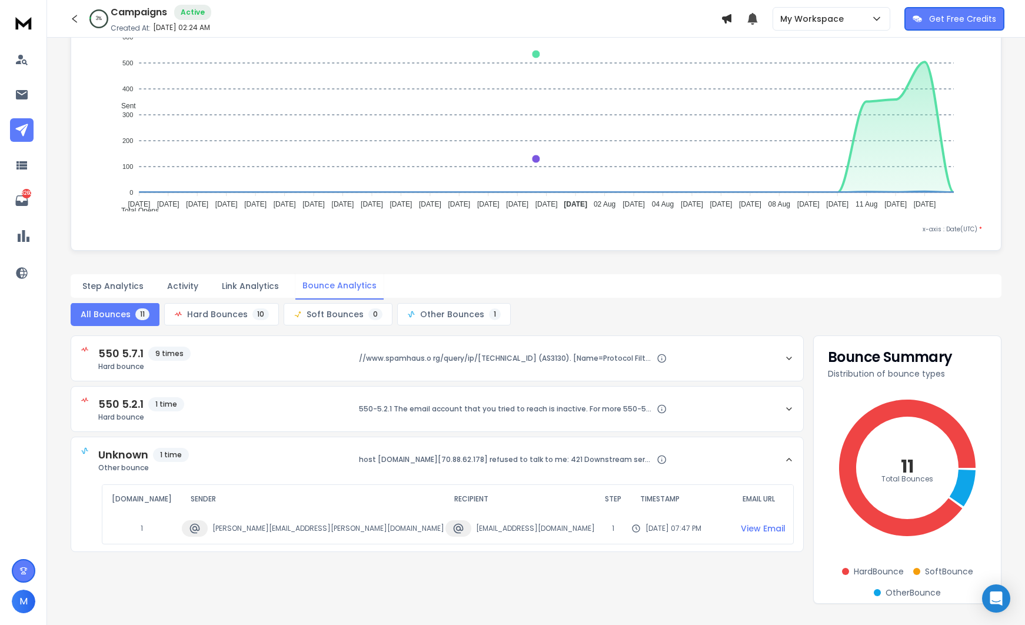
click at [328, 403] on div "550 5.2.1 1 time Hard bounce" at bounding box center [433, 409] width 704 height 26
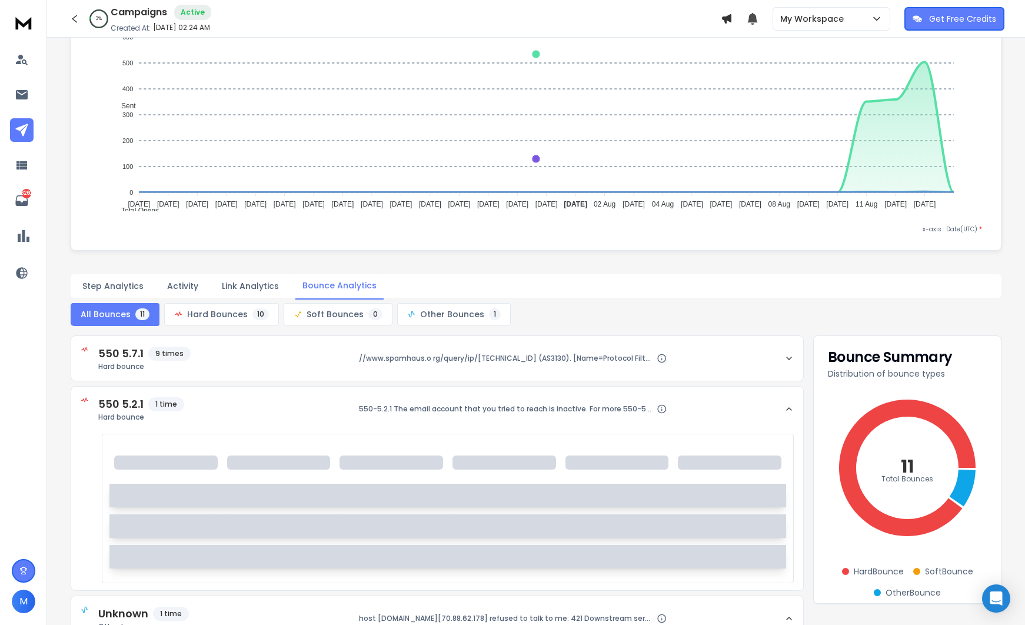
click at [340, 362] on div "550 5.7.1 9 times Hard bounce" at bounding box center [433, 358] width 704 height 26
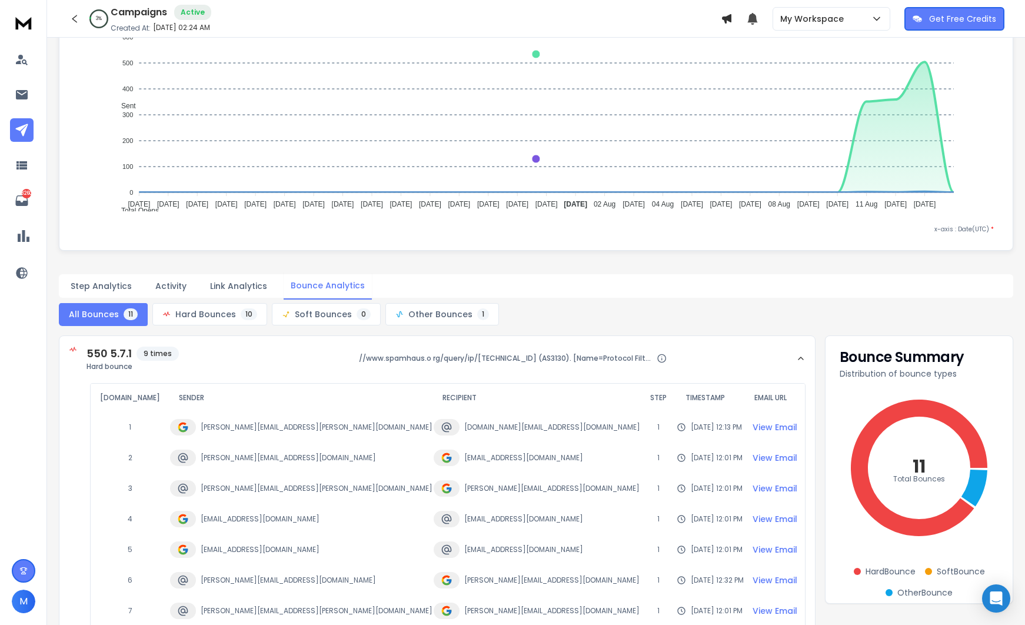
click at [282, 368] on div "550 5.7.1 9 times Hard bounce" at bounding box center [432, 358] width 727 height 26
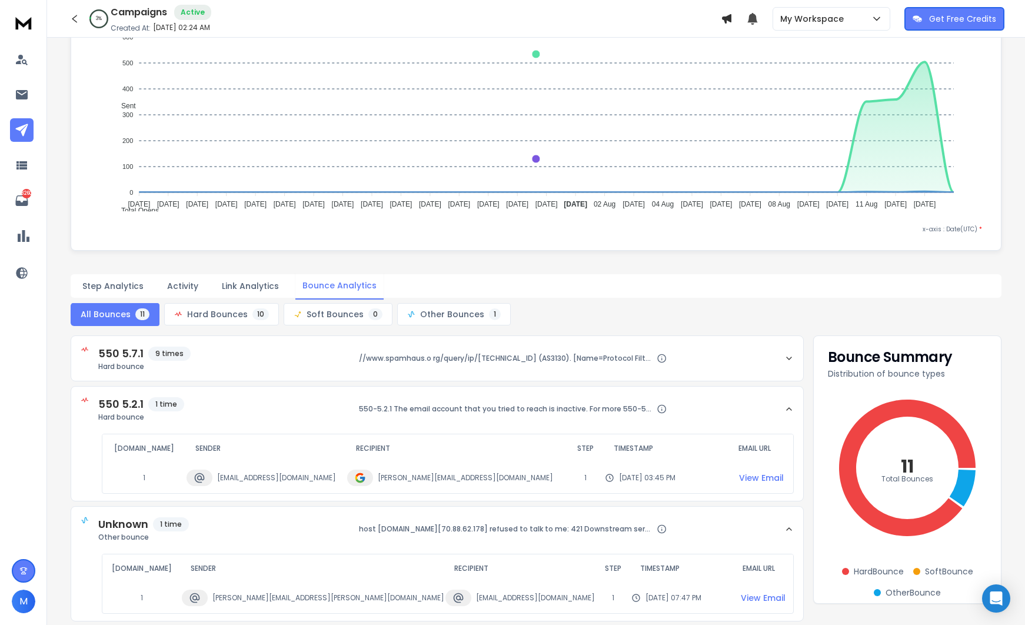
click at [261, 410] on div "550 5.2.1 1 time Hard bounce" at bounding box center [433, 409] width 704 height 26
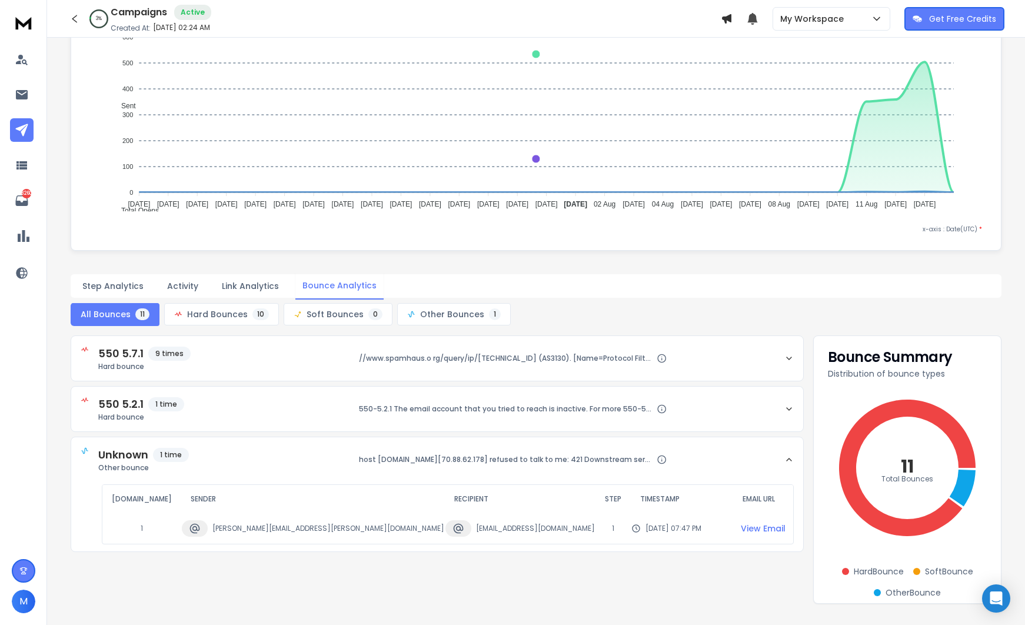
click at [249, 474] on button "Unknown 1 time Other bounce host remote.aria-images.com[70.88.62.178] refused t…" at bounding box center [437, 459] width 732 height 45
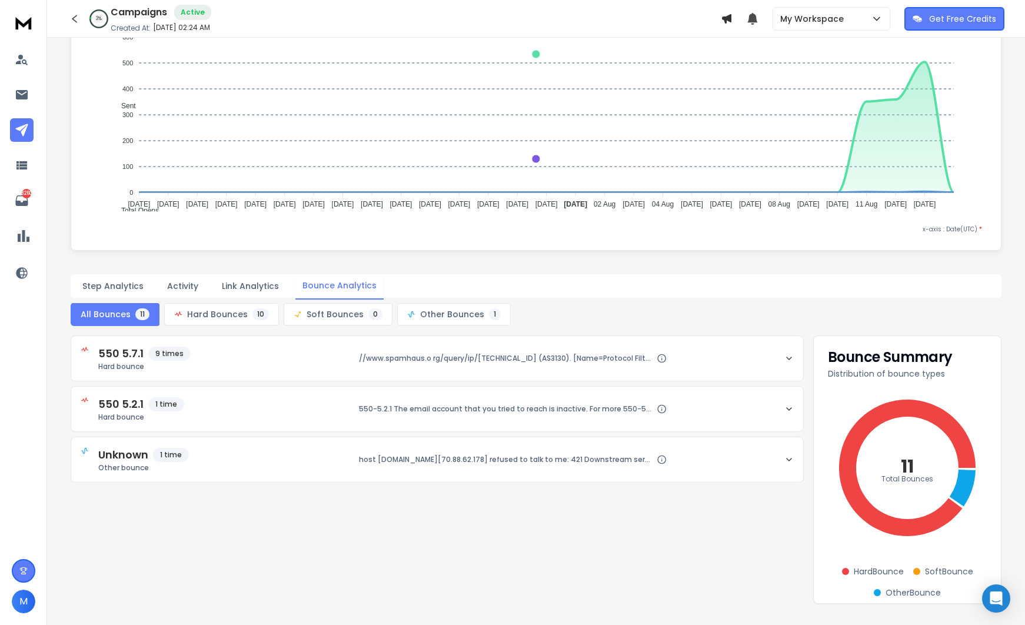
scroll to position [182, 0]
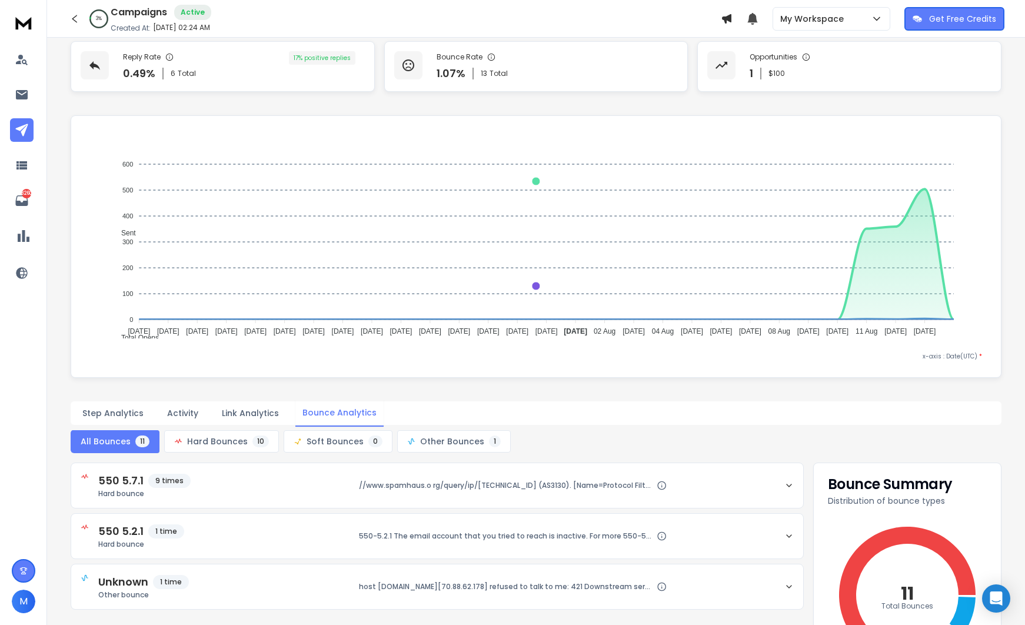
click at [238, 293] on div "Leads Contacted 1214 Open Rate Disabled Know More Click Rate Disabled Know More…" at bounding box center [536, 358] width 931 height 754
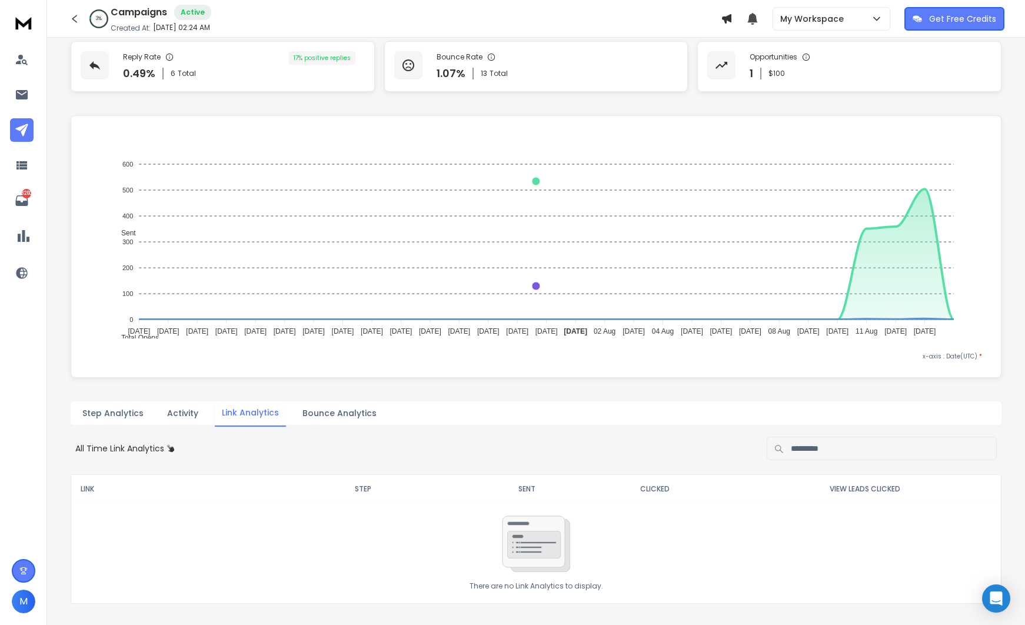
click at [171, 430] on div "All Time Link Analytics LINK STEP SENT CLICKED VIEW LEADS CLICKED There are no …" at bounding box center [536, 516] width 931 height 174
click at [175, 416] on button "Activity" at bounding box center [182, 413] width 45 height 26
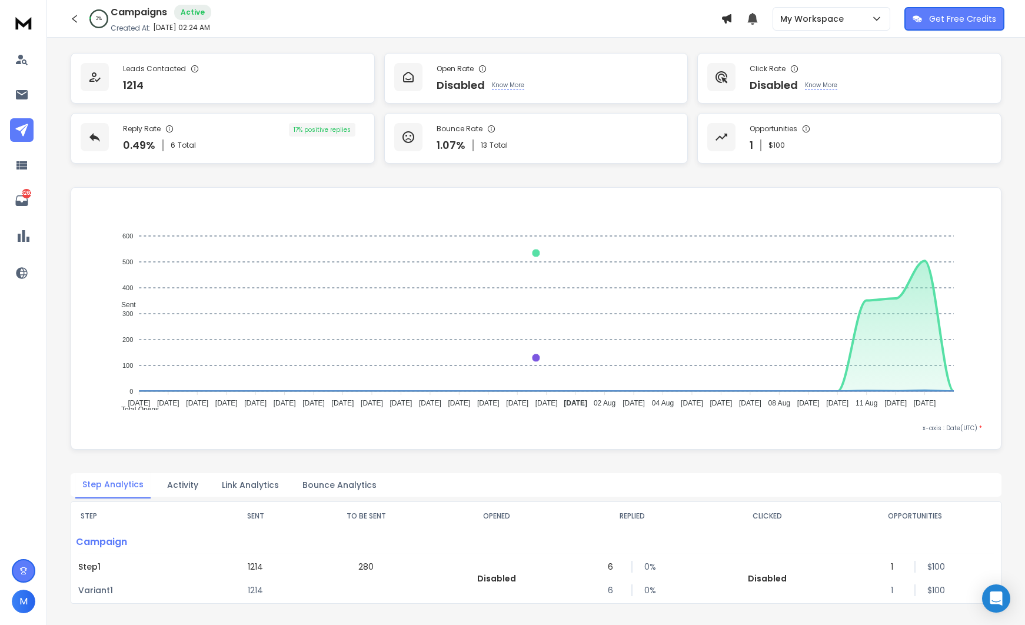
scroll to position [110, 0]
click at [112, 422] on div "Leads Contacted 1214 Open Rate Disabled Know More Click Rate Disabled Know More…" at bounding box center [536, 330] width 931 height 555
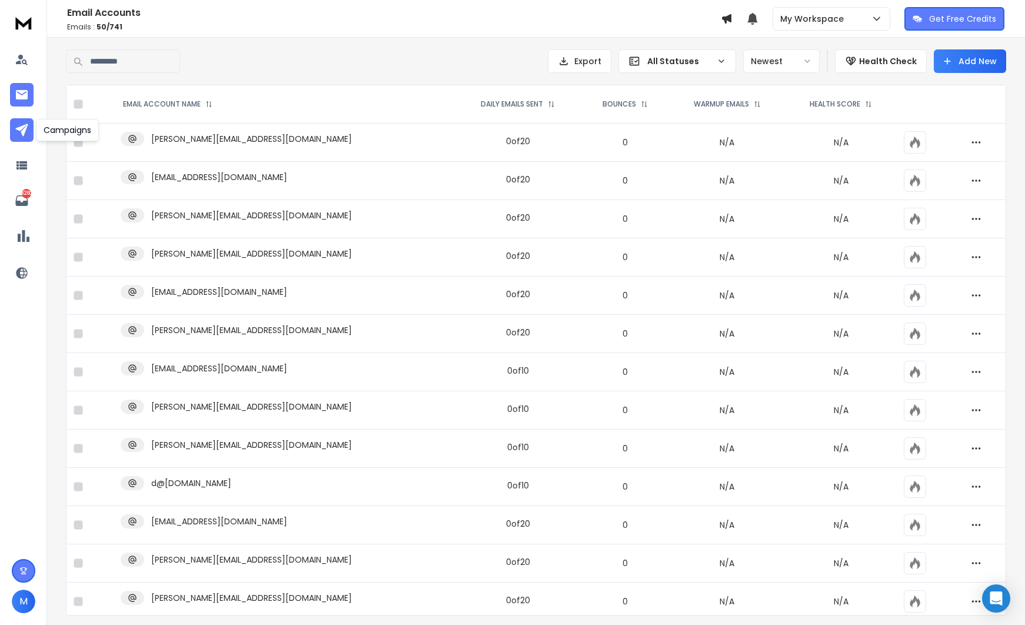
click at [28, 136] on icon at bounding box center [22, 130] width 14 height 14
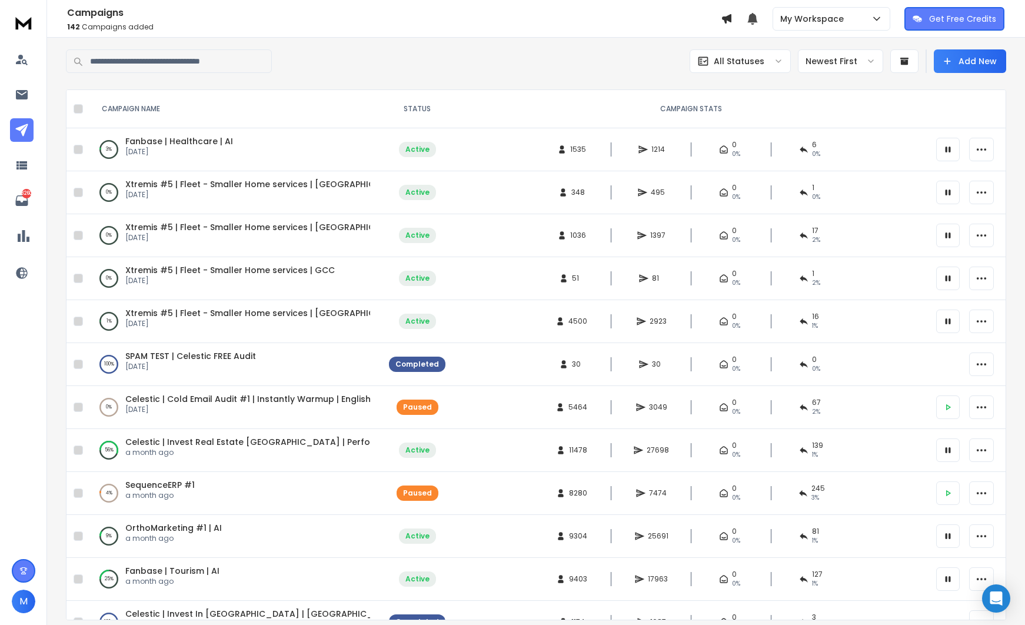
click at [28, 587] on div "M" at bounding box center [24, 586] width 24 height 54
click at [28, 594] on span "M" at bounding box center [24, 601] width 24 height 24
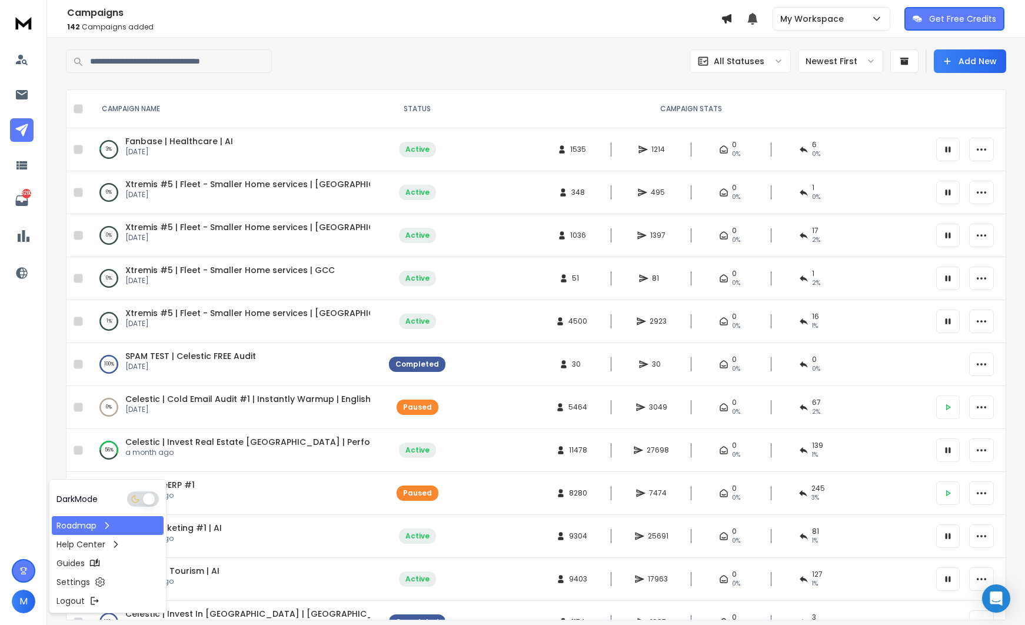
click at [450, 74] on div "Campaigns 142 Campaigns Added All Statuses Newest First Add New CAMPAIGN NAME S…" at bounding box center [536, 334] width 940 height 571
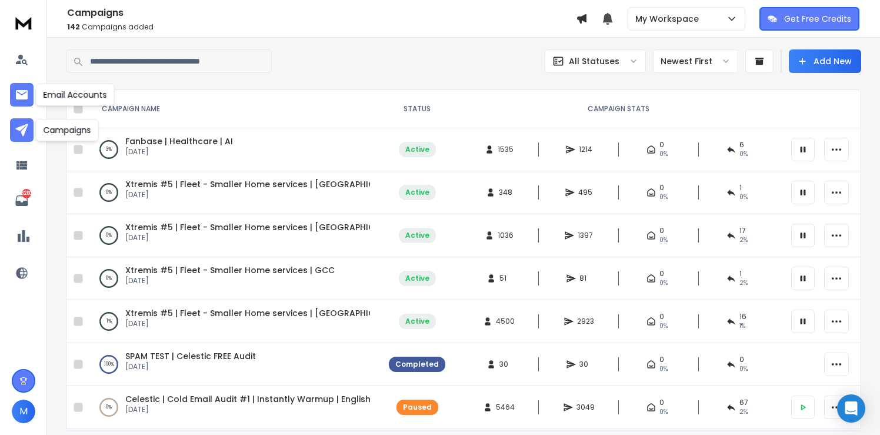
click at [16, 98] on icon at bounding box center [22, 94] width 12 height 9
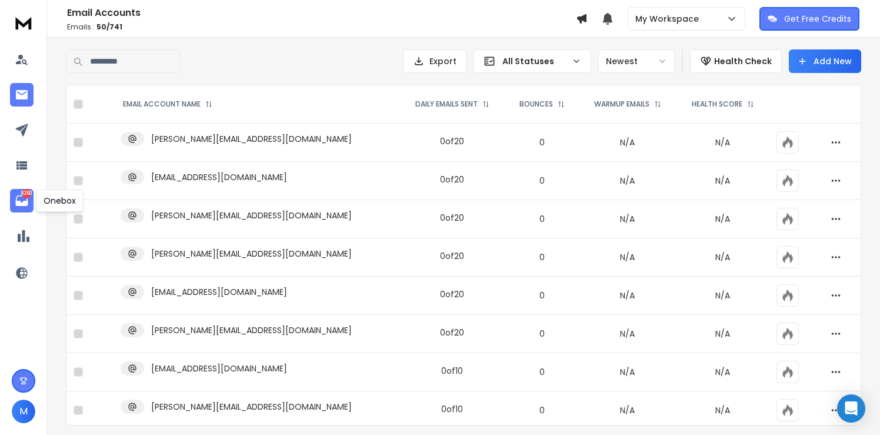
click at [24, 200] on icon at bounding box center [22, 201] width 14 height 14
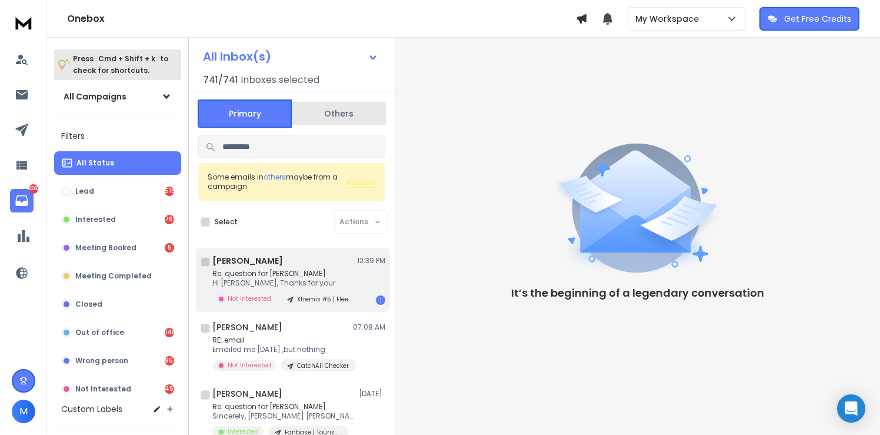
click at [220, 297] on span at bounding box center [221, 299] width 8 height 8
